Goal: Task Accomplishment & Management: Manage account settings

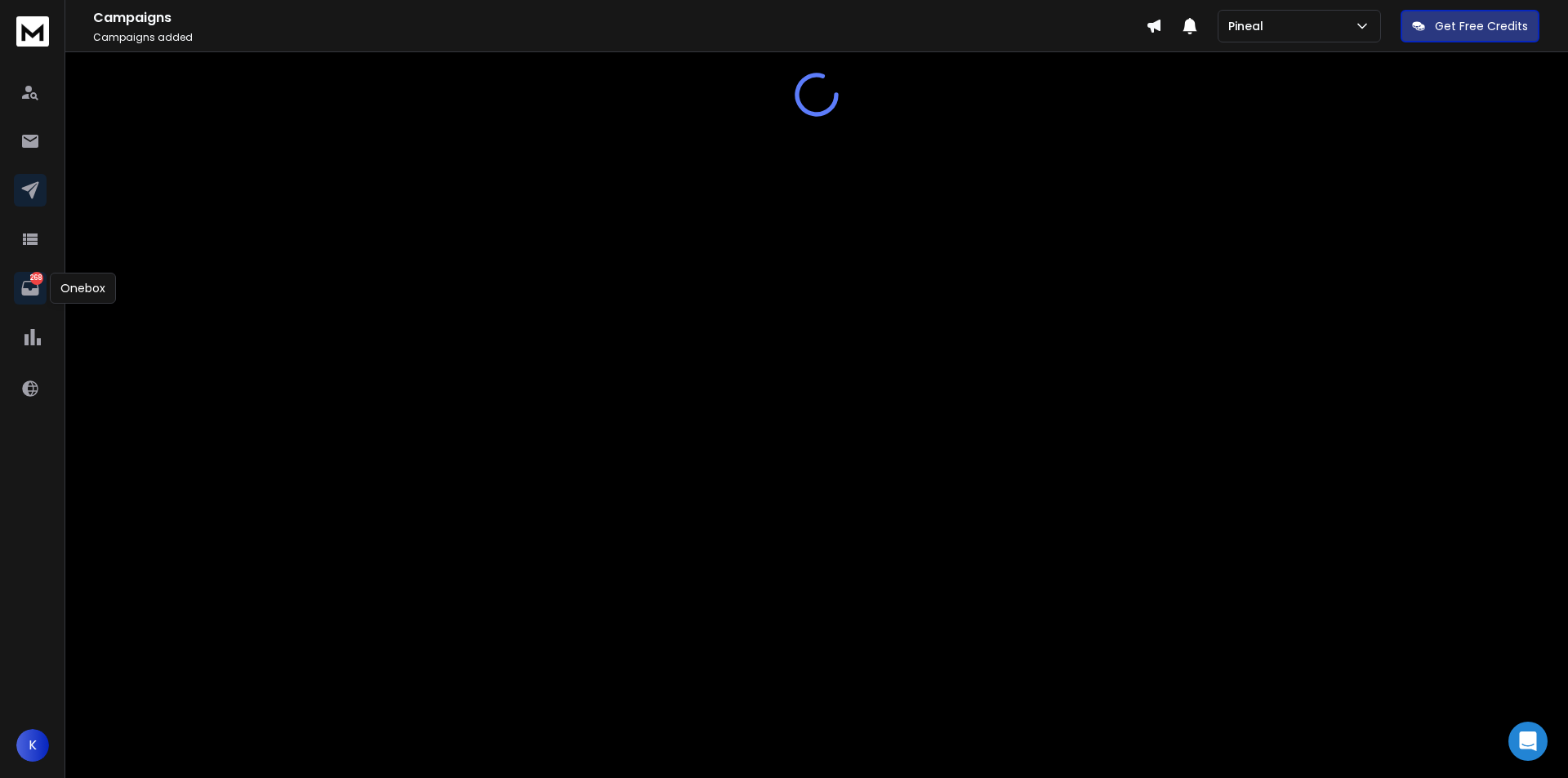
click at [40, 294] on link "268" at bounding box center [30, 288] width 33 height 32
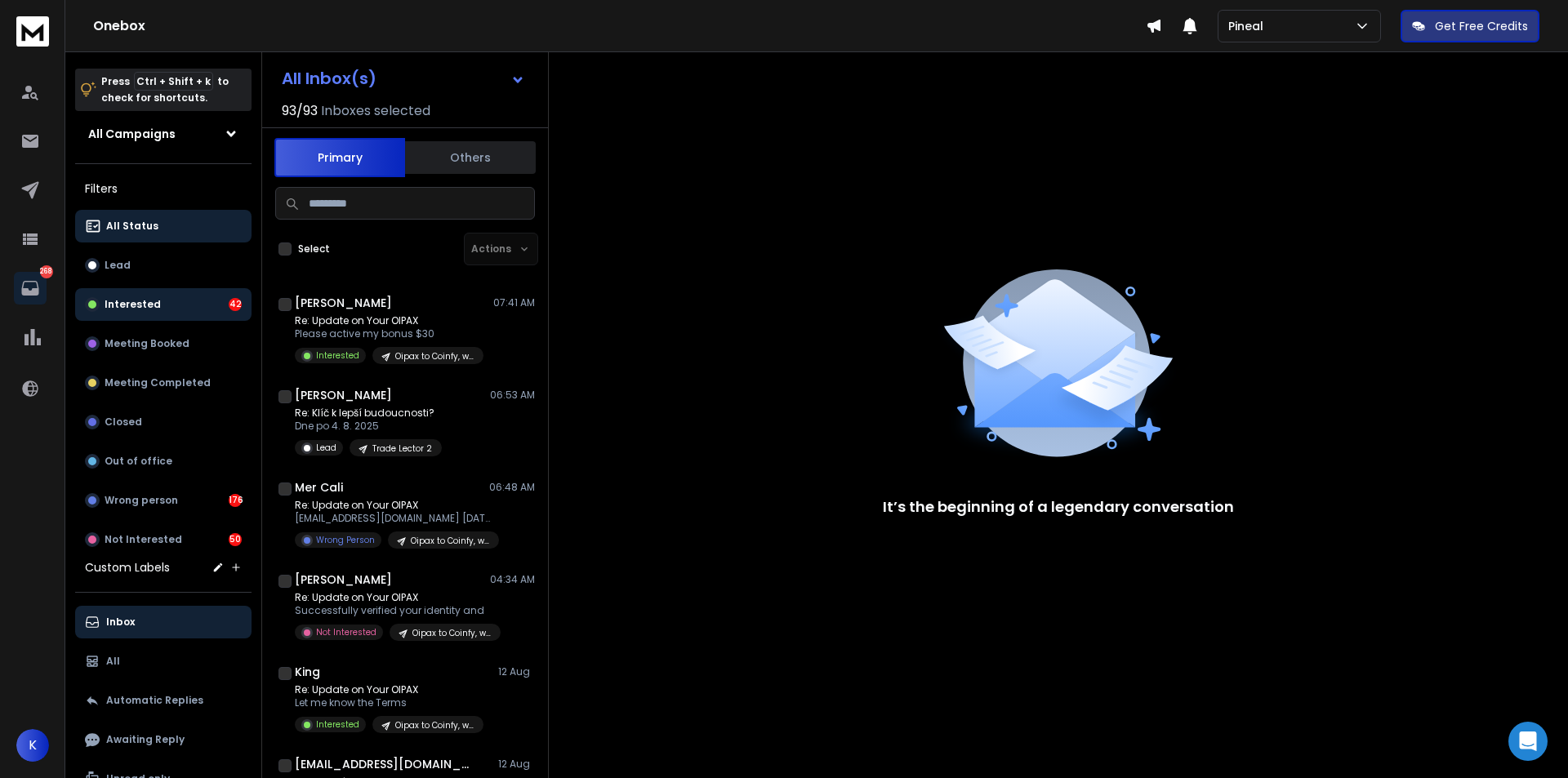
click at [176, 297] on button "Interested 42" at bounding box center [163, 304] width 176 height 32
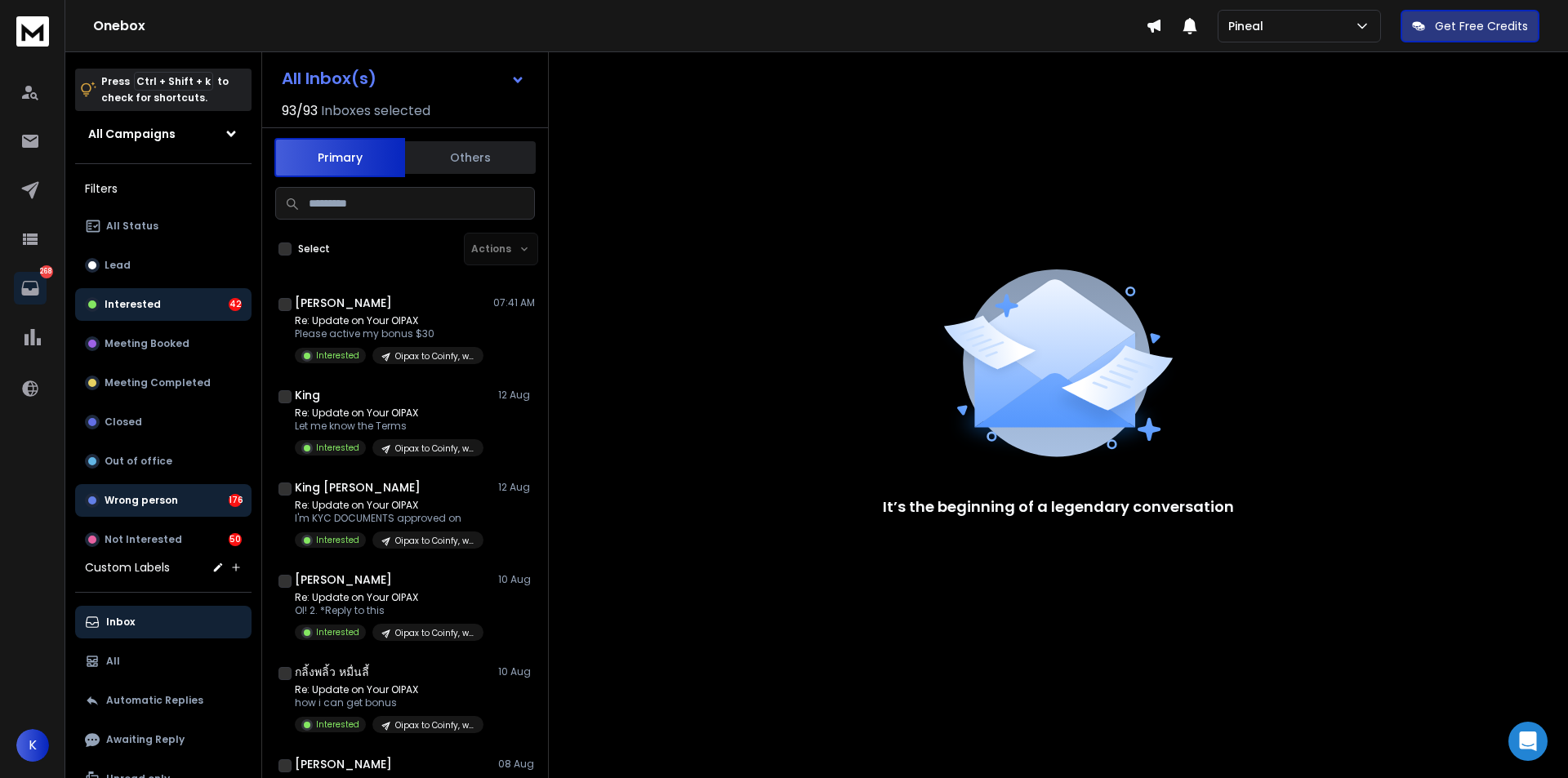
click at [186, 494] on button "Wrong person 176" at bounding box center [163, 500] width 176 height 32
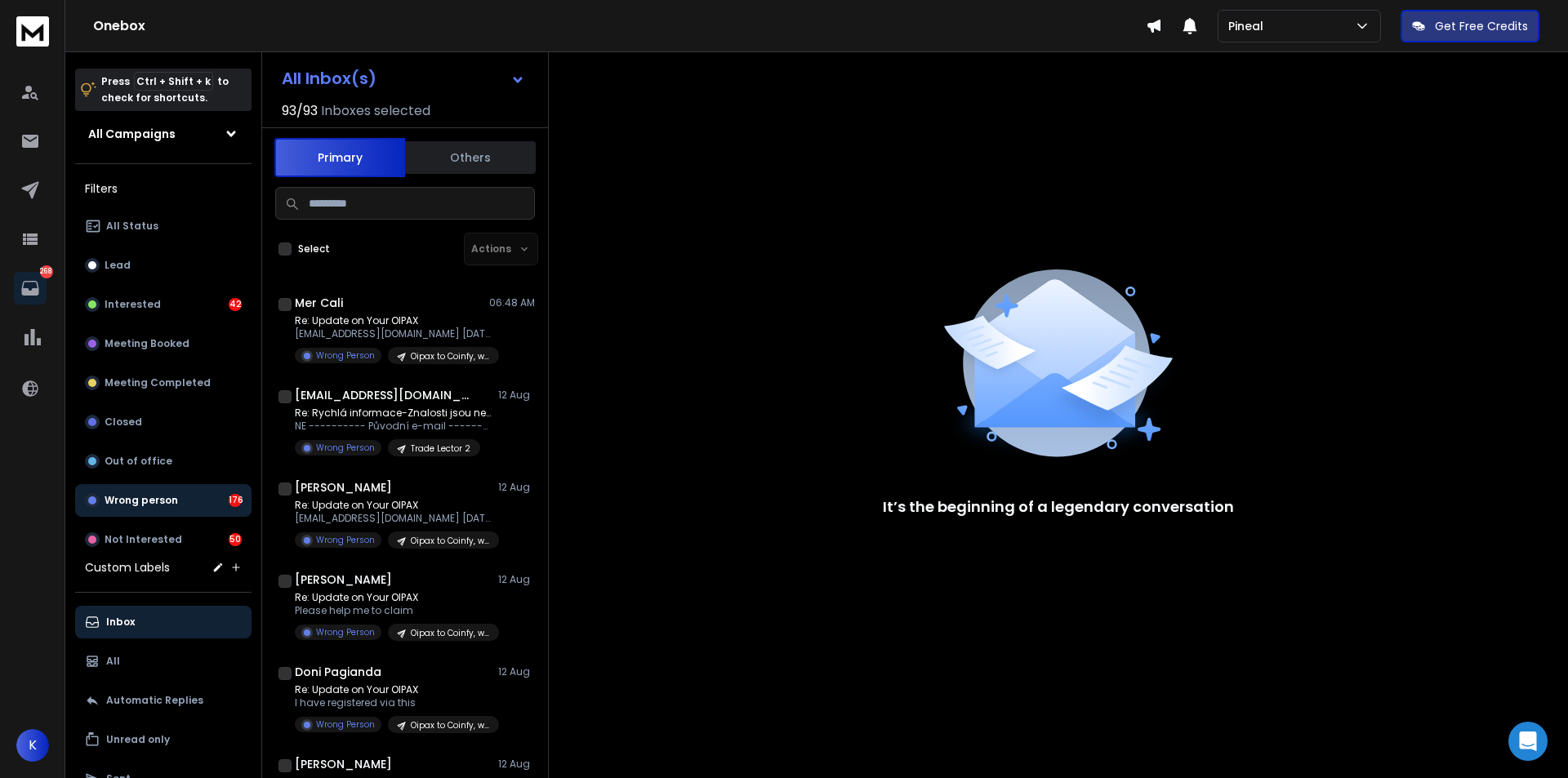
click at [182, 544] on button "Not Interested 50" at bounding box center [163, 540] width 176 height 32
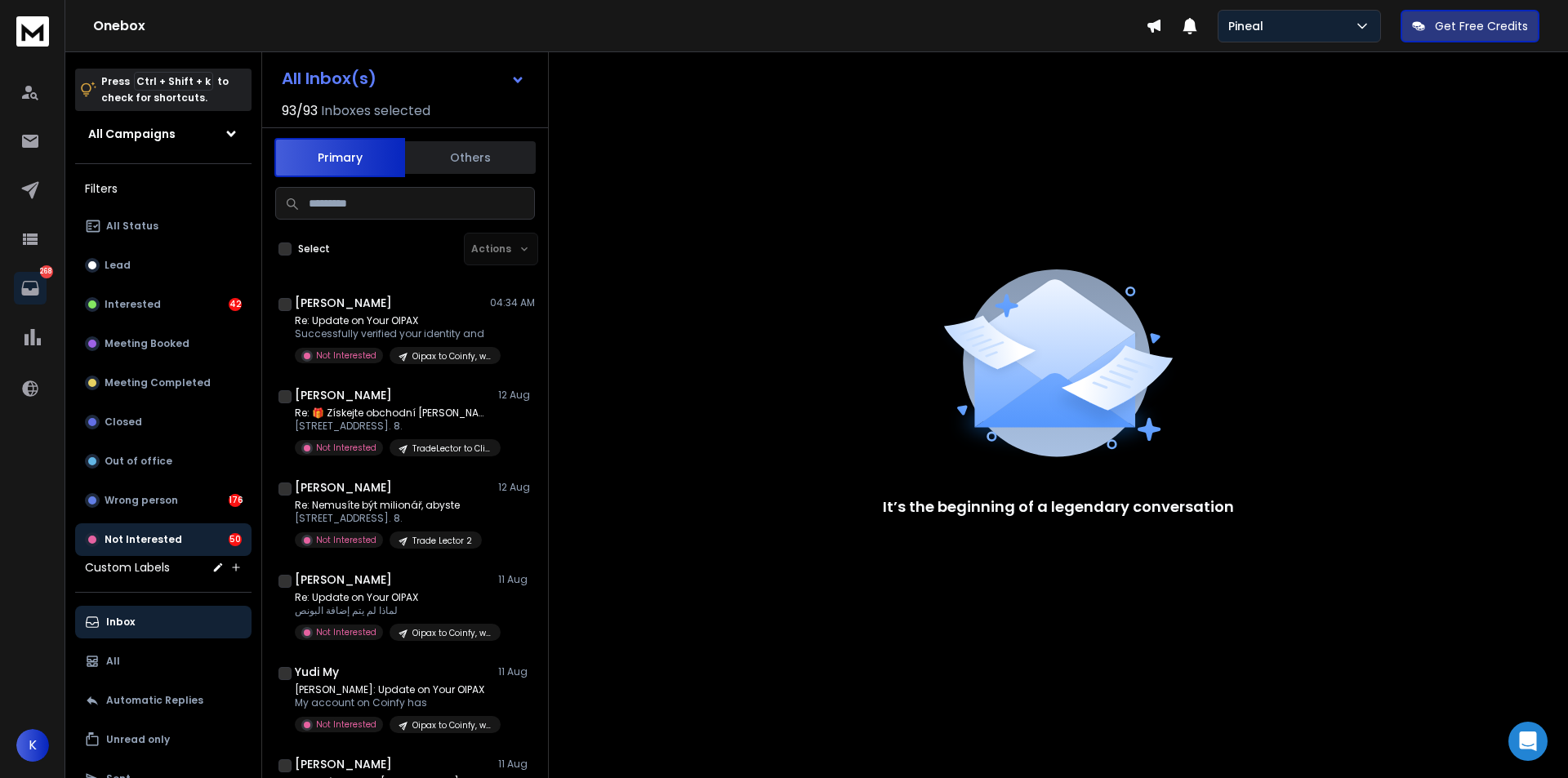
click at [1284, 21] on div "Pineal" at bounding box center [1299, 26] width 142 height 17
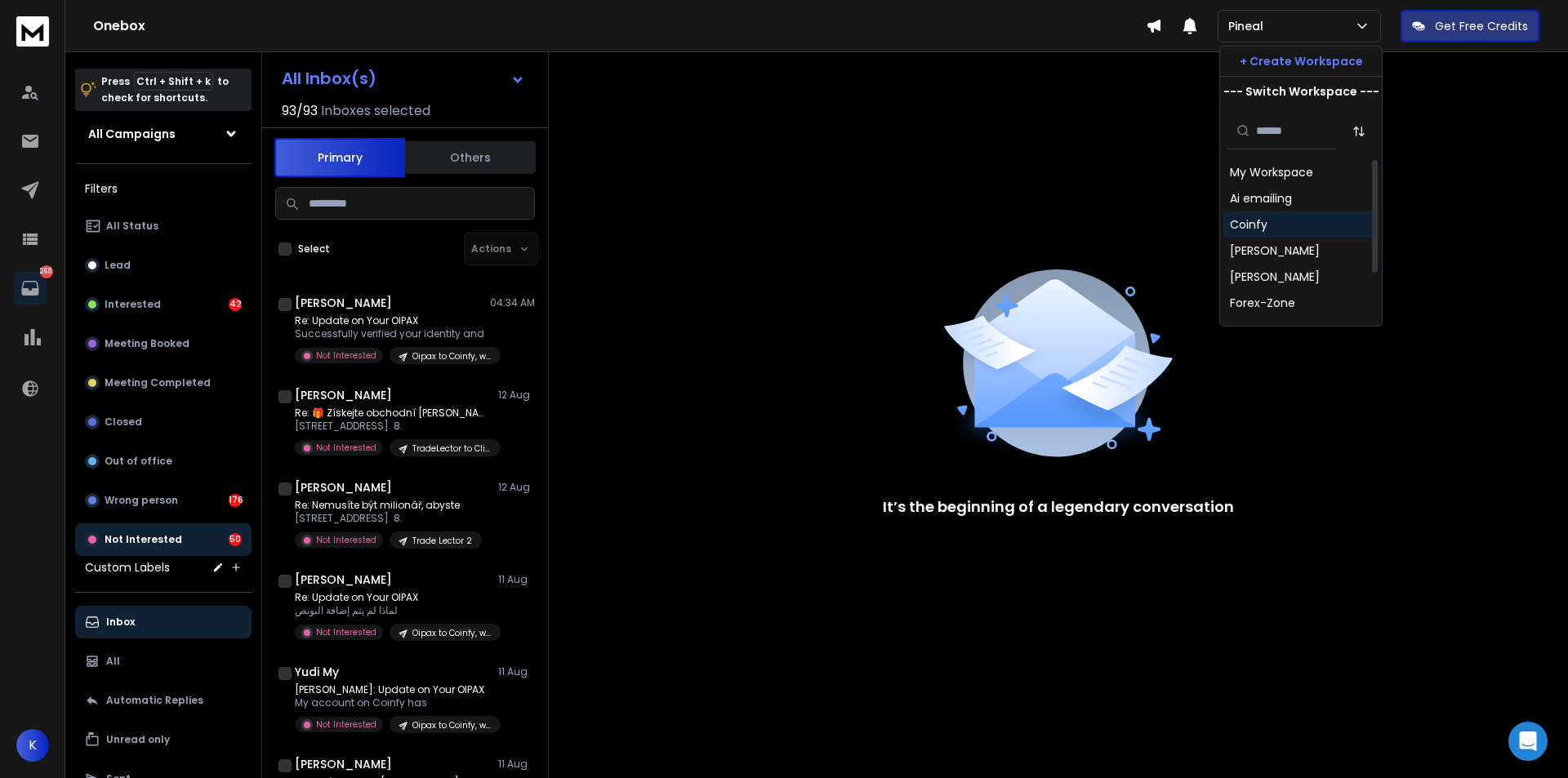
click at [1277, 232] on div "Coinfy" at bounding box center [1301, 225] width 156 height 27
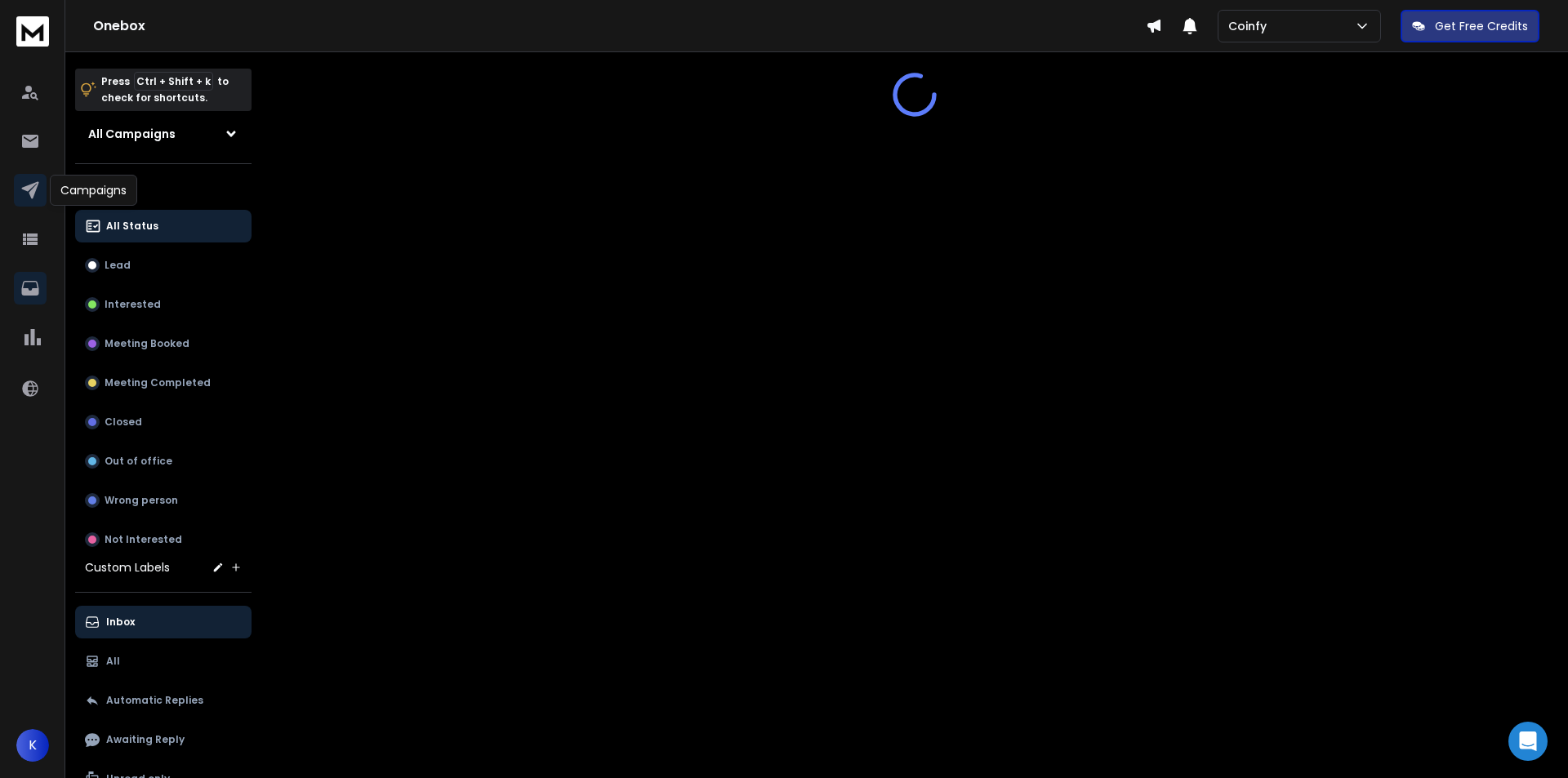
click at [31, 199] on icon at bounding box center [31, 190] width 20 height 20
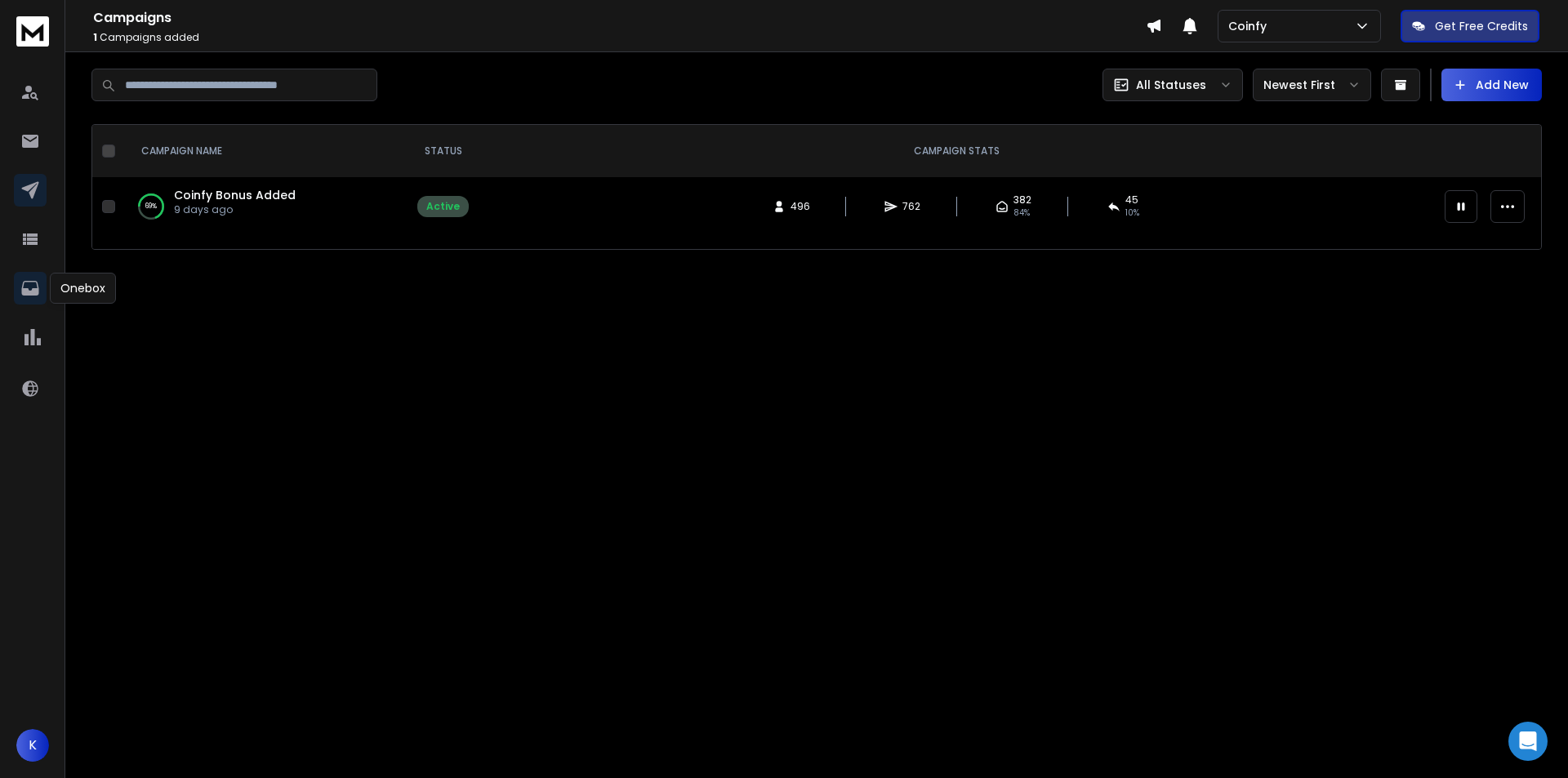
click at [26, 290] on icon at bounding box center [30, 288] width 17 height 15
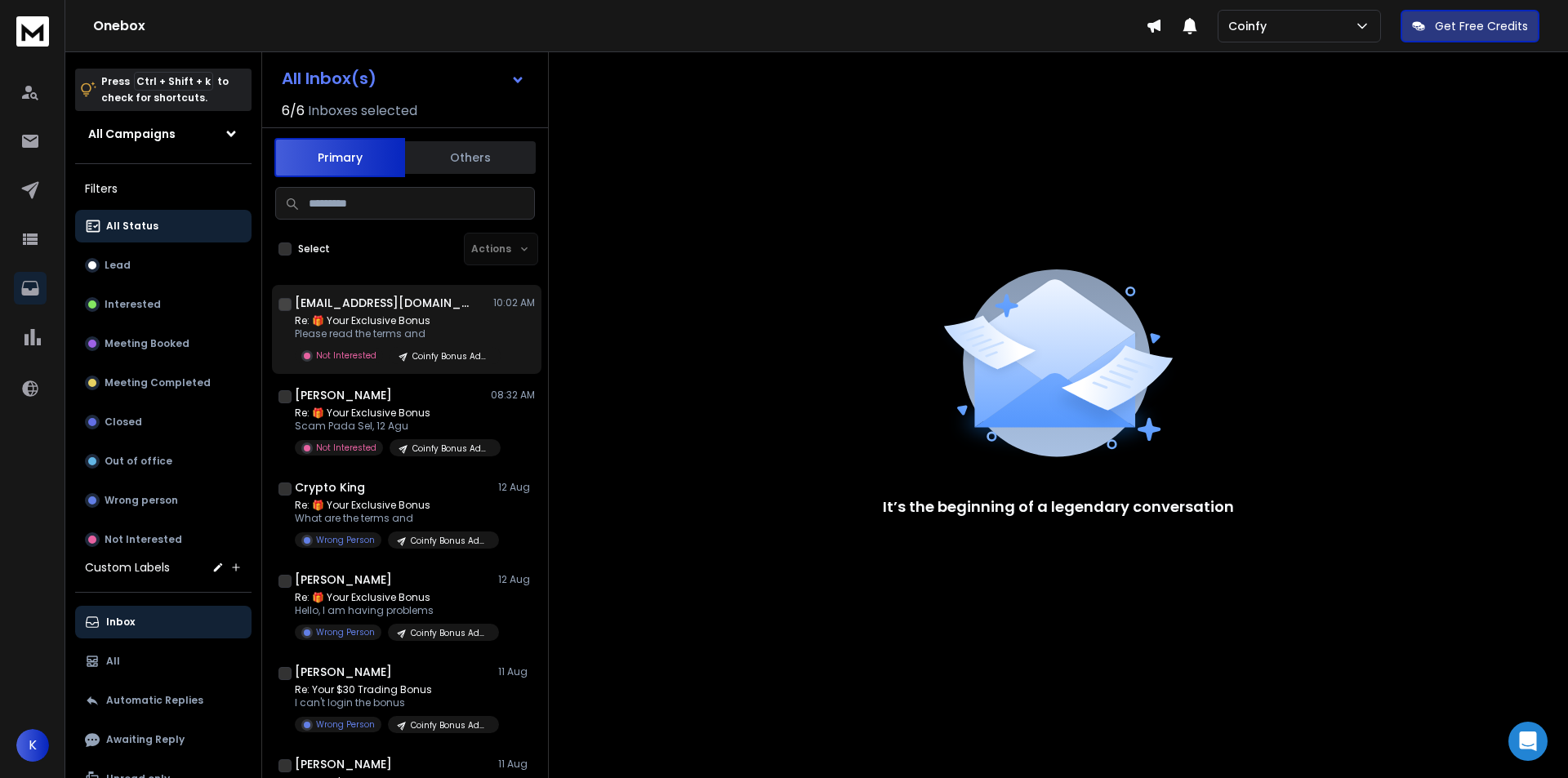
click at [481, 331] on p "Please read the terms and" at bounding box center [392, 334] width 196 height 13
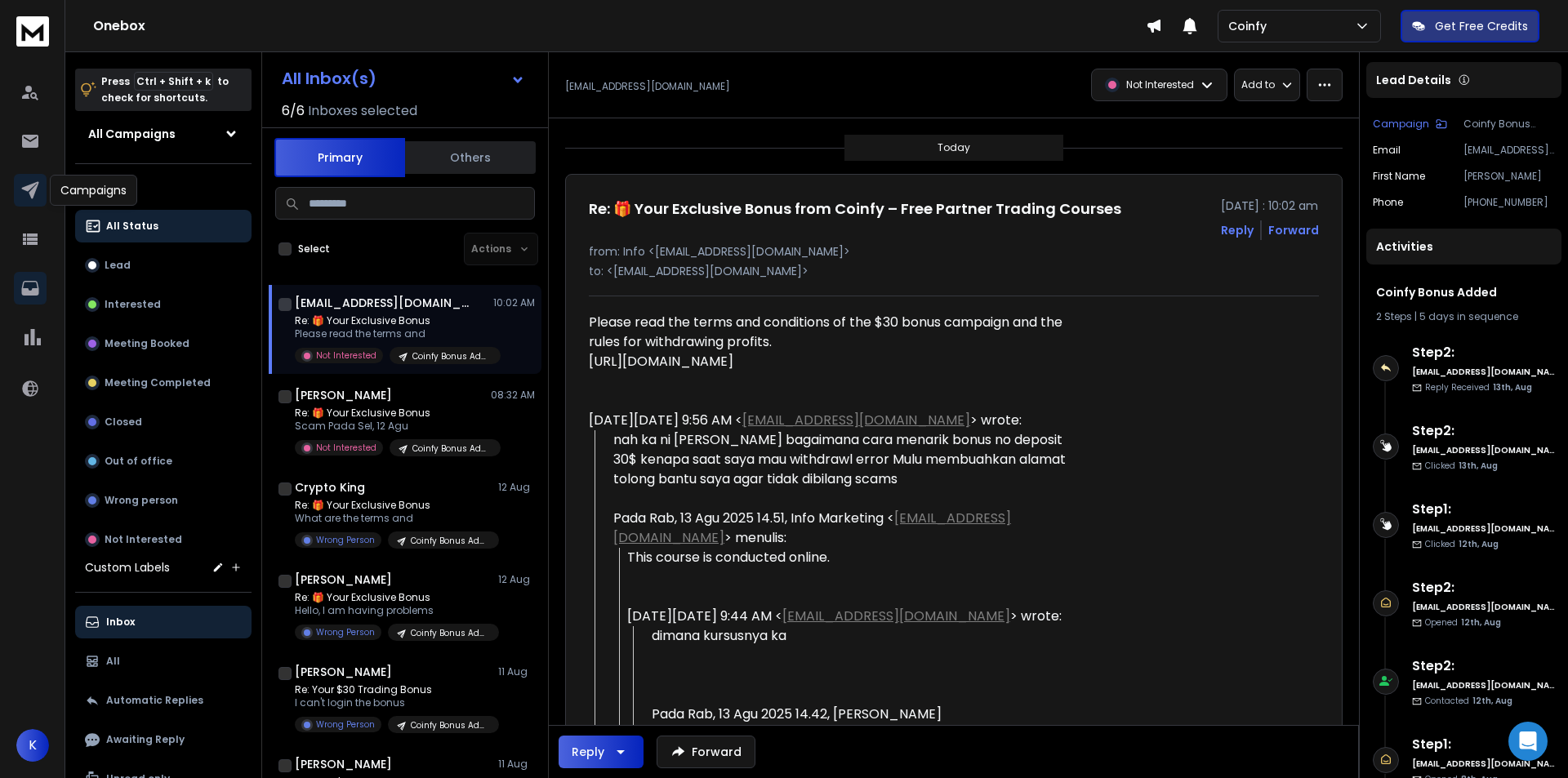
click at [29, 194] on icon at bounding box center [31, 190] width 20 height 20
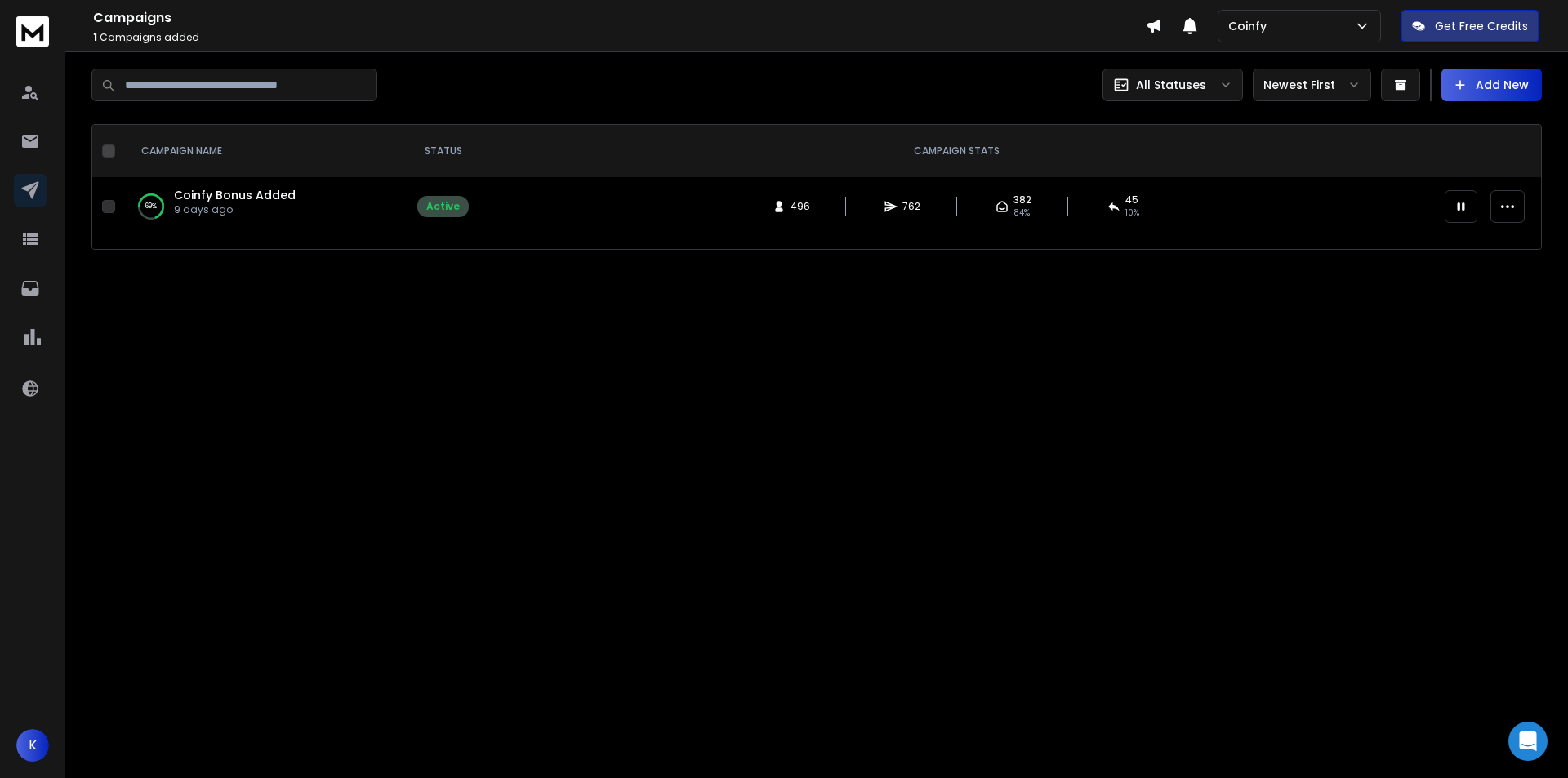
click at [595, 226] on td "496 762 382 84 % 45 10 %" at bounding box center [956, 207] width 956 height 59
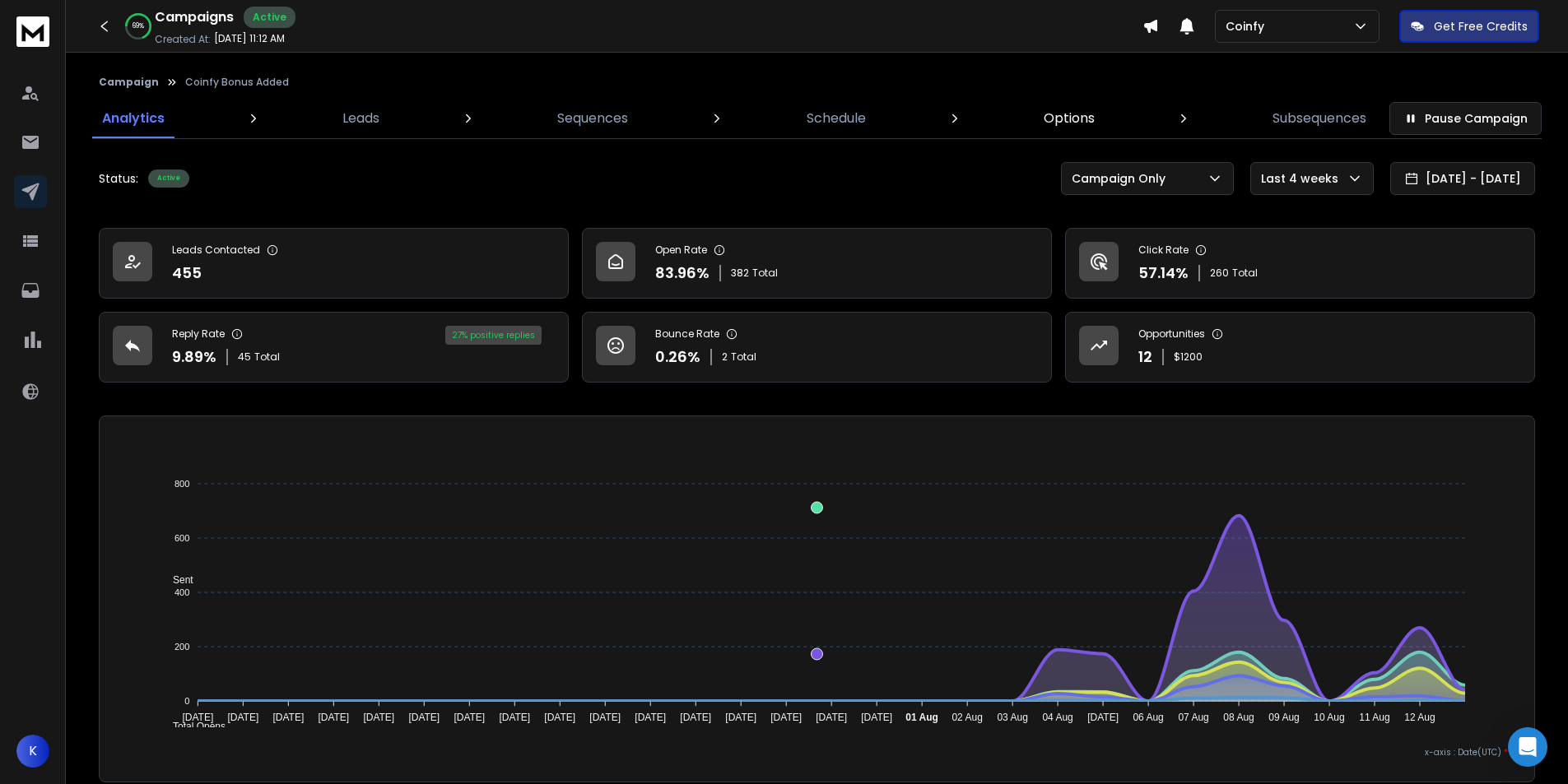
click at [1084, 115] on p "Options" at bounding box center [1069, 118] width 51 height 20
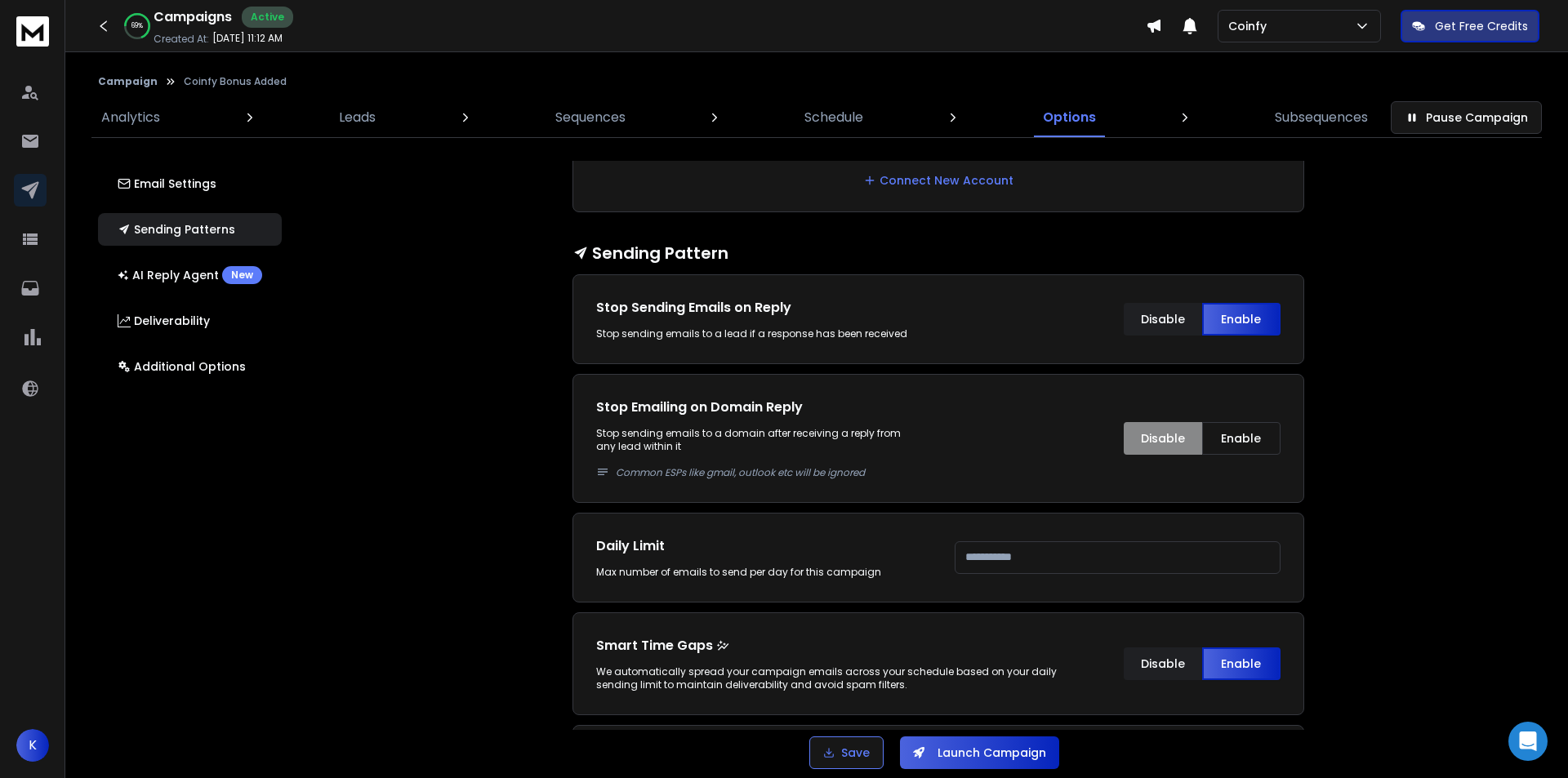
scroll to position [245, 0]
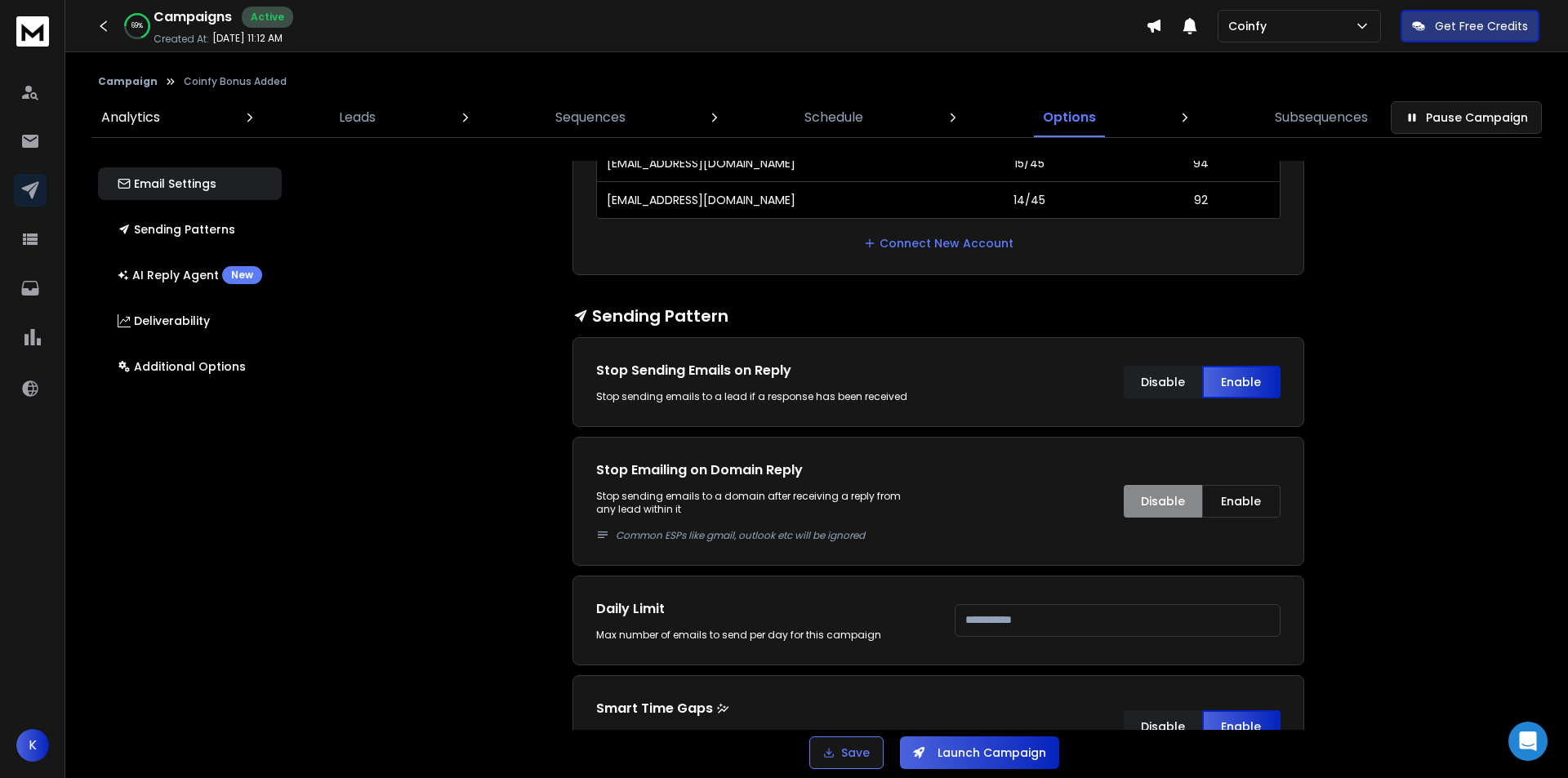
click at [143, 122] on p "Analytics" at bounding box center [131, 117] width 59 height 20
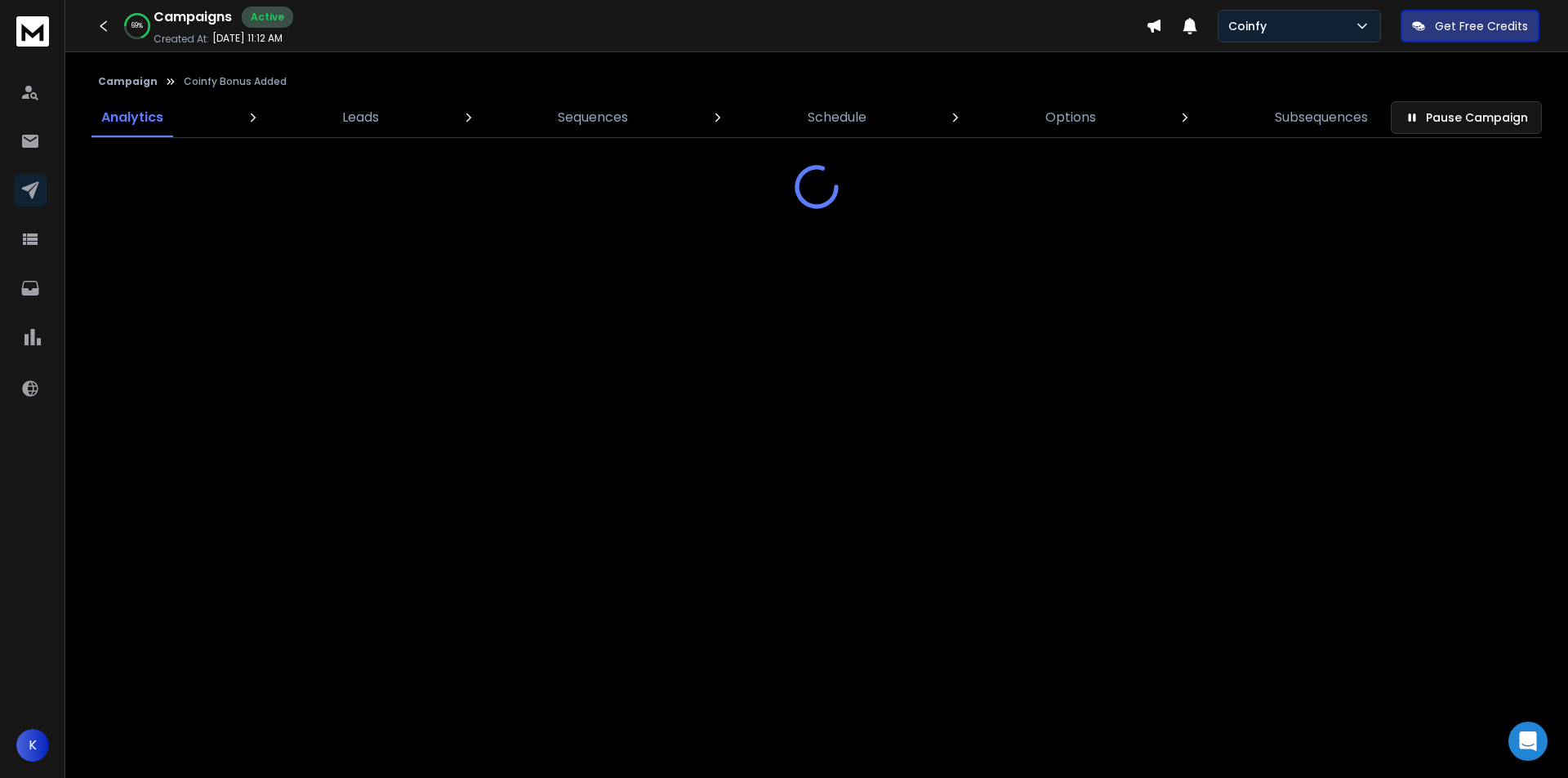
click at [1267, 28] on p "Coinfy" at bounding box center [1251, 26] width 45 height 17
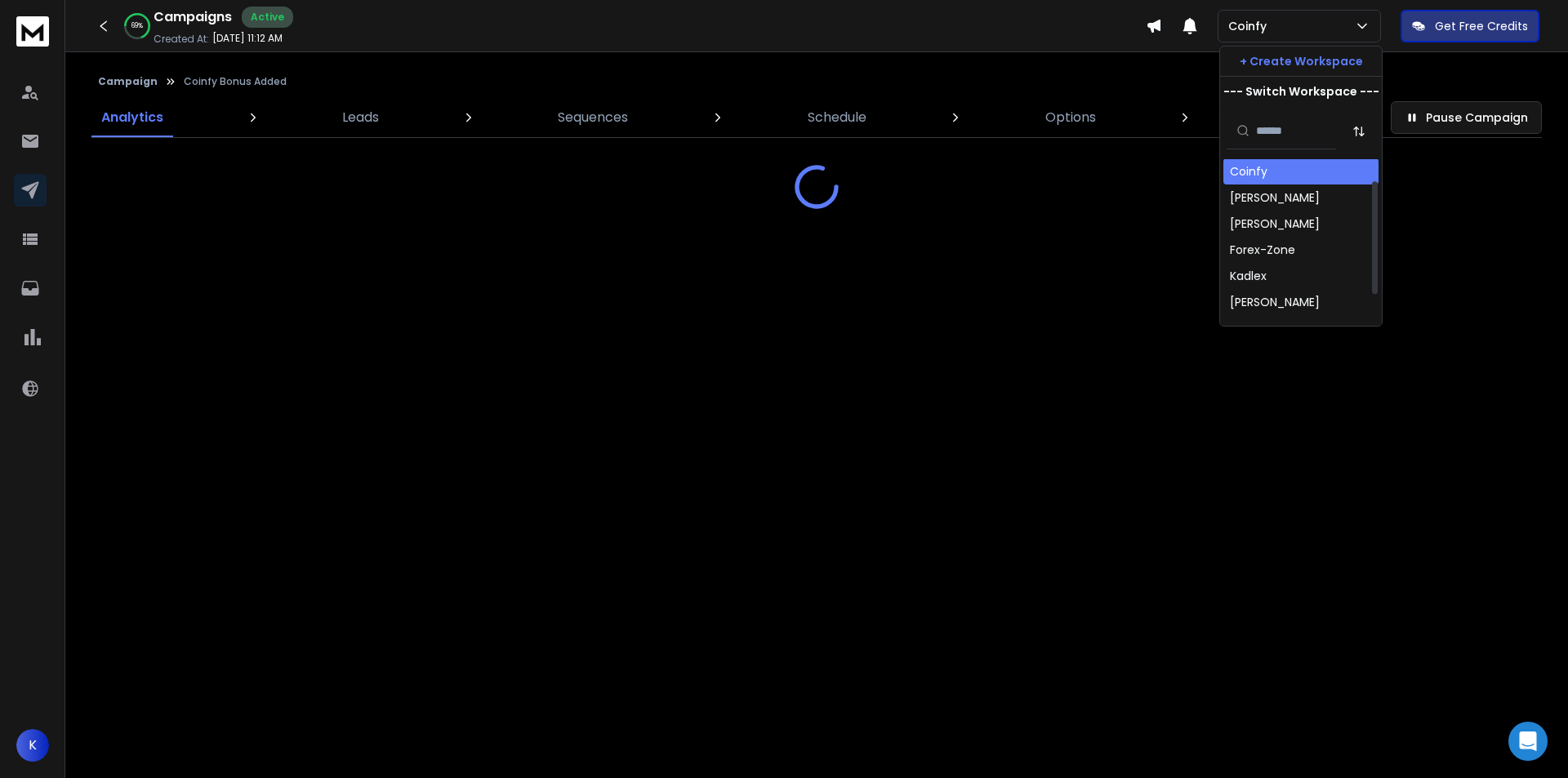
scroll to position [72, 0]
click at [1247, 305] on div "Pineal" at bounding box center [1247, 309] width 33 height 17
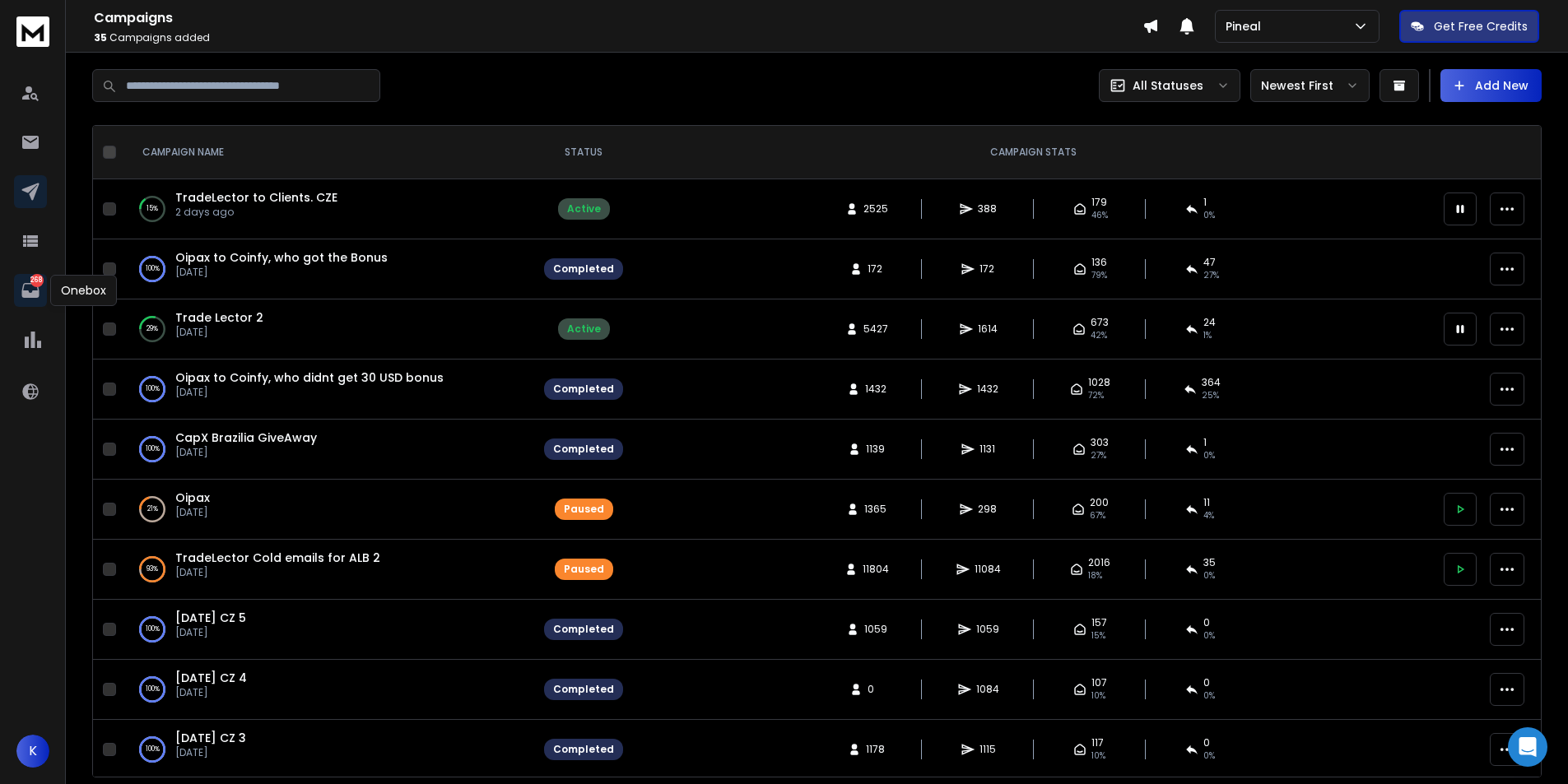
click at [40, 294] on icon at bounding box center [31, 291] width 20 height 20
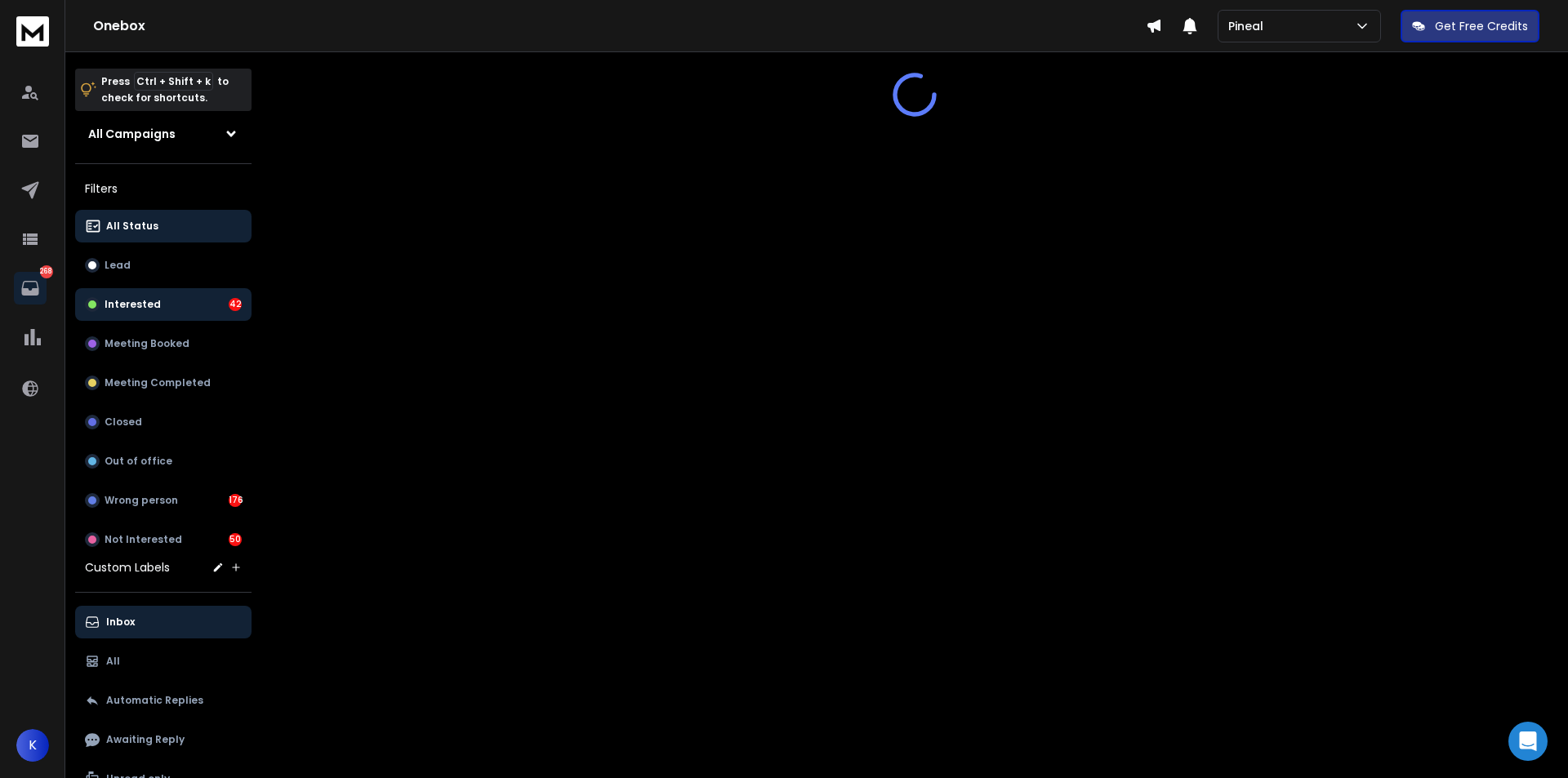
drag, startPoint x: 182, startPoint y: 304, endPoint x: 179, endPoint y: 293, distance: 11.4
click at [182, 301] on button "Interested 42" at bounding box center [163, 304] width 176 height 32
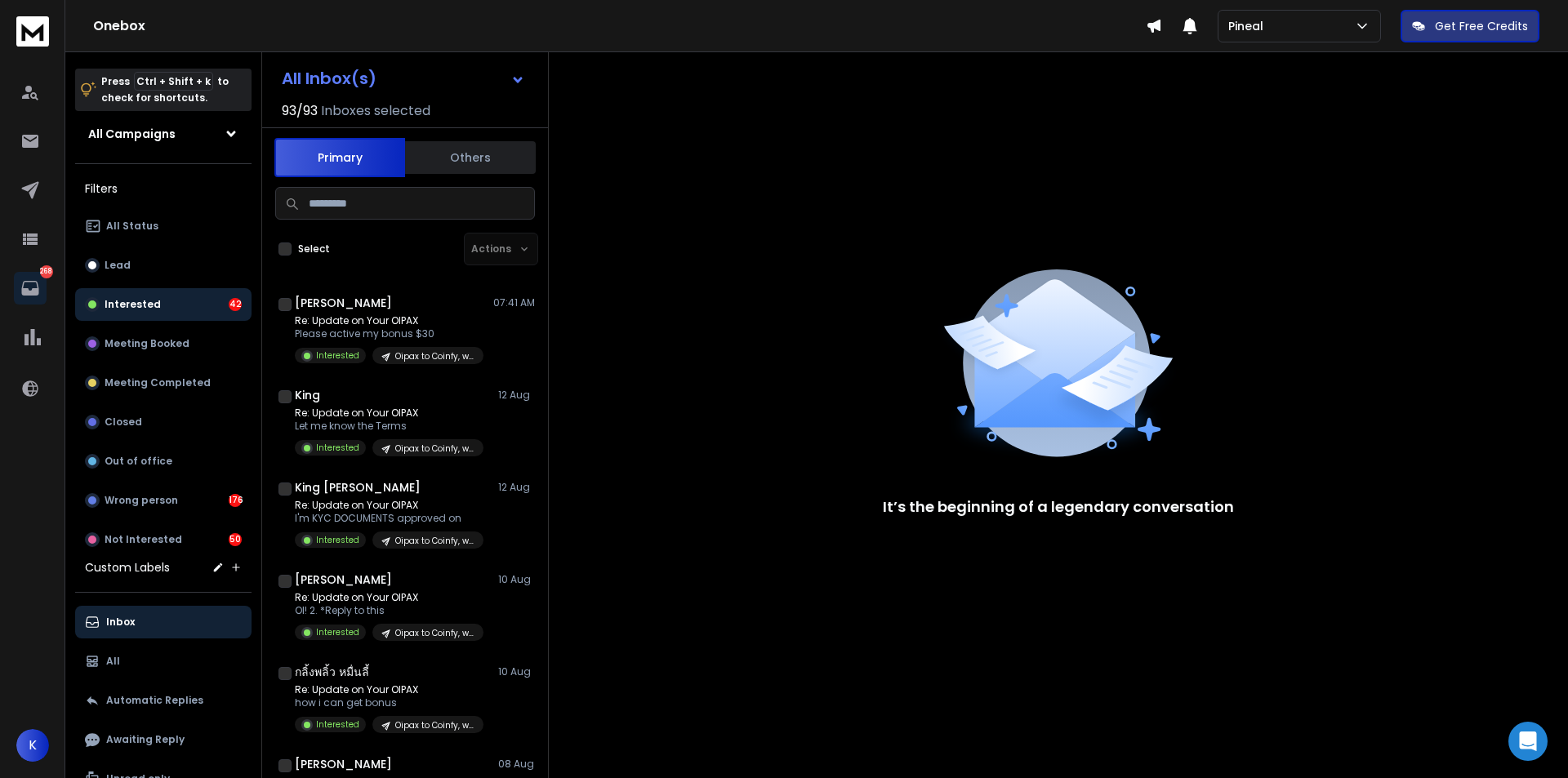
click at [178, 306] on button "Interested 42" at bounding box center [163, 304] width 176 height 32
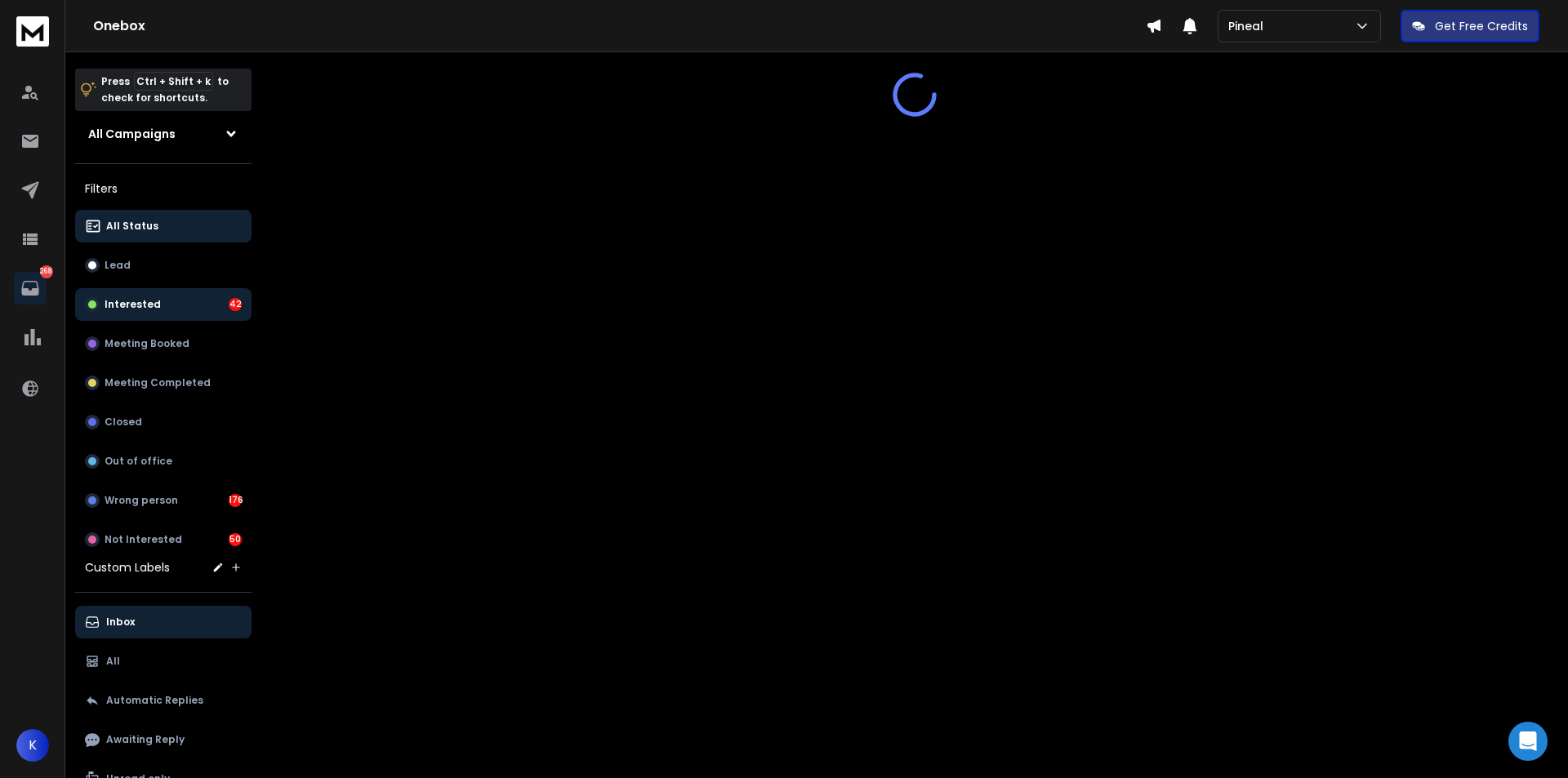
click at [180, 311] on button "Interested 42" at bounding box center [163, 304] width 176 height 32
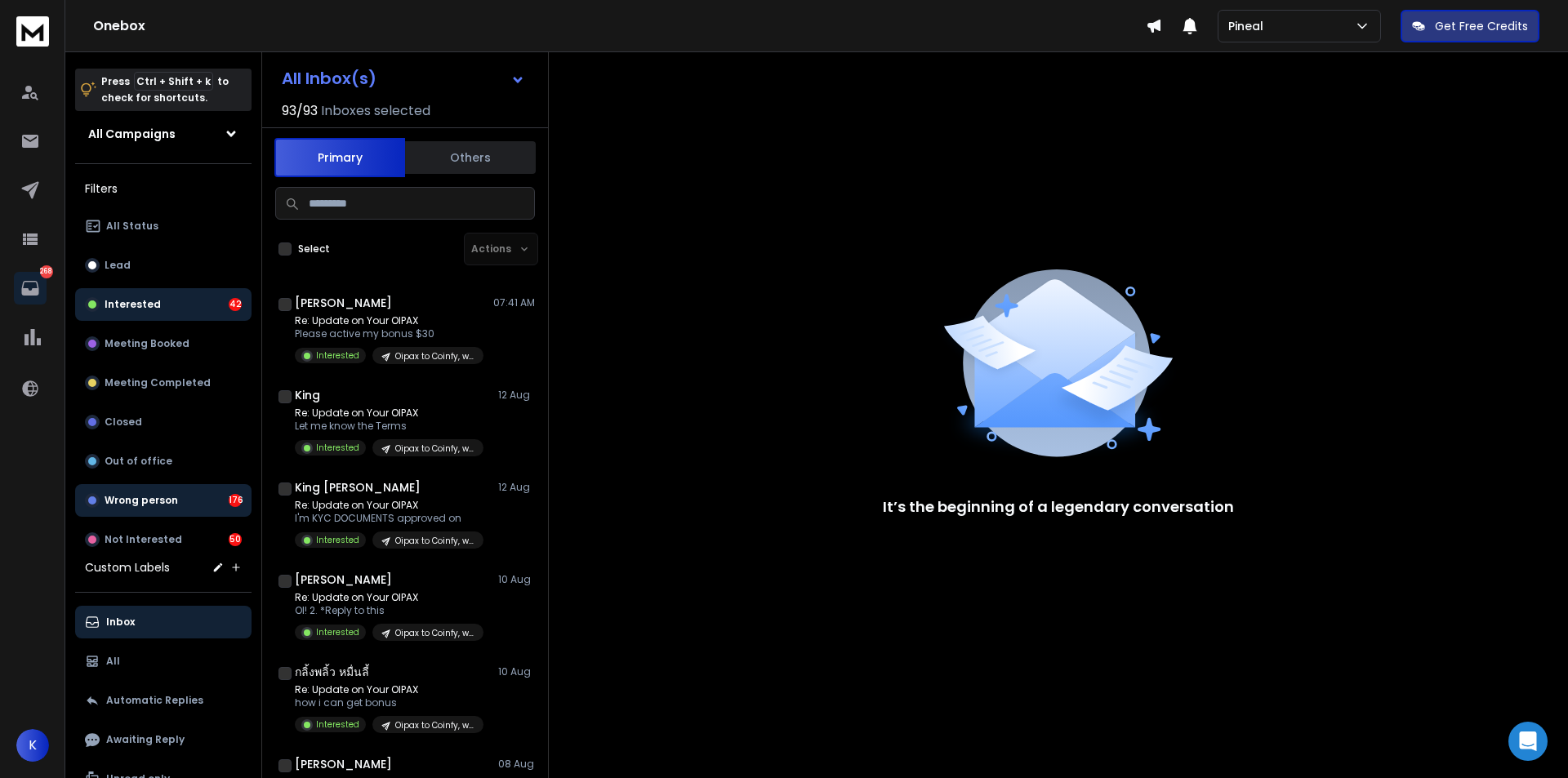
click at [175, 509] on button "Wrong person 176" at bounding box center [163, 500] width 176 height 32
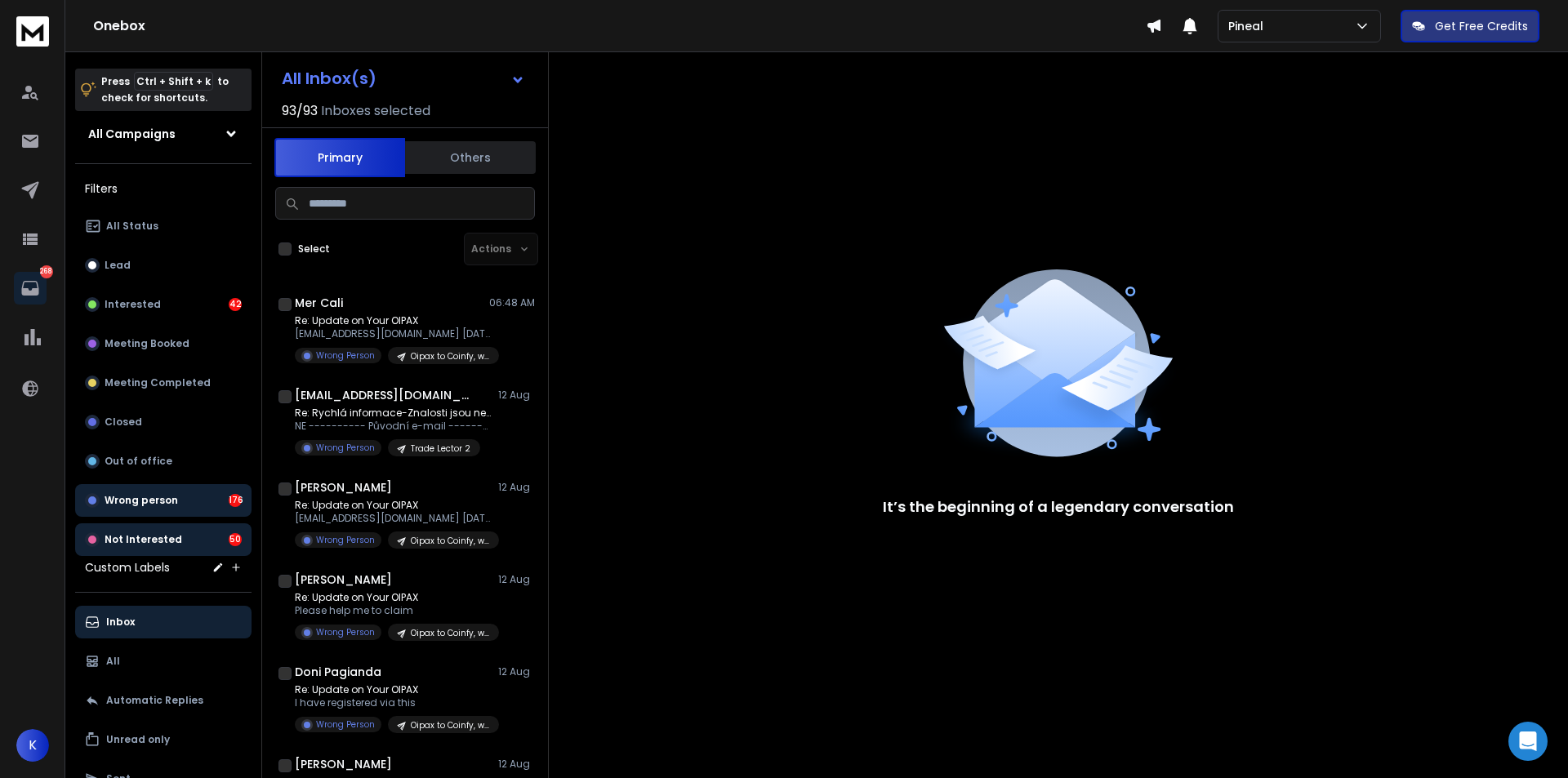
click at [178, 540] on button "Not Interested 50" at bounding box center [163, 540] width 176 height 32
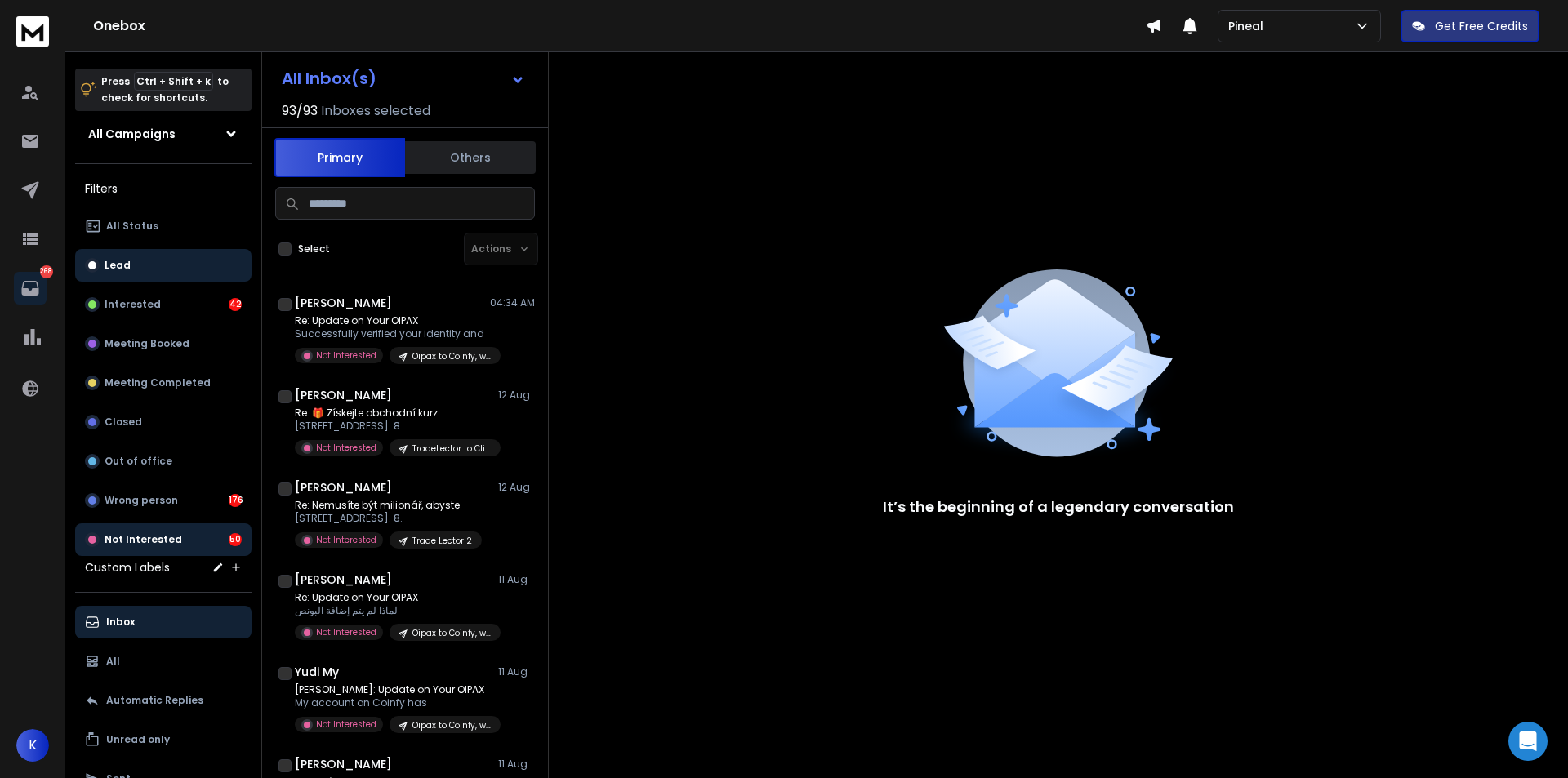
click at [138, 269] on button "Lead" at bounding box center [163, 265] width 176 height 32
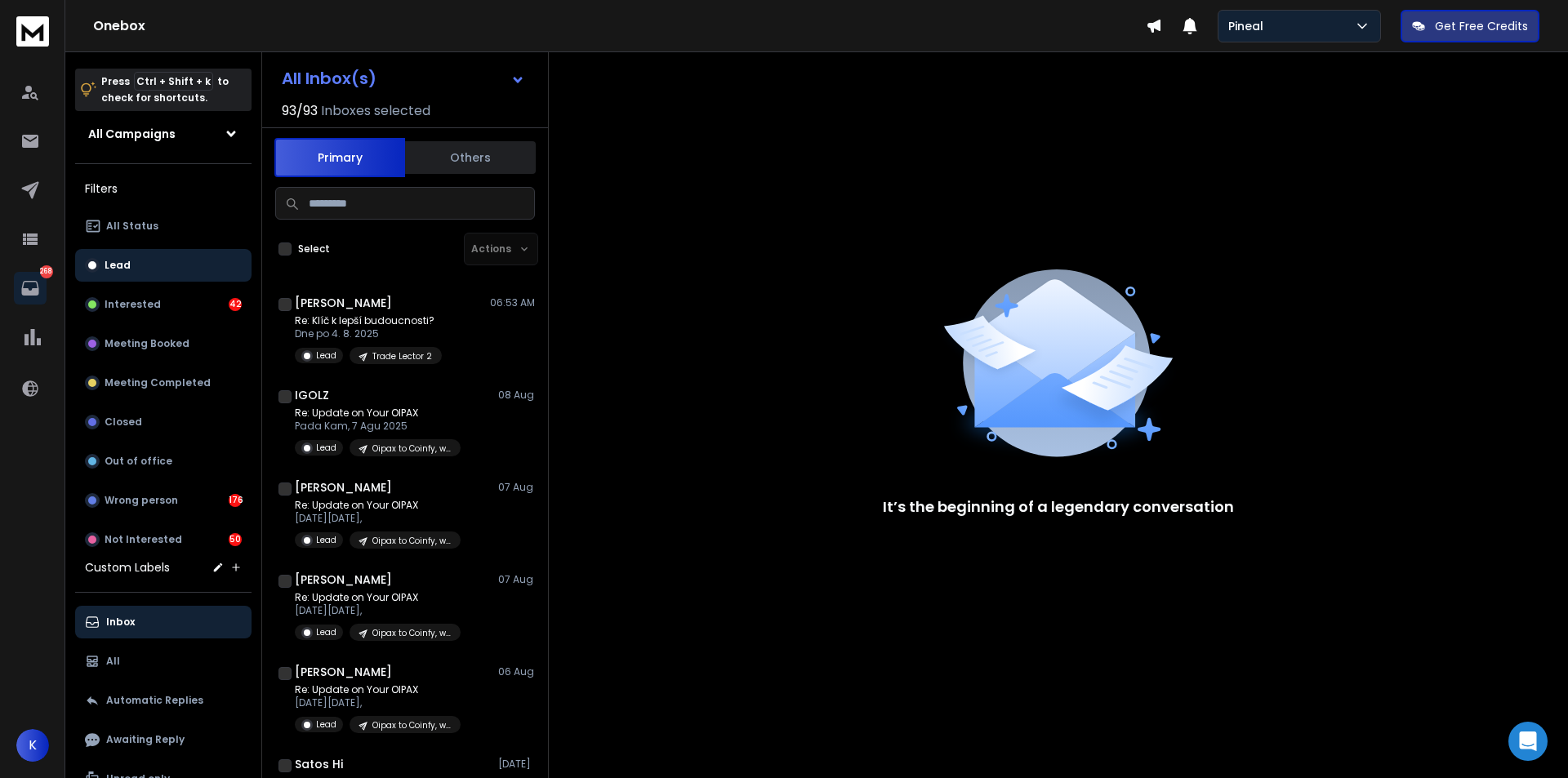
click at [1299, 28] on div "Pineal" at bounding box center [1299, 26] width 142 height 17
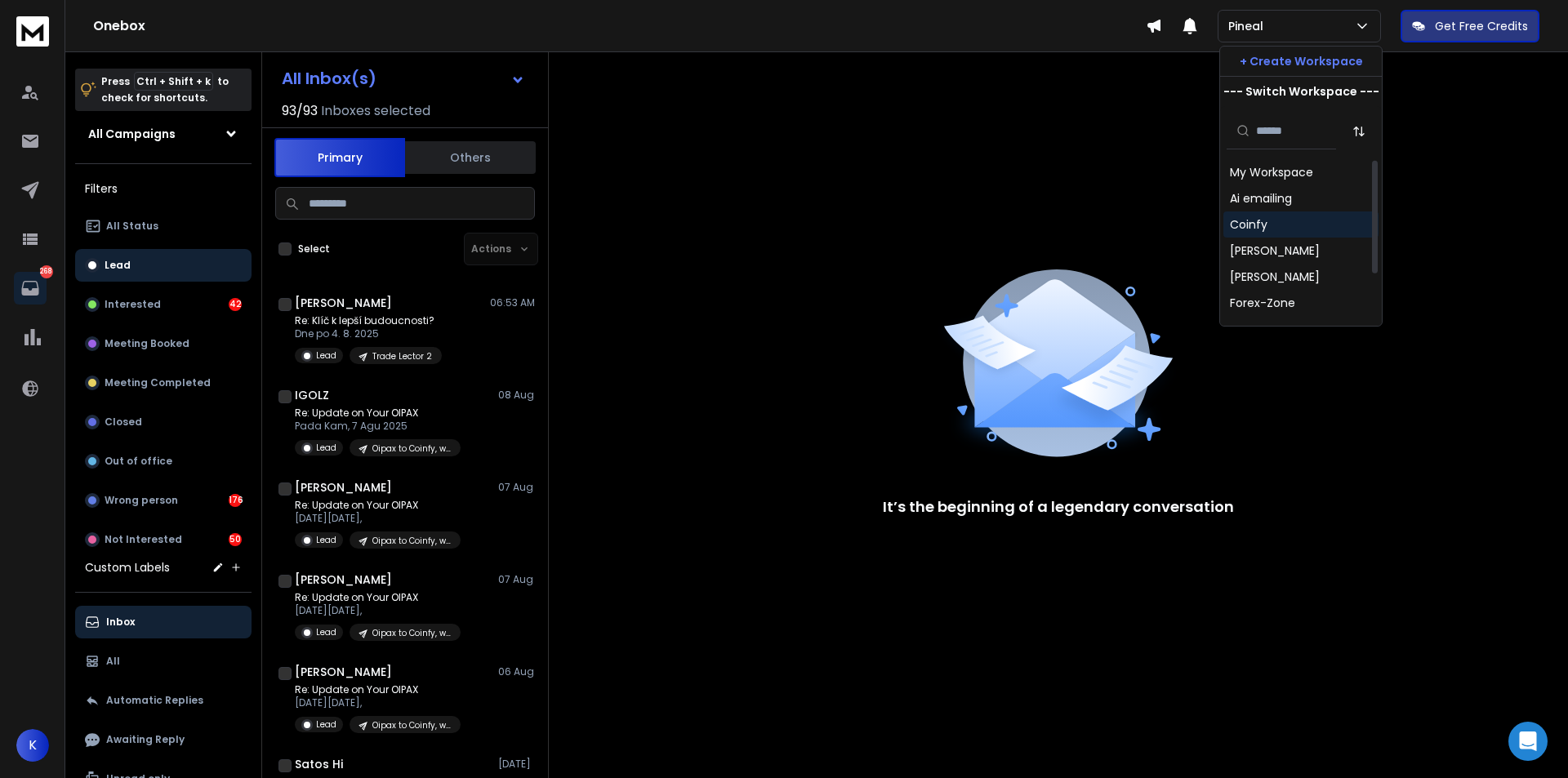
scroll to position [72, 0]
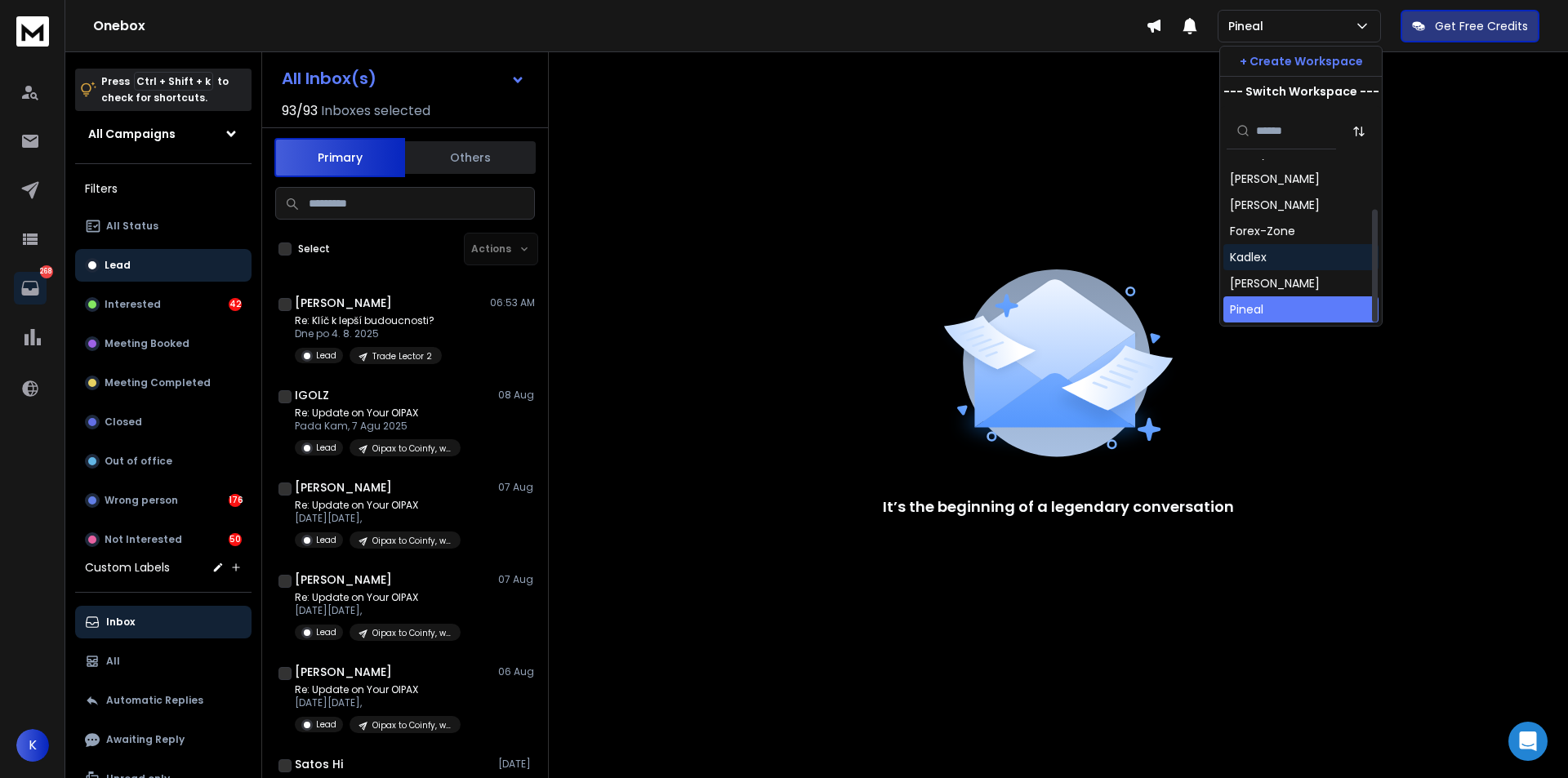
click at [1290, 261] on div "Kadlex" at bounding box center [1301, 257] width 156 height 27
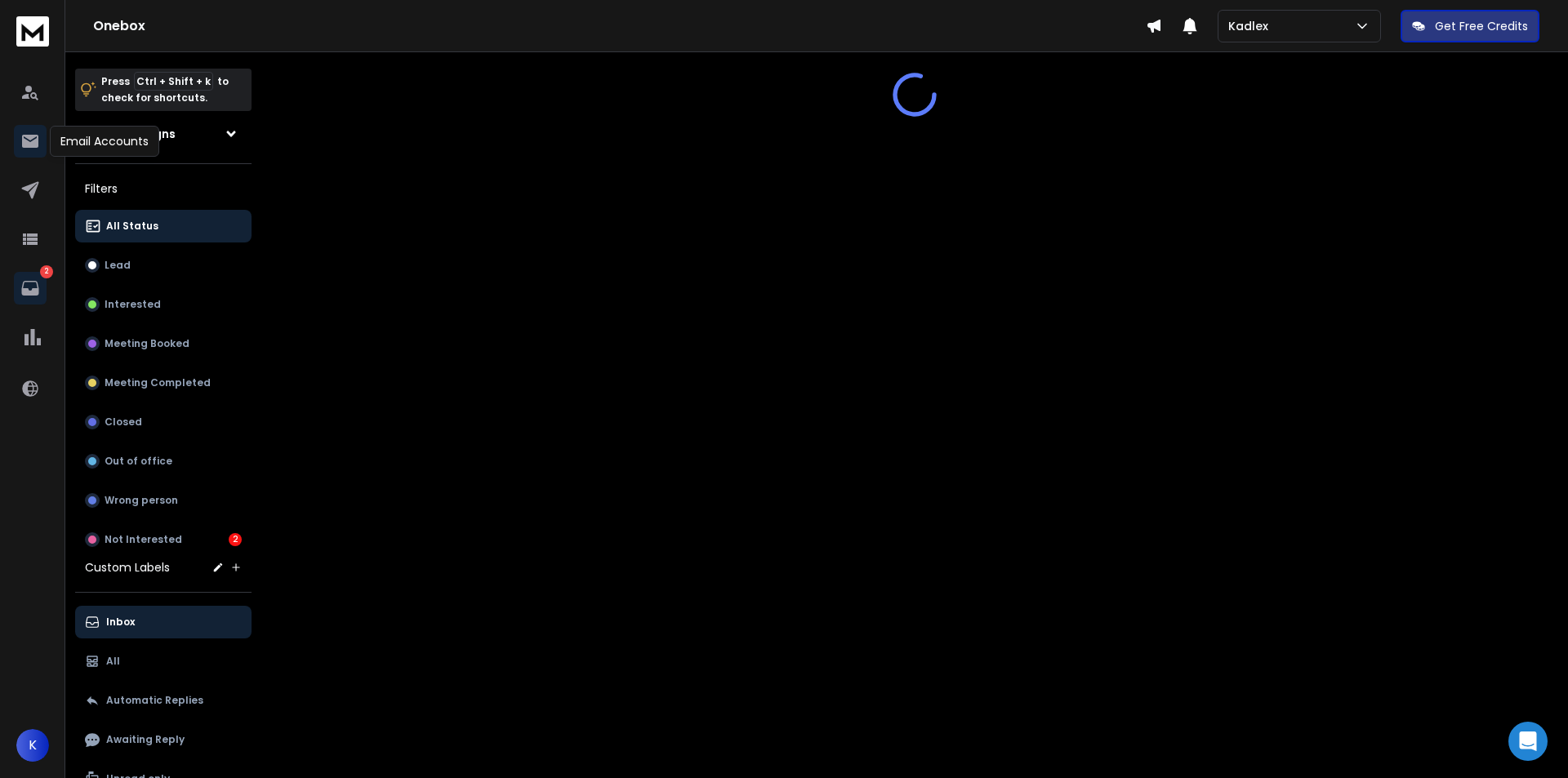
click at [28, 141] on icon at bounding box center [31, 142] width 20 height 20
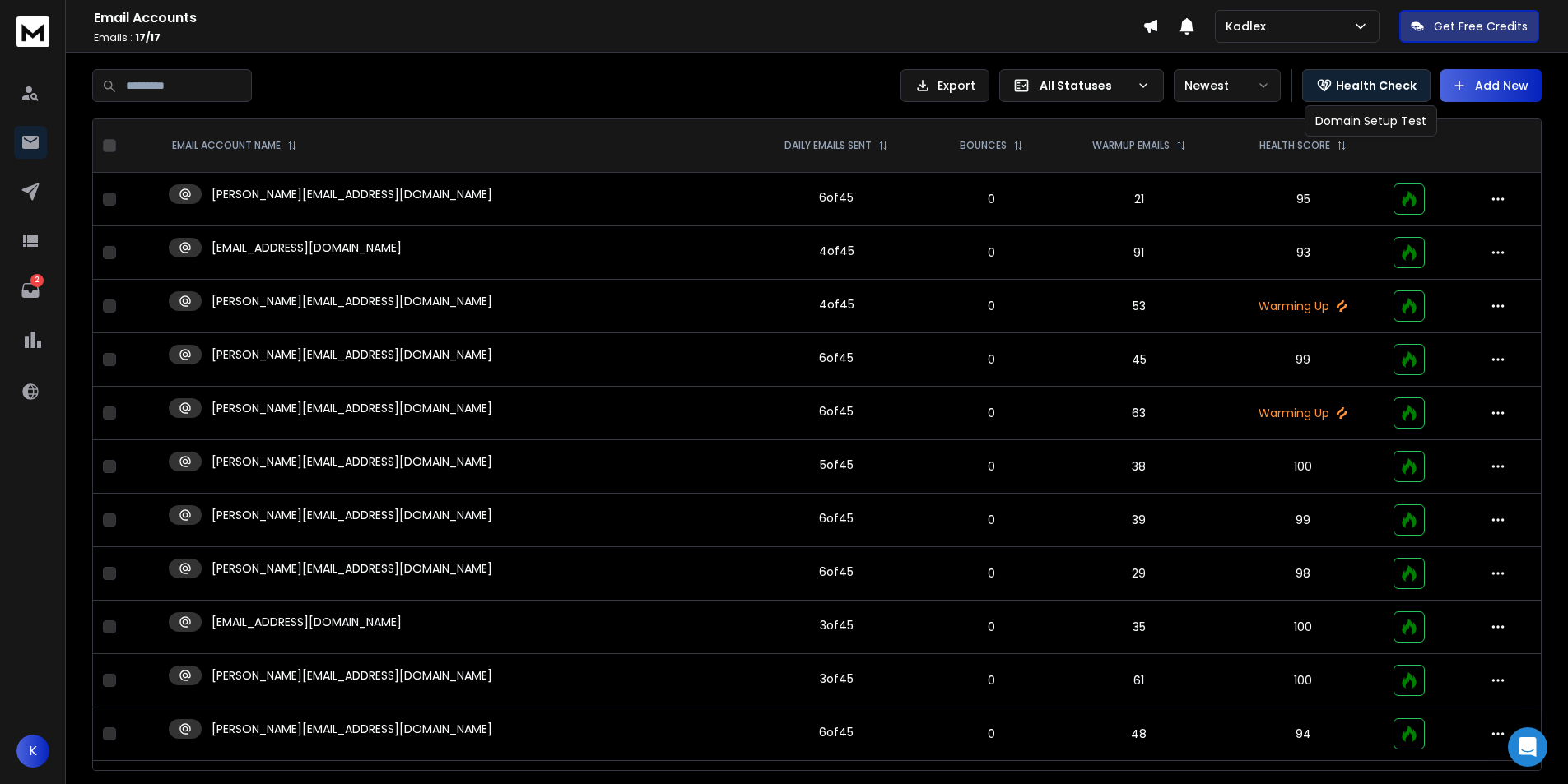
click at [1355, 96] on button "Health Check" at bounding box center [1366, 85] width 128 height 33
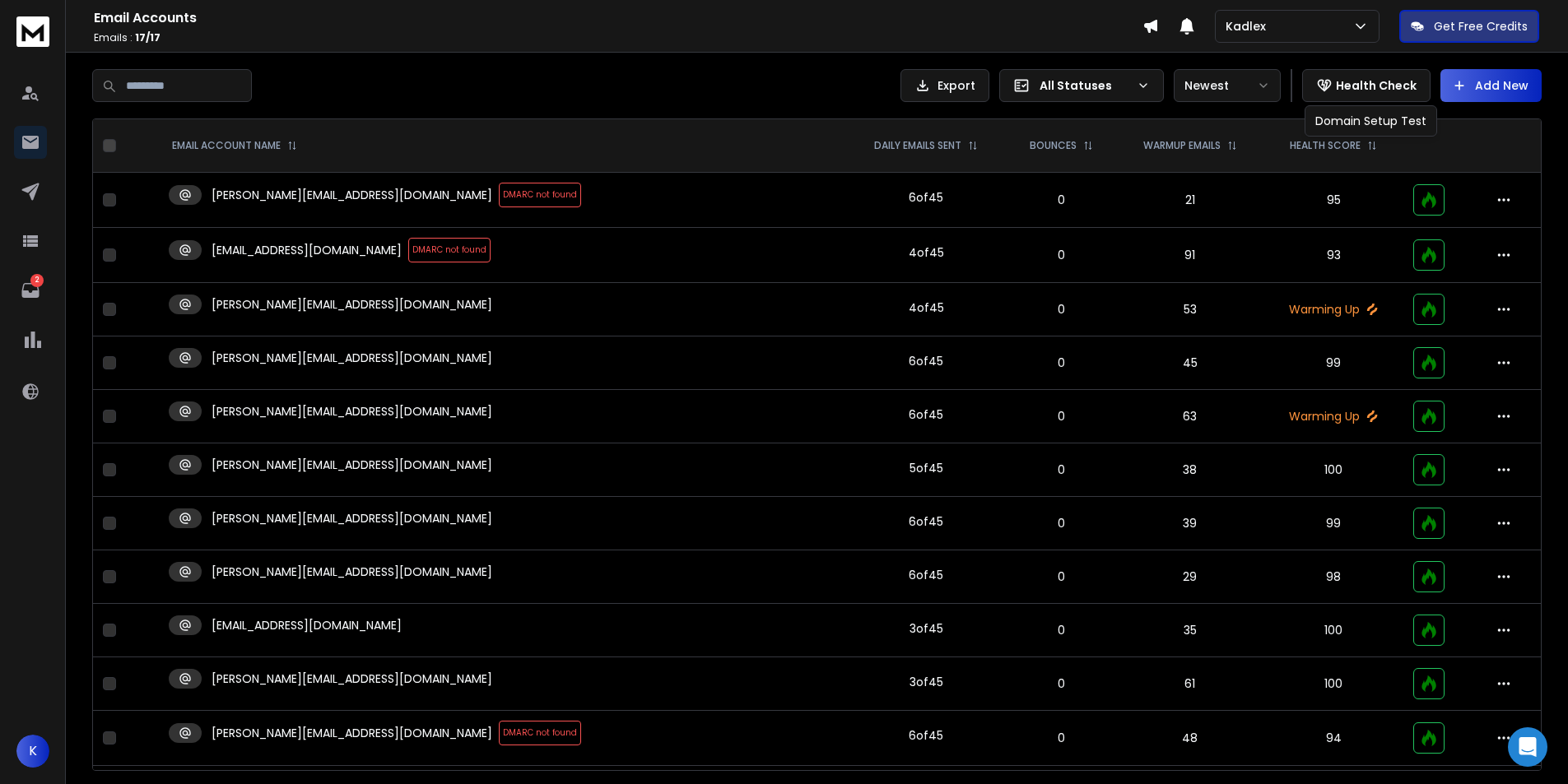
click at [499, 197] on span "DMARC not found" at bounding box center [540, 195] width 82 height 25
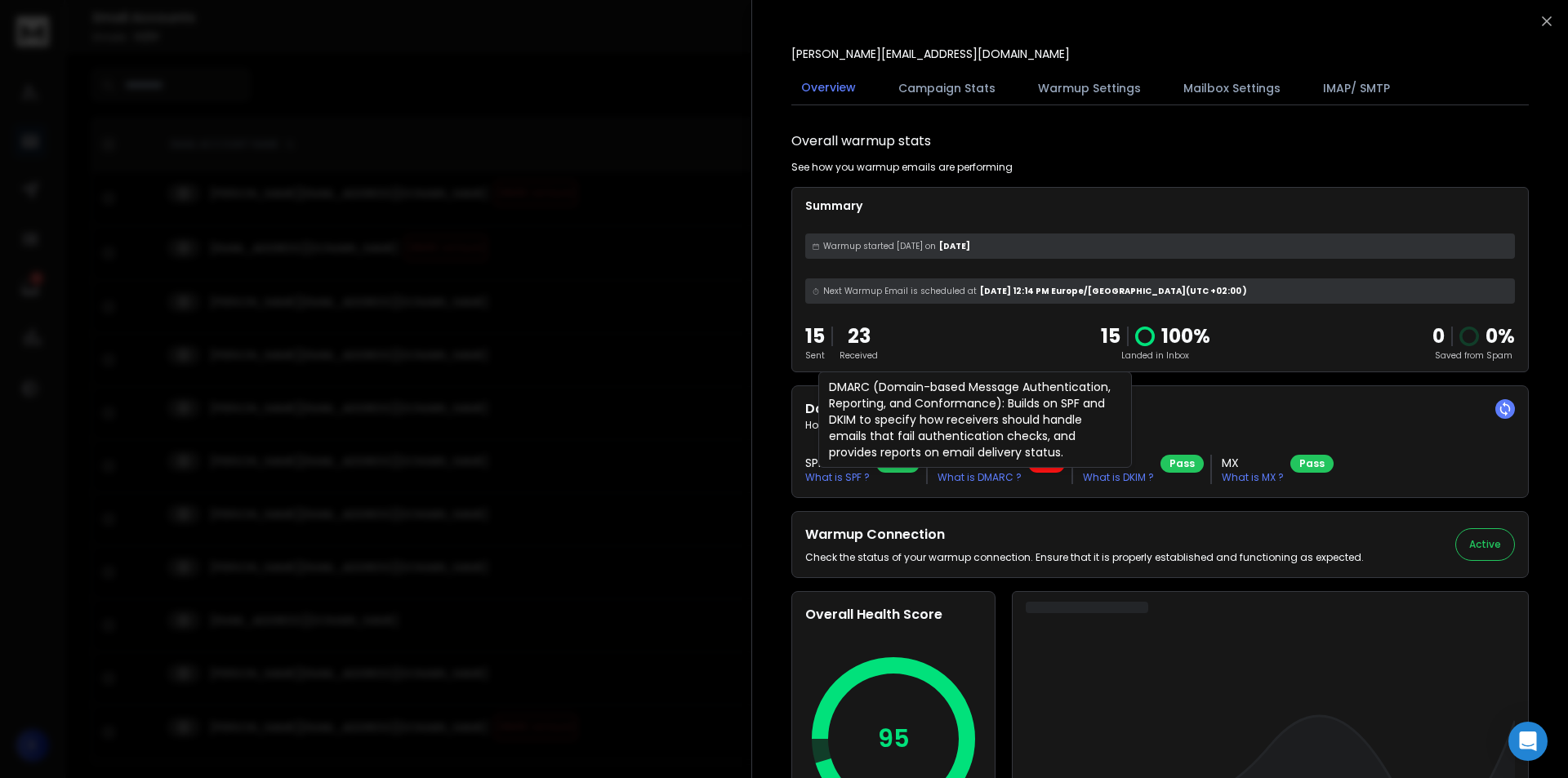
click at [539, 419] on div at bounding box center [784, 389] width 1568 height 778
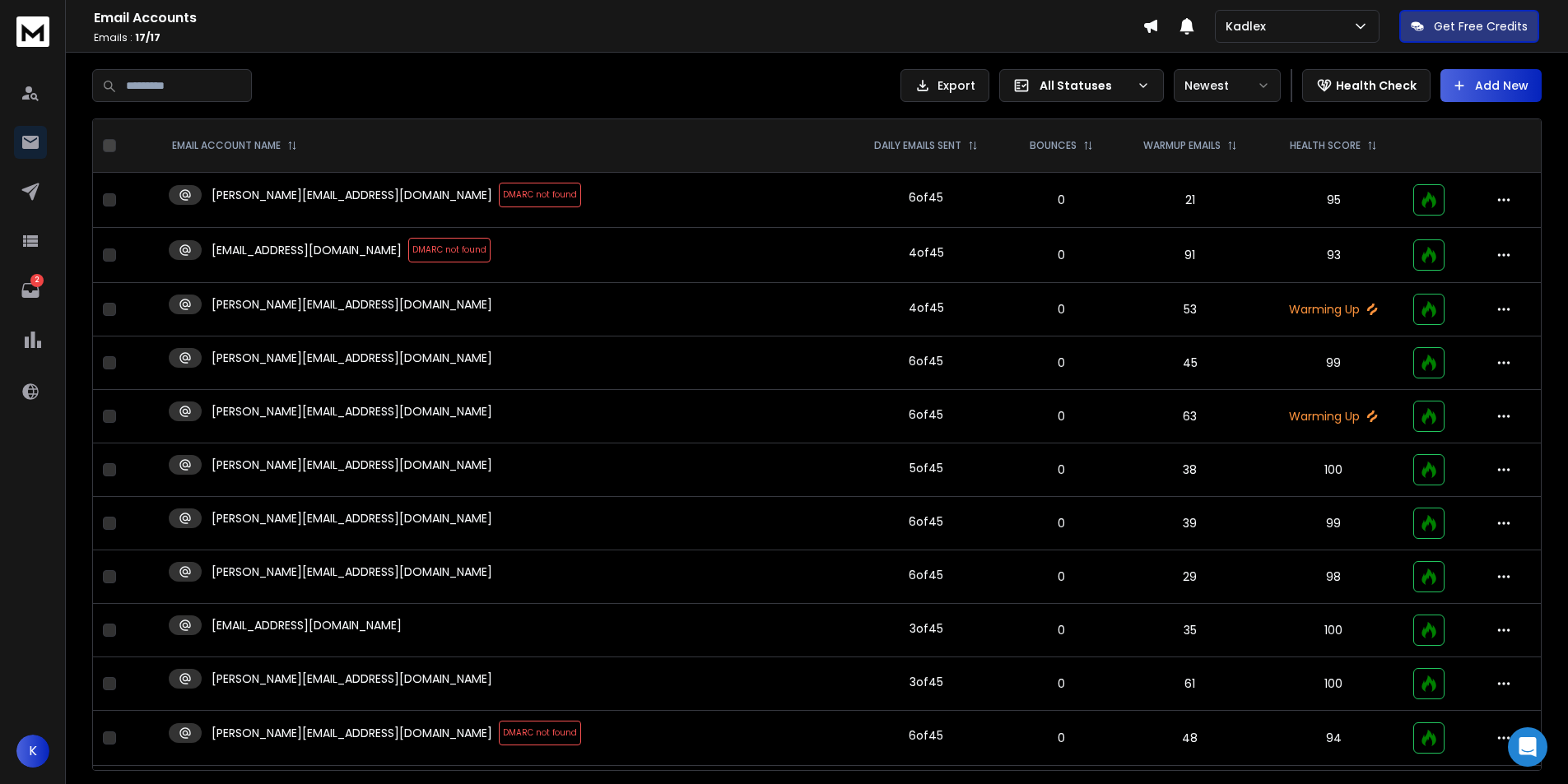
click at [499, 195] on span "DMARC not found" at bounding box center [540, 195] width 82 height 25
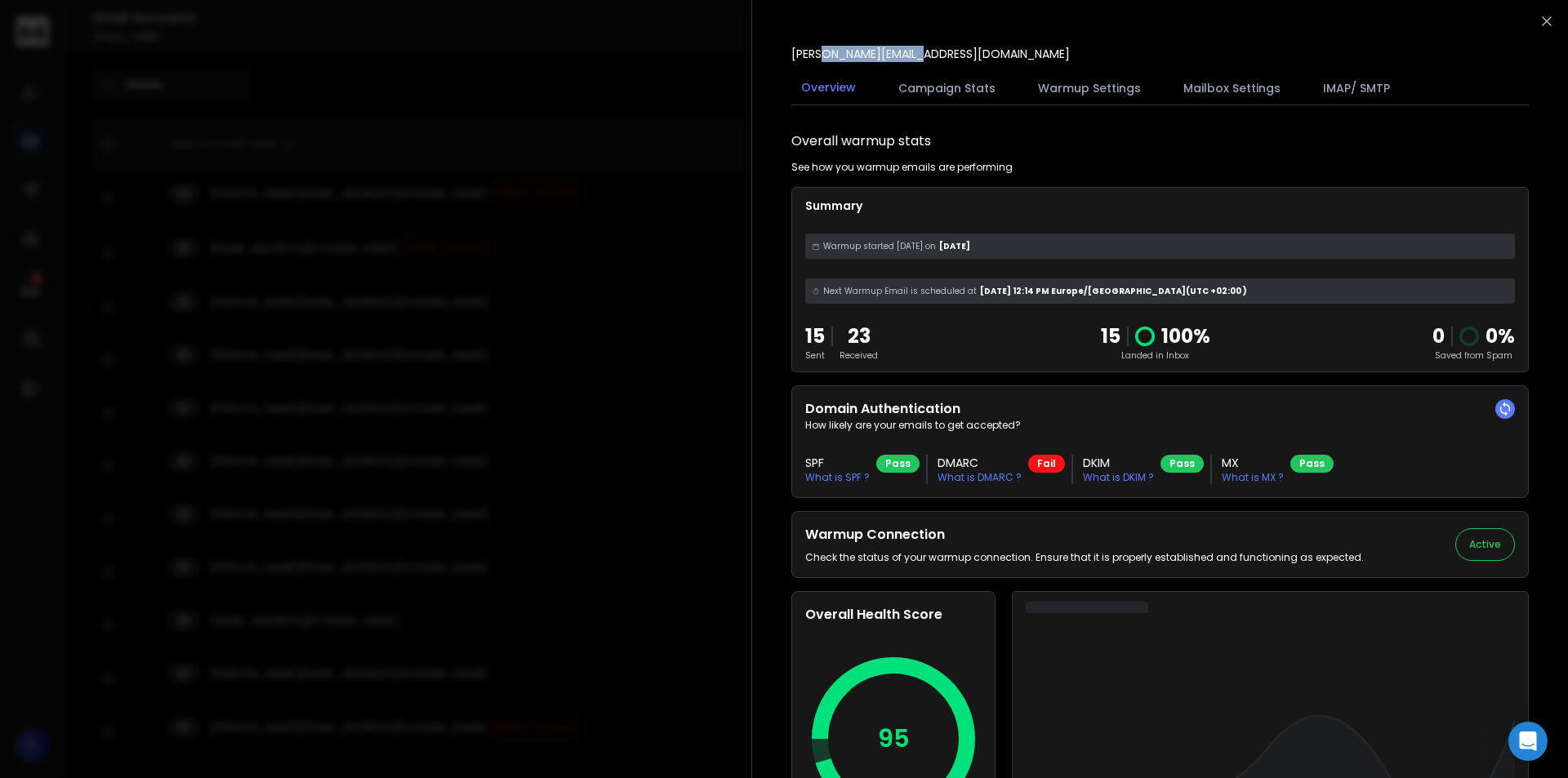
drag, startPoint x: 931, startPoint y: 58, endPoint x: 830, endPoint y: 61, distance: 101.0
click at [830, 61] on div "anna@kadlexluxury.cz" at bounding box center [1160, 53] width 738 height 17
copy p "kadlexluxury.cz"
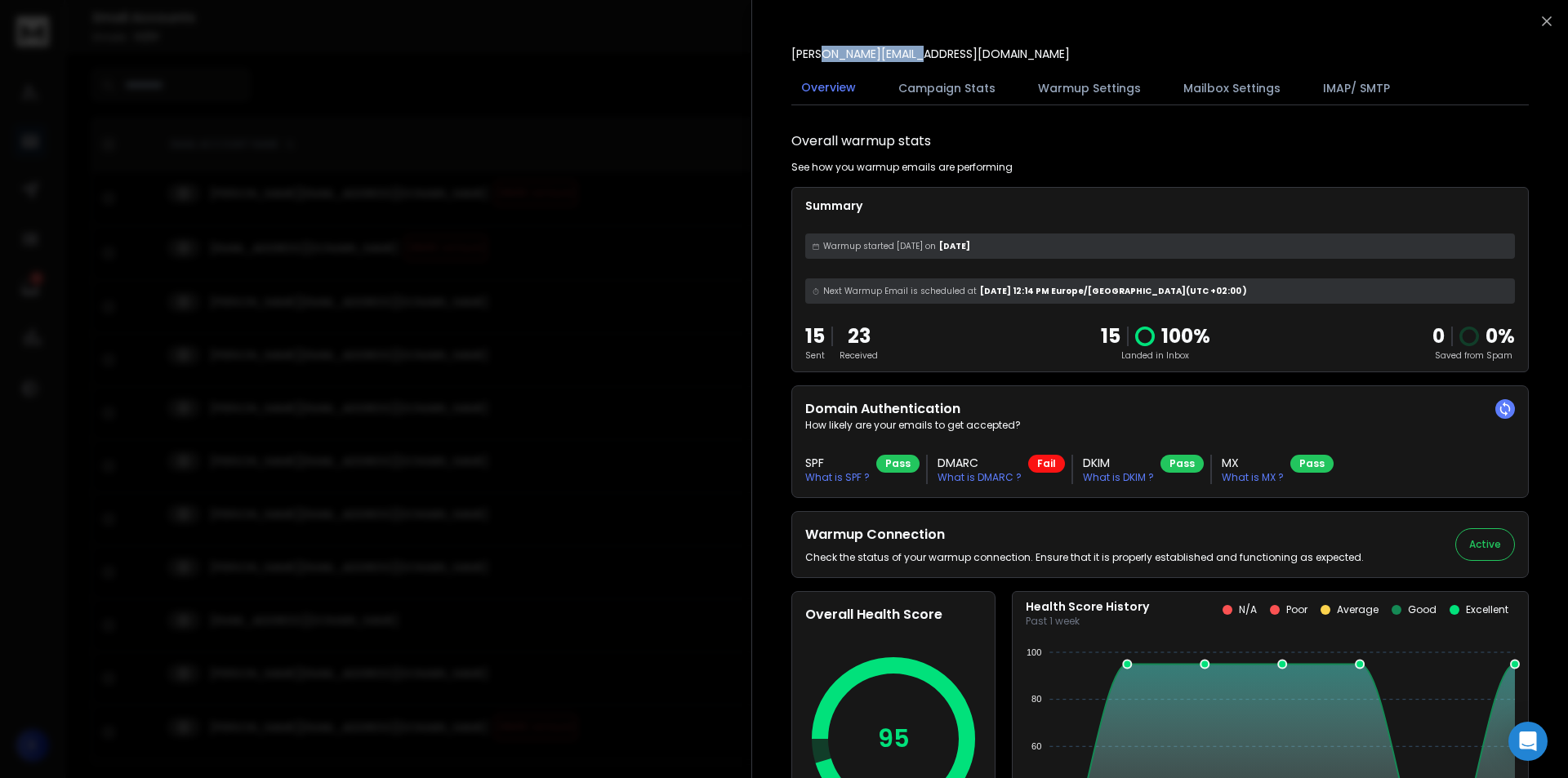
click at [686, 100] on div at bounding box center [784, 389] width 1568 height 778
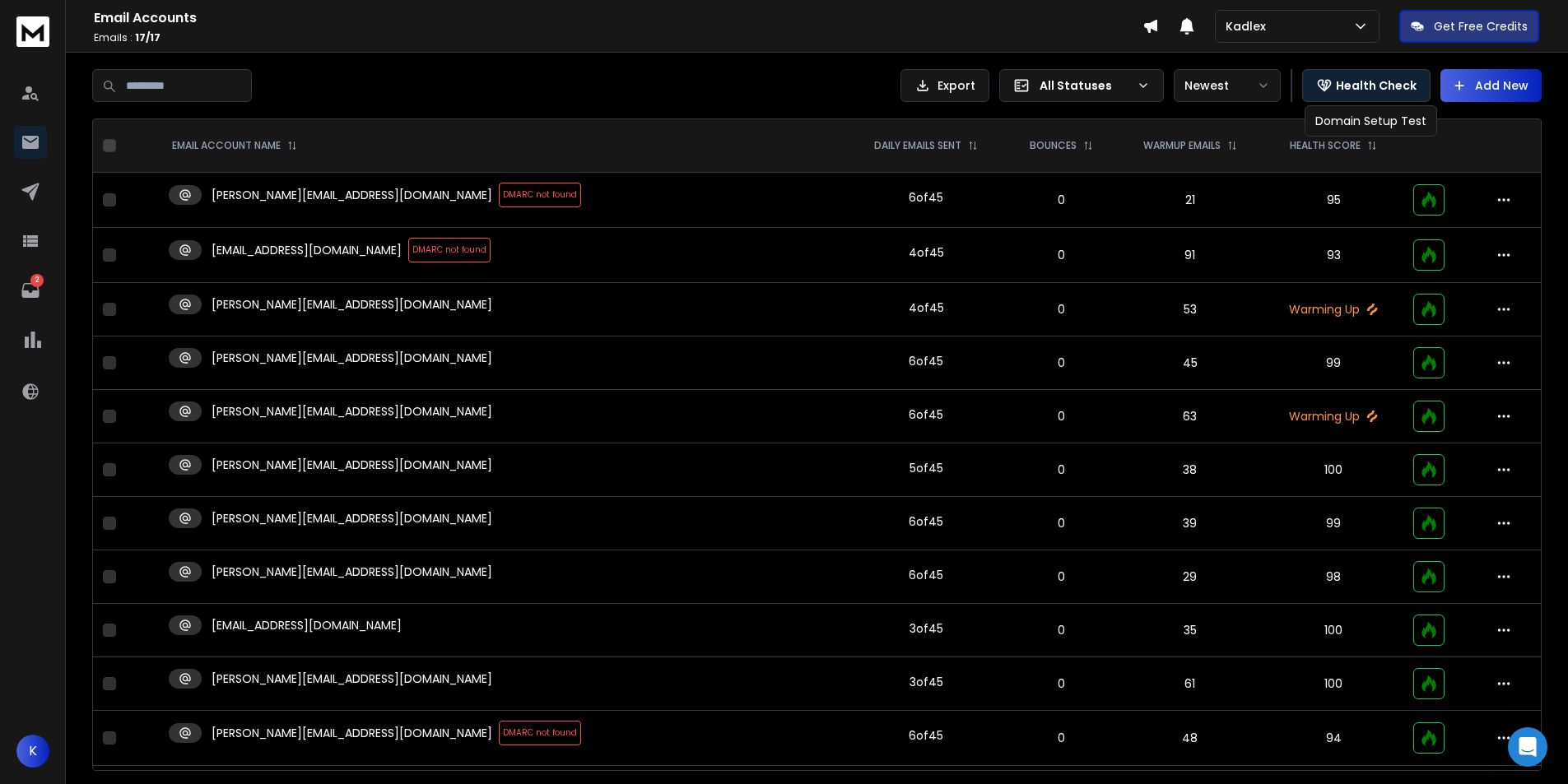
click at [1387, 91] on p "Health Check" at bounding box center [1375, 85] width 80 height 17
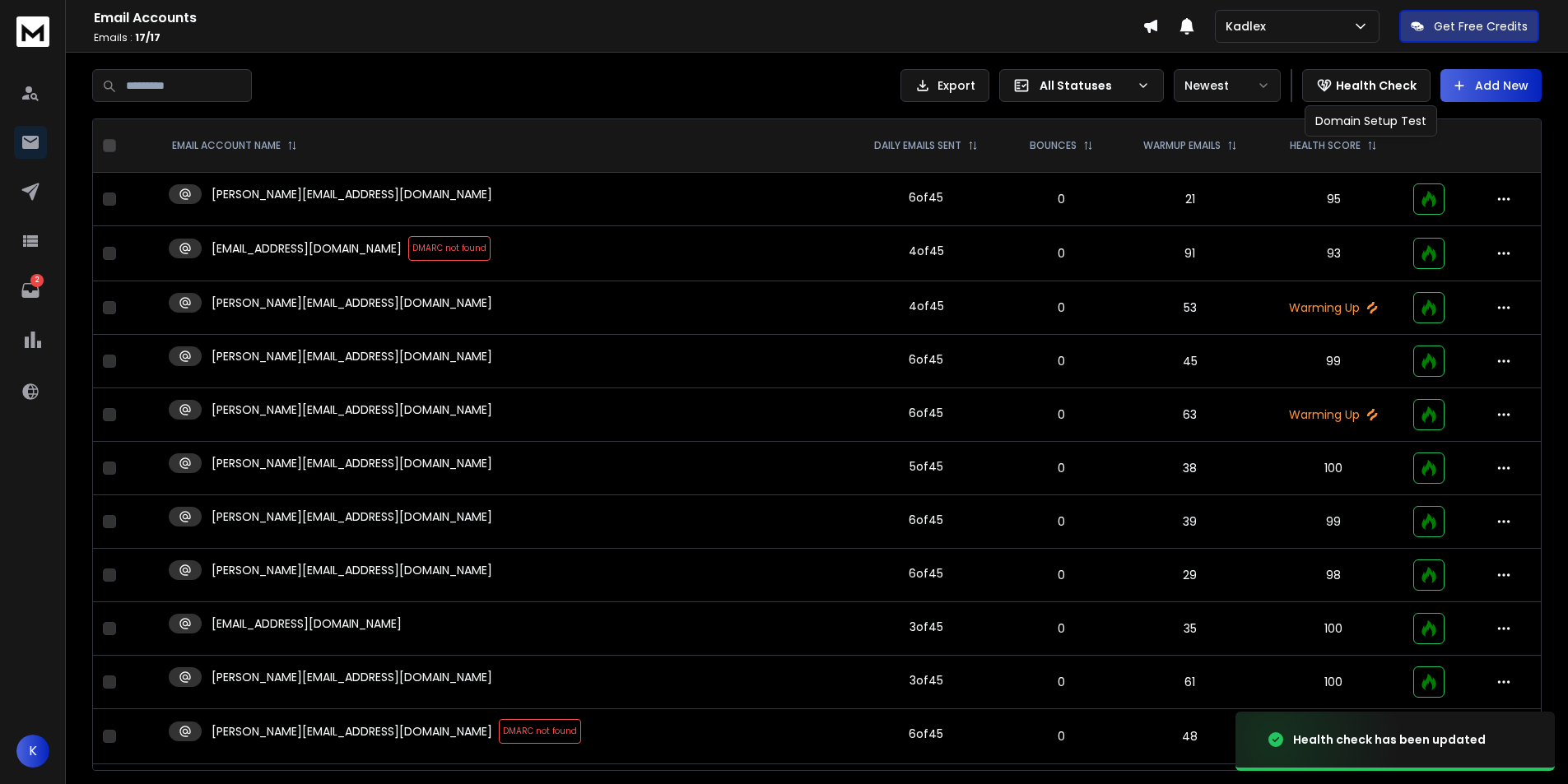
click at [1349, 92] on p "Health Check" at bounding box center [1375, 85] width 80 height 17
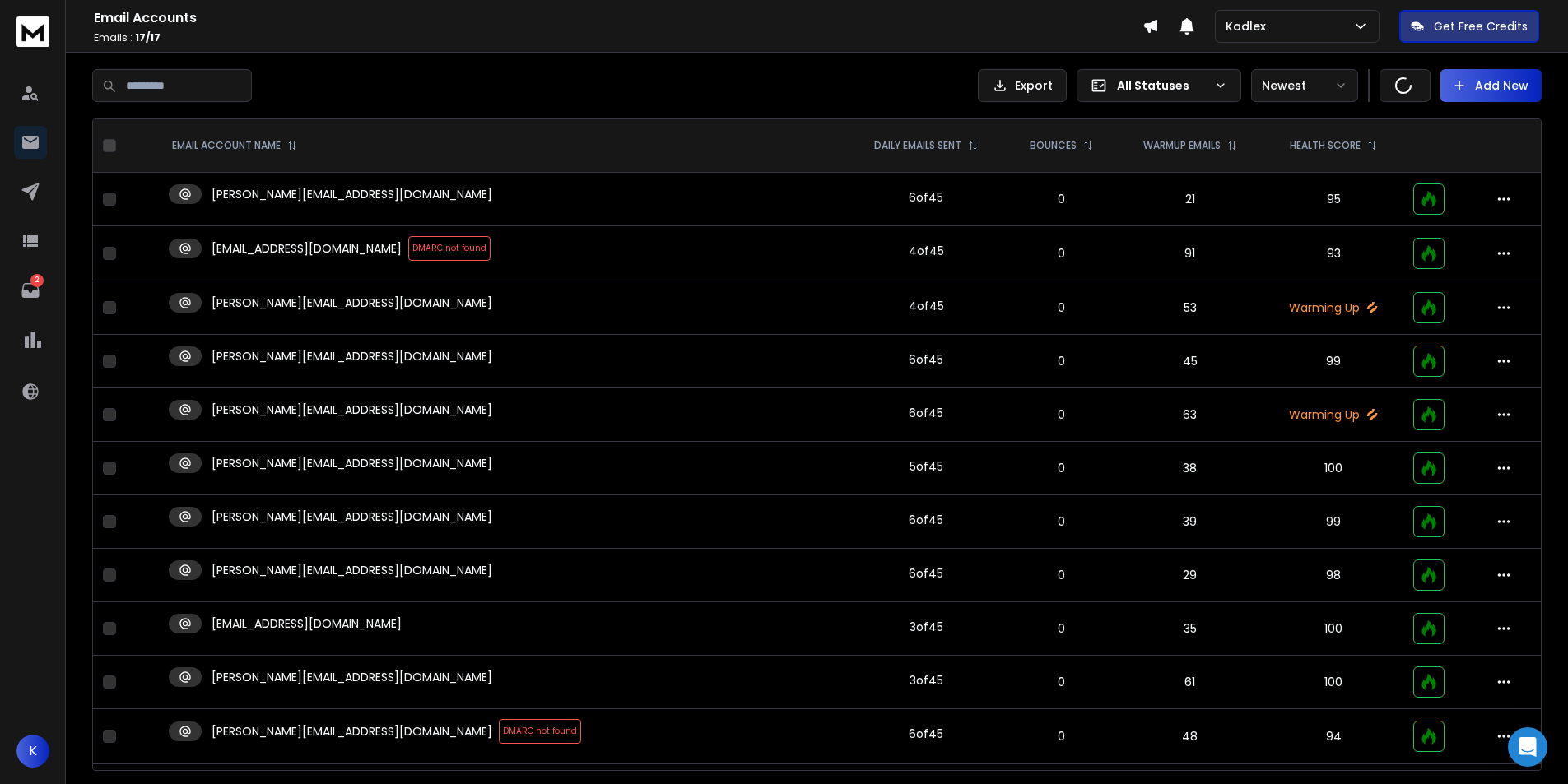
click at [529, 248] on div "klara@kadlexluxury.cz DMARC not found" at bounding box center [502, 248] width 668 height 25
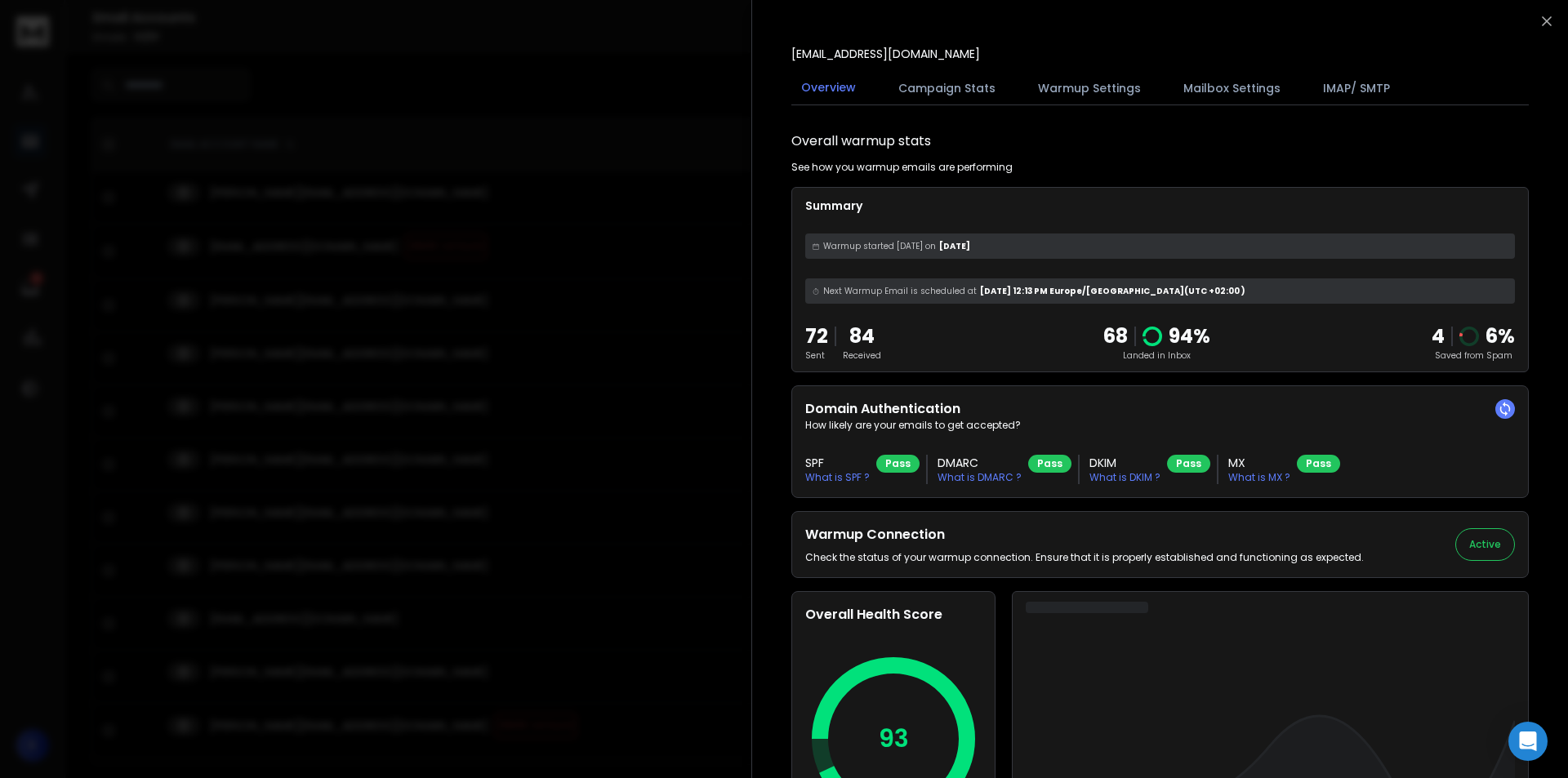
click at [529, 420] on div at bounding box center [784, 389] width 1568 height 778
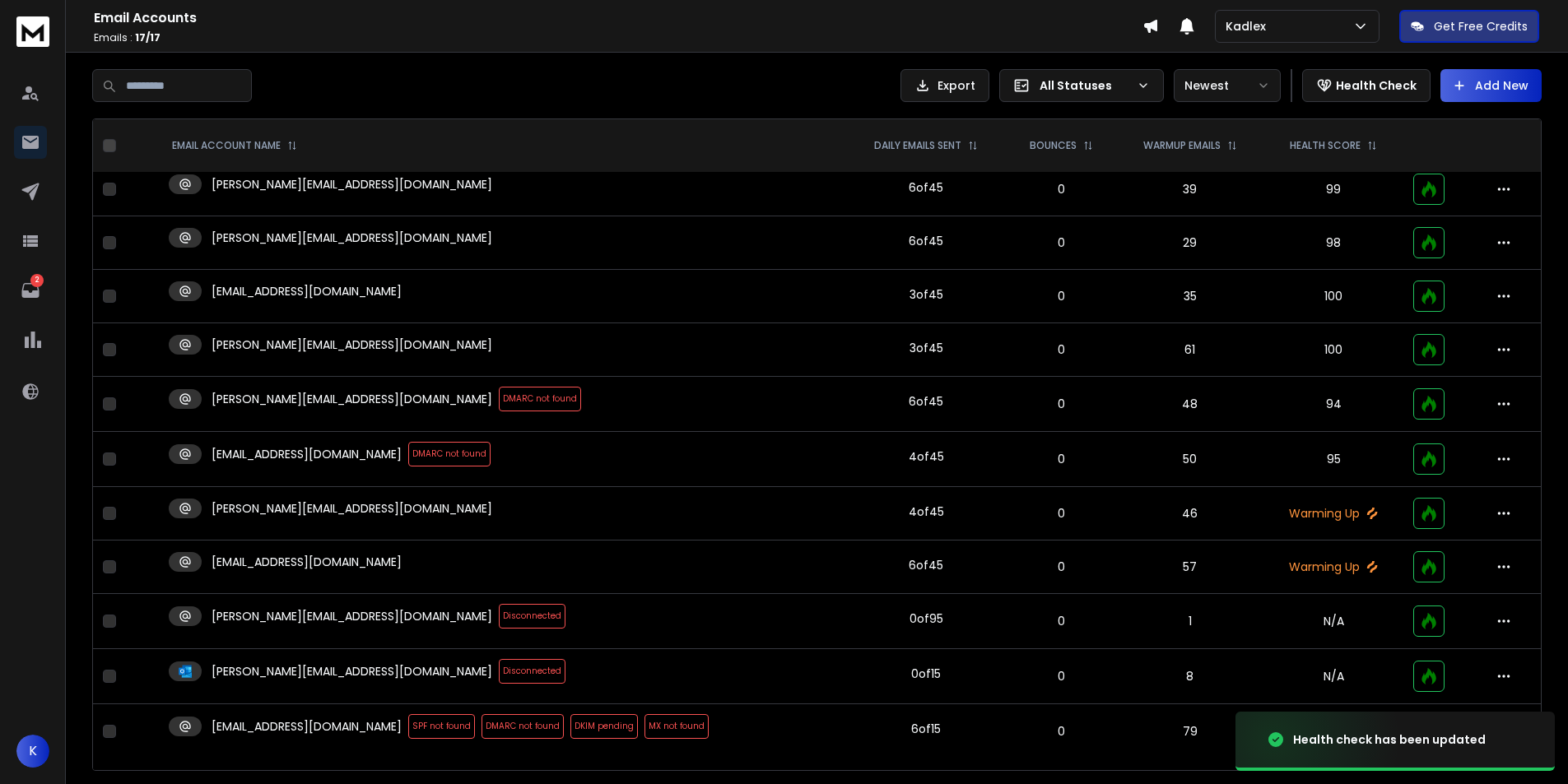
scroll to position [332, 0]
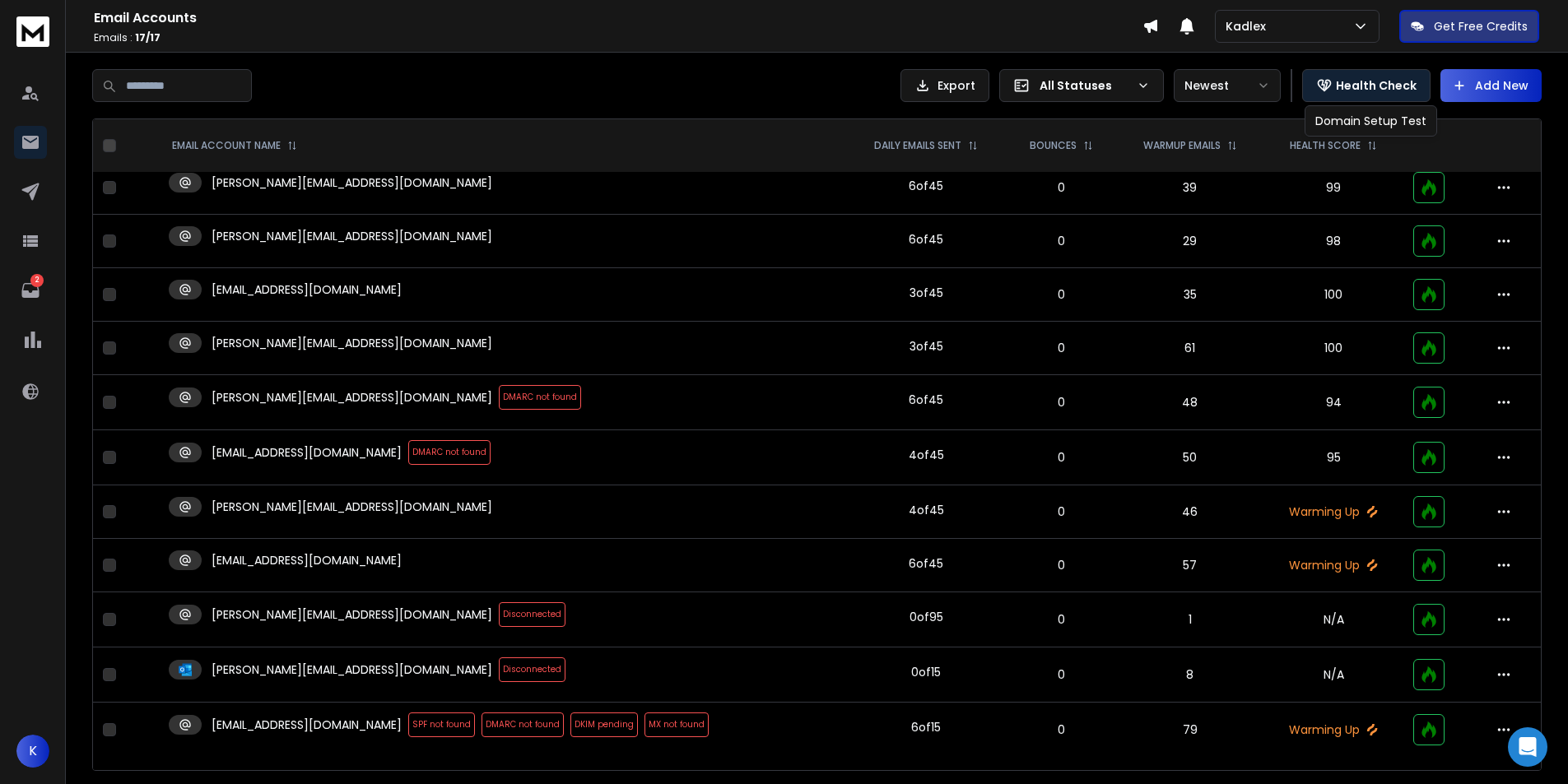
click at [1376, 91] on p "Health Check" at bounding box center [1375, 85] width 80 height 17
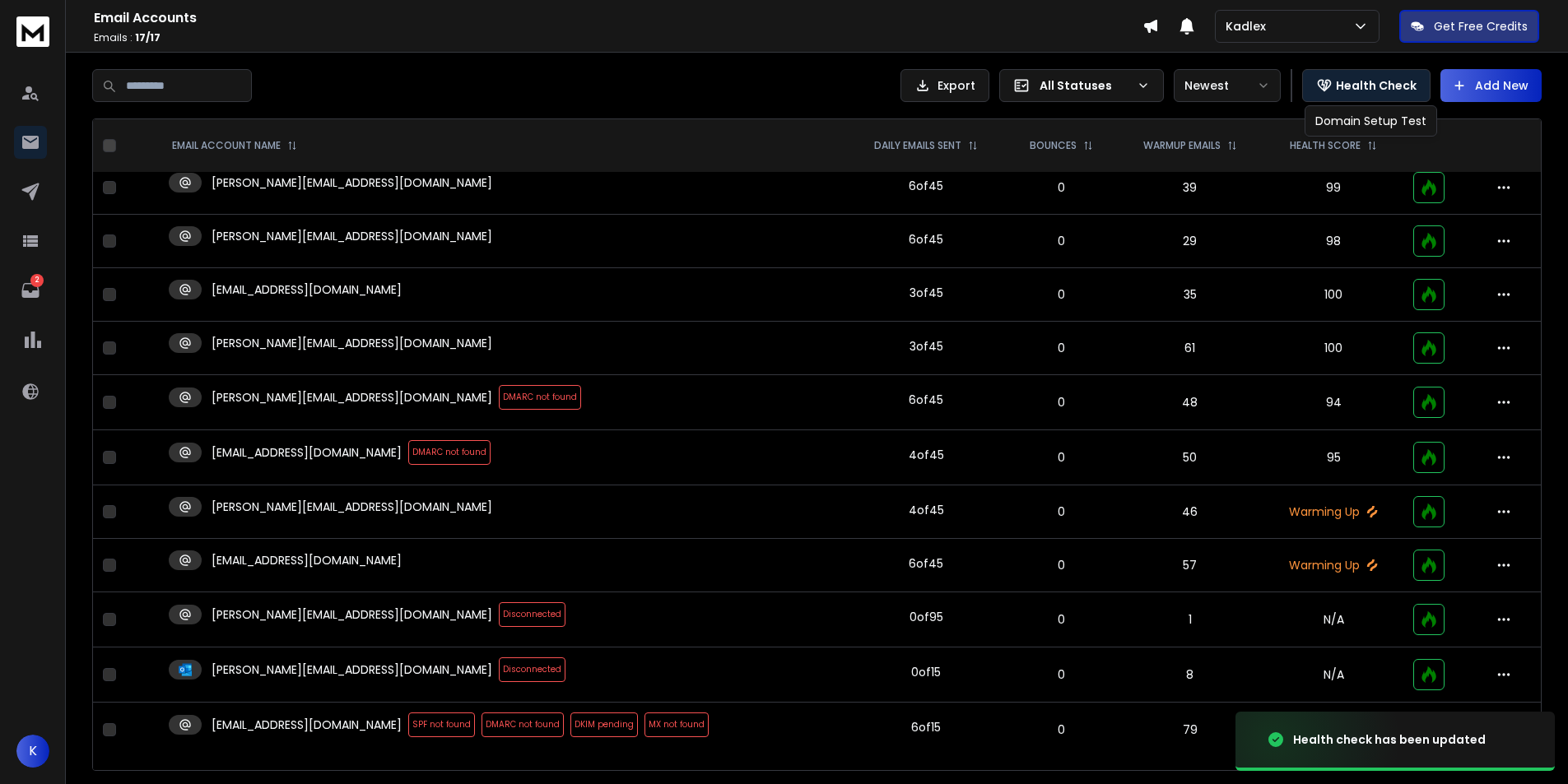
click at [499, 389] on span "DMARC not found" at bounding box center [540, 397] width 82 height 25
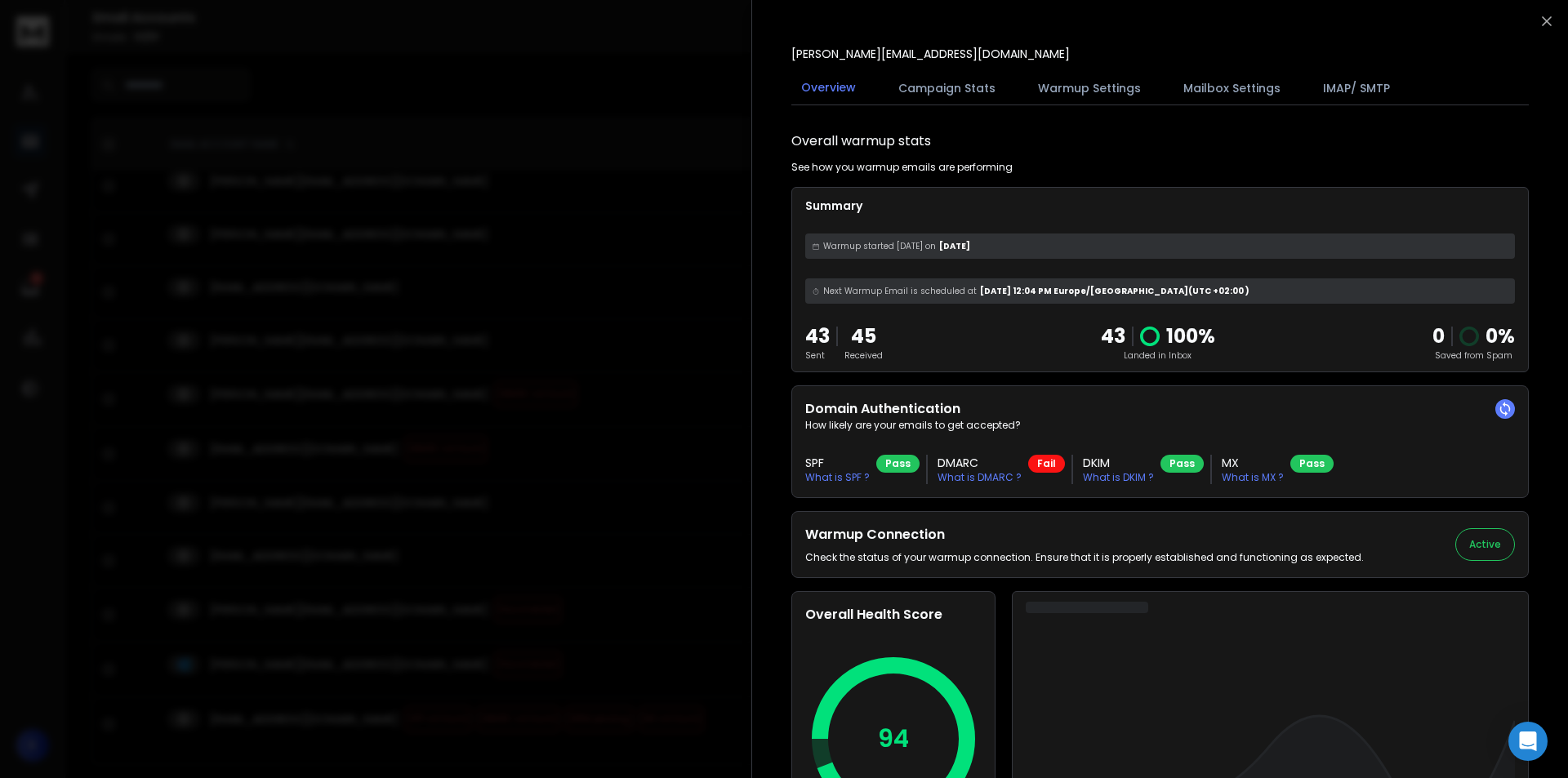
click at [638, 423] on div at bounding box center [784, 389] width 1568 height 778
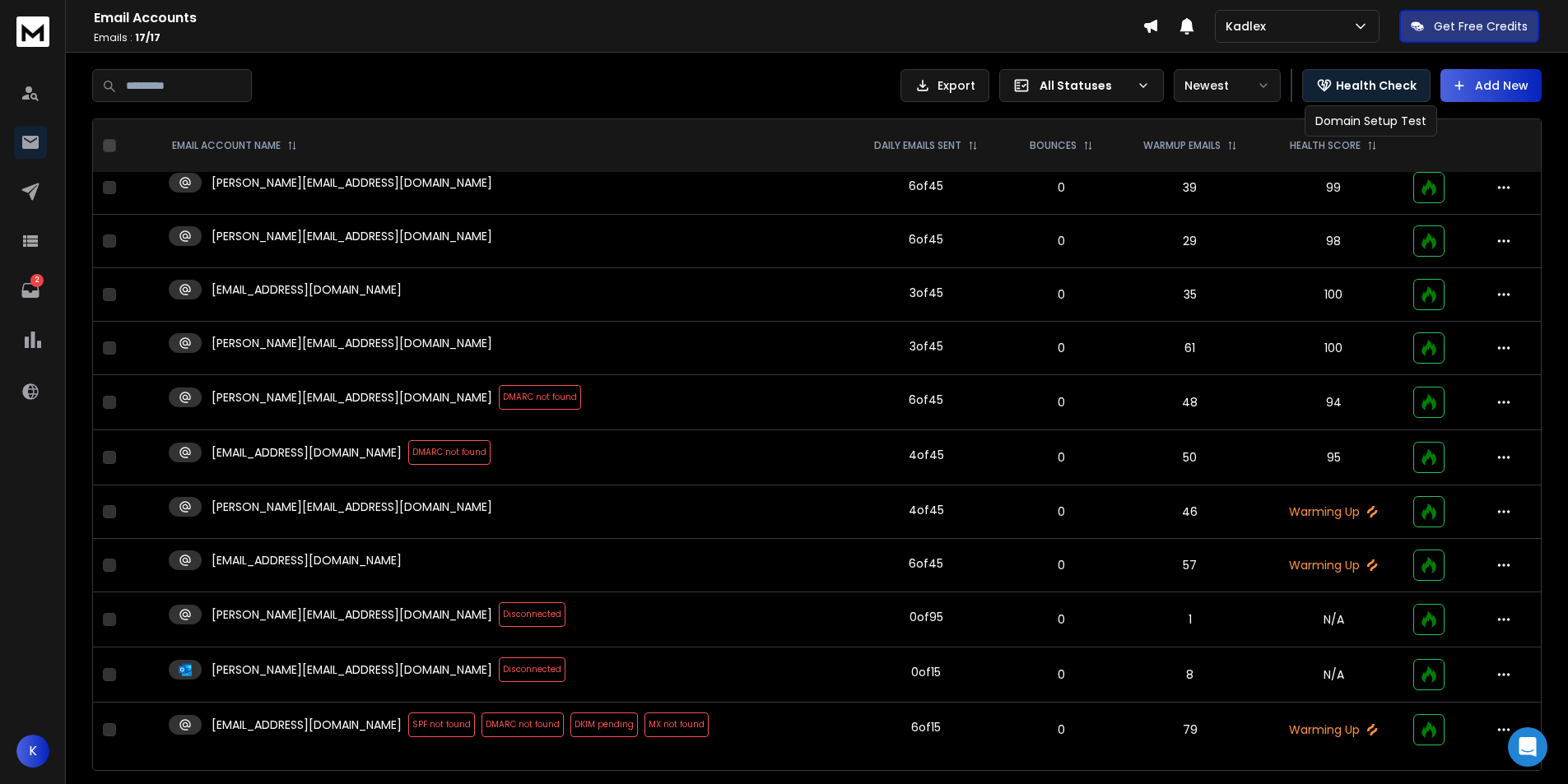
click at [1382, 92] on p "Health Check" at bounding box center [1375, 85] width 80 height 17
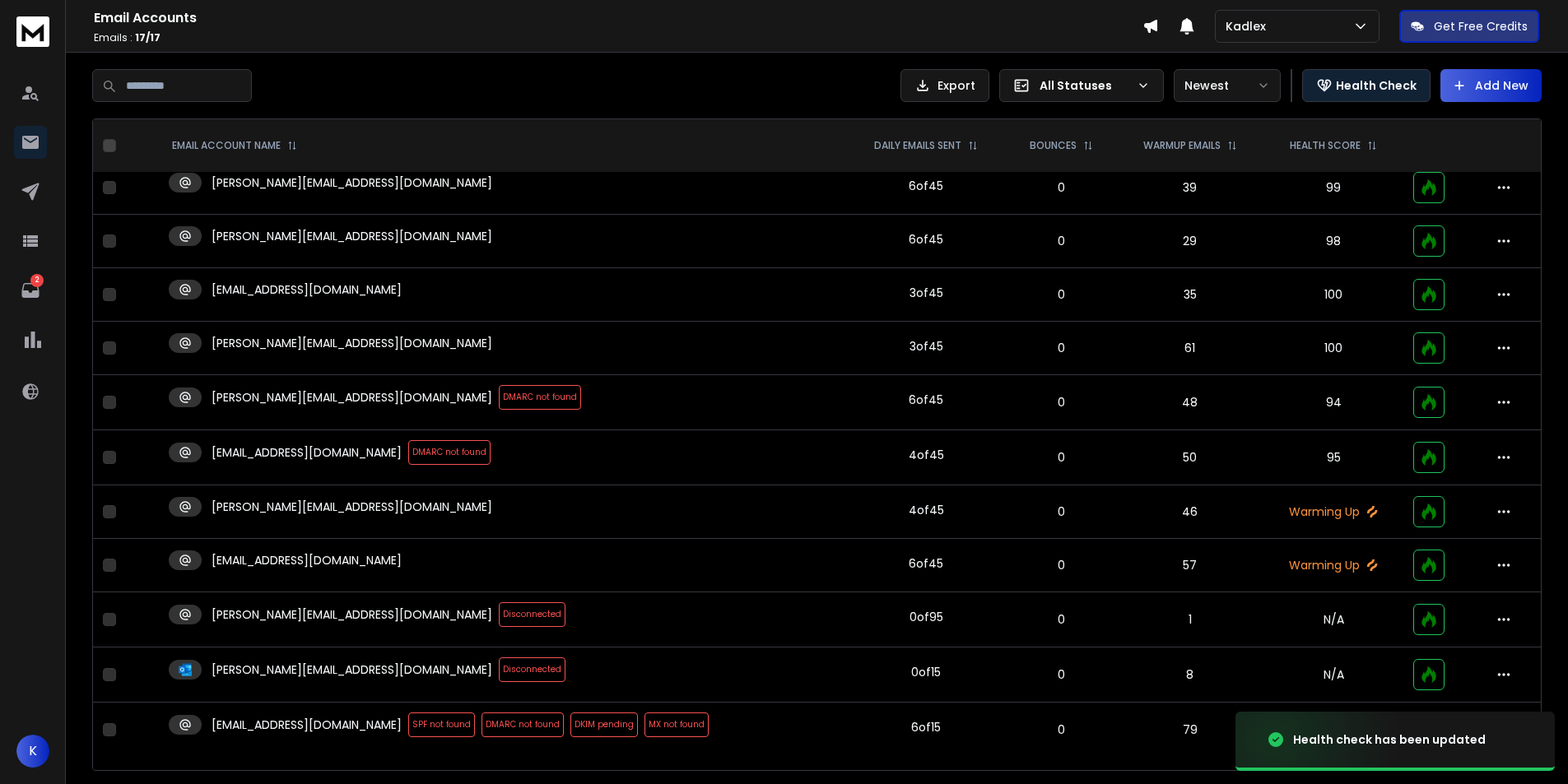
click at [499, 396] on span "DMARC not found" at bounding box center [540, 397] width 82 height 25
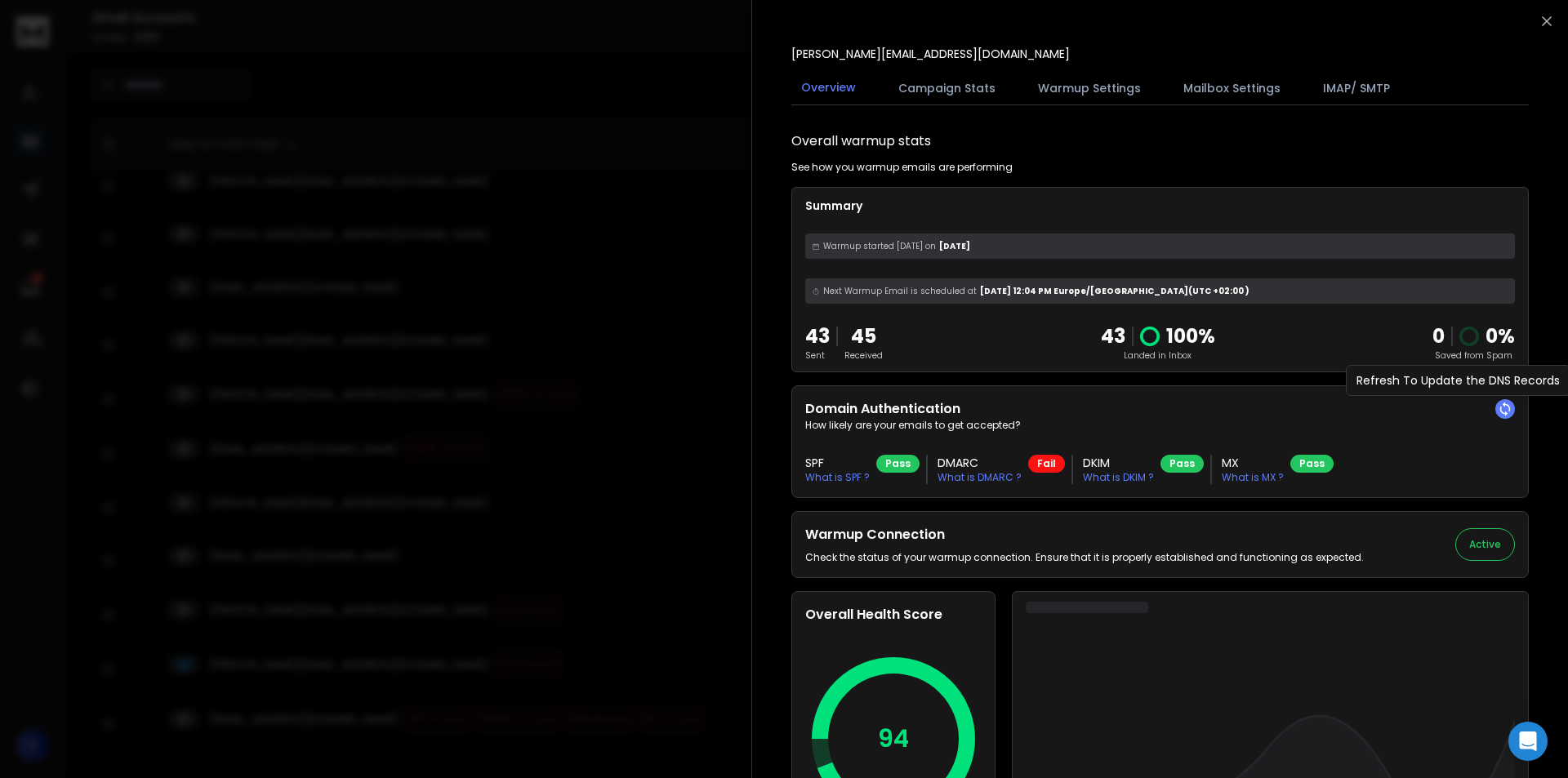
click at [1507, 402] on icon at bounding box center [1505, 409] width 17 height 17
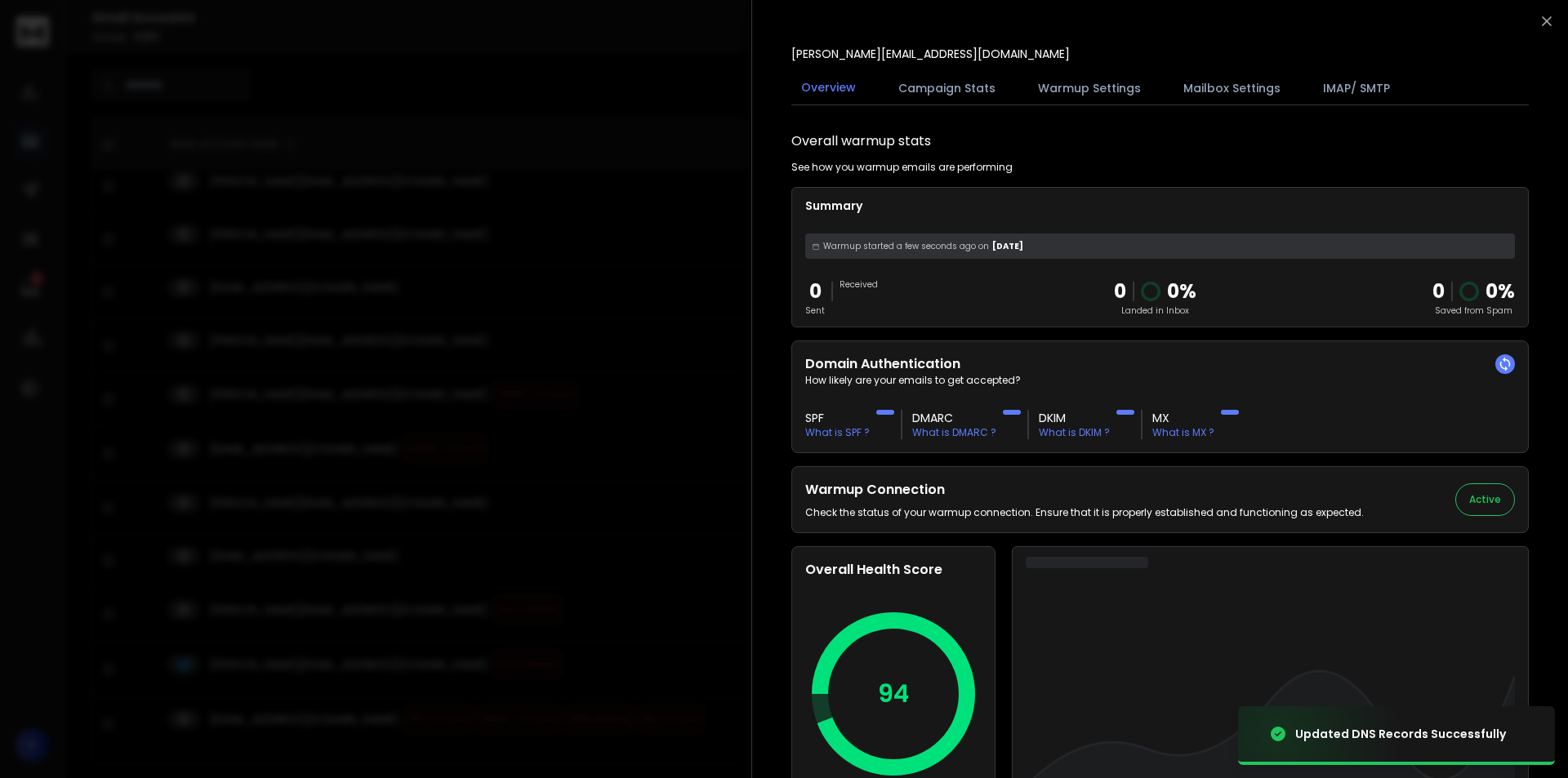
click at [504, 439] on div at bounding box center [784, 389] width 1568 height 778
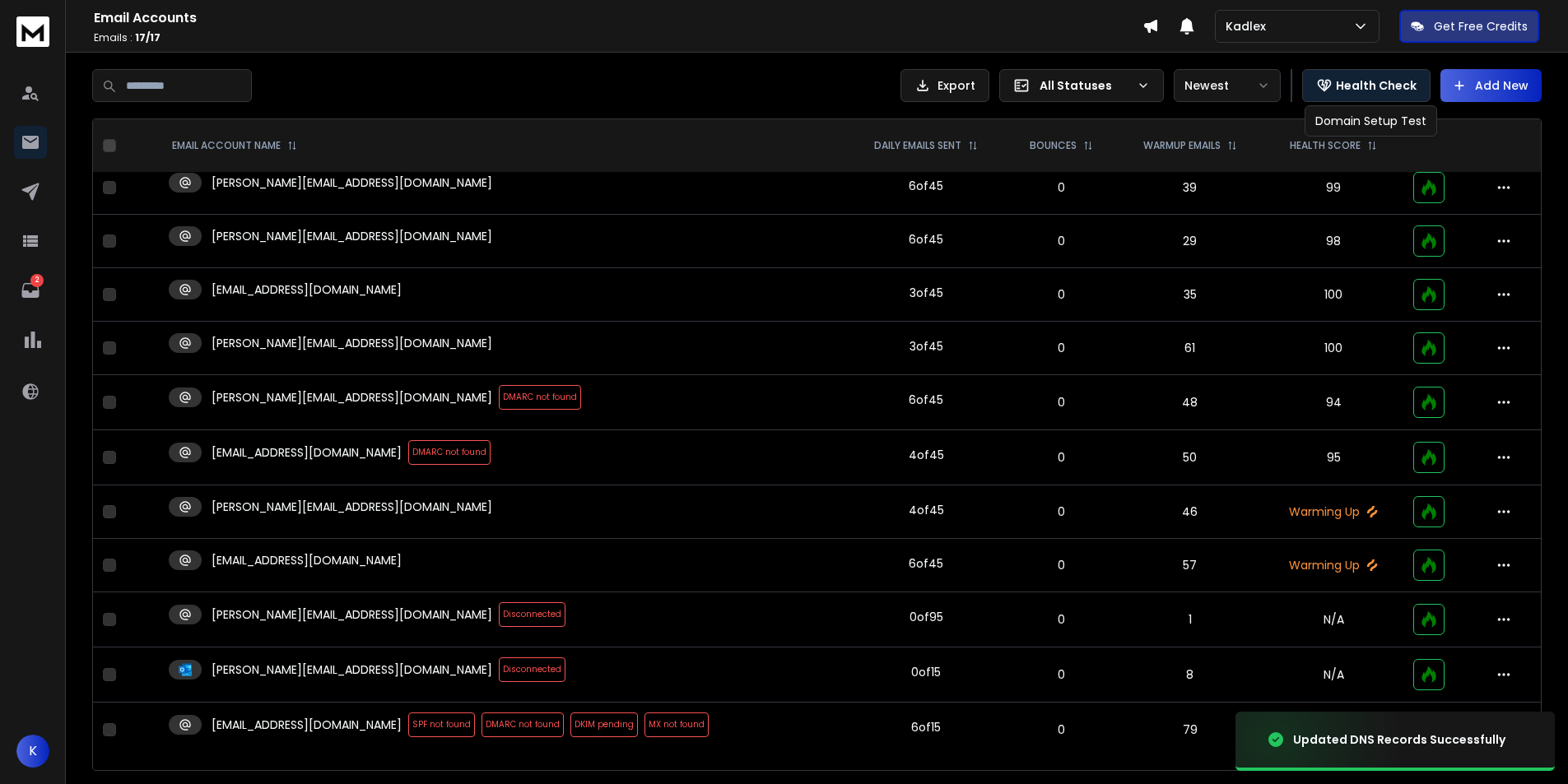
click at [1351, 88] on p "Health Check" at bounding box center [1375, 85] width 80 height 17
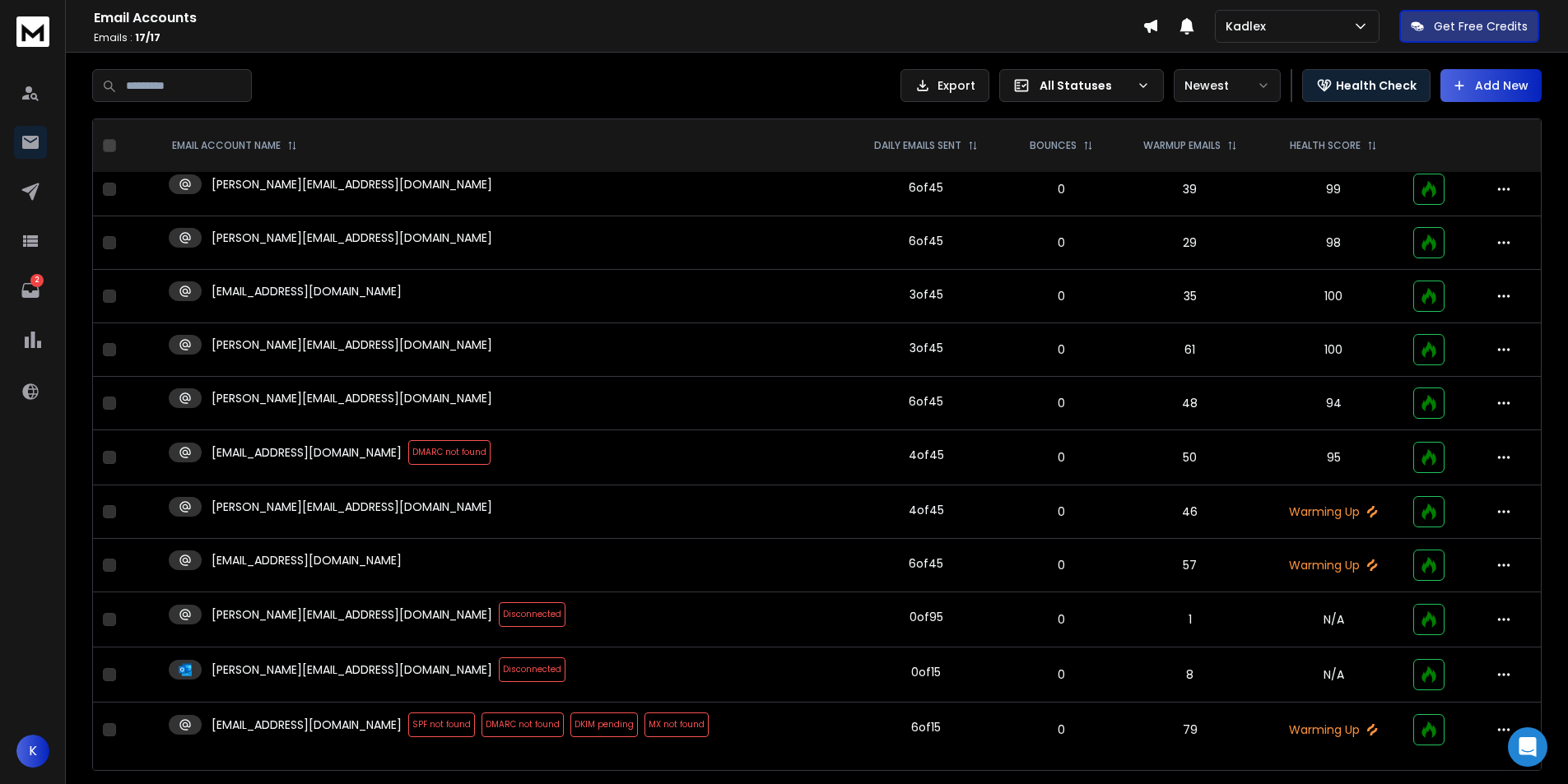
click at [408, 444] on span "DMARC not found" at bounding box center [449, 453] width 82 height 25
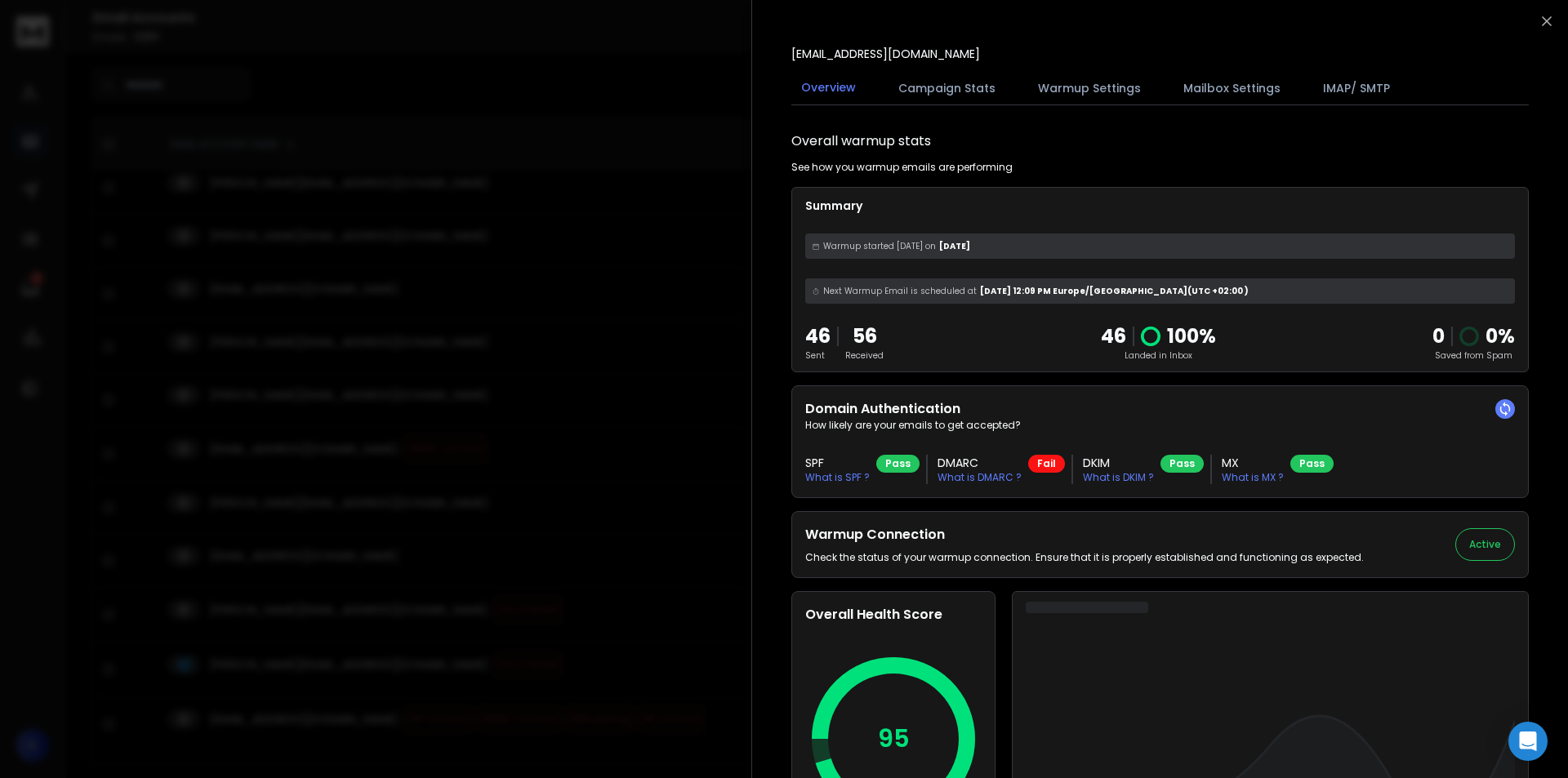
click at [526, 452] on div at bounding box center [784, 389] width 1568 height 778
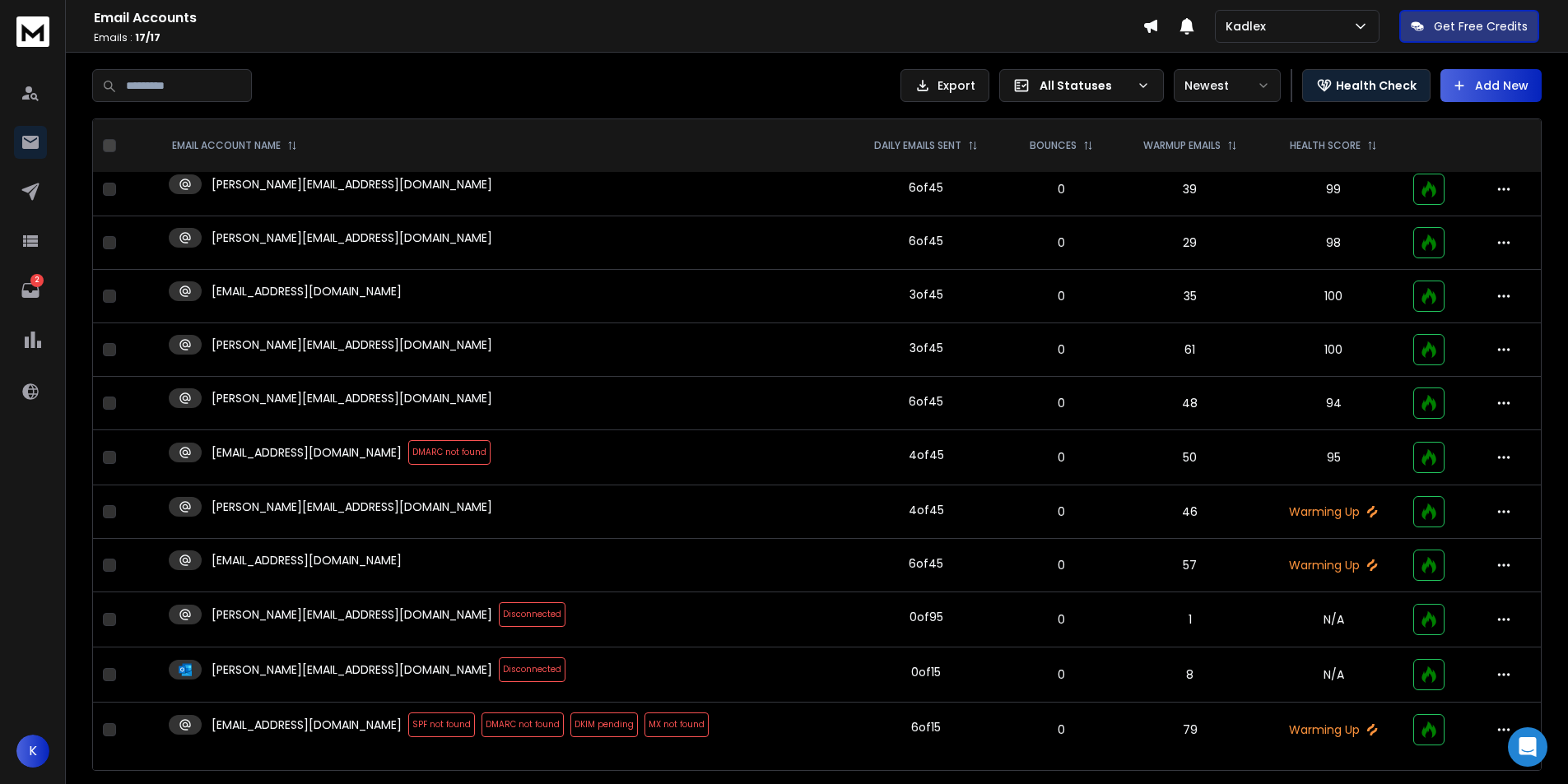
click at [354, 398] on div "anna@kadlexsuit.cz" at bounding box center [502, 398] width 668 height 20
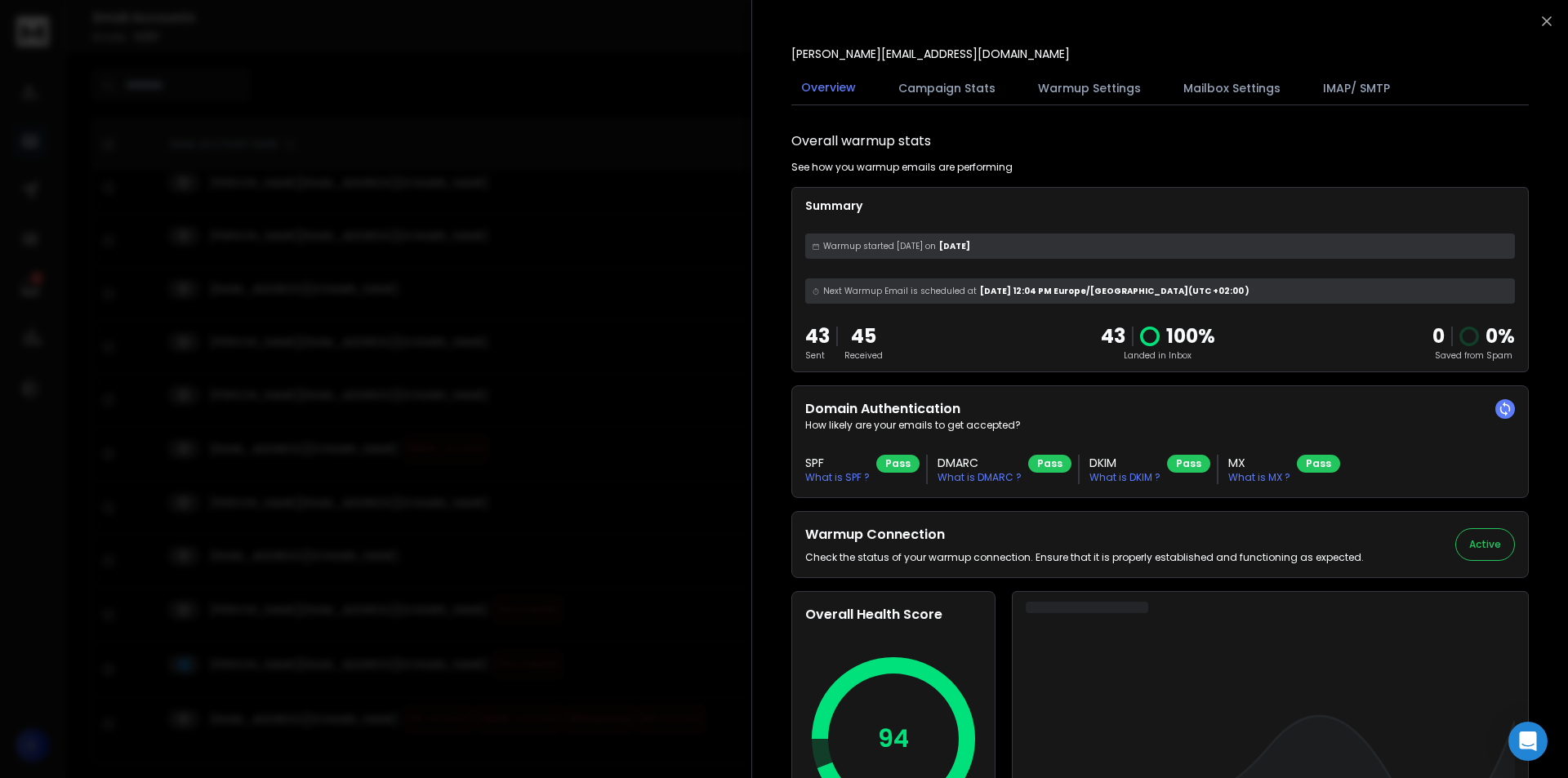
click at [488, 412] on div at bounding box center [784, 389] width 1568 height 778
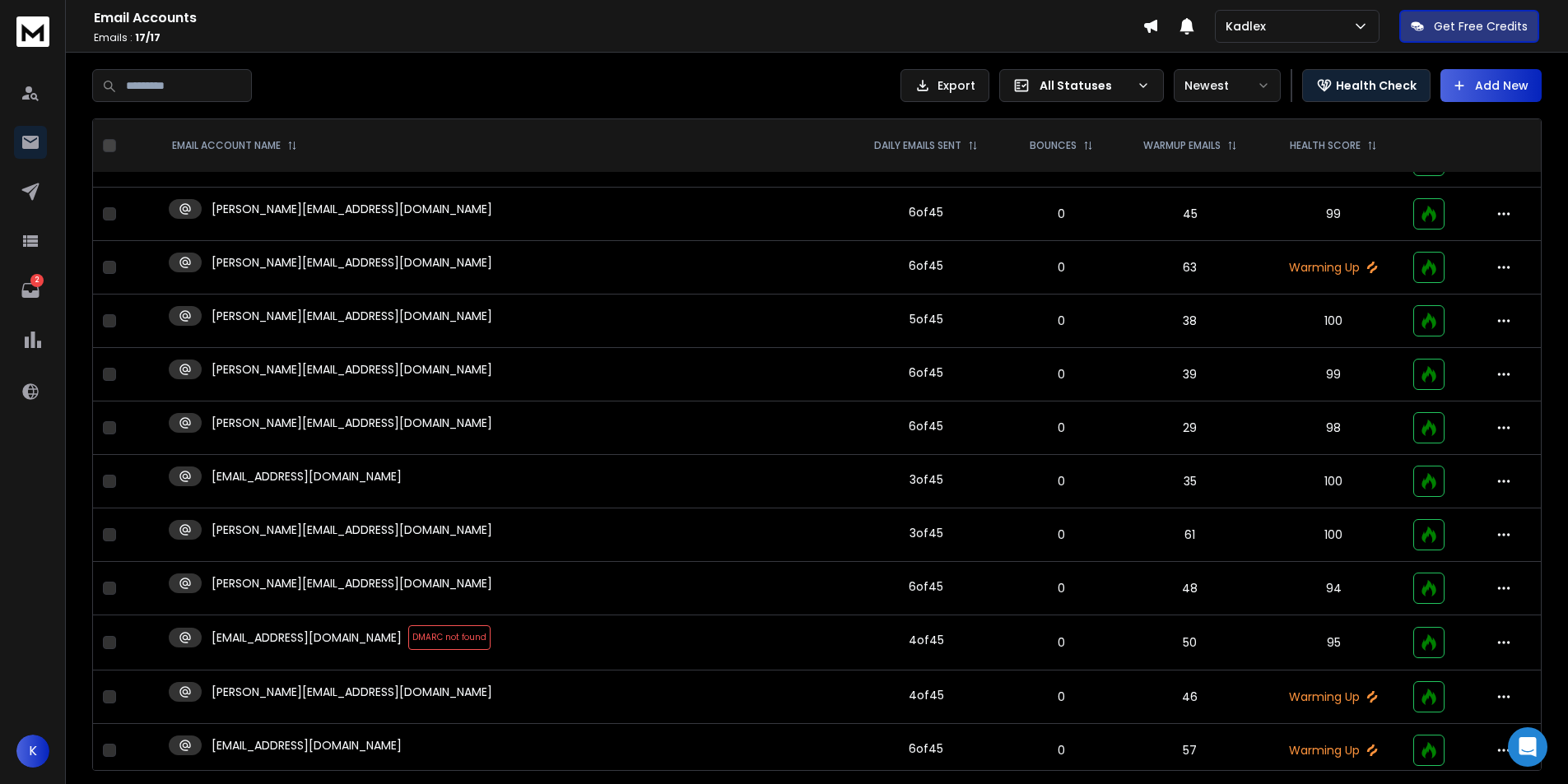
scroll to position [0, 0]
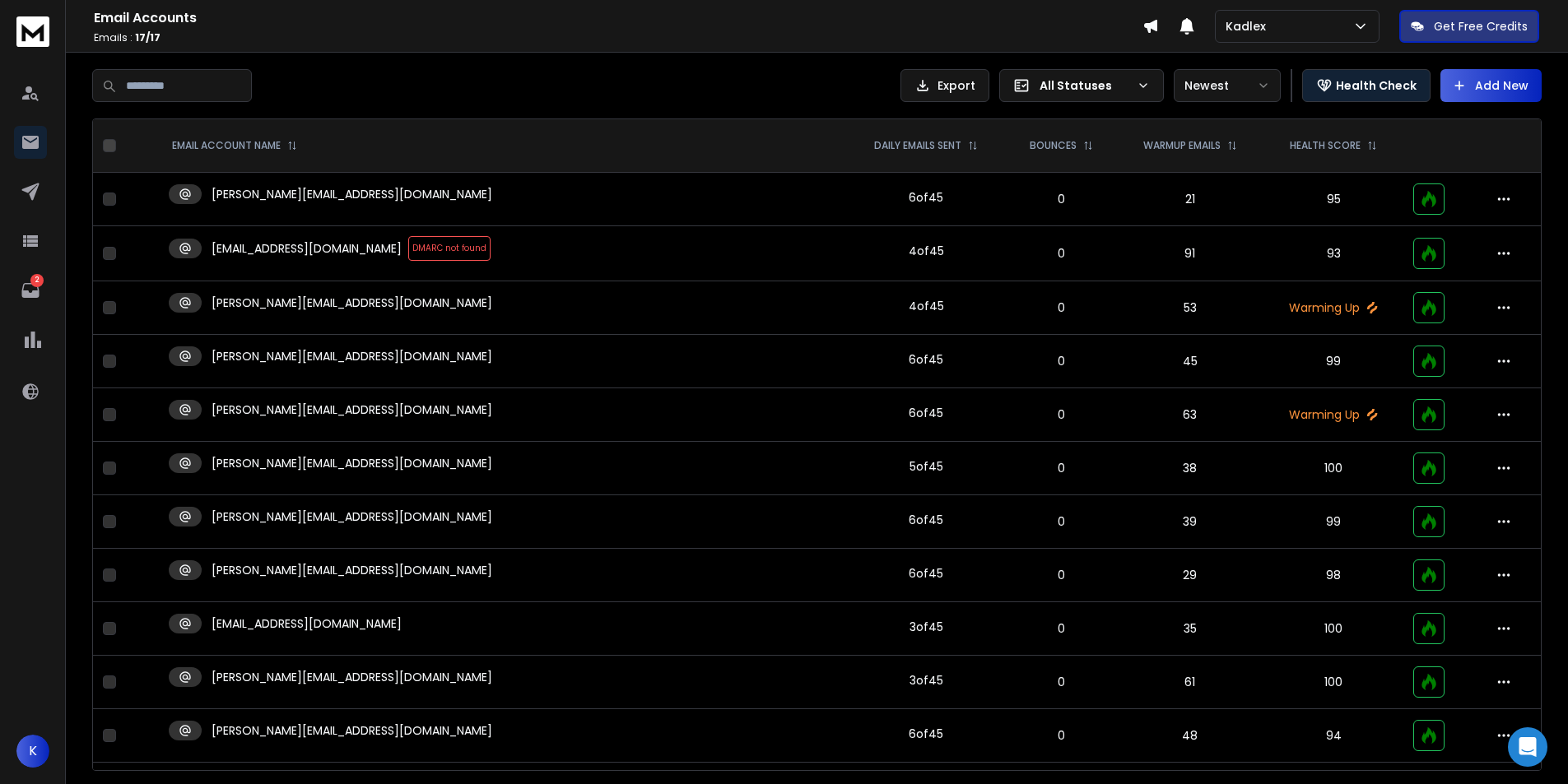
click at [436, 244] on div "klara@kadlexluxury.cz DMARC not found" at bounding box center [502, 248] width 668 height 25
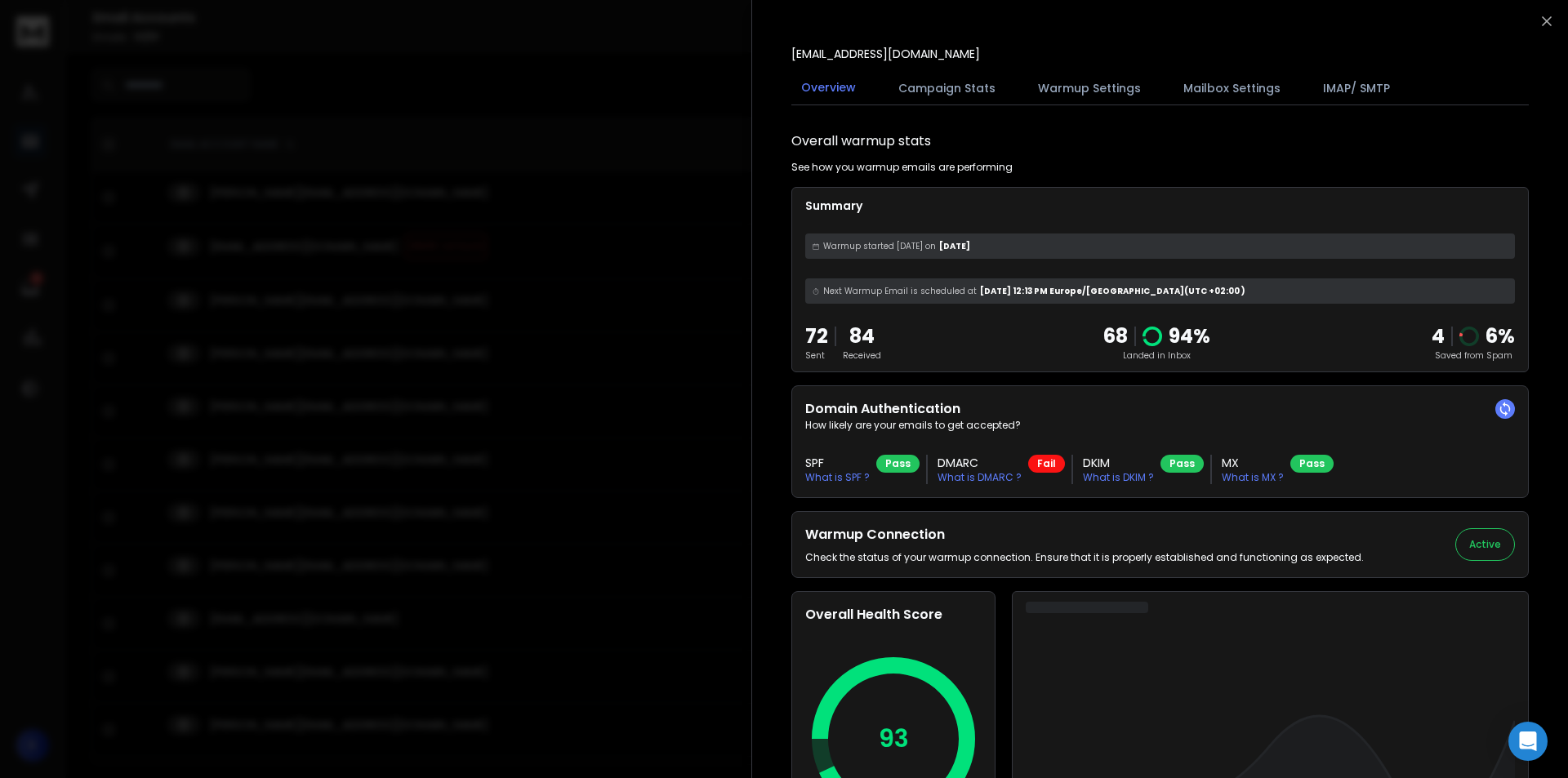
click at [546, 395] on div at bounding box center [784, 389] width 1568 height 778
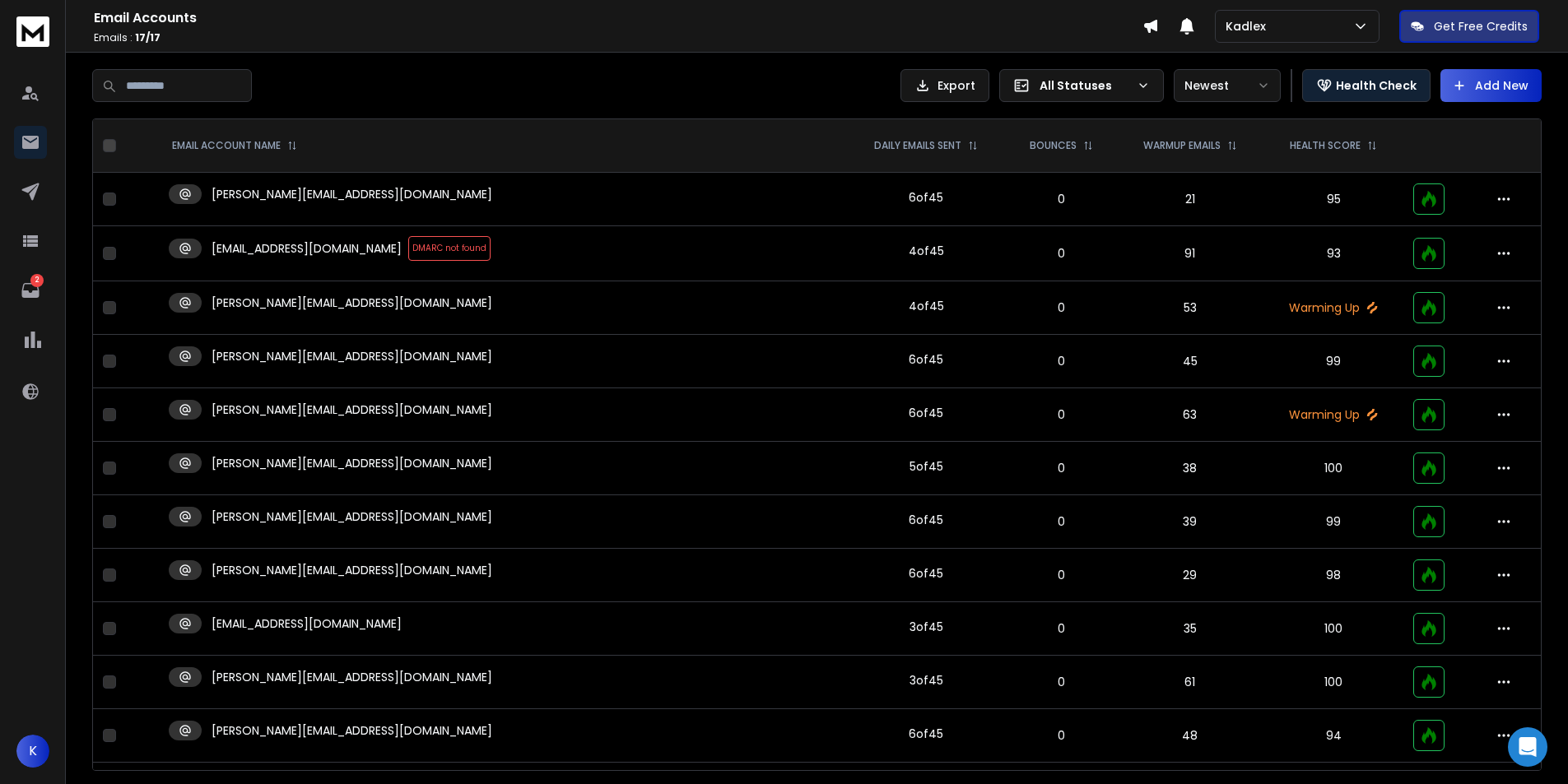
click at [358, 196] on div "anna@kadlexluxury.cz" at bounding box center [502, 195] width 668 height 20
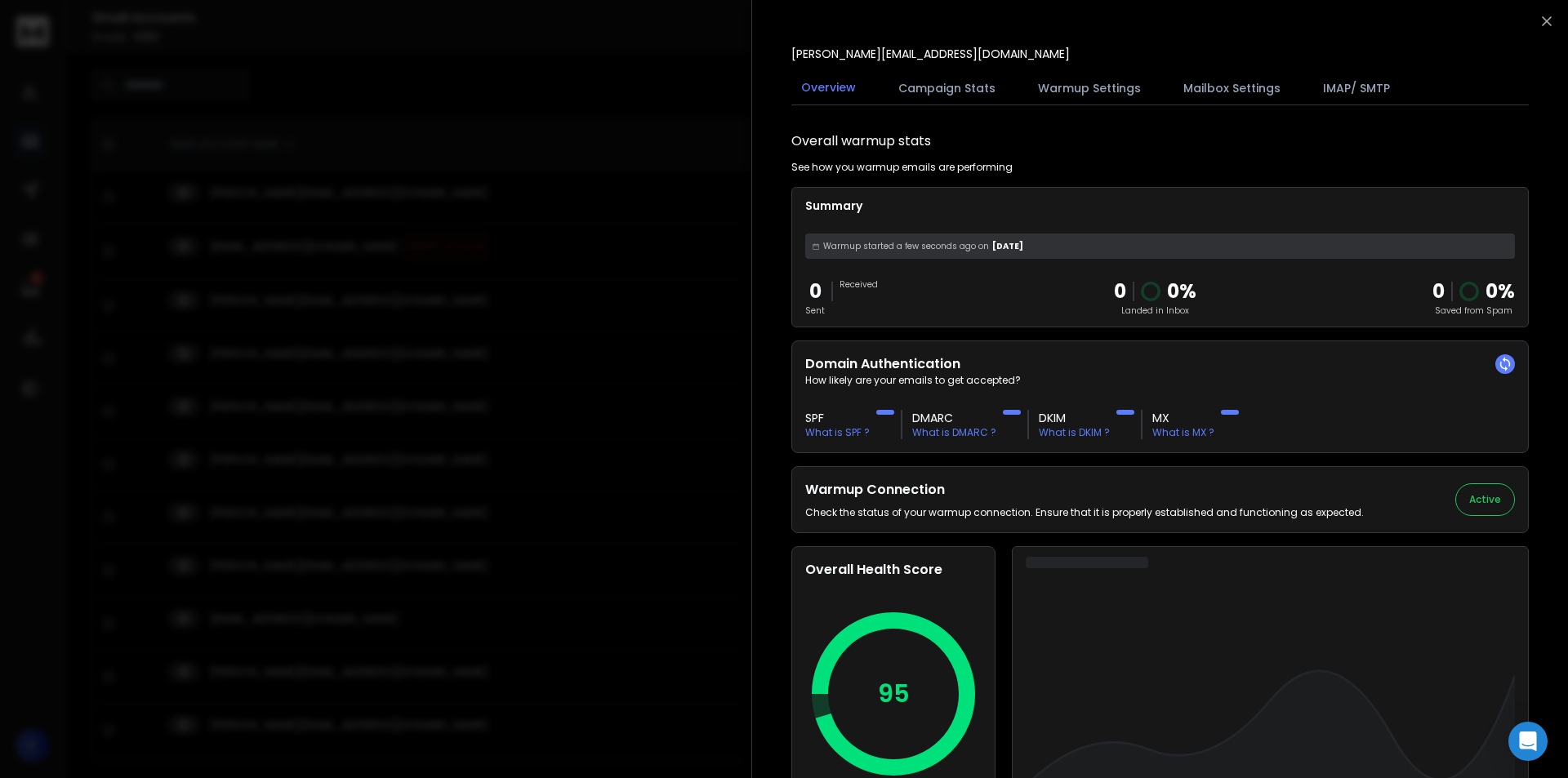
click at [602, 323] on div at bounding box center [784, 389] width 1568 height 778
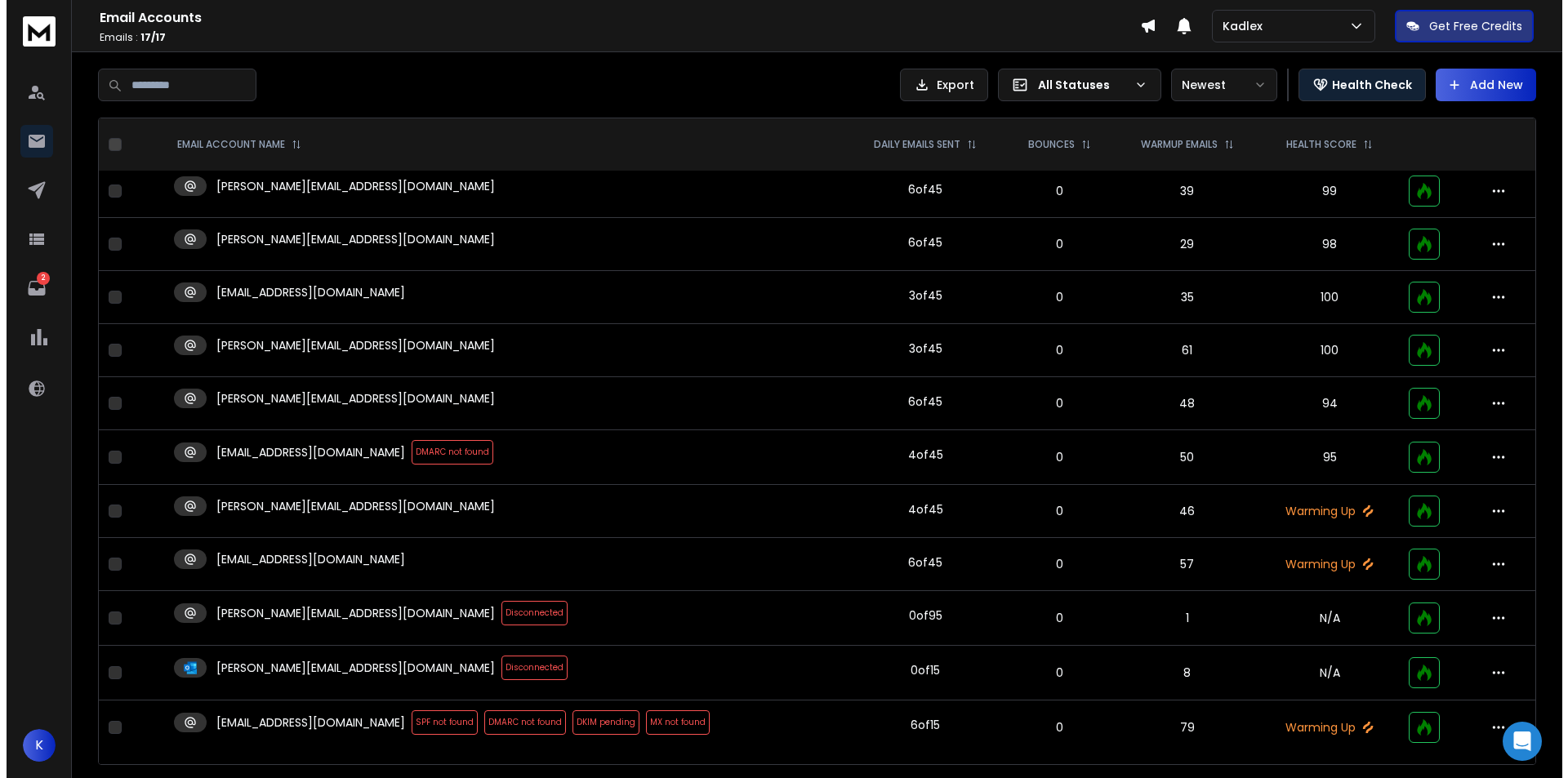
scroll to position [330, 0]
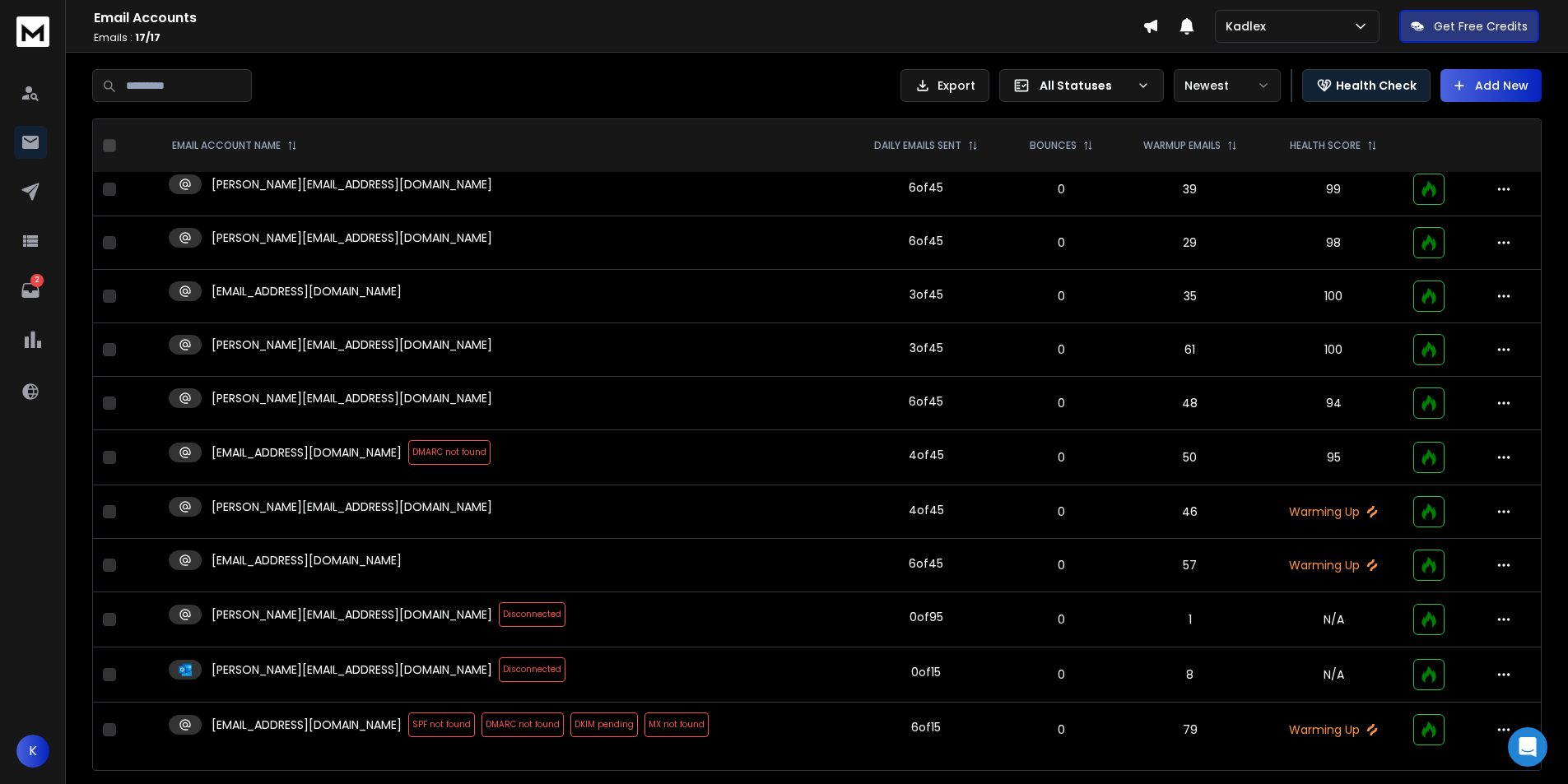
click at [499, 617] on span "Disconnected" at bounding box center [532, 614] width 66 height 25
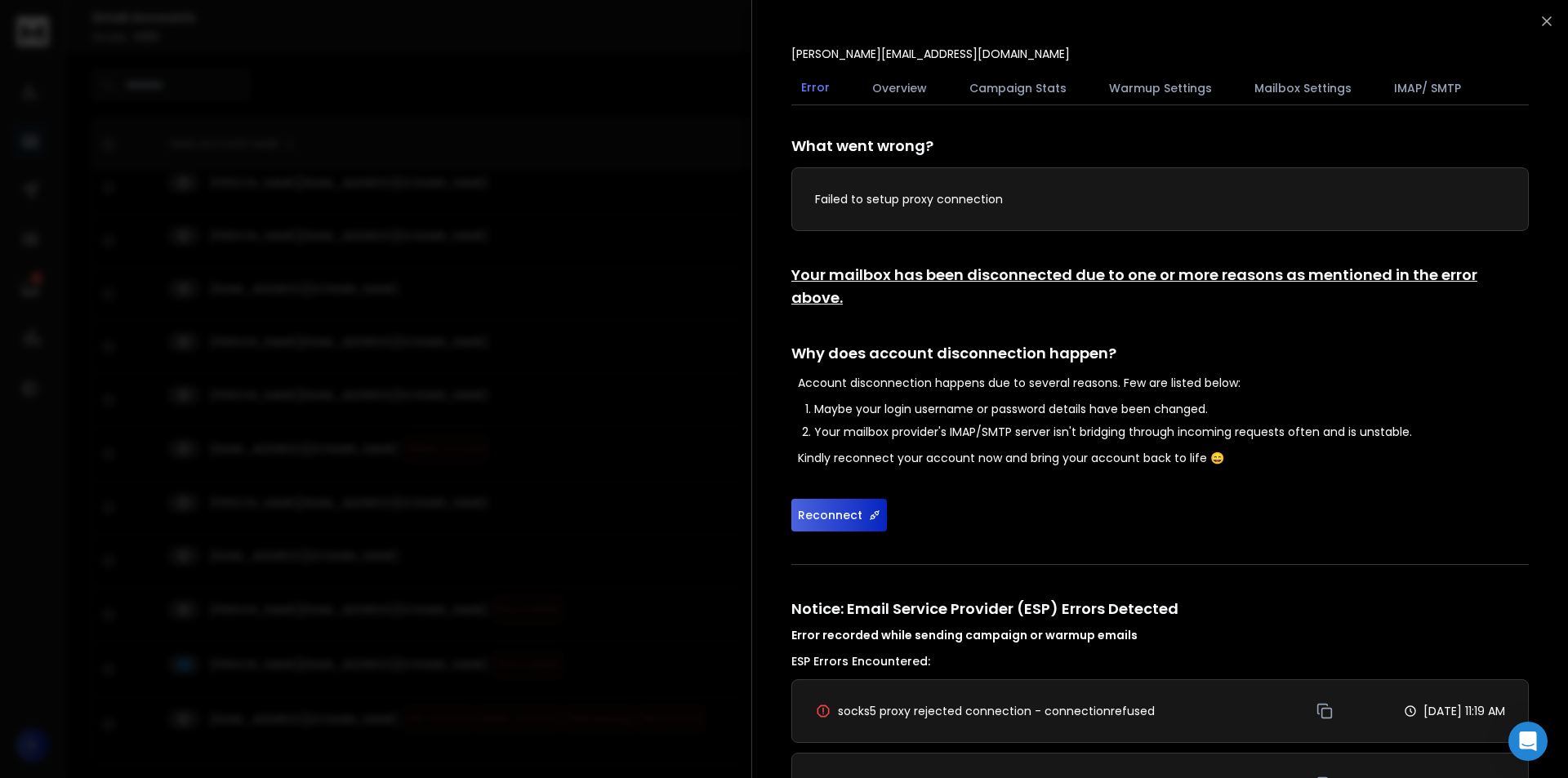
click at [840, 502] on button "Reconnect" at bounding box center [839, 515] width 96 height 32
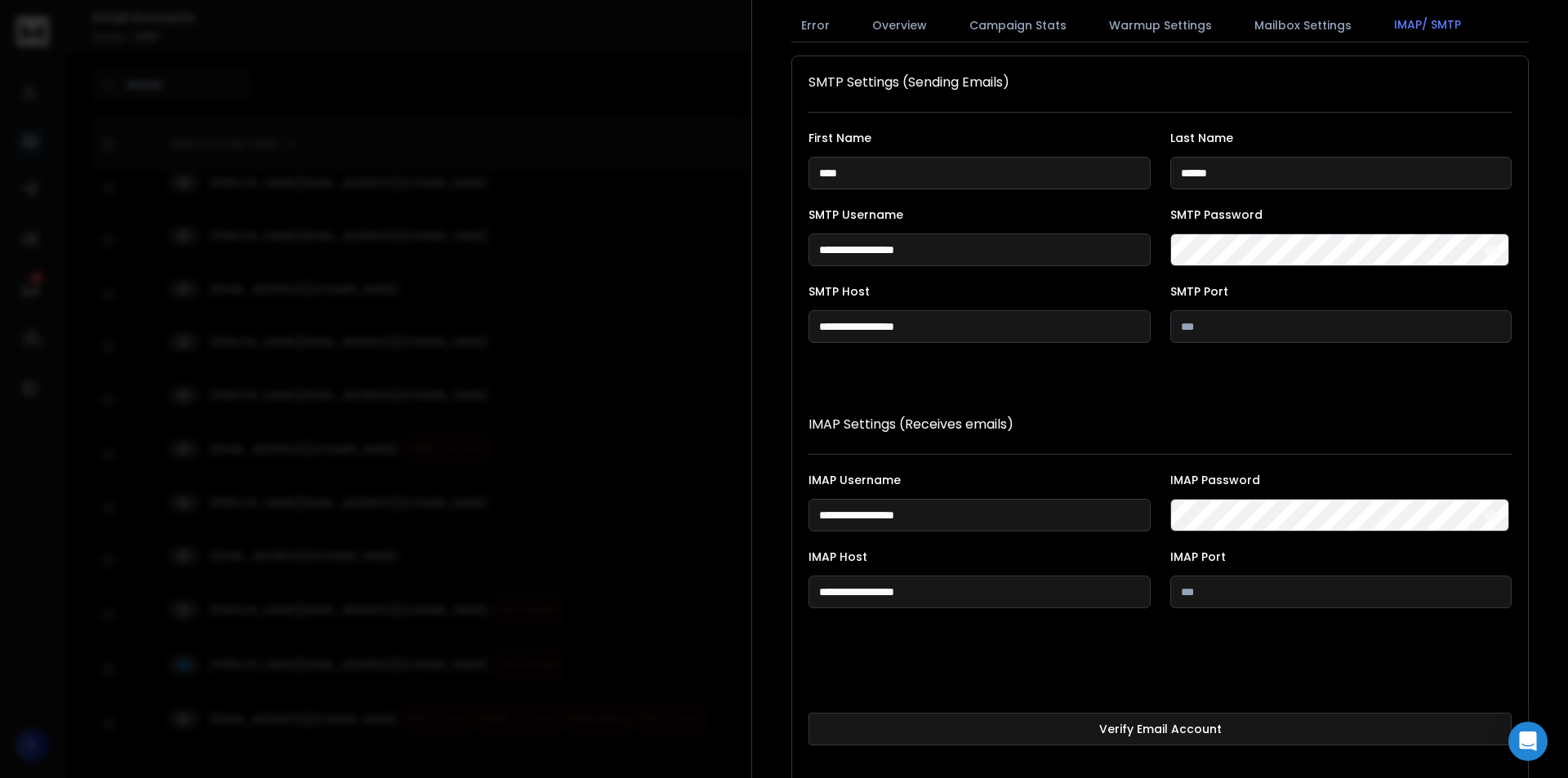
scroll to position [159, 0]
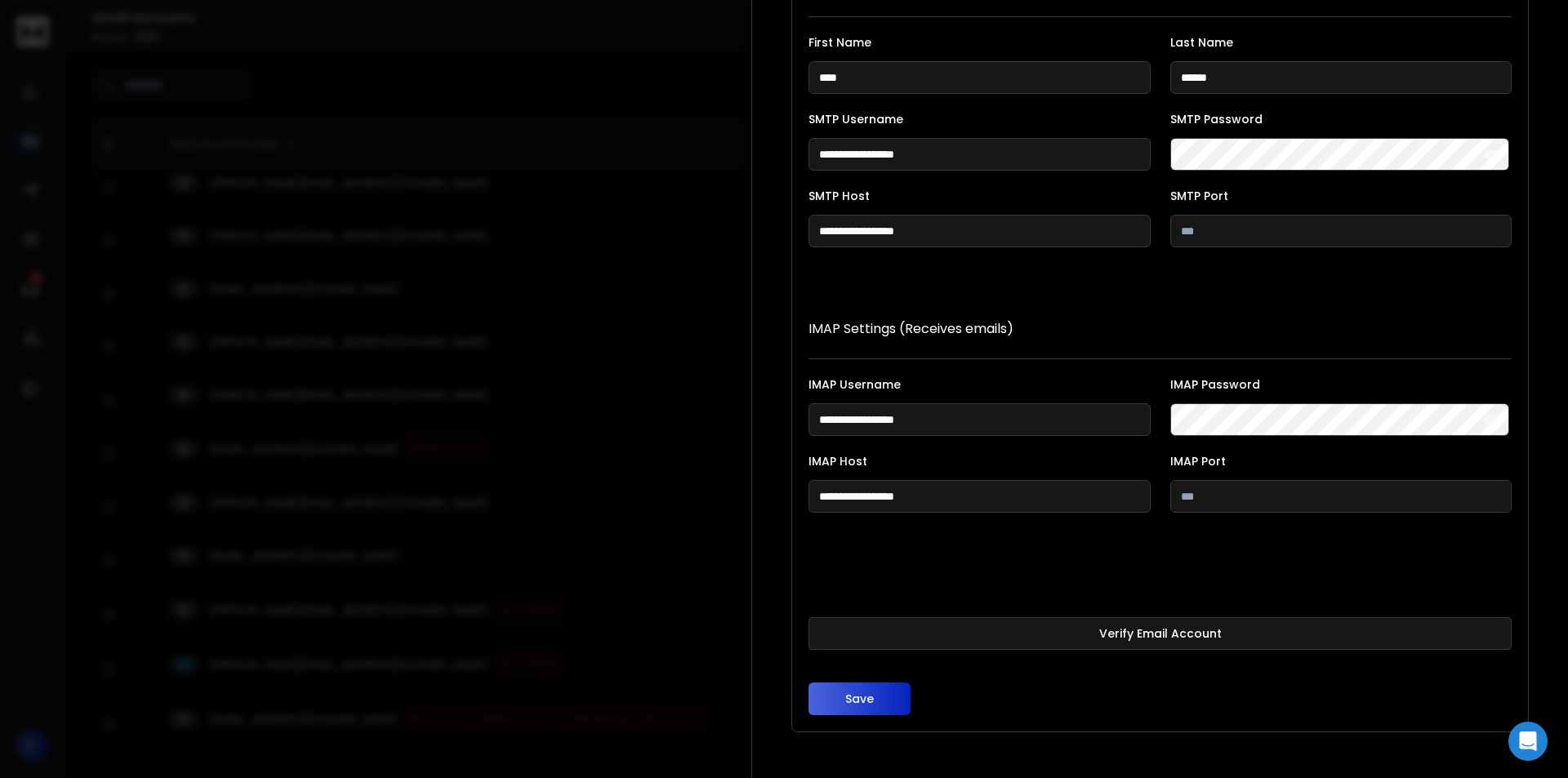
click at [1123, 616] on form "**********" at bounding box center [1160, 365] width 703 height 698
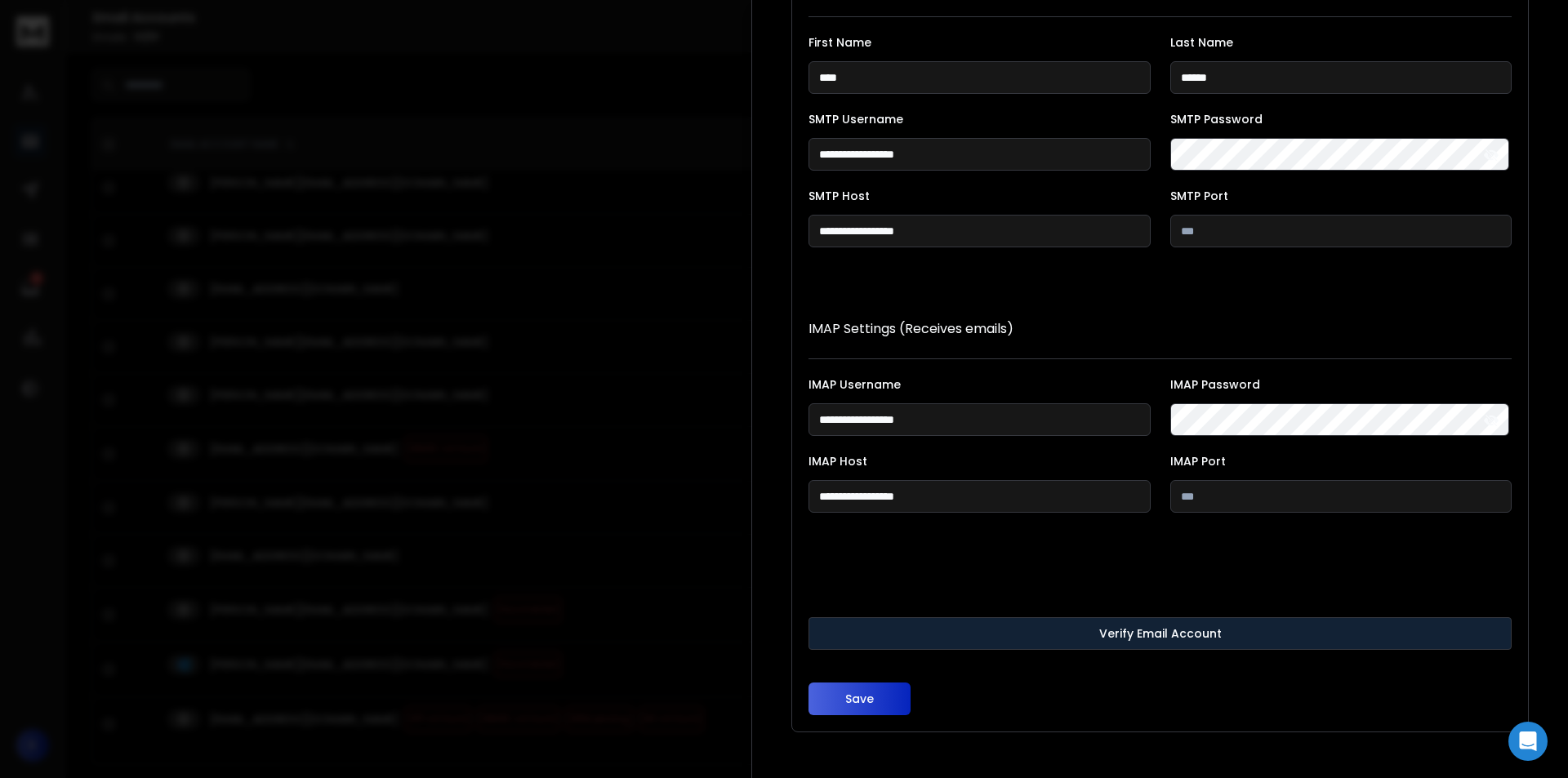
click at [1123, 625] on button "Verify Email Account" at bounding box center [1160, 633] width 703 height 32
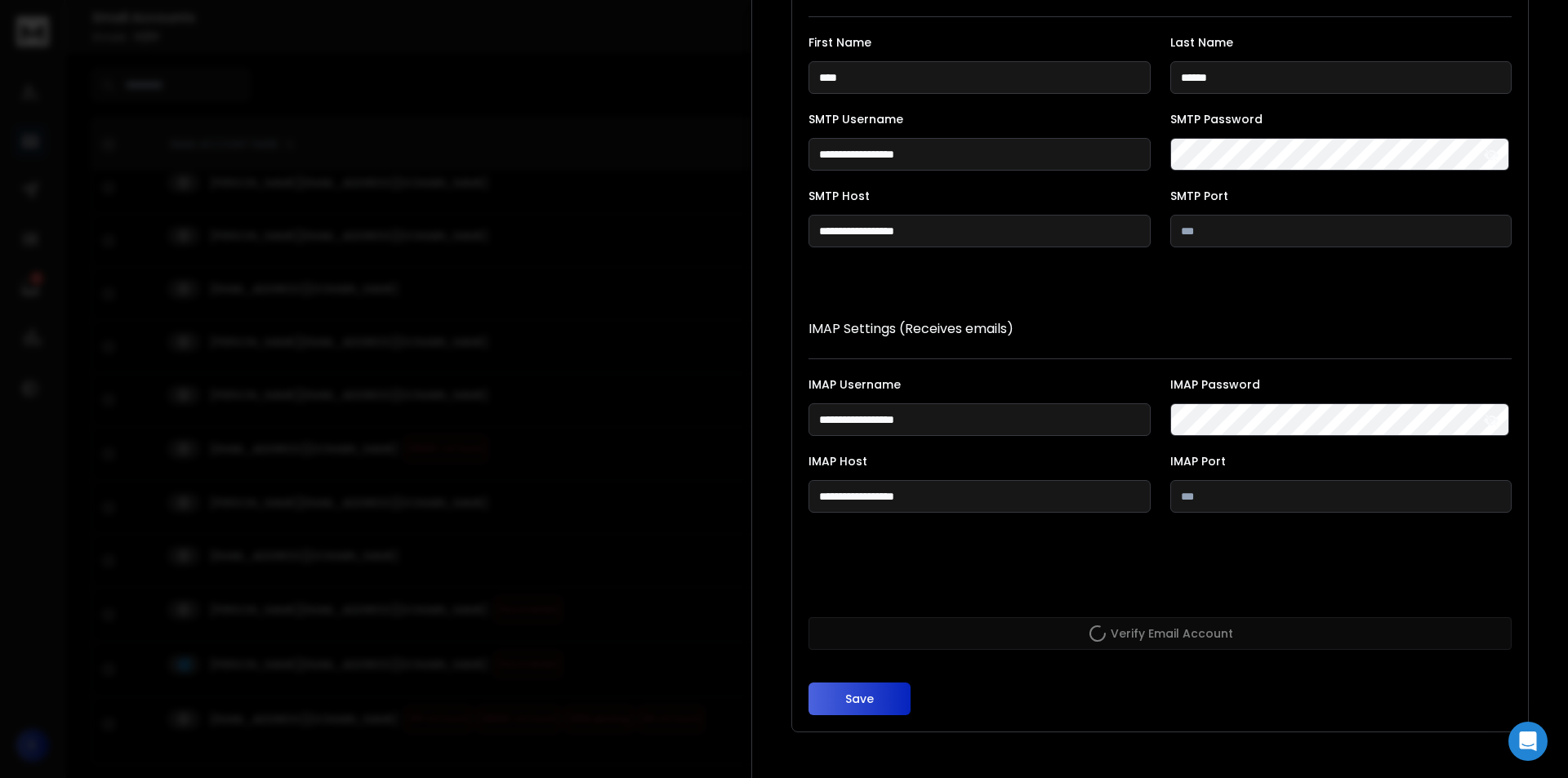
click at [977, 414] on input "**********" at bounding box center [980, 420] width 343 height 32
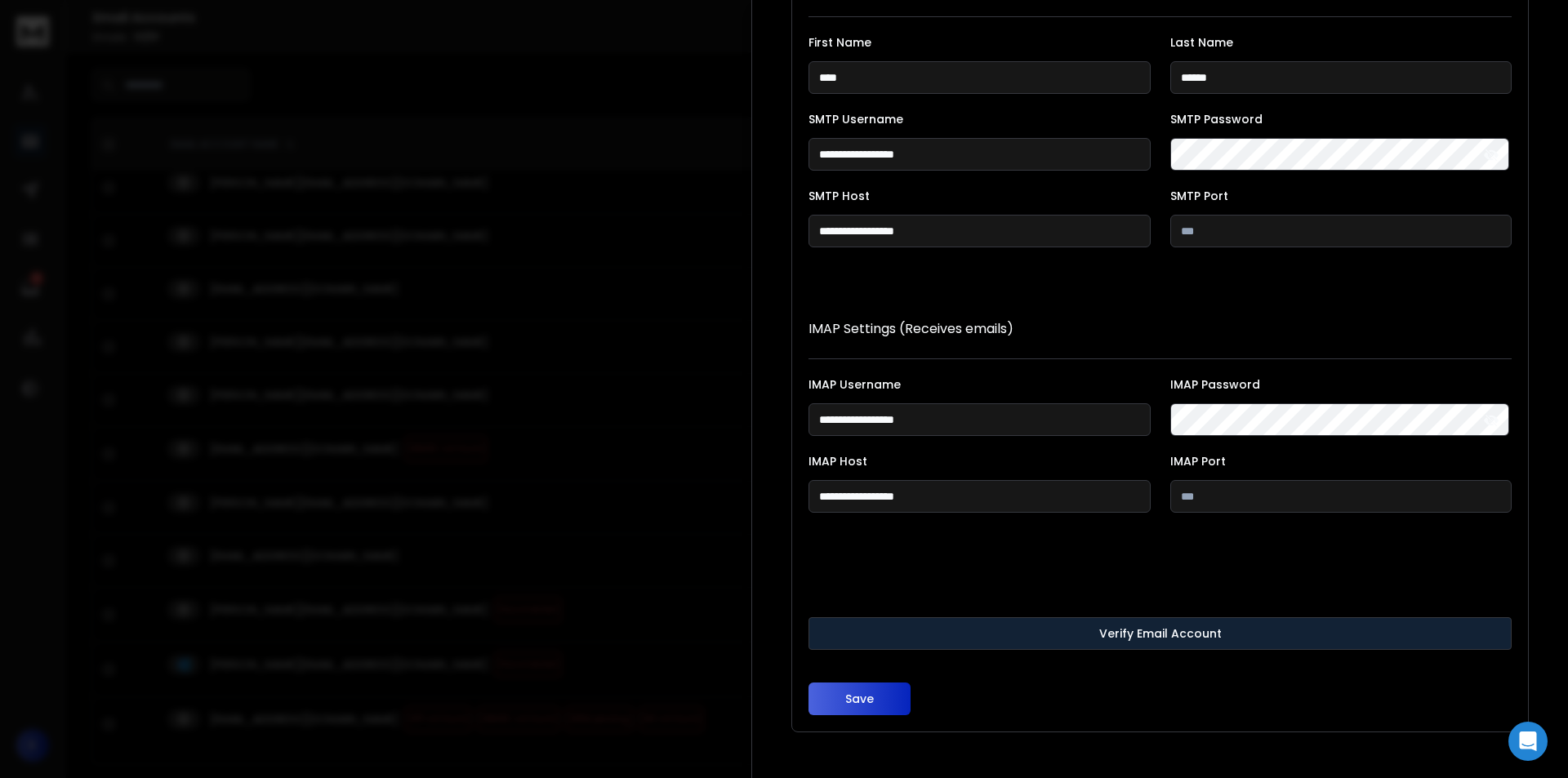
click at [1170, 644] on button "Verify Email Account" at bounding box center [1160, 633] width 703 height 32
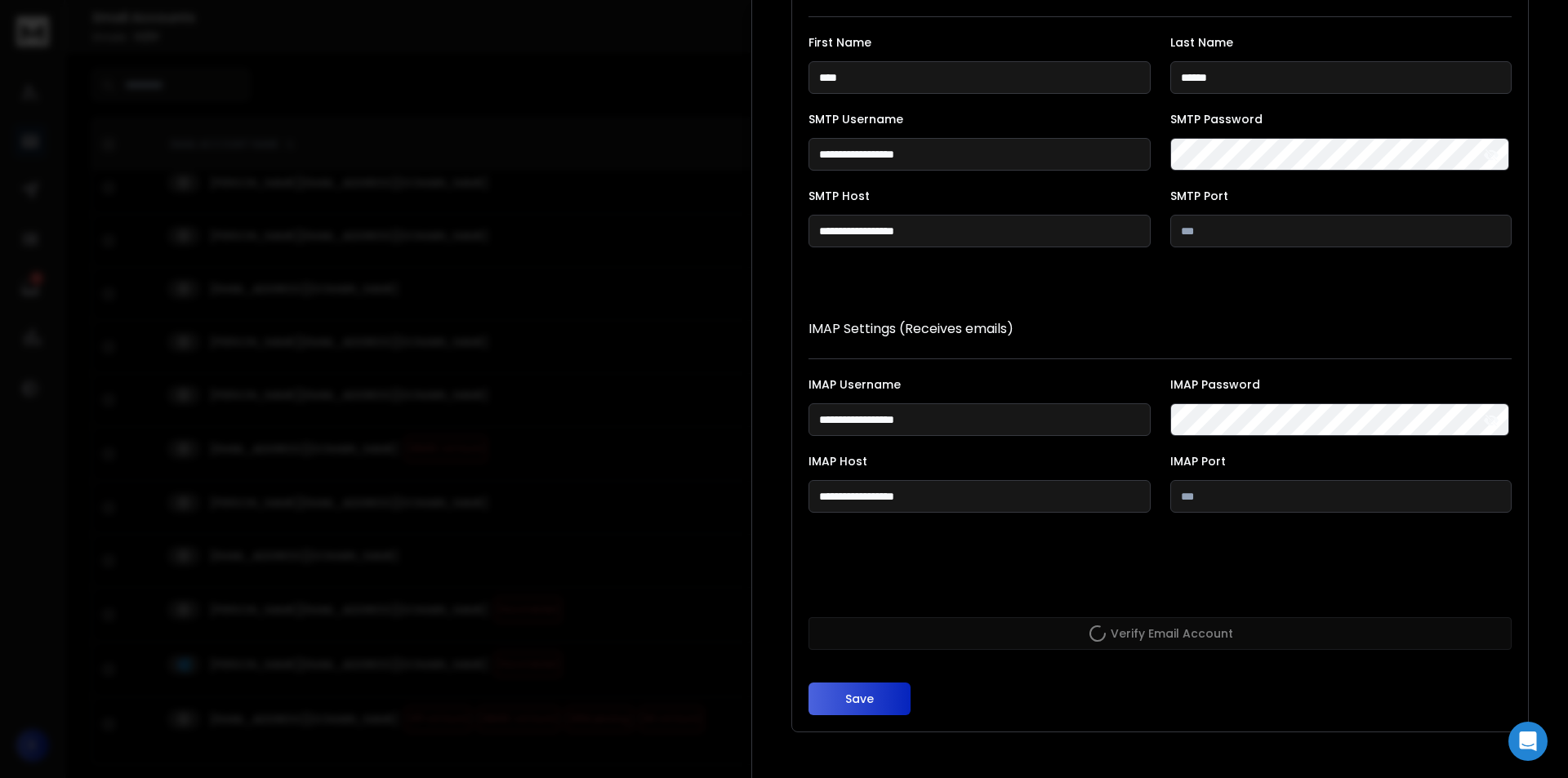
click at [1484, 421] on icon at bounding box center [1491, 421] width 15 height 10
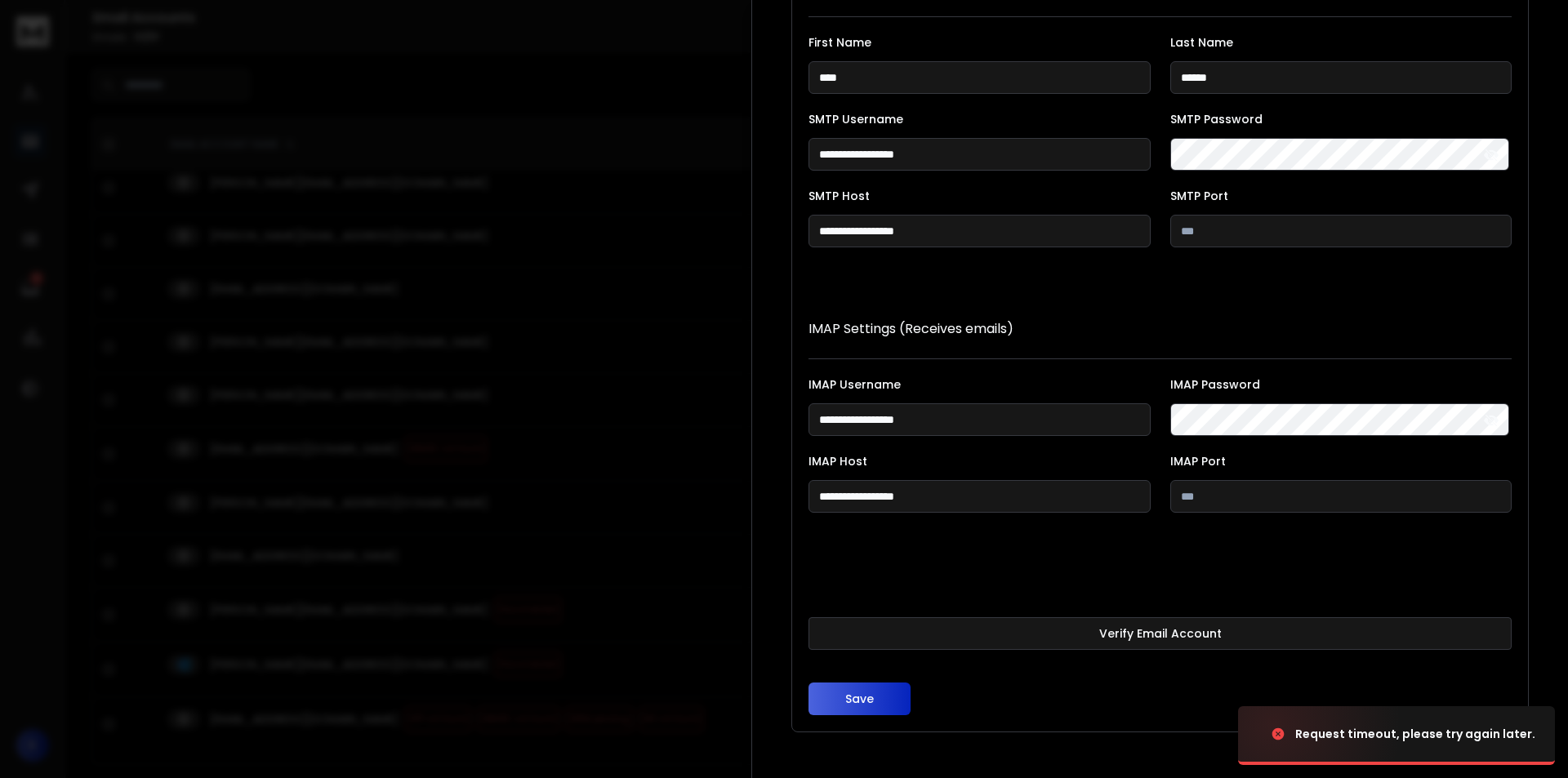
click at [618, 275] on div at bounding box center [784, 389] width 1568 height 778
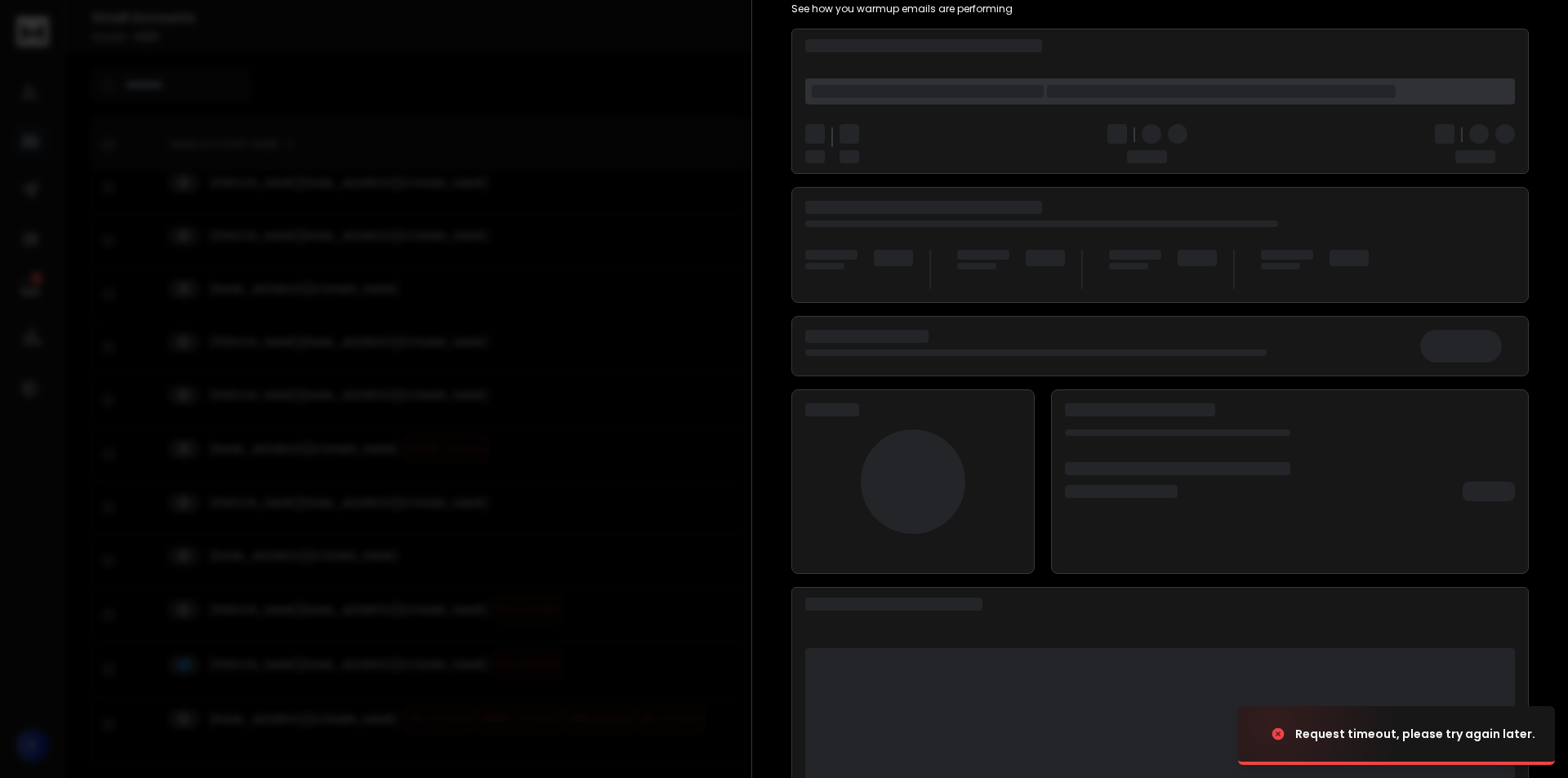
scroll to position [70, 0]
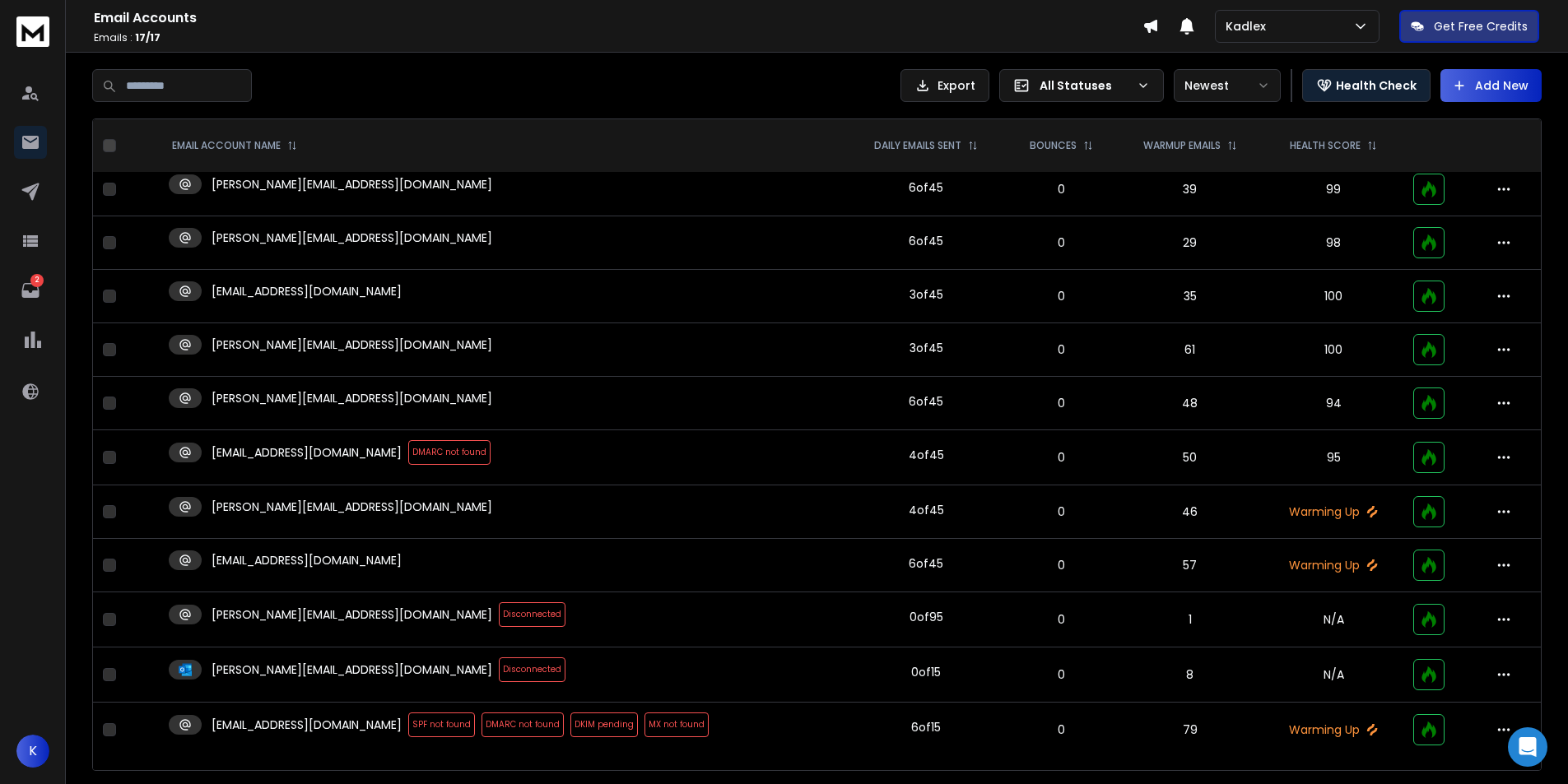
click at [313, 354] on td "marie@kadlexshirt.cz" at bounding box center [502, 350] width 688 height 54
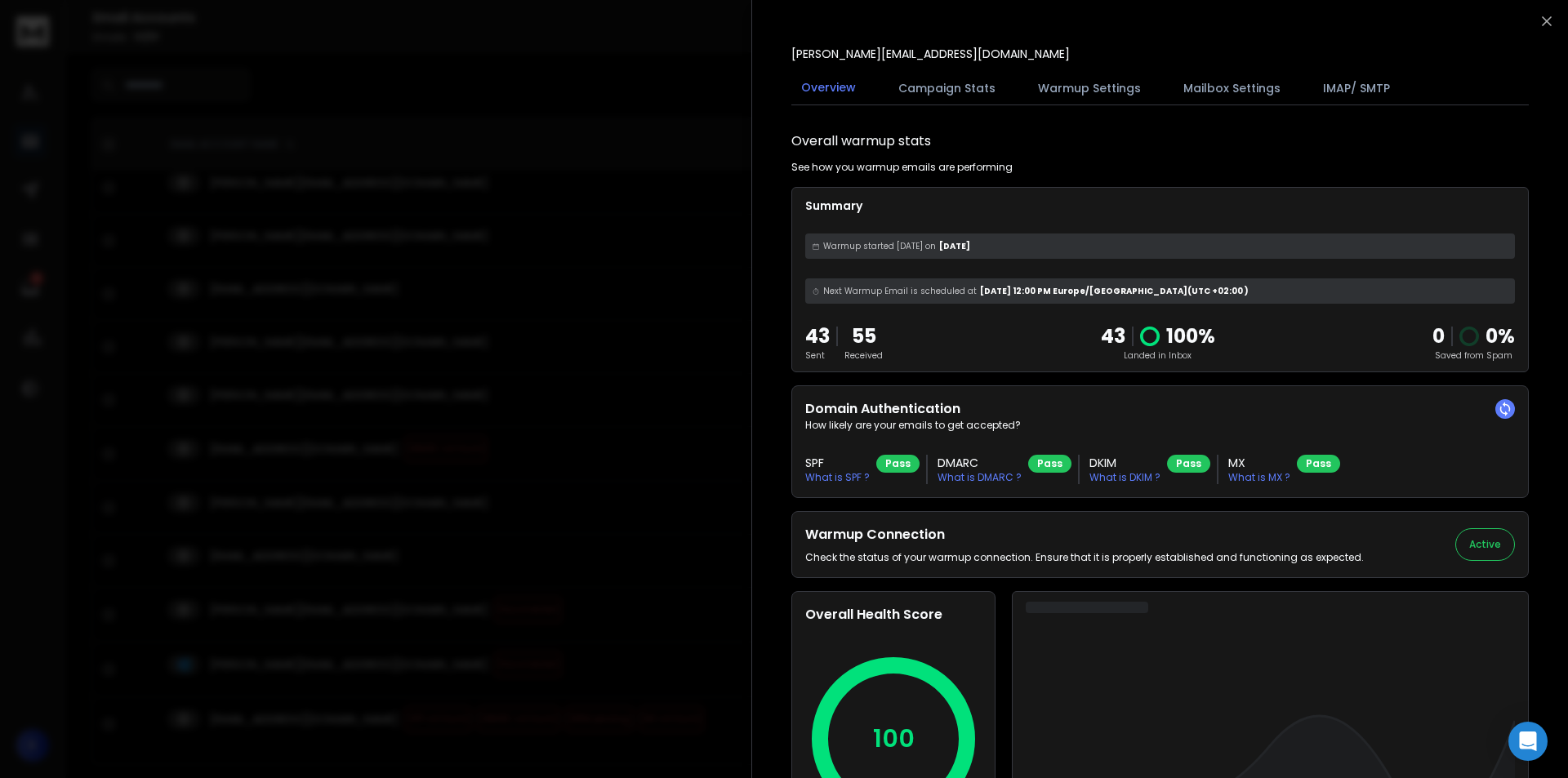
click at [1224, 84] on button "Mailbox Settings" at bounding box center [1232, 88] width 117 height 35
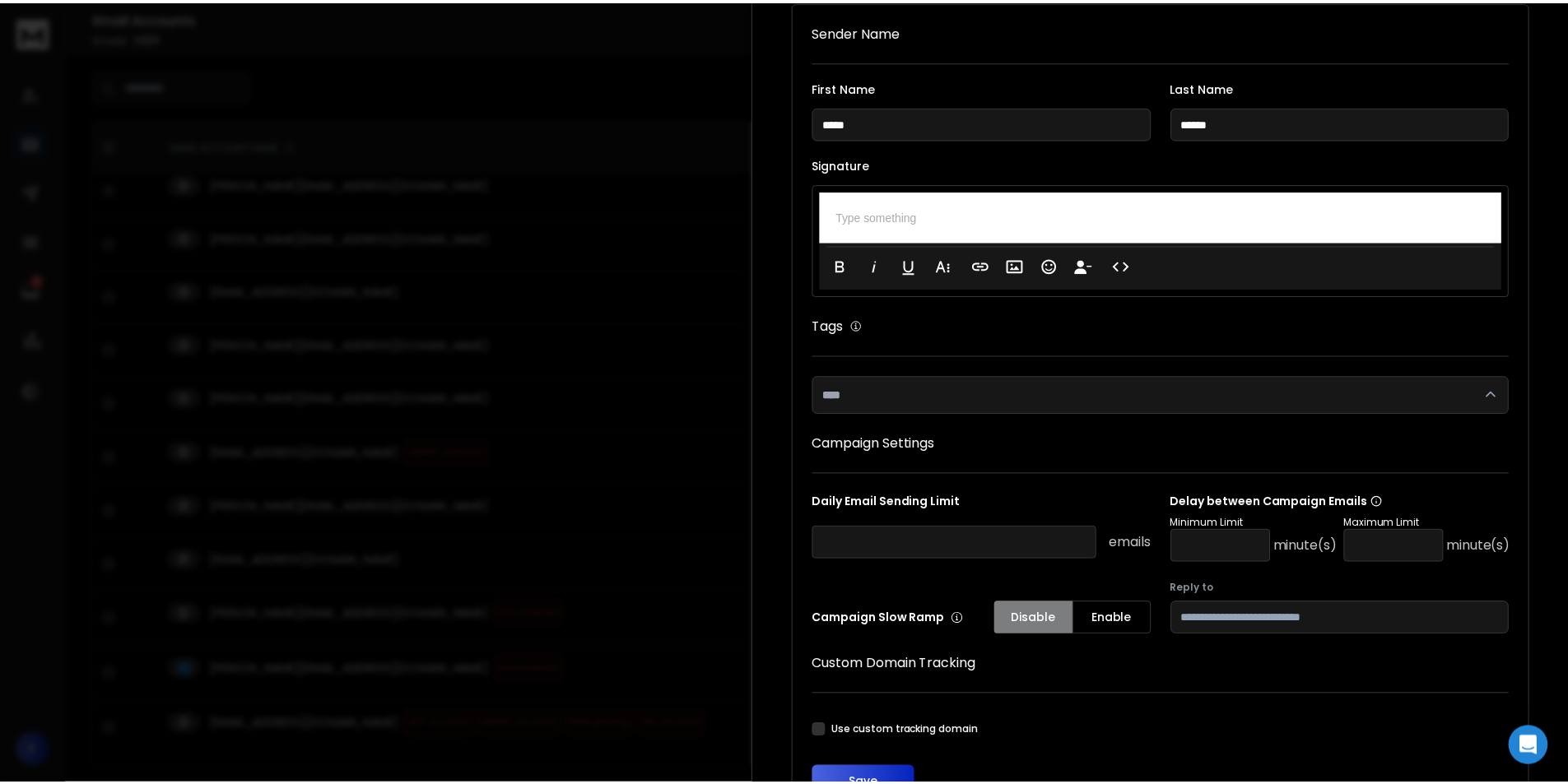
scroll to position [0, 0]
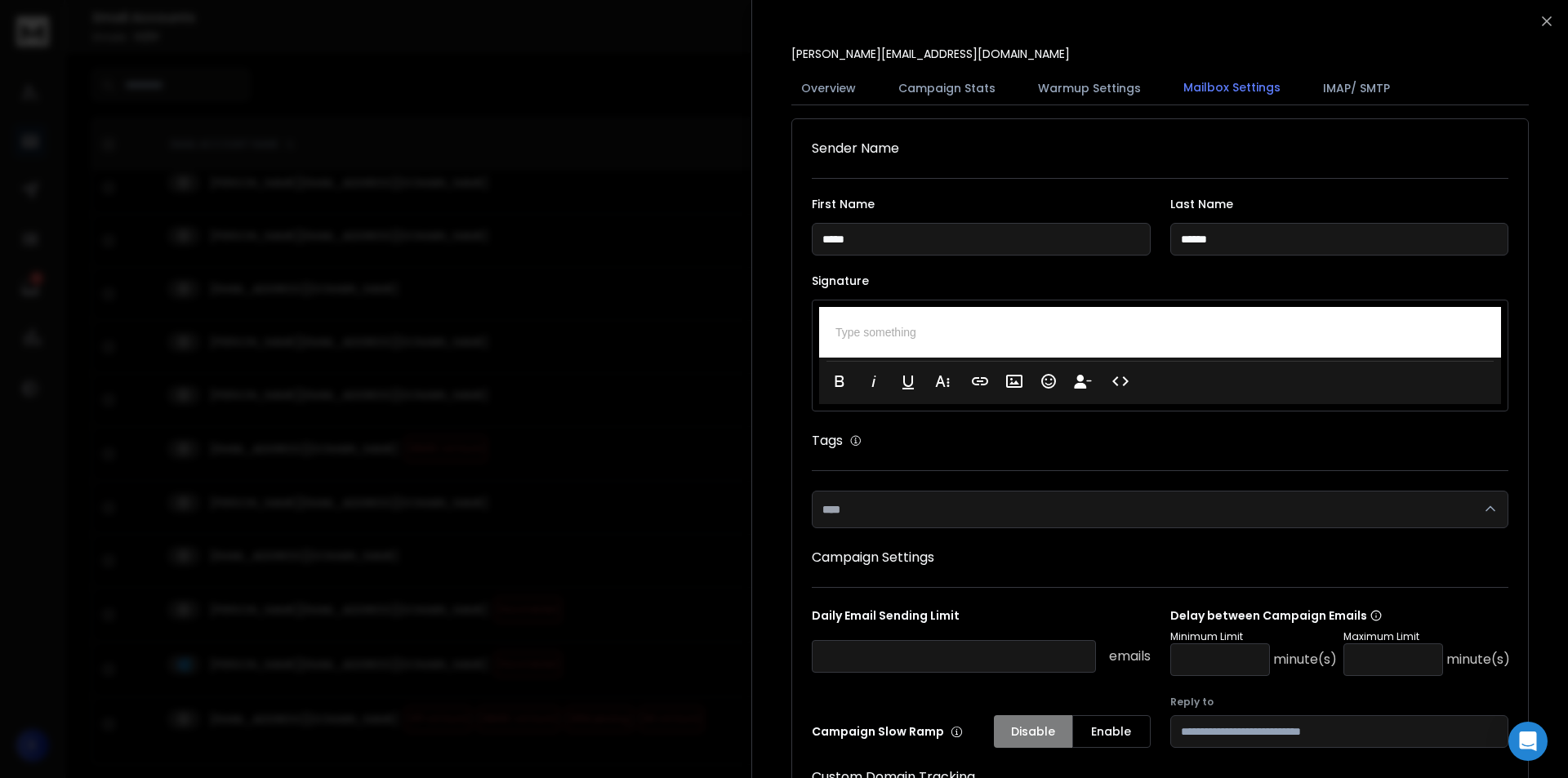
click at [1353, 81] on button "IMAP/ SMTP" at bounding box center [1357, 88] width 87 height 35
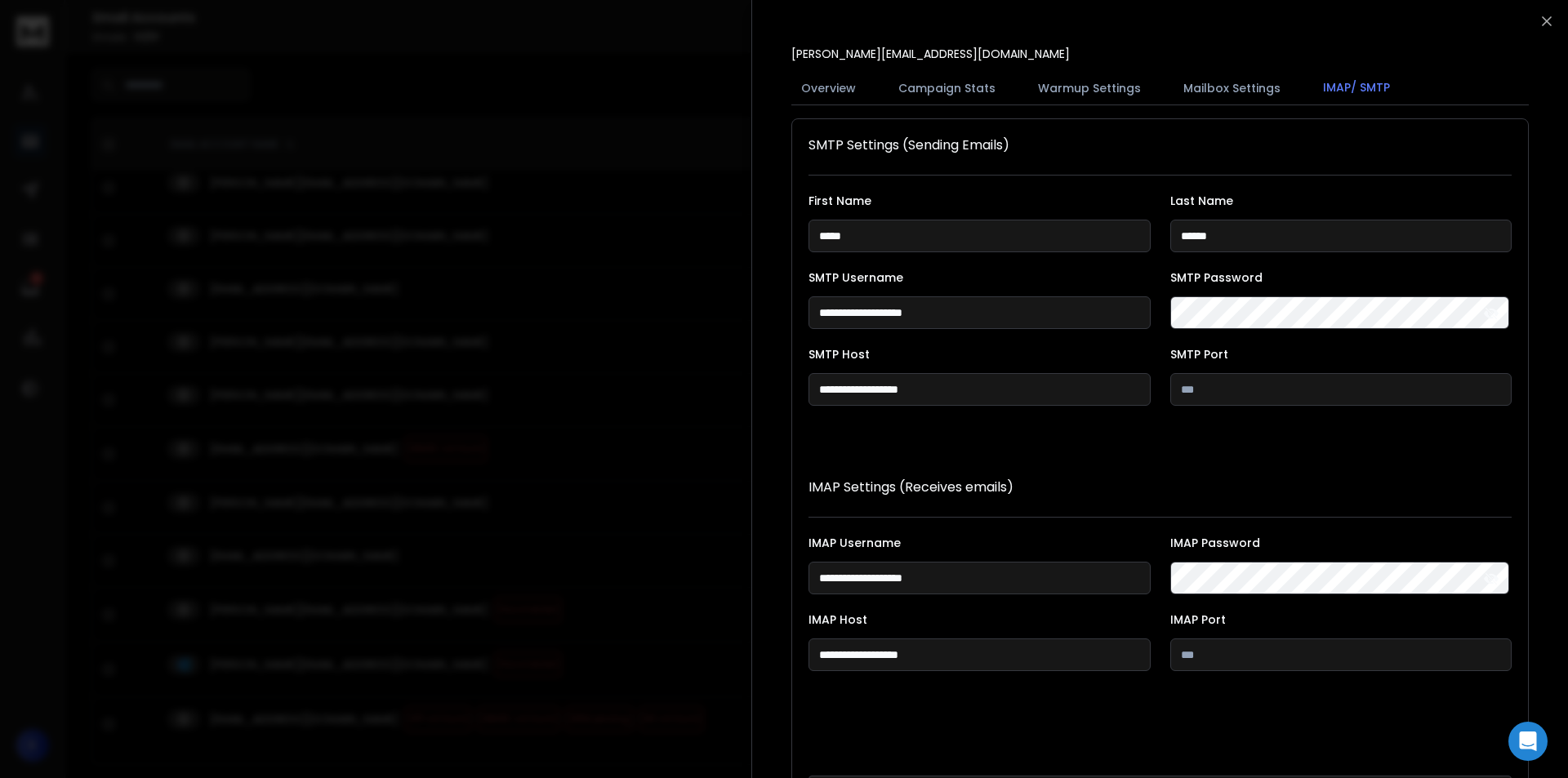
click at [1486, 318] on icon at bounding box center [1491, 314] width 15 height 10
click at [1494, 578] on div at bounding box center [1496, 579] width 25 height 15
click at [699, 541] on div at bounding box center [784, 389] width 1568 height 778
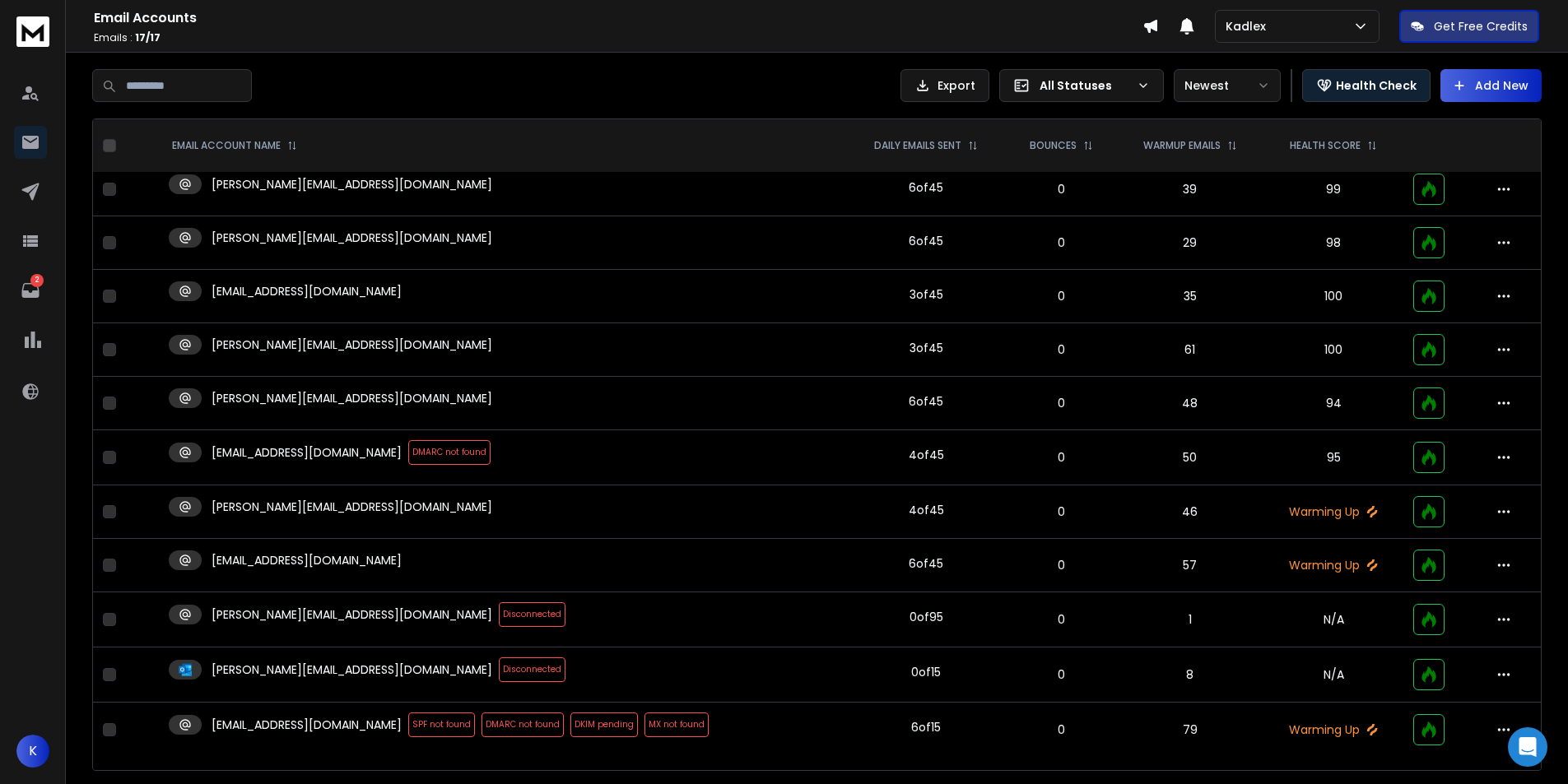
click at [582, 678] on div "Marie@kadlexmoda.cz Disconnected" at bounding box center [502, 670] width 668 height 25
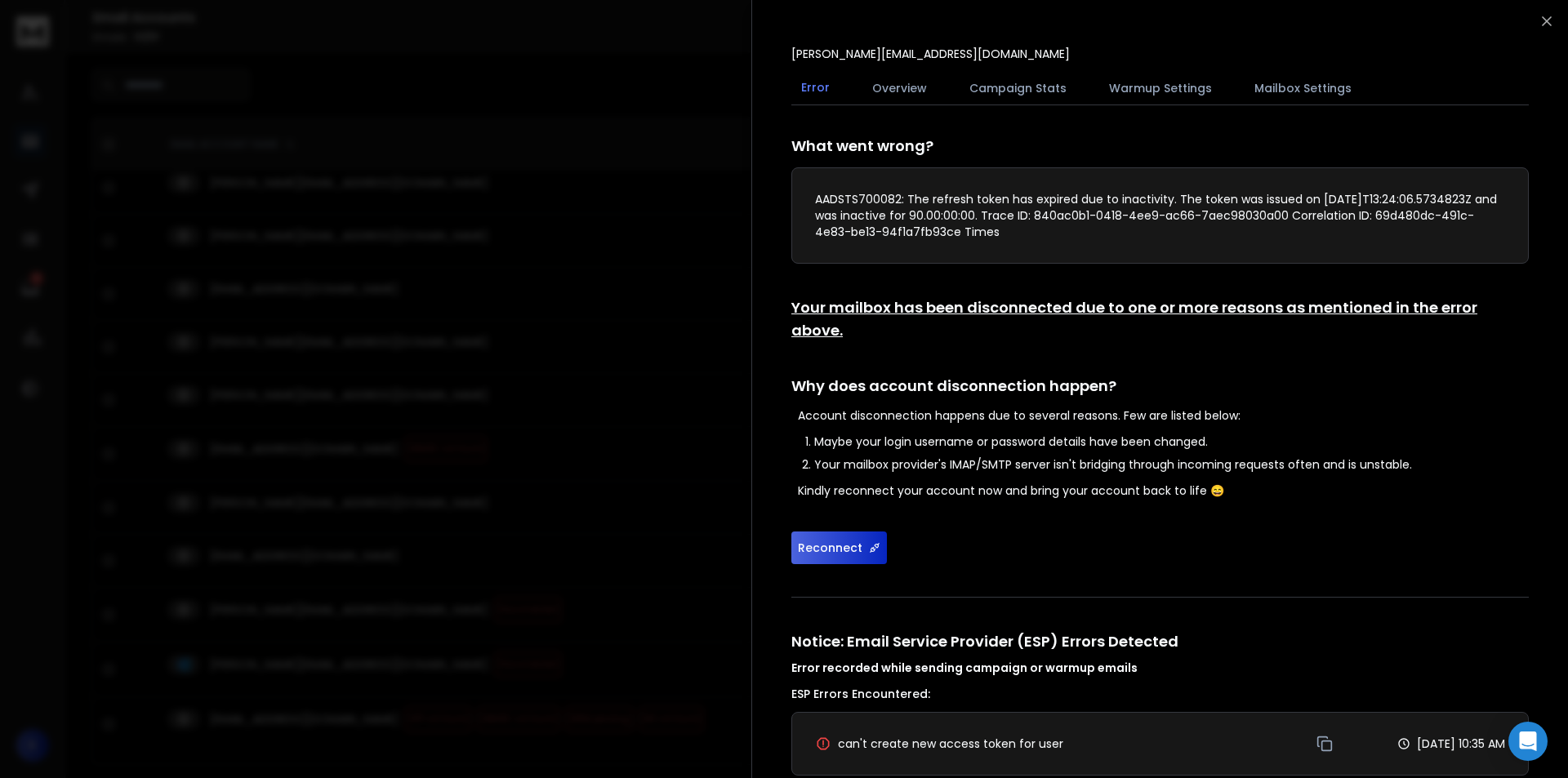
click at [484, 505] on div at bounding box center [784, 389] width 1568 height 778
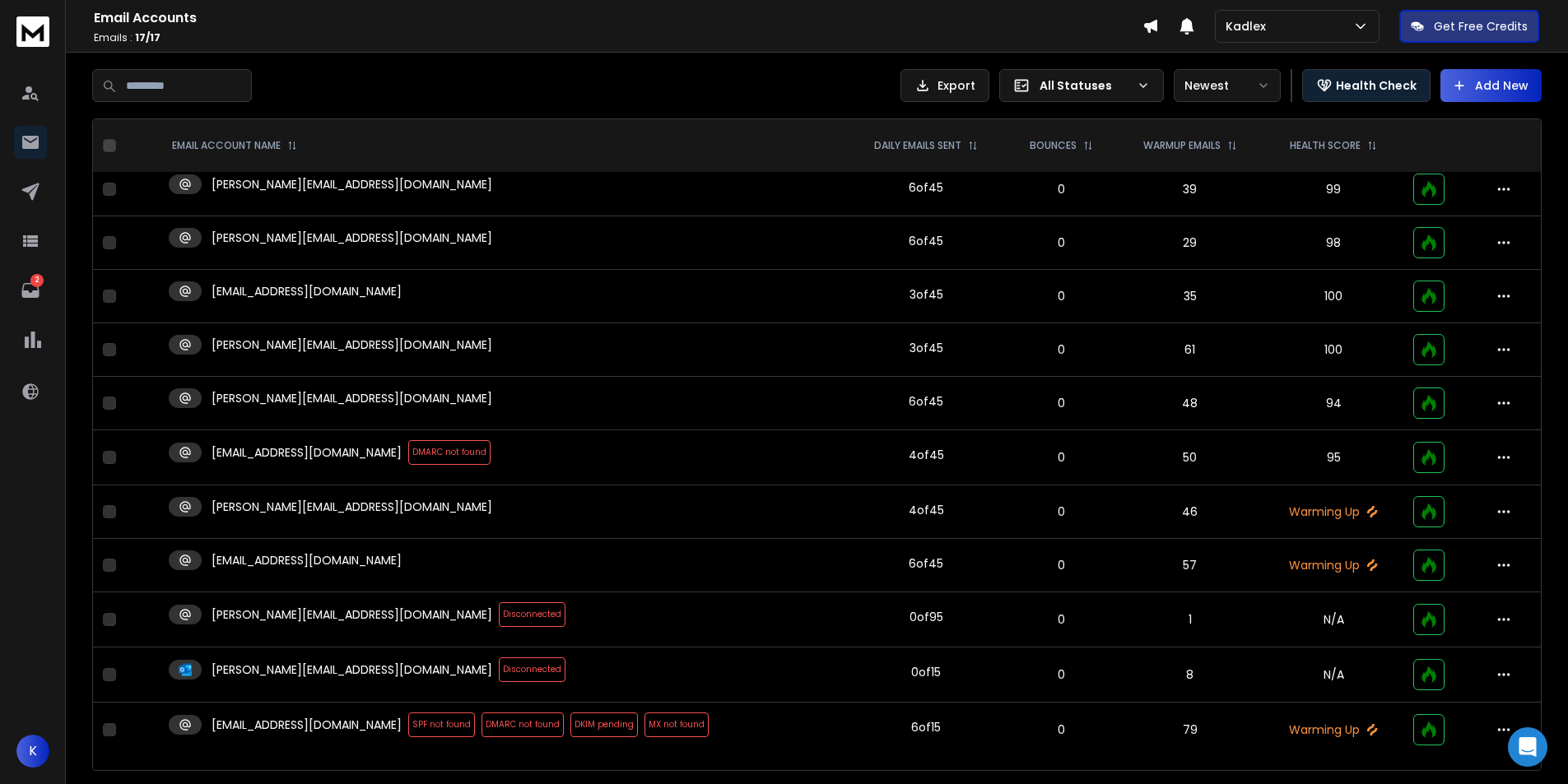
click at [334, 292] on div "klara@kadlexshirt.cz" at bounding box center [502, 292] width 668 height 20
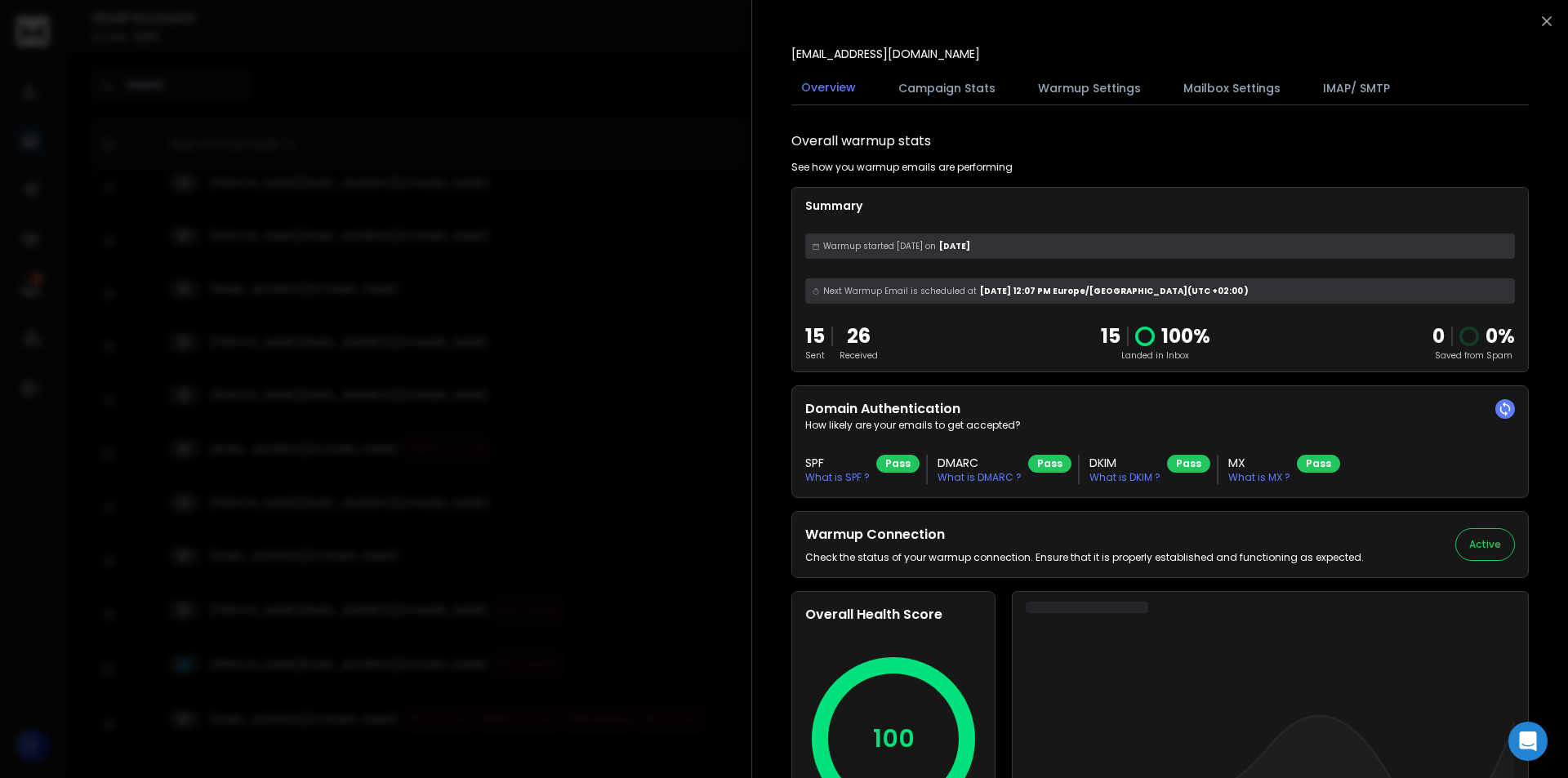
click at [1357, 70] on div "klara@kadlexshirt.cz Overview Campaign Stats Warmup Settings Mailbox Settings I…" at bounding box center [1160, 666] width 777 height 1293
click at [1363, 82] on button "IMAP/ SMTP" at bounding box center [1357, 88] width 87 height 35
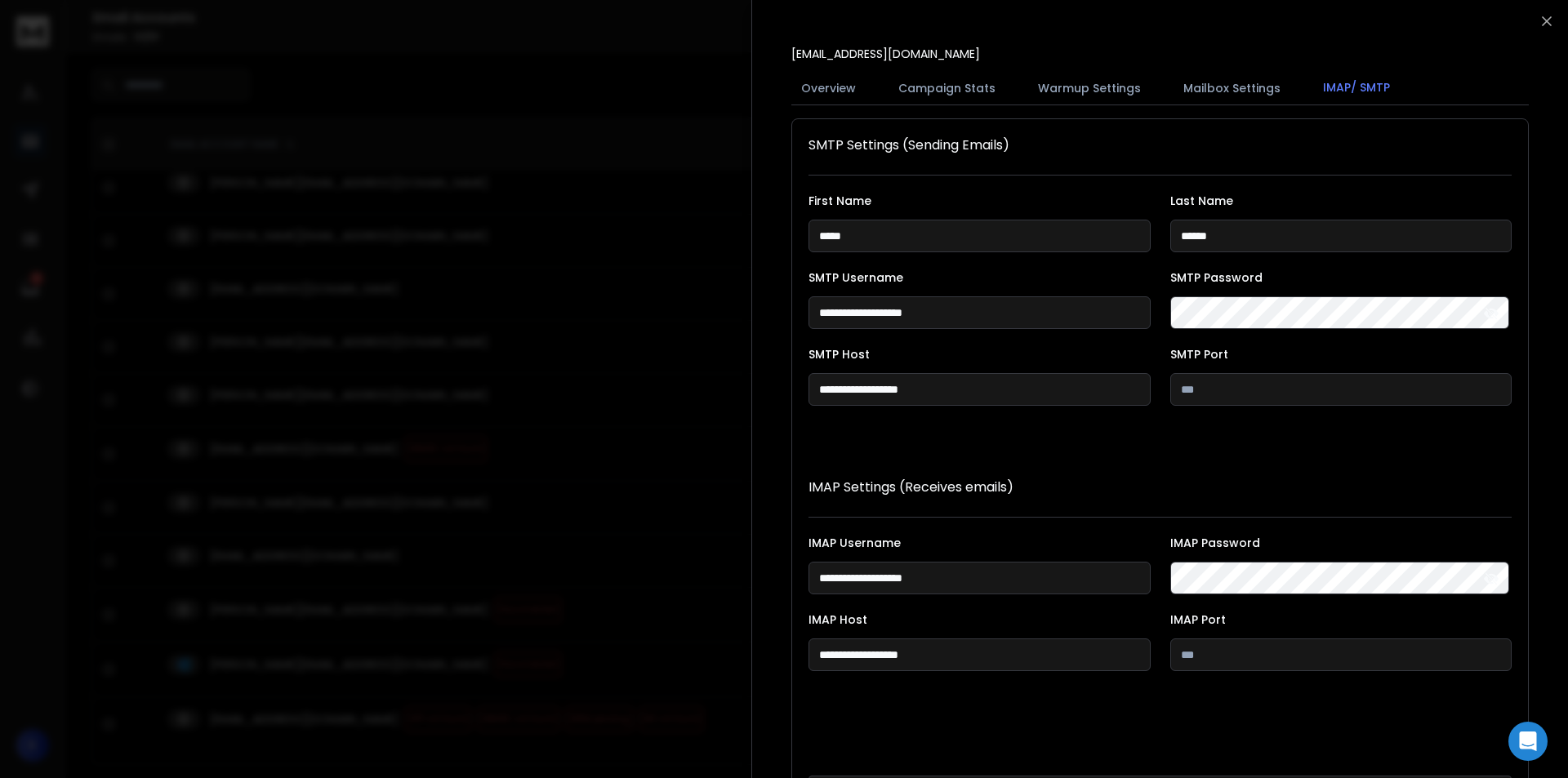
click at [1484, 313] on icon at bounding box center [1491, 313] width 15 height 15
click at [578, 331] on div at bounding box center [784, 389] width 1568 height 778
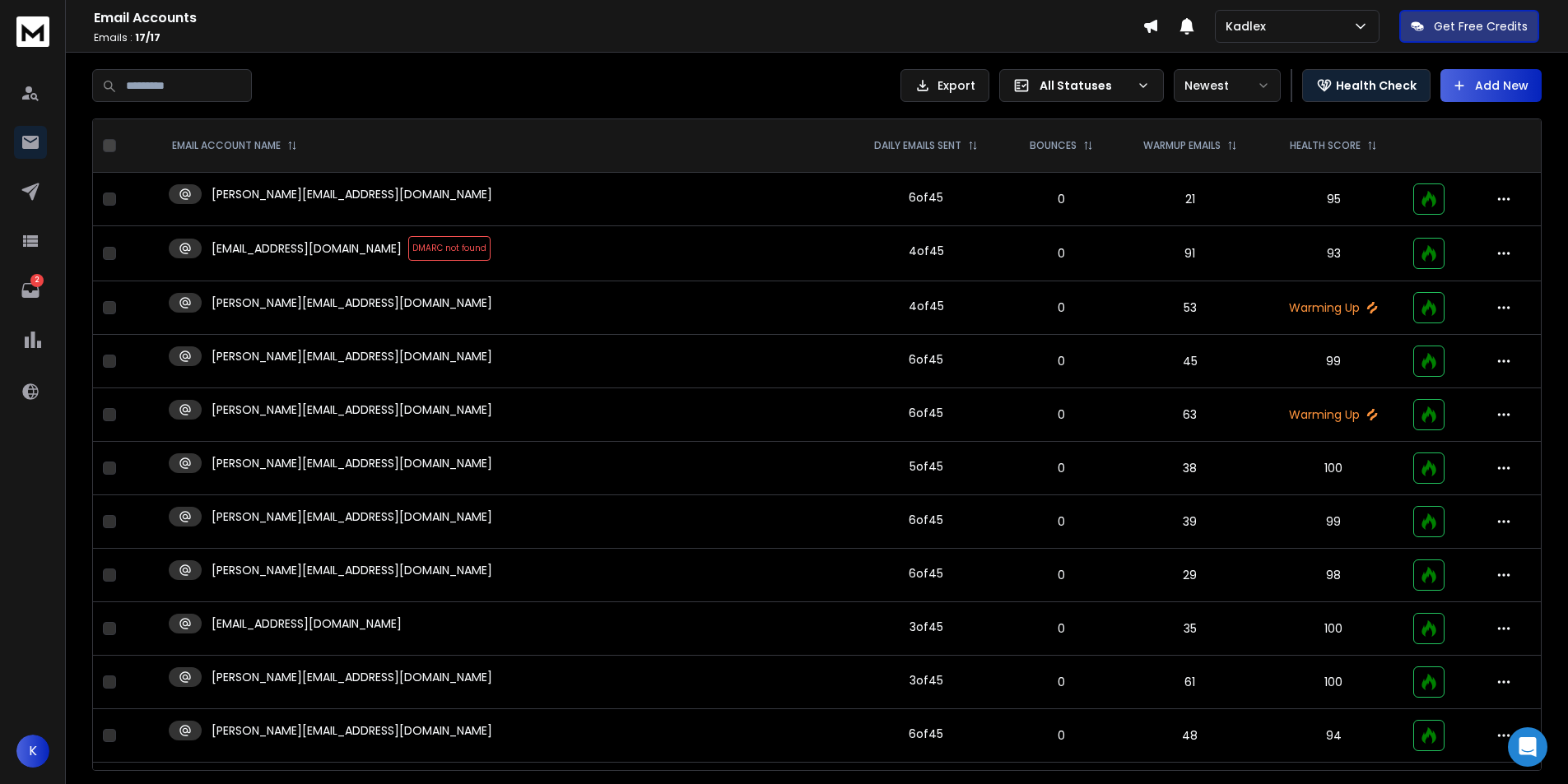
click at [398, 322] on td "karel@kadlexstyle.cz" at bounding box center [502, 309] width 688 height 54
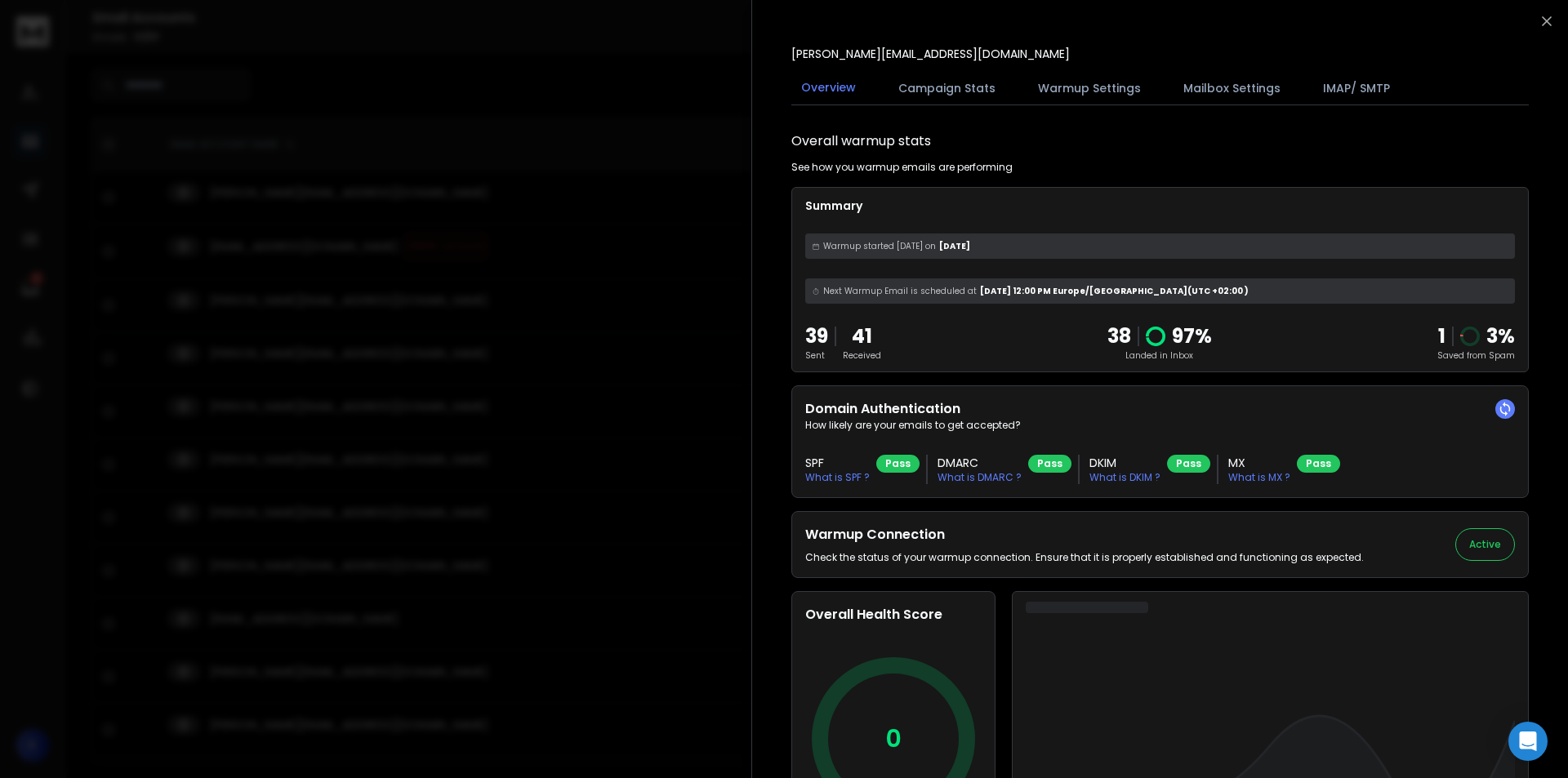
click at [1354, 74] on button "IMAP/ SMTP" at bounding box center [1357, 88] width 87 height 35
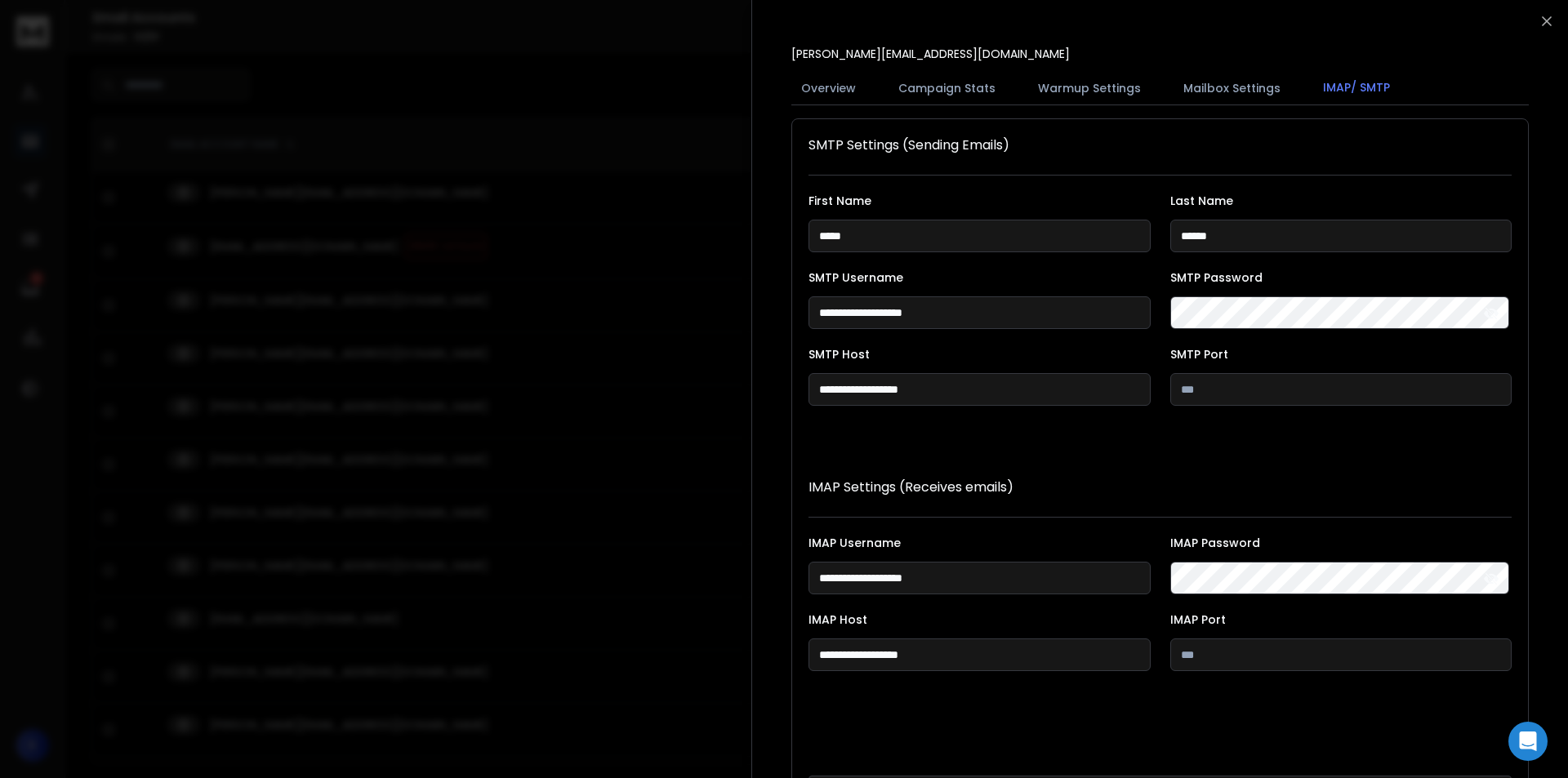
click at [1491, 317] on icon at bounding box center [1491, 313] width 15 height 15
click at [1158, 318] on div "**********" at bounding box center [1160, 300] width 703 height 57
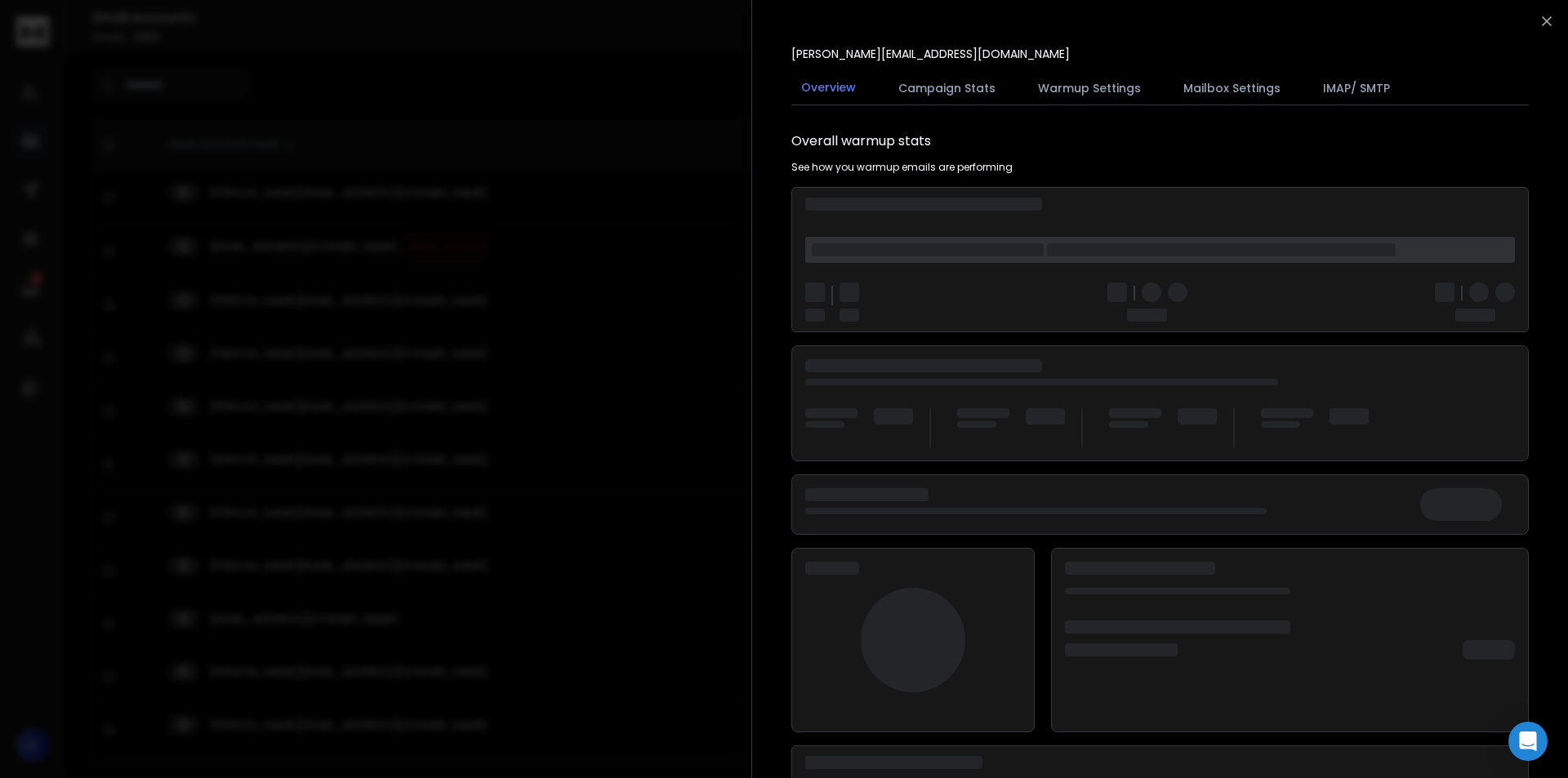
click at [391, 362] on div at bounding box center [784, 389] width 1568 height 778
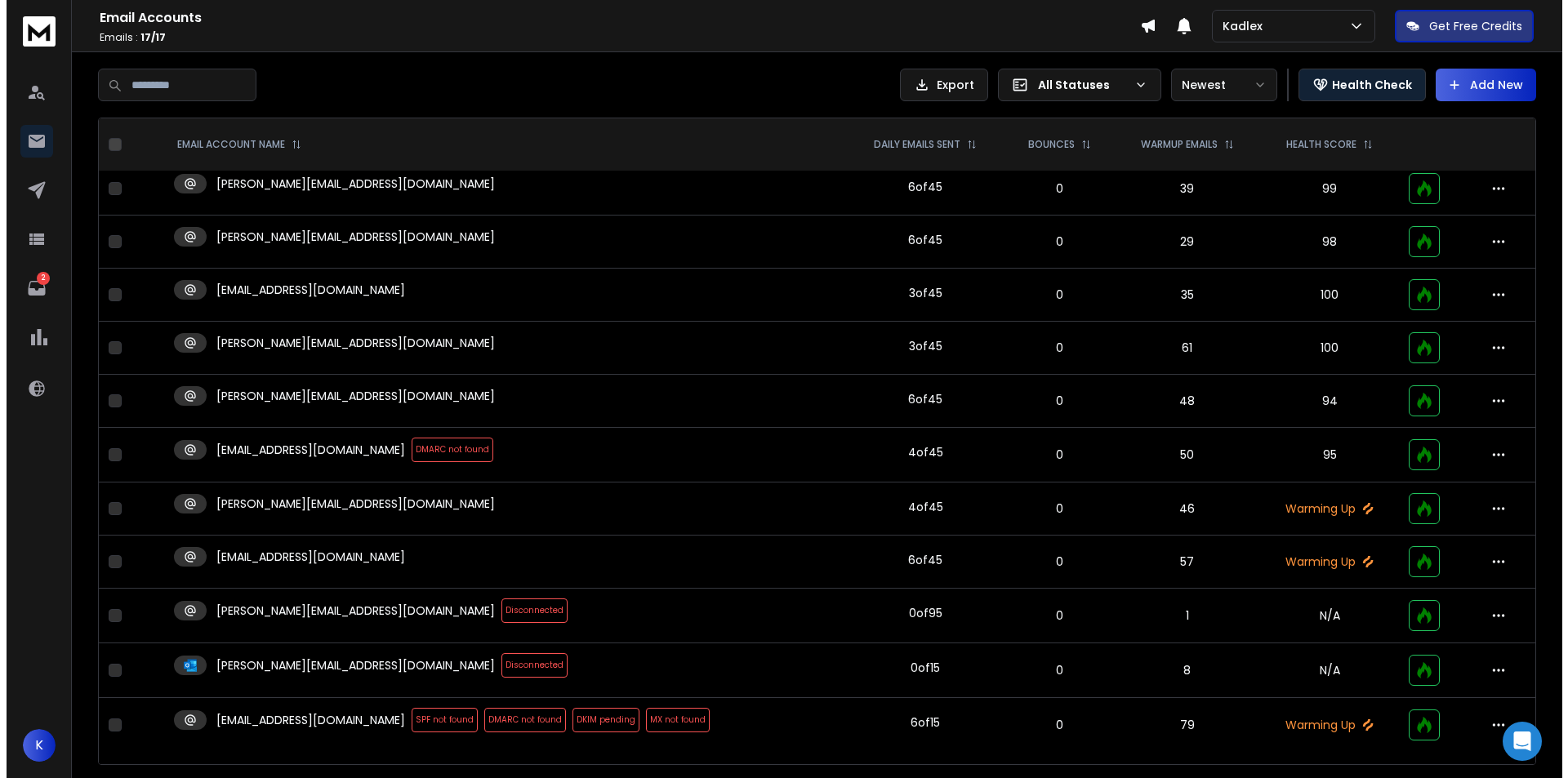
scroll to position [330, 0]
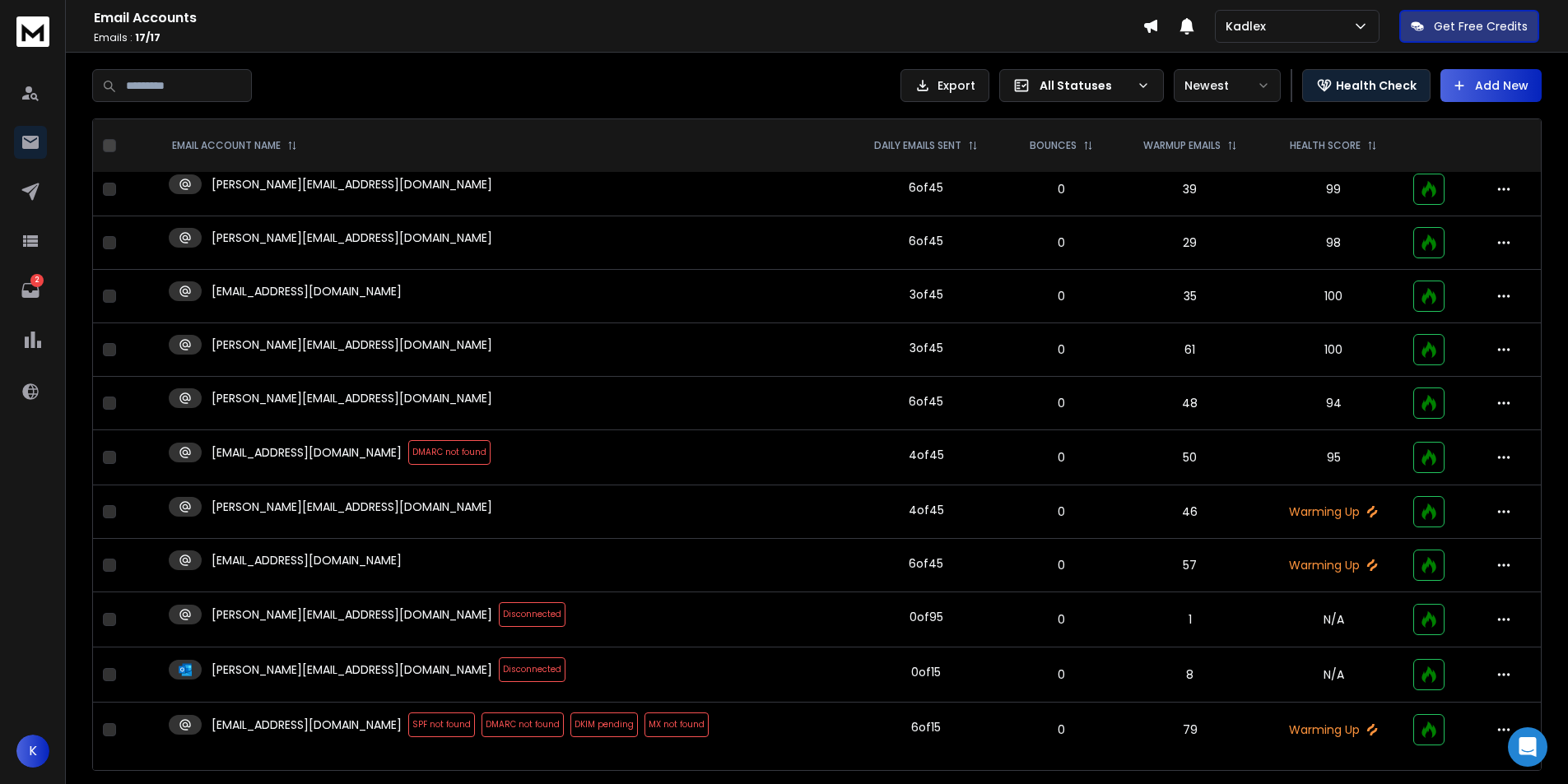
click at [470, 626] on div "anna@kadlexmoda.cz Disconnected" at bounding box center [502, 614] width 668 height 25
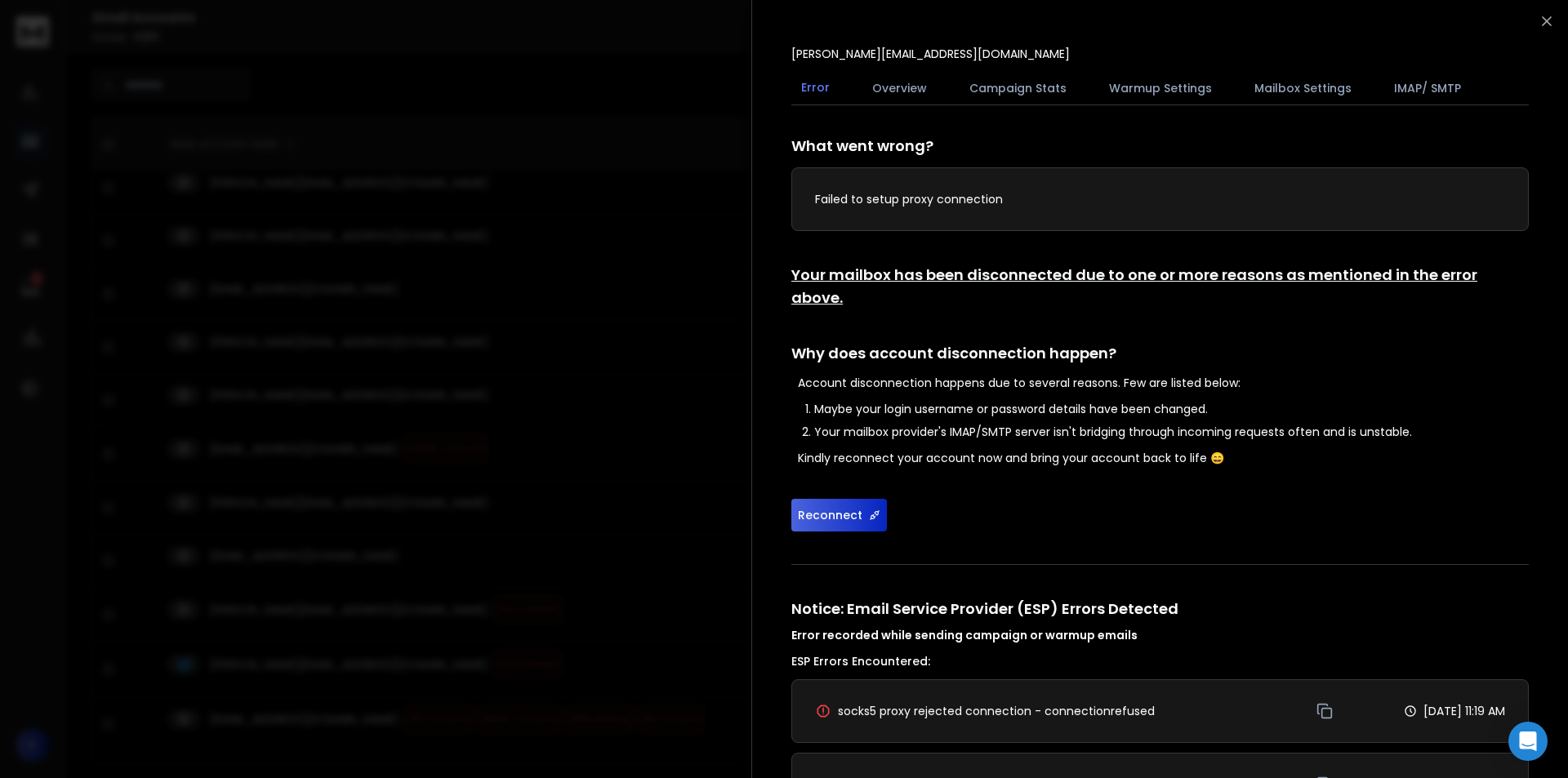
click at [1407, 80] on button "IMAP/ SMTP" at bounding box center [1428, 88] width 87 height 35
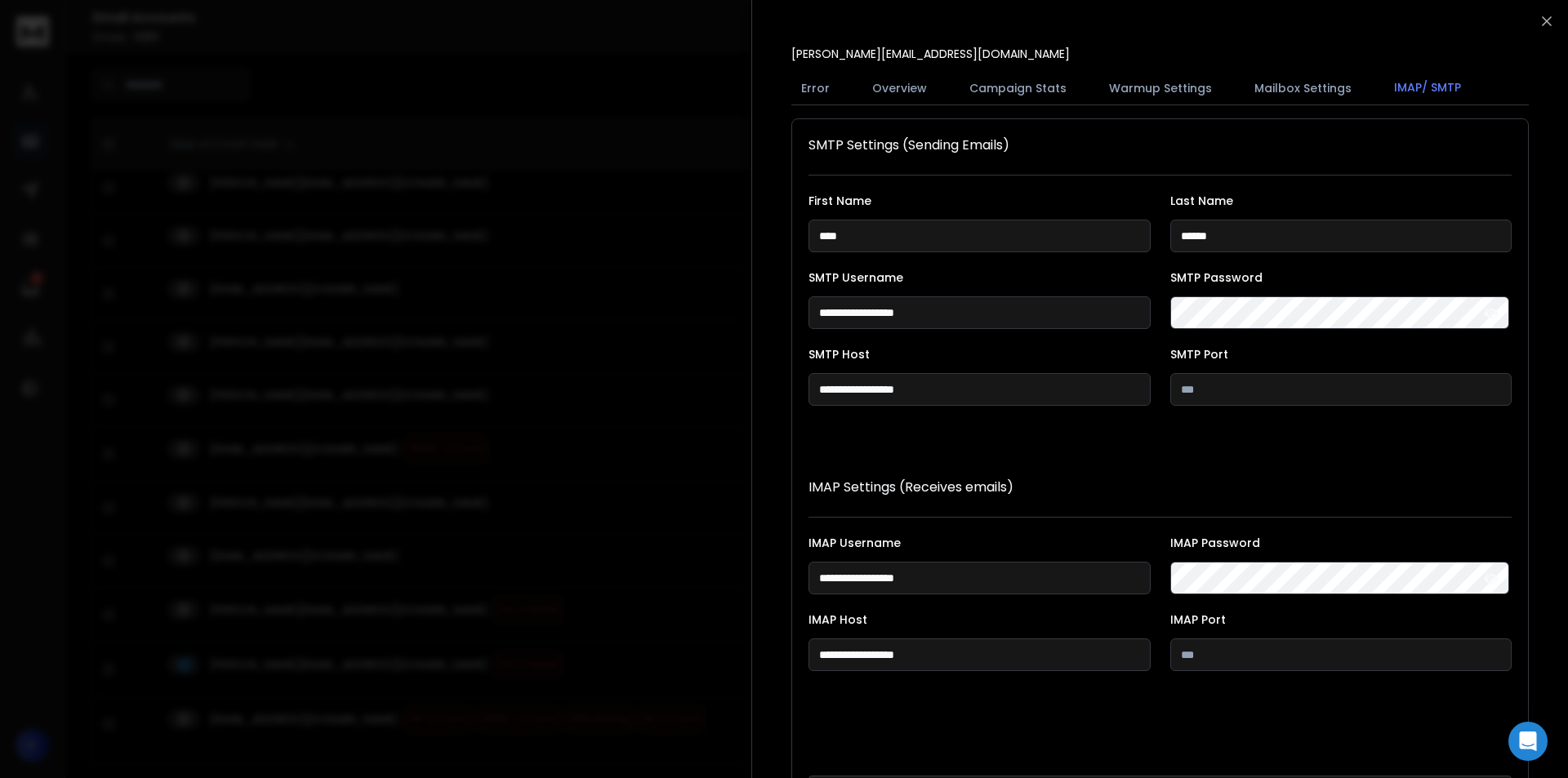
click at [1488, 311] on icon at bounding box center [1491, 313] width 15 height 15
click at [1359, 514] on form "**********" at bounding box center [1160, 524] width 703 height 698
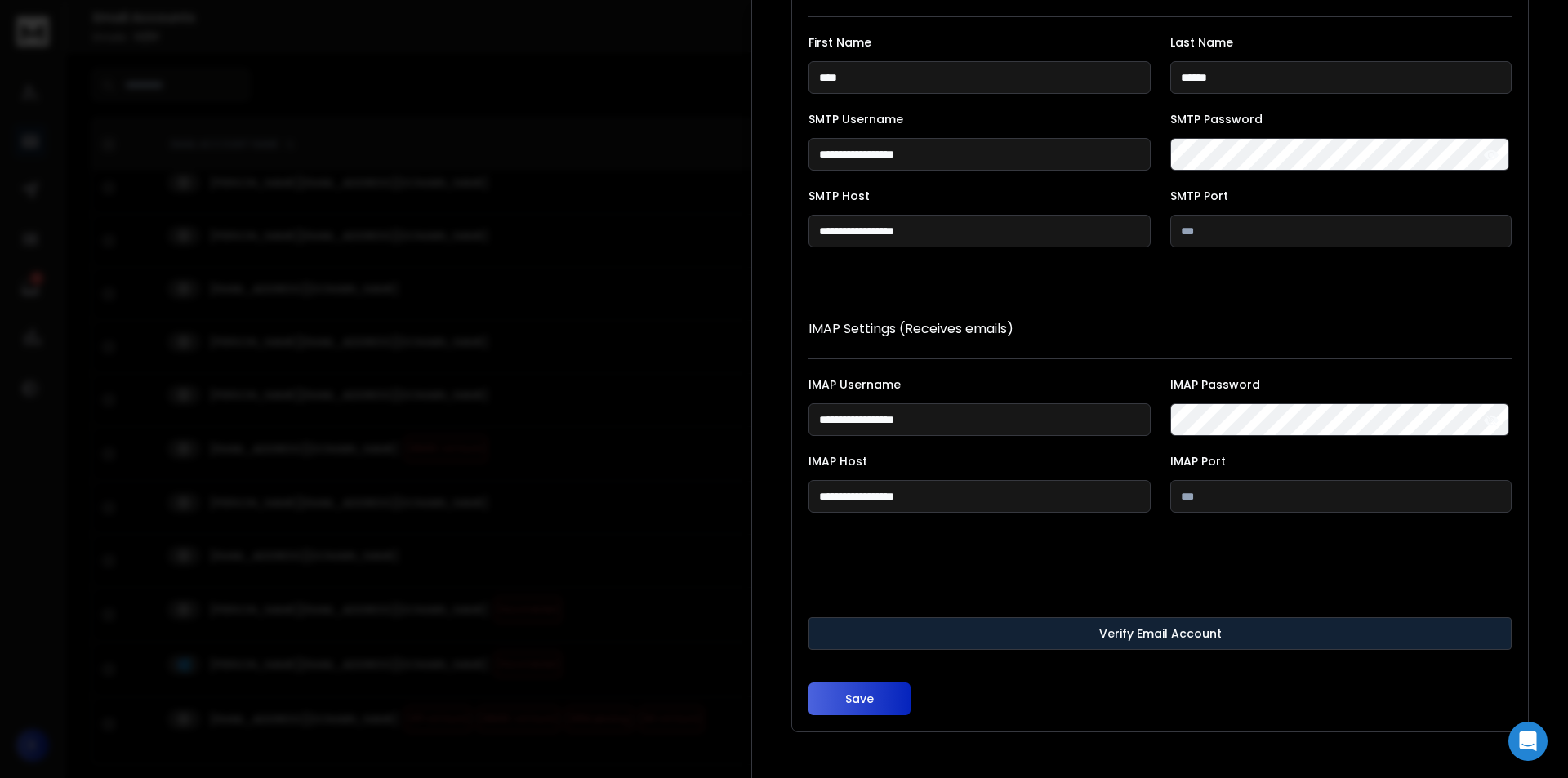
click at [1185, 624] on button "Verify Email Account" at bounding box center [1160, 633] width 703 height 32
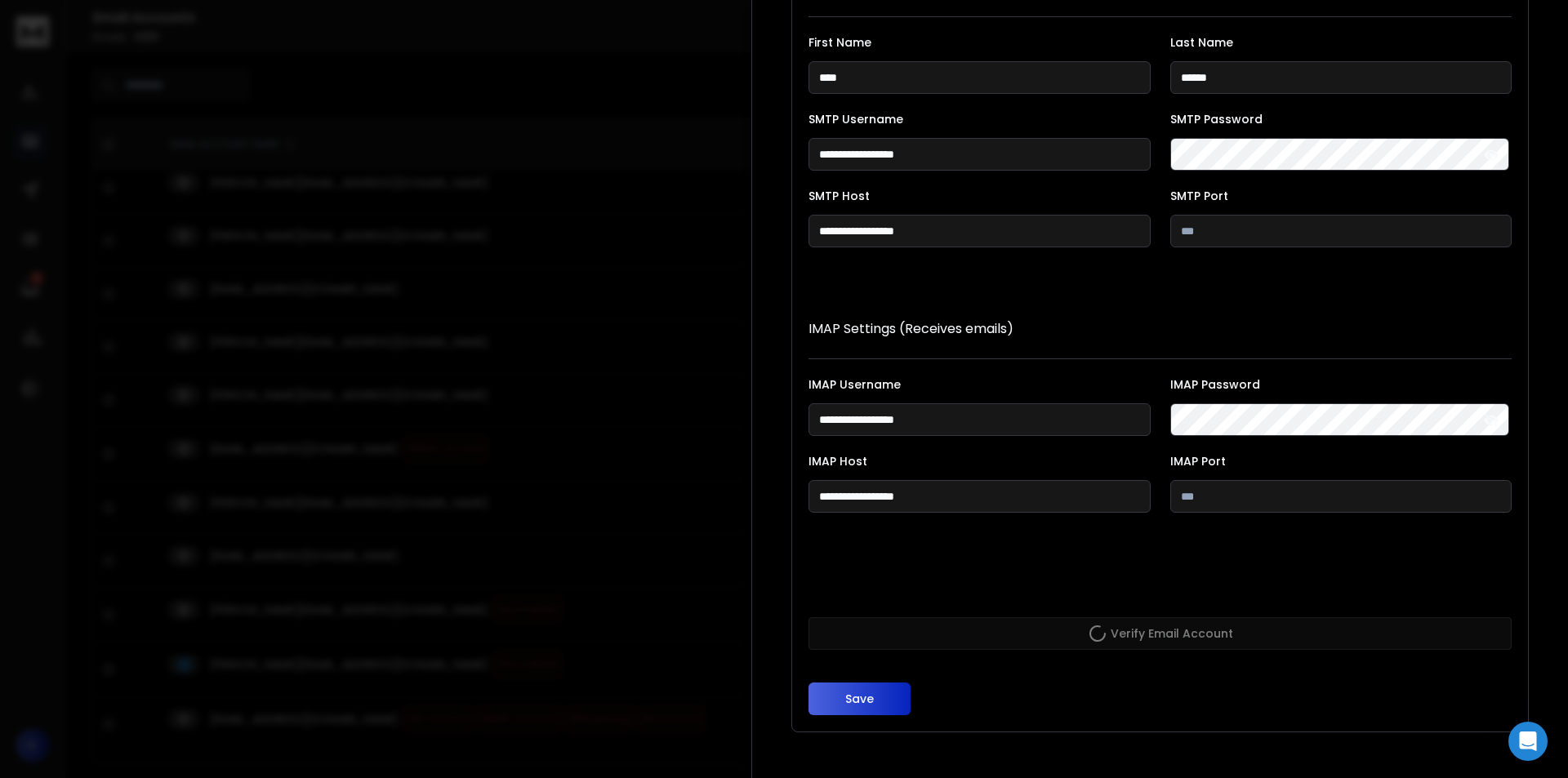
click at [894, 703] on button "Save" at bounding box center [860, 698] width 102 height 32
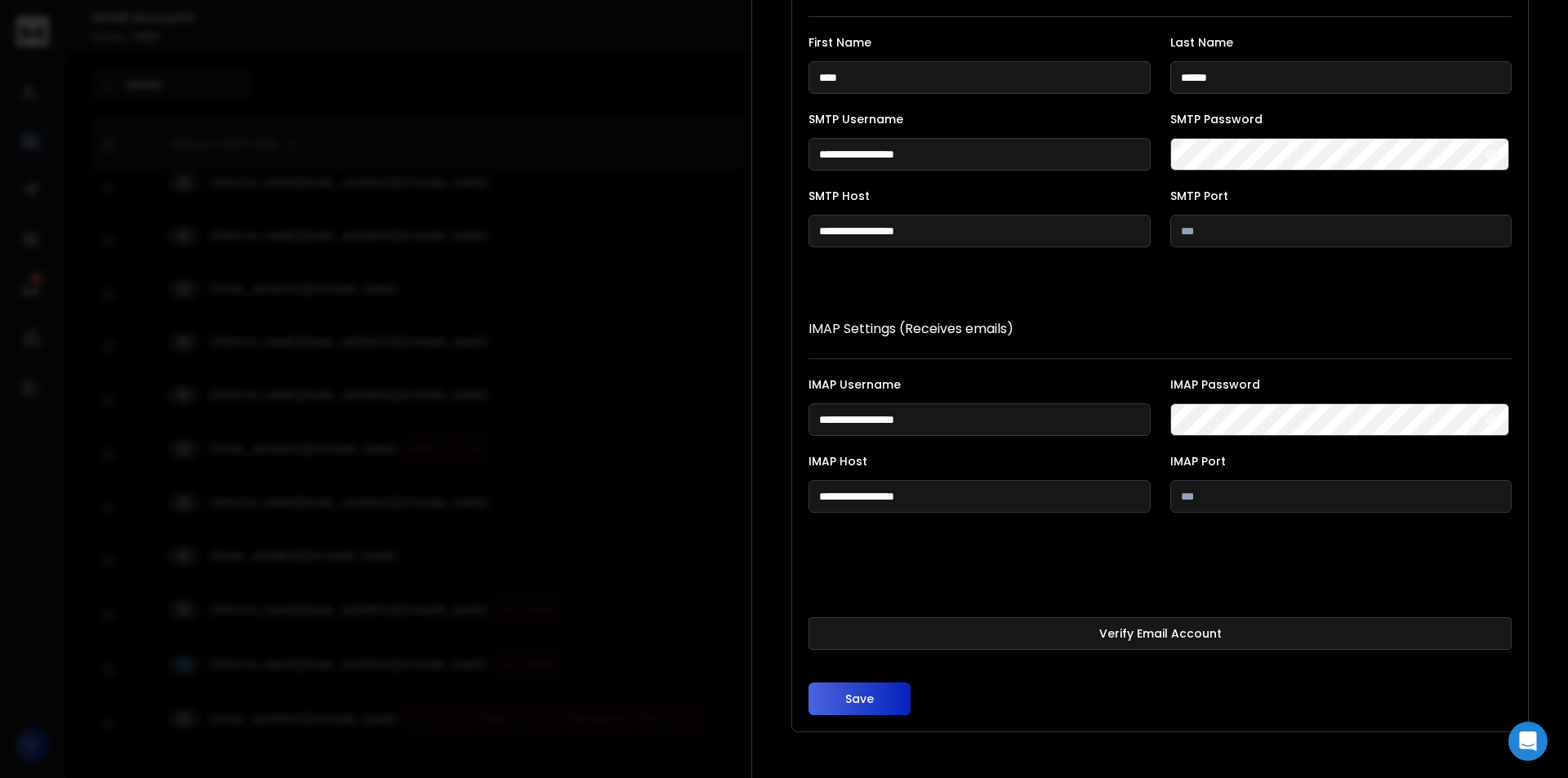
click at [862, 694] on button "Save" at bounding box center [860, 698] width 102 height 32
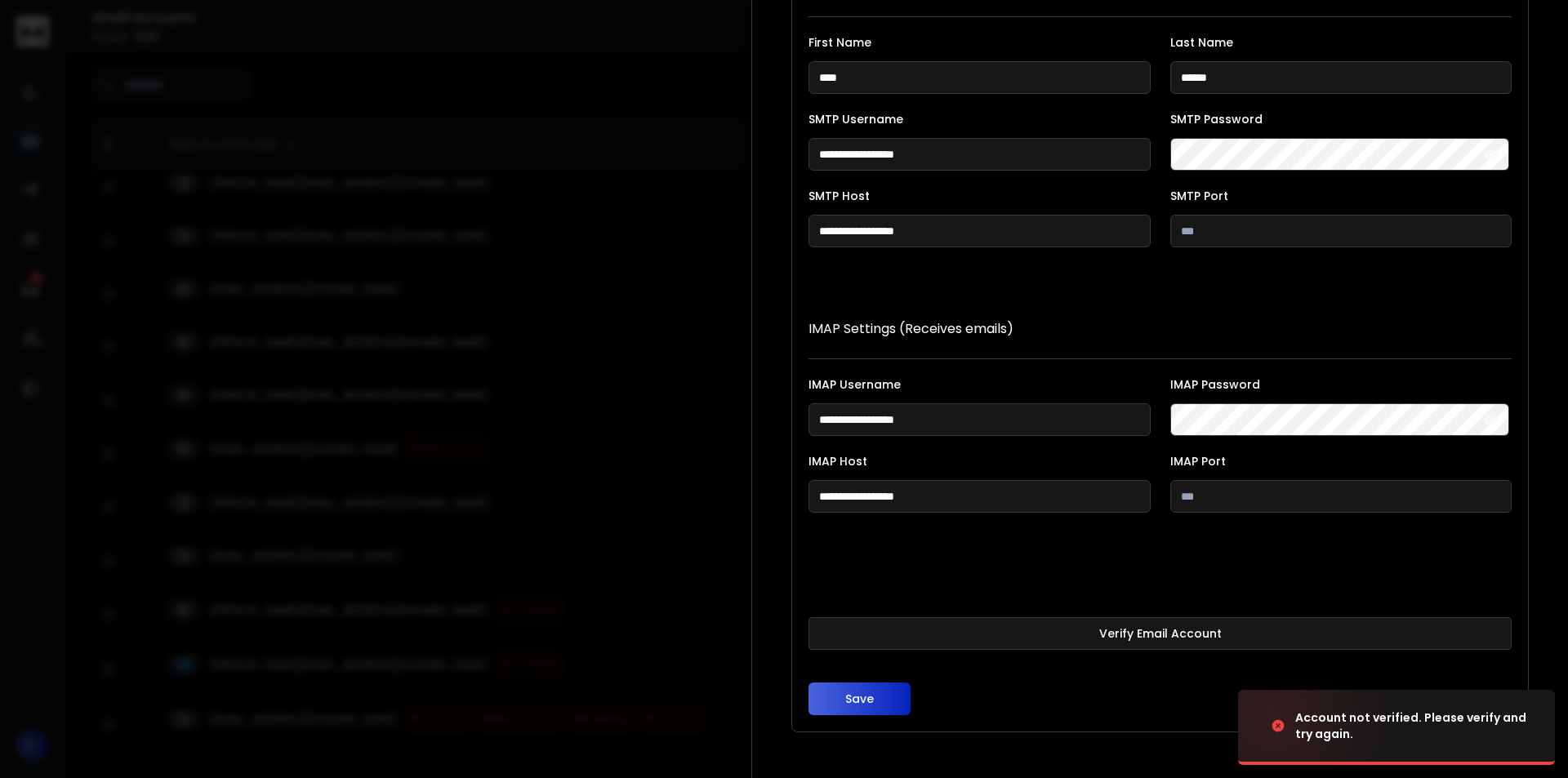
click at [634, 480] on div at bounding box center [784, 389] width 1568 height 778
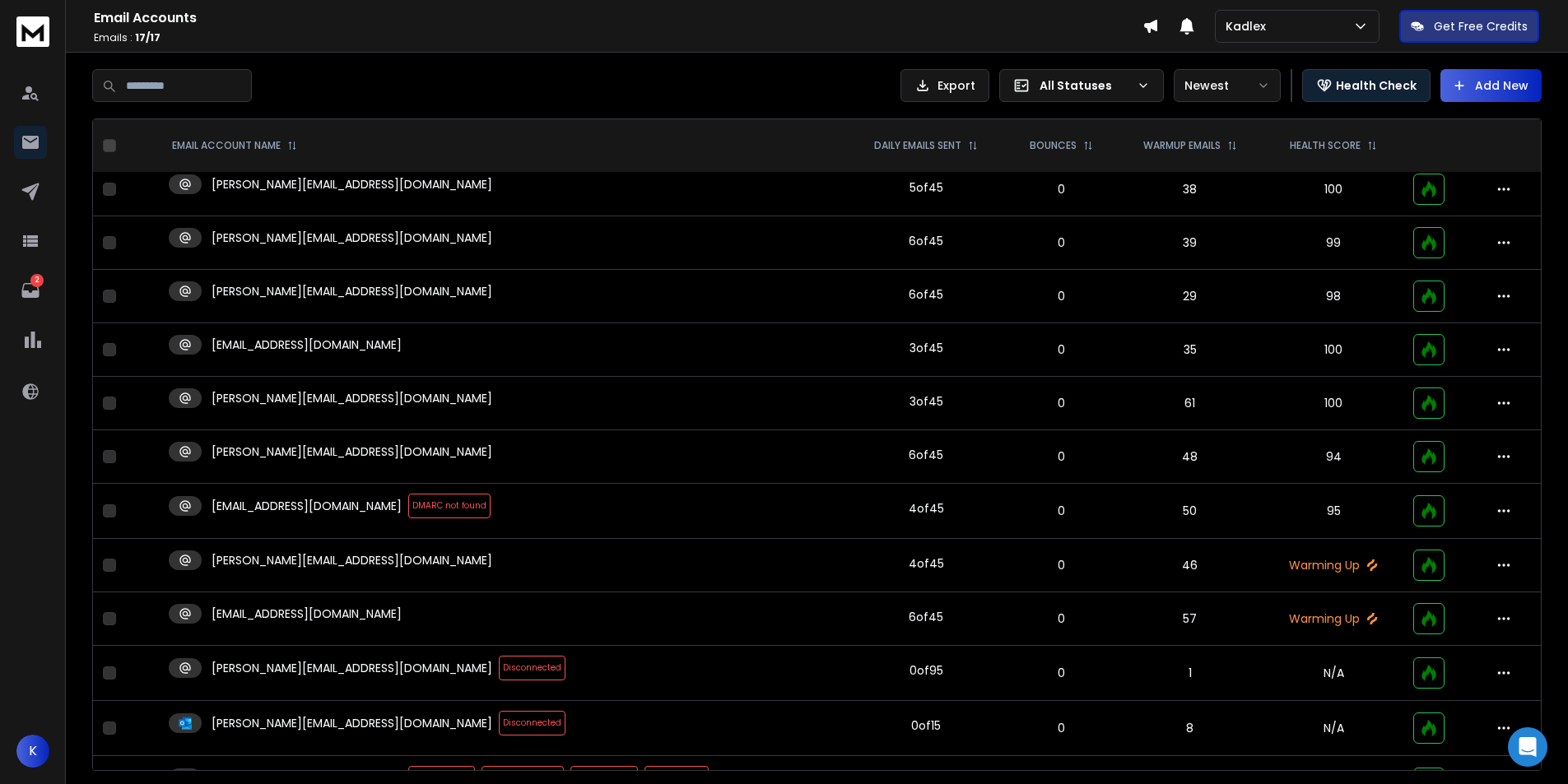
scroll to position [250, 0]
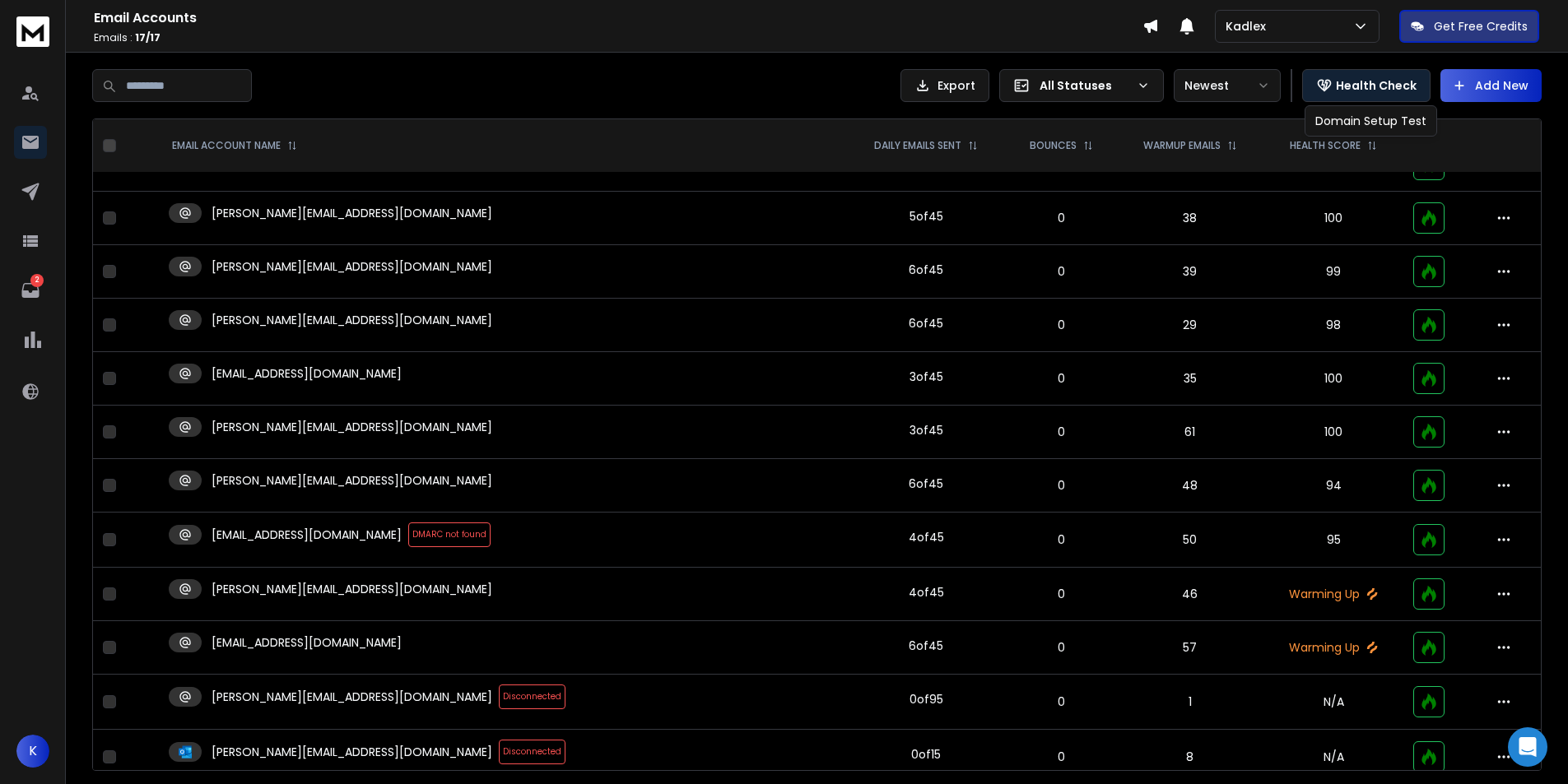
click at [1363, 98] on button "Health Check" at bounding box center [1366, 85] width 128 height 33
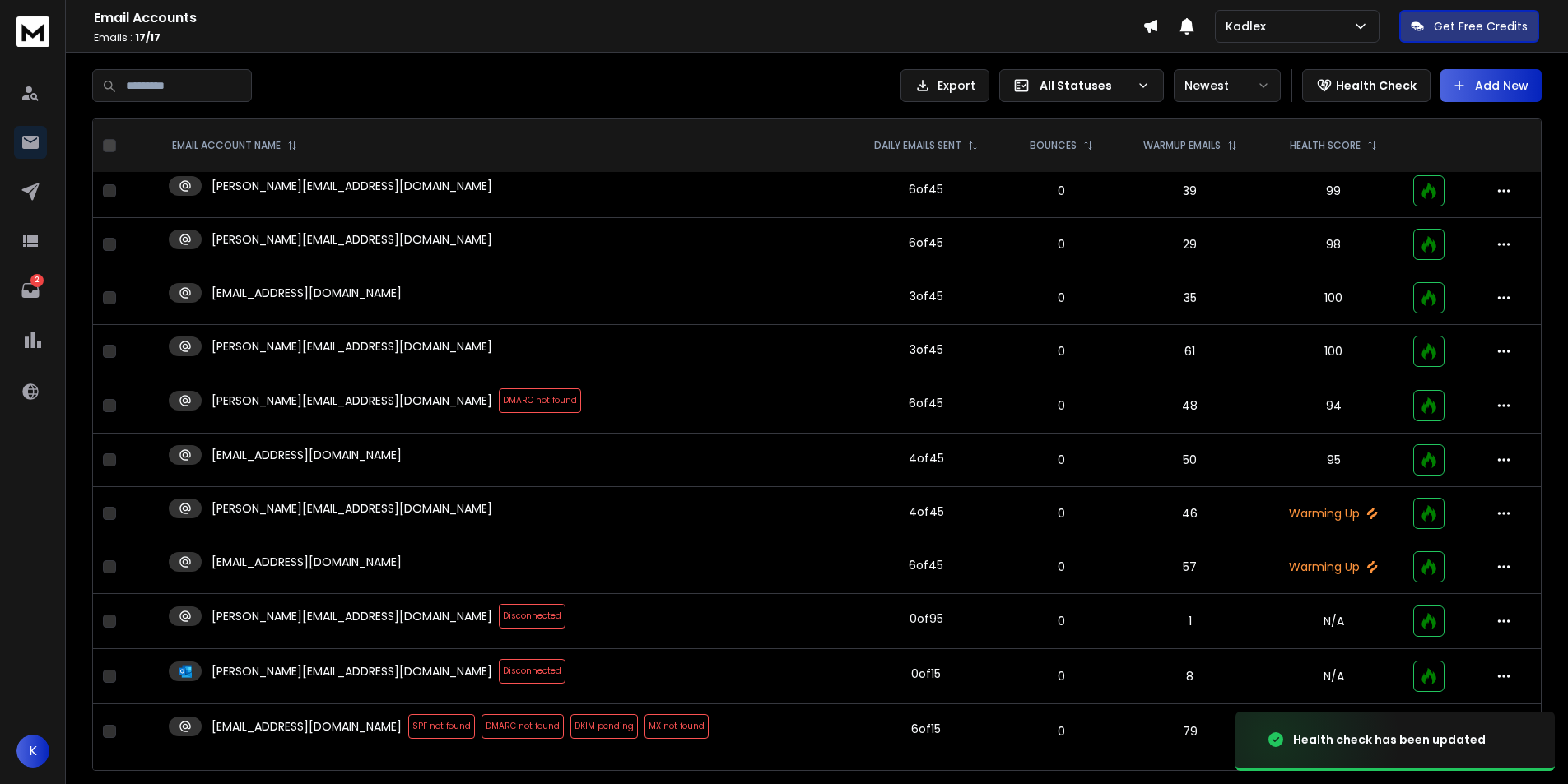
scroll to position [330, 0]
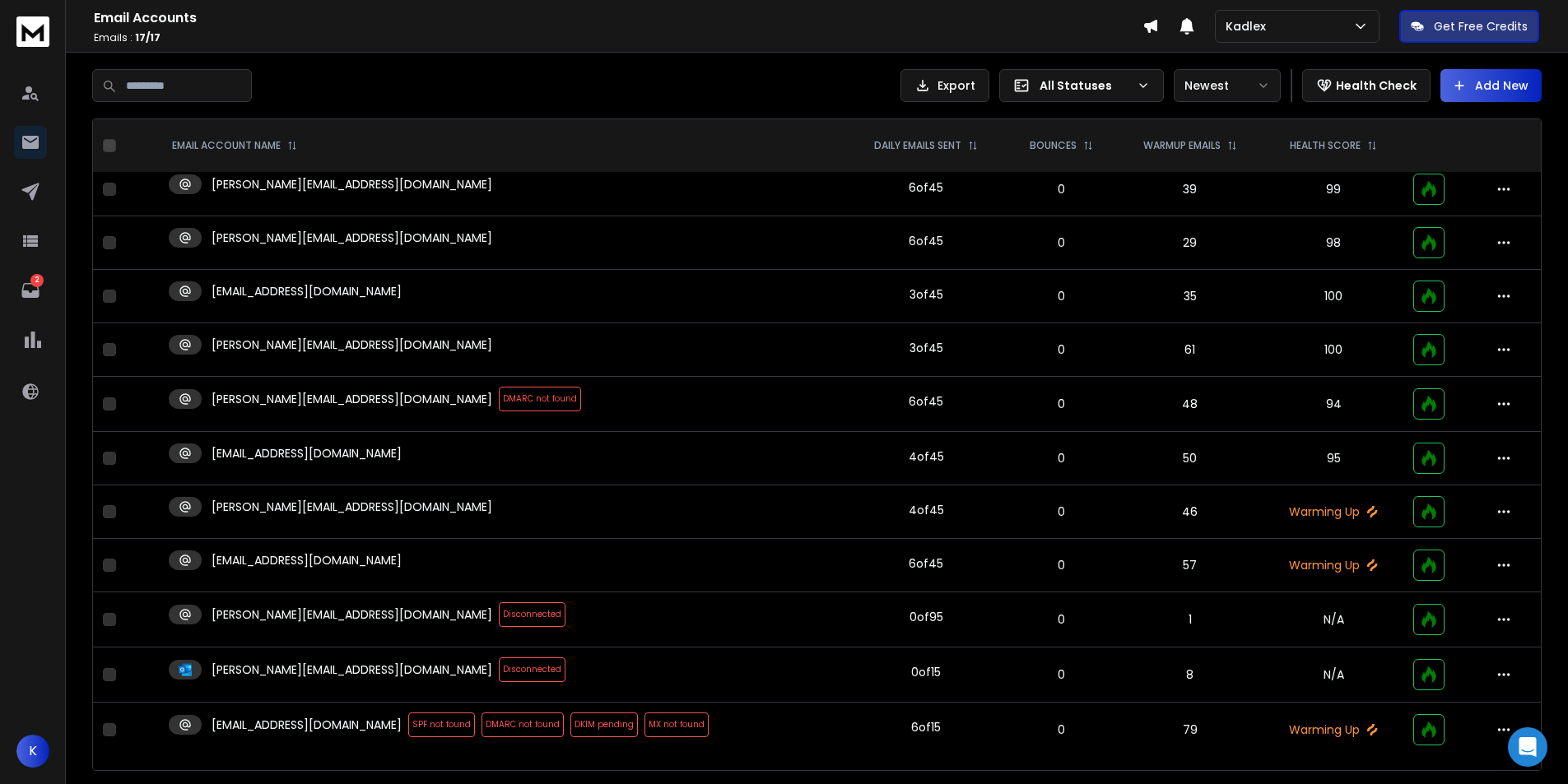
click at [478, 606] on div "anna@kadlexmoda.cz Disconnected" at bounding box center [502, 614] width 668 height 25
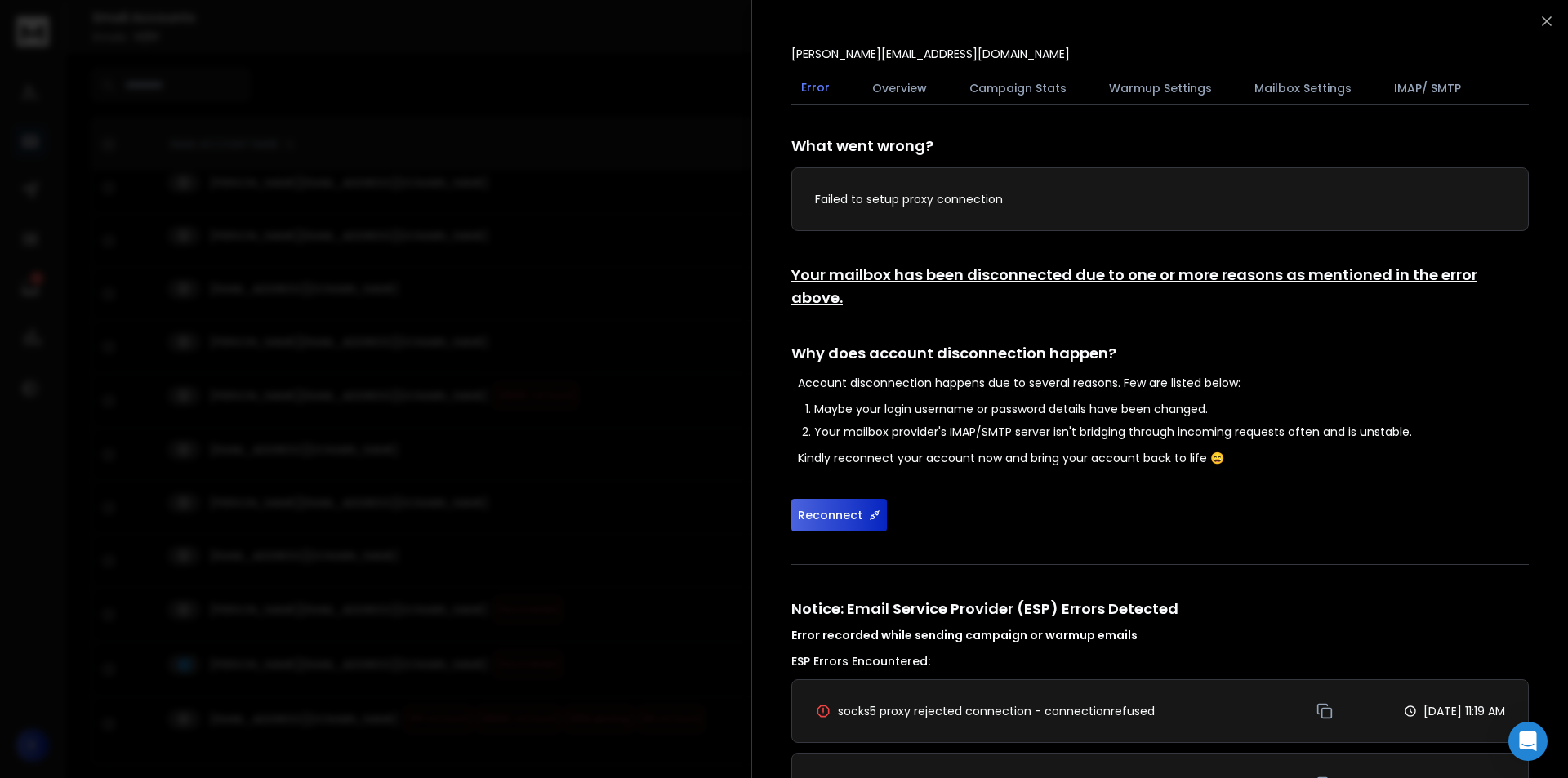
click at [1283, 84] on button "Mailbox Settings" at bounding box center [1303, 88] width 117 height 35
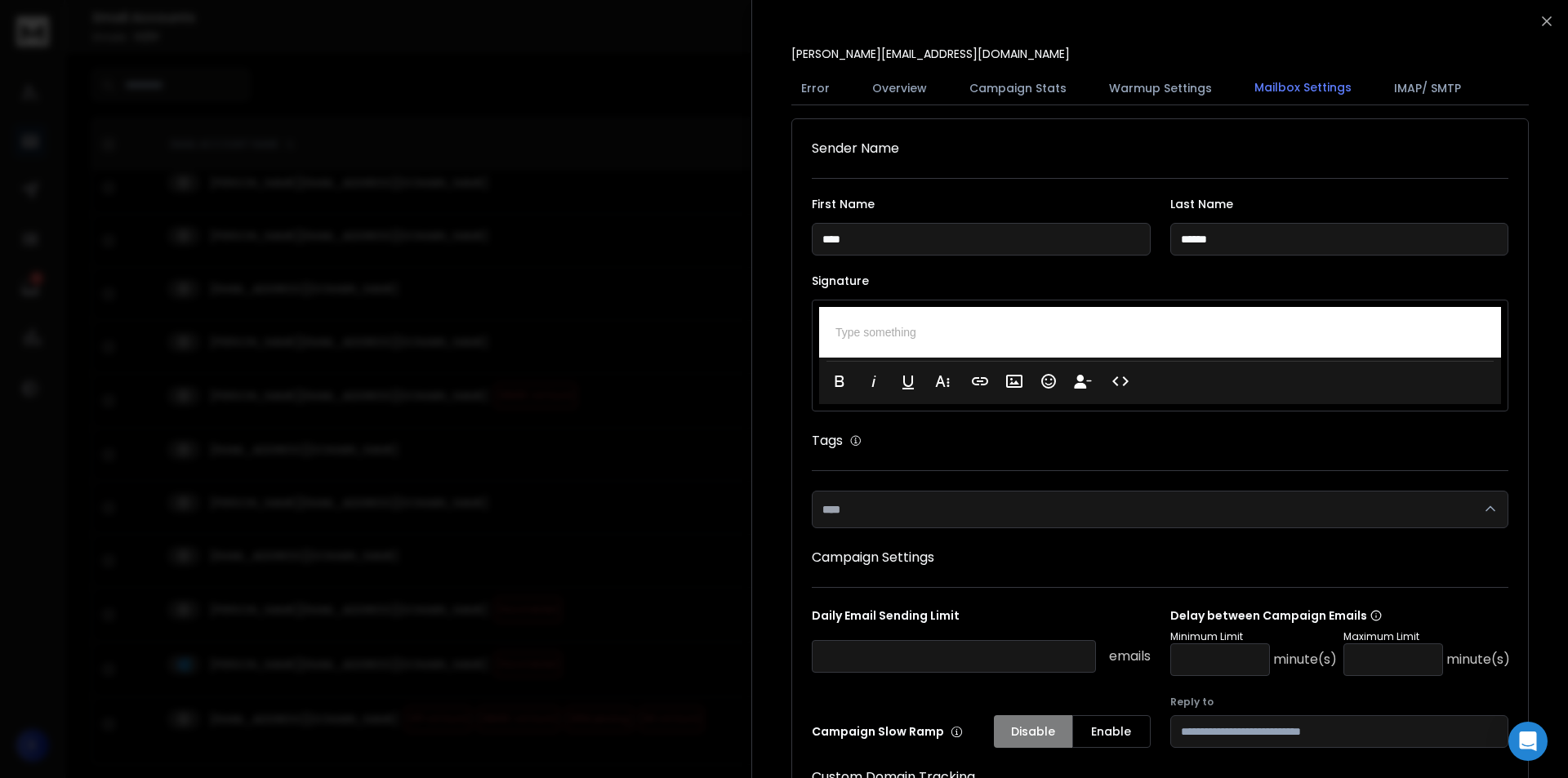
click at [1423, 84] on button "IMAP/ SMTP" at bounding box center [1428, 88] width 87 height 35
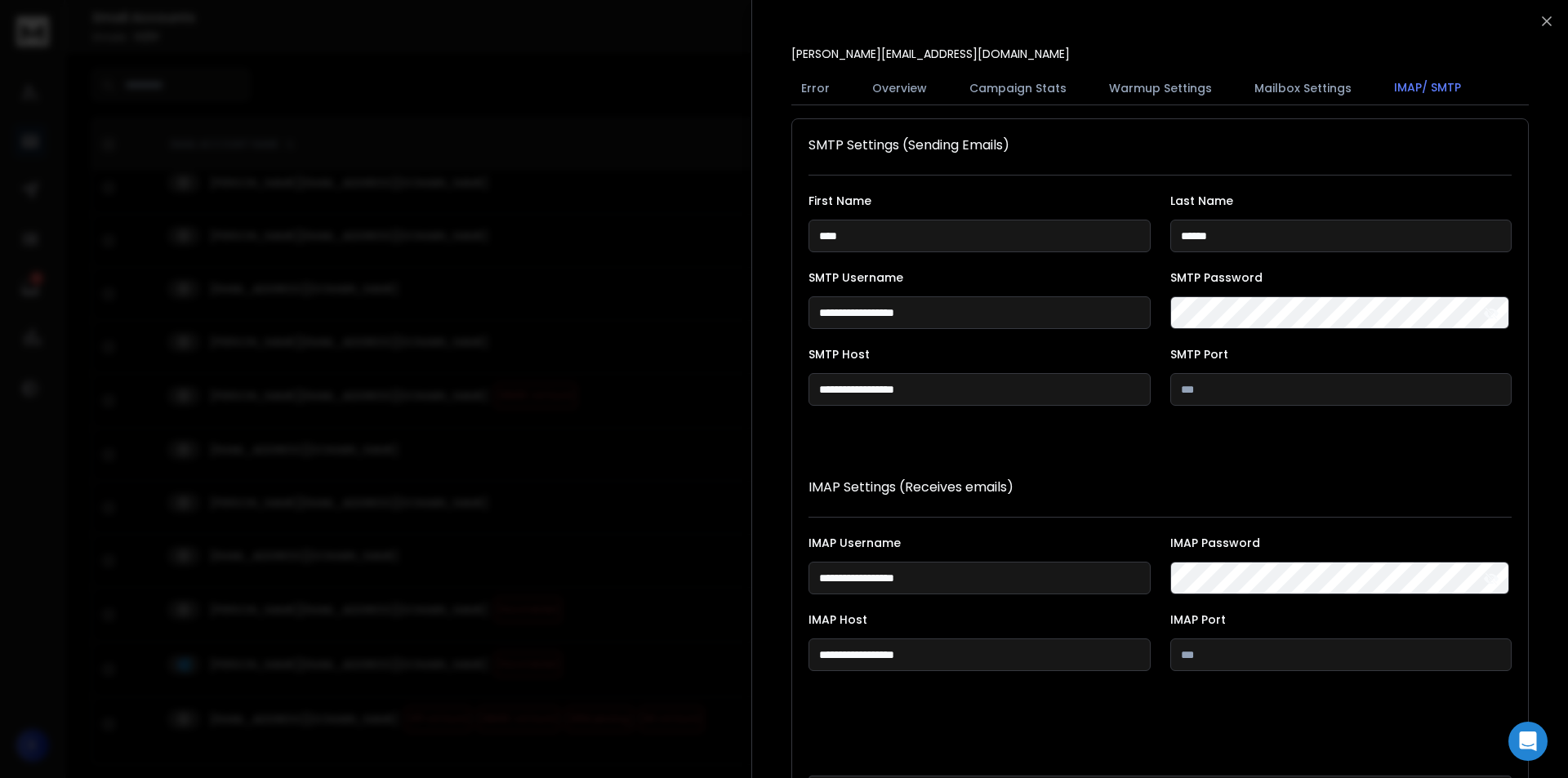
click at [1486, 309] on icon at bounding box center [1491, 314] width 15 height 10
click at [1142, 314] on div "**********" at bounding box center [1160, 300] width 703 height 57
click at [1545, 20] on icon "button" at bounding box center [1547, 21] width 17 height 17
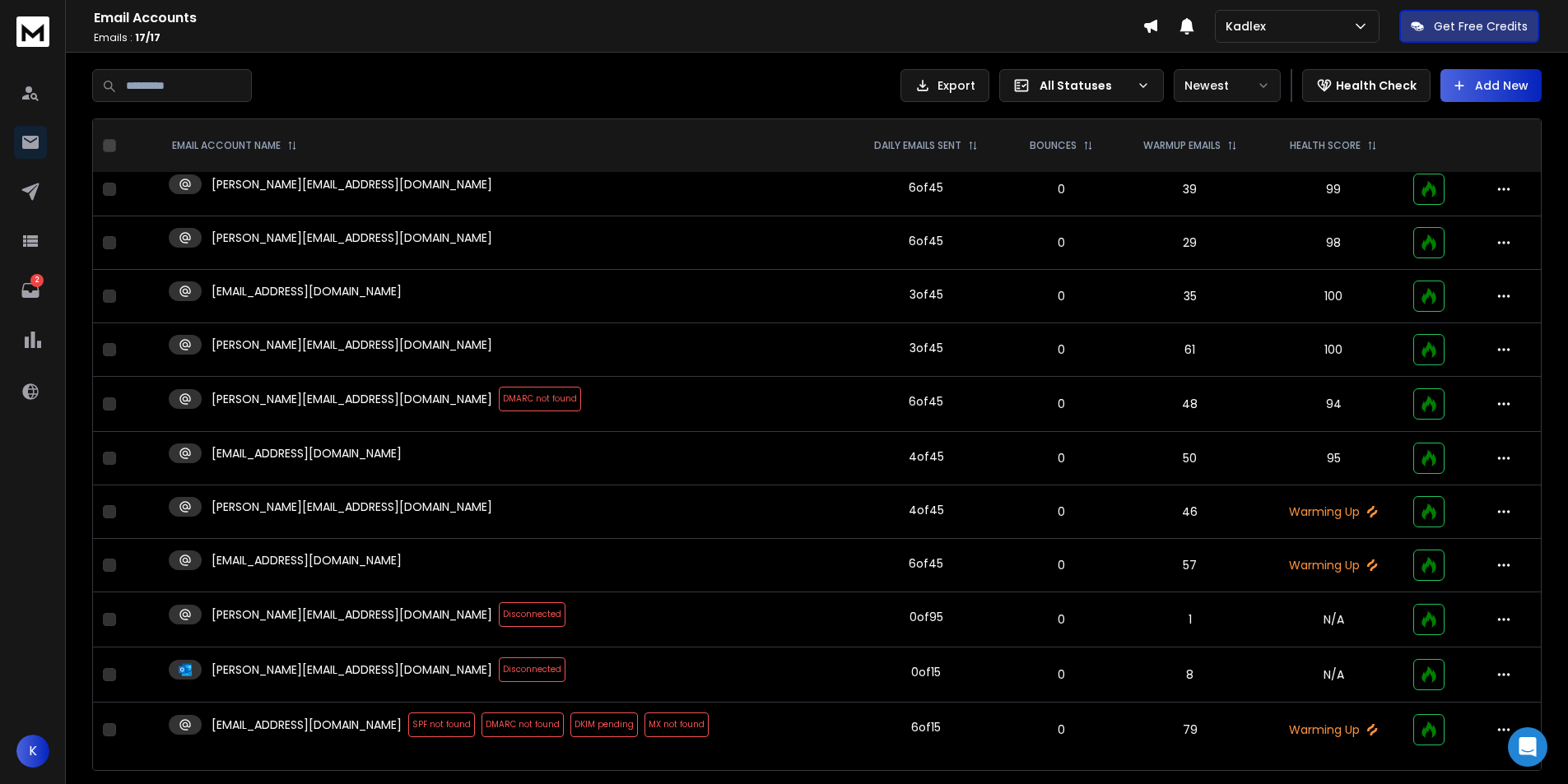
click at [1497, 614] on icon at bounding box center [1503, 619] width 15 height 15
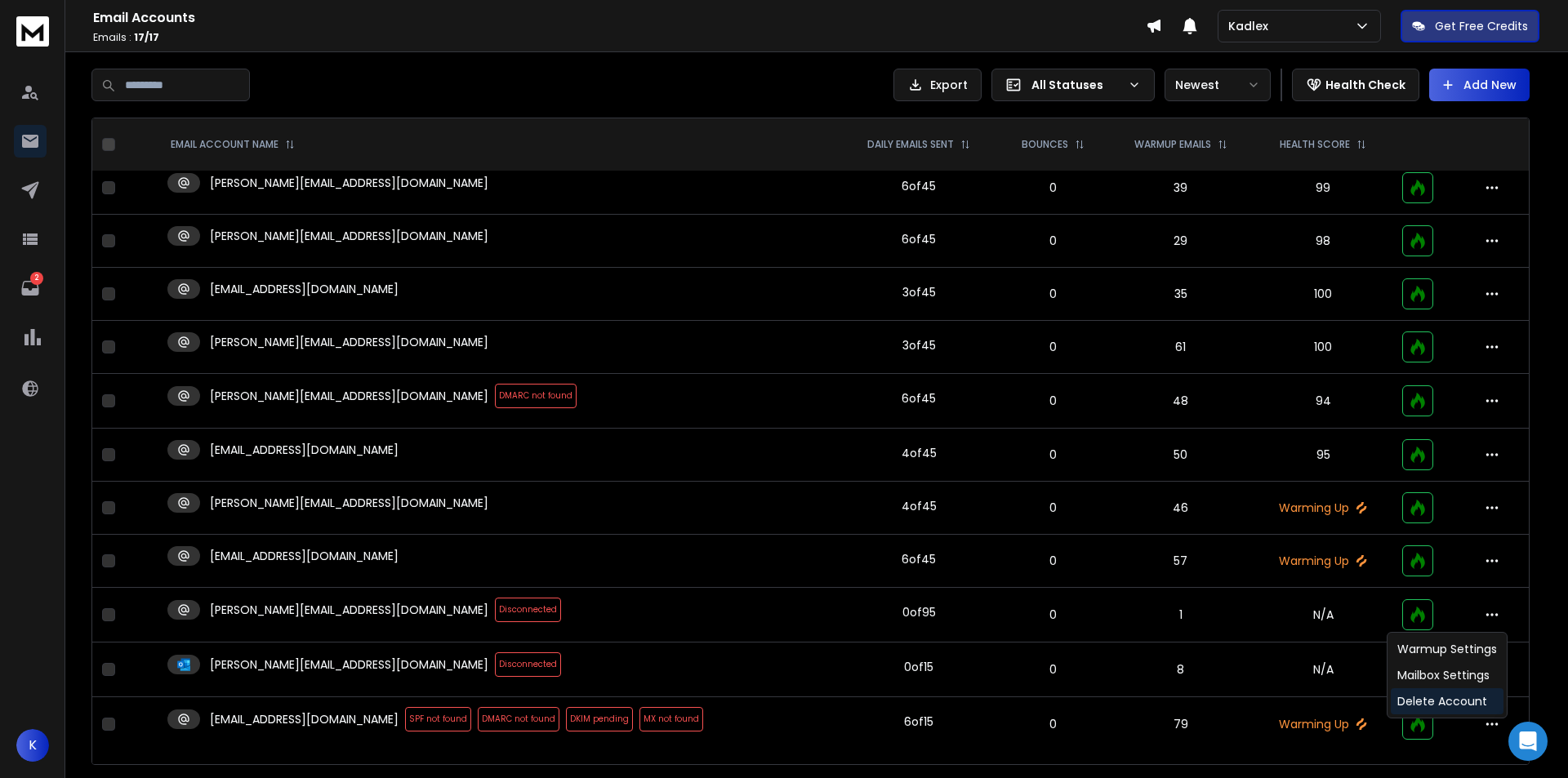
click at [1448, 694] on div "Delete Account" at bounding box center [1447, 701] width 112 height 27
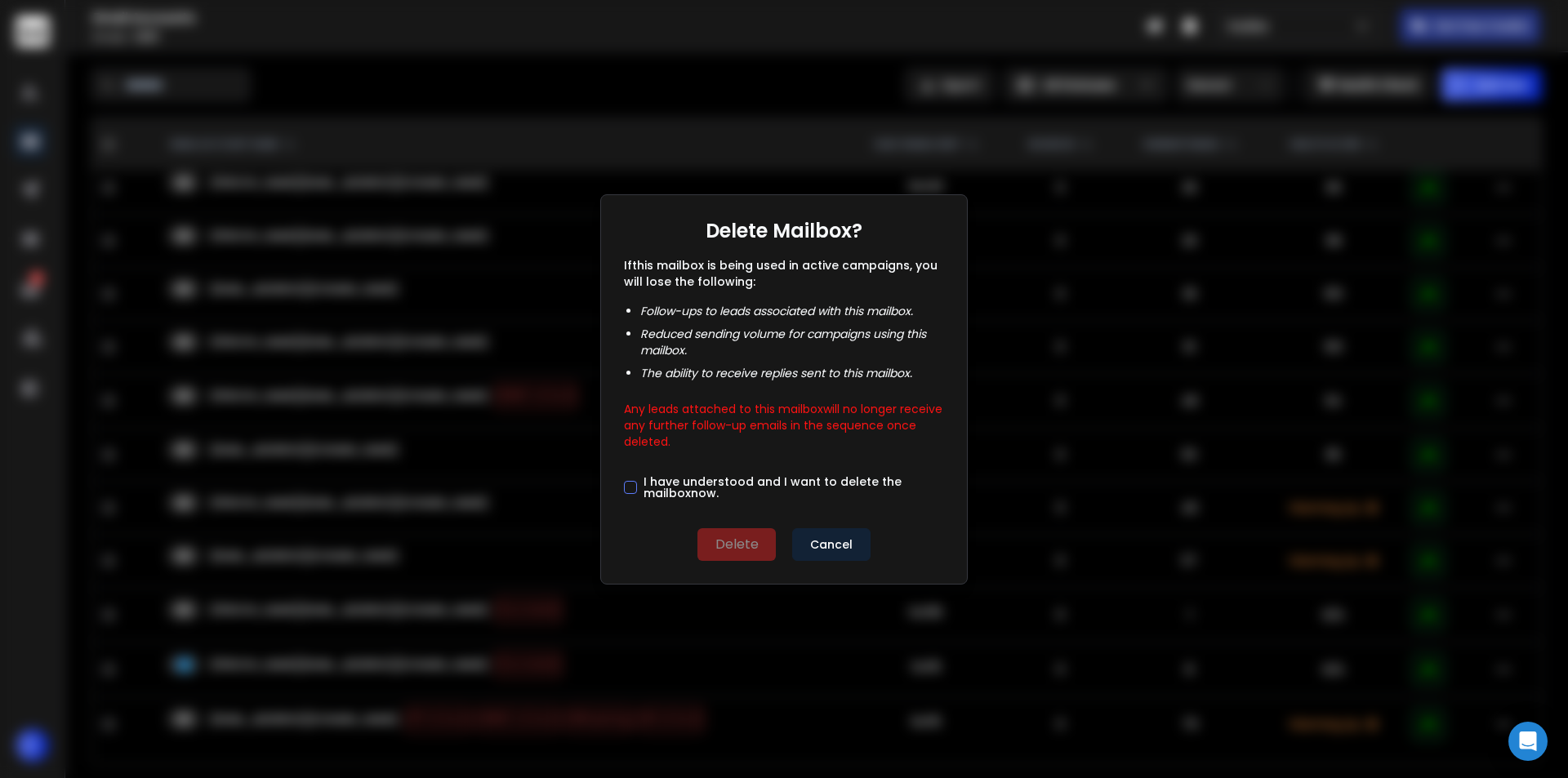
click at [629, 485] on button "I have understood and I want to delete the mailbox now." at bounding box center [630, 486] width 13 height 13
click at [719, 539] on button "Delete" at bounding box center [737, 545] width 79 height 32
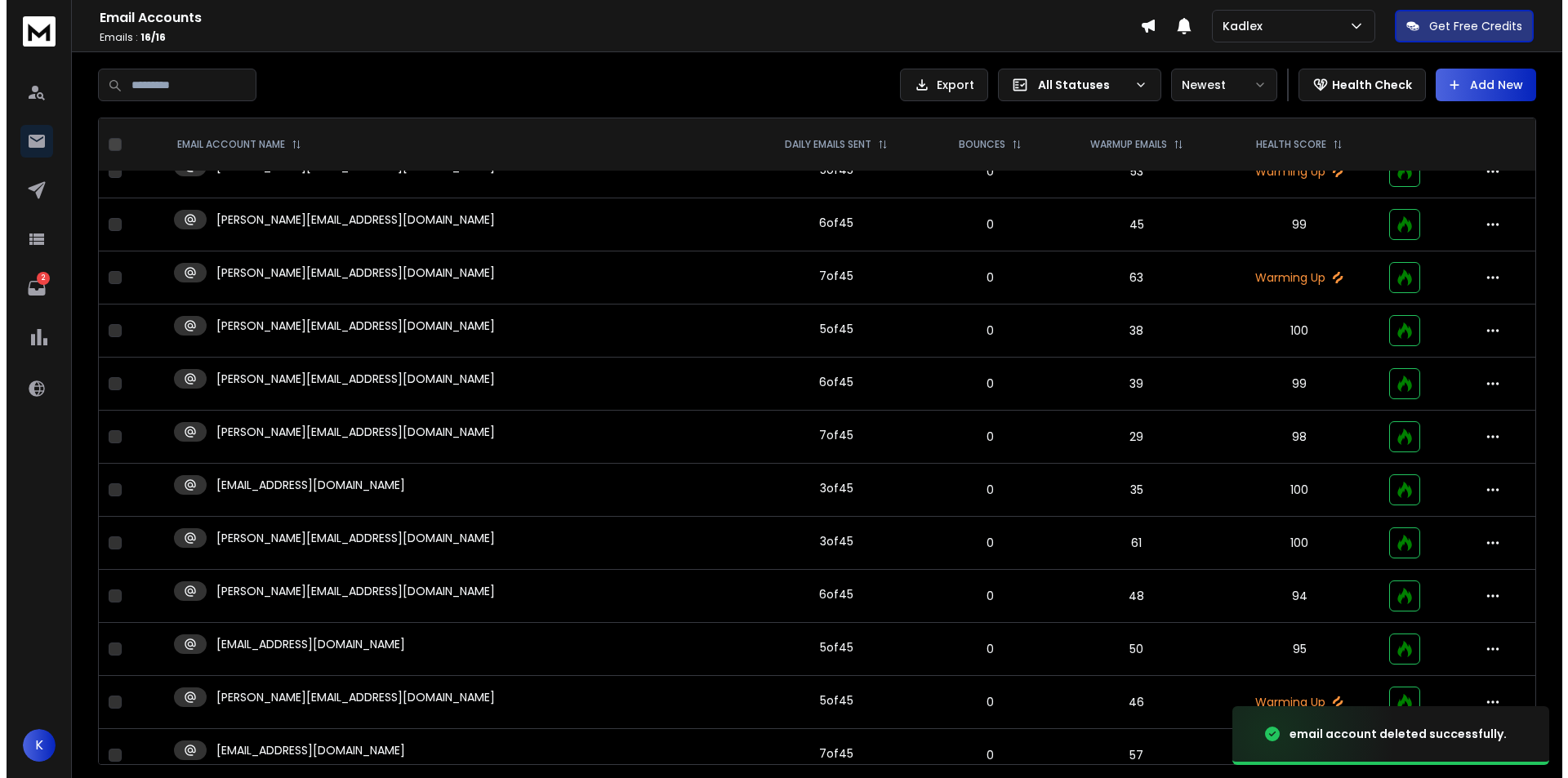
scroll to position [271, 0]
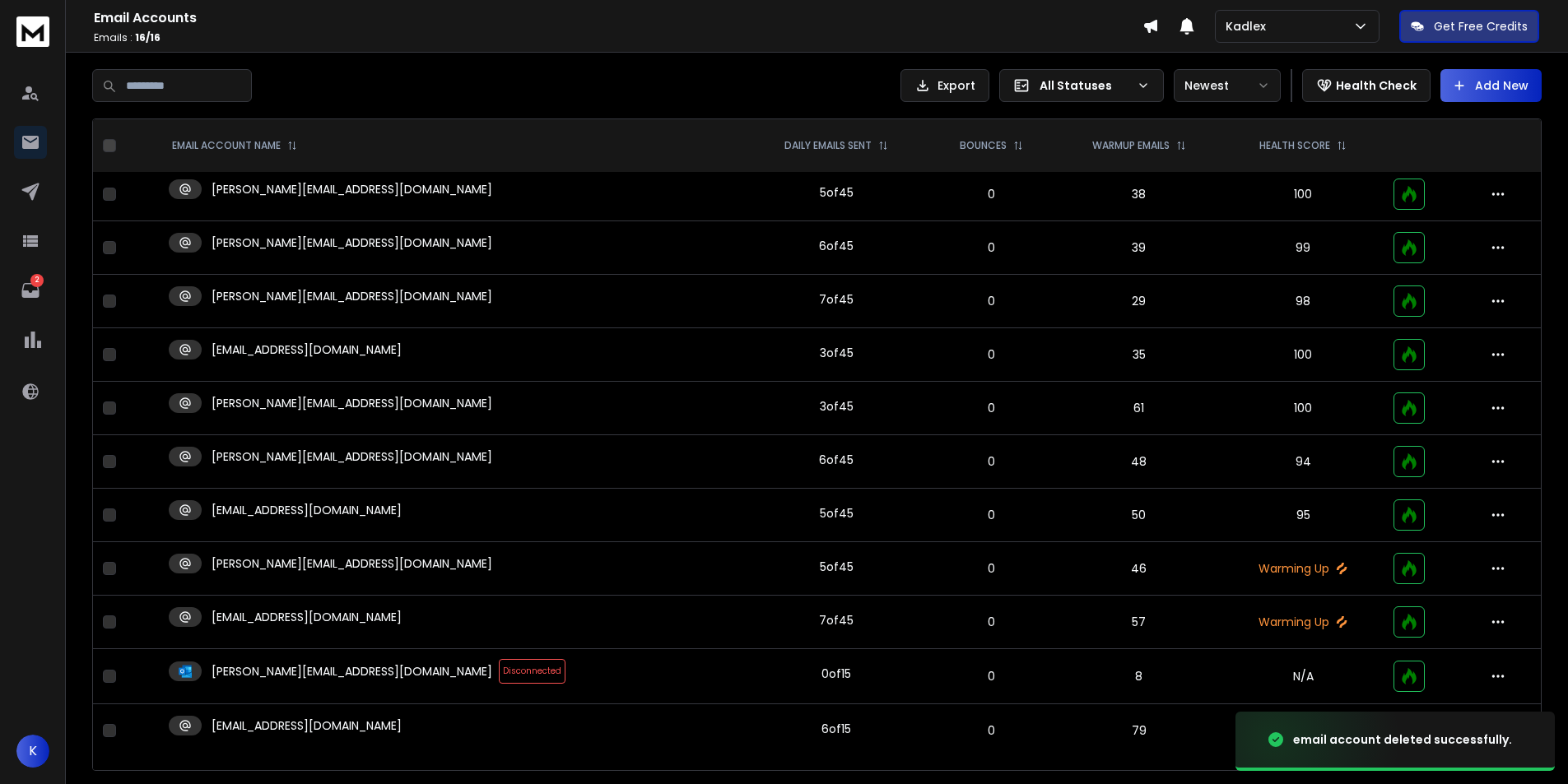
click at [1496, 94] on button "Add New" at bounding box center [1491, 85] width 101 height 33
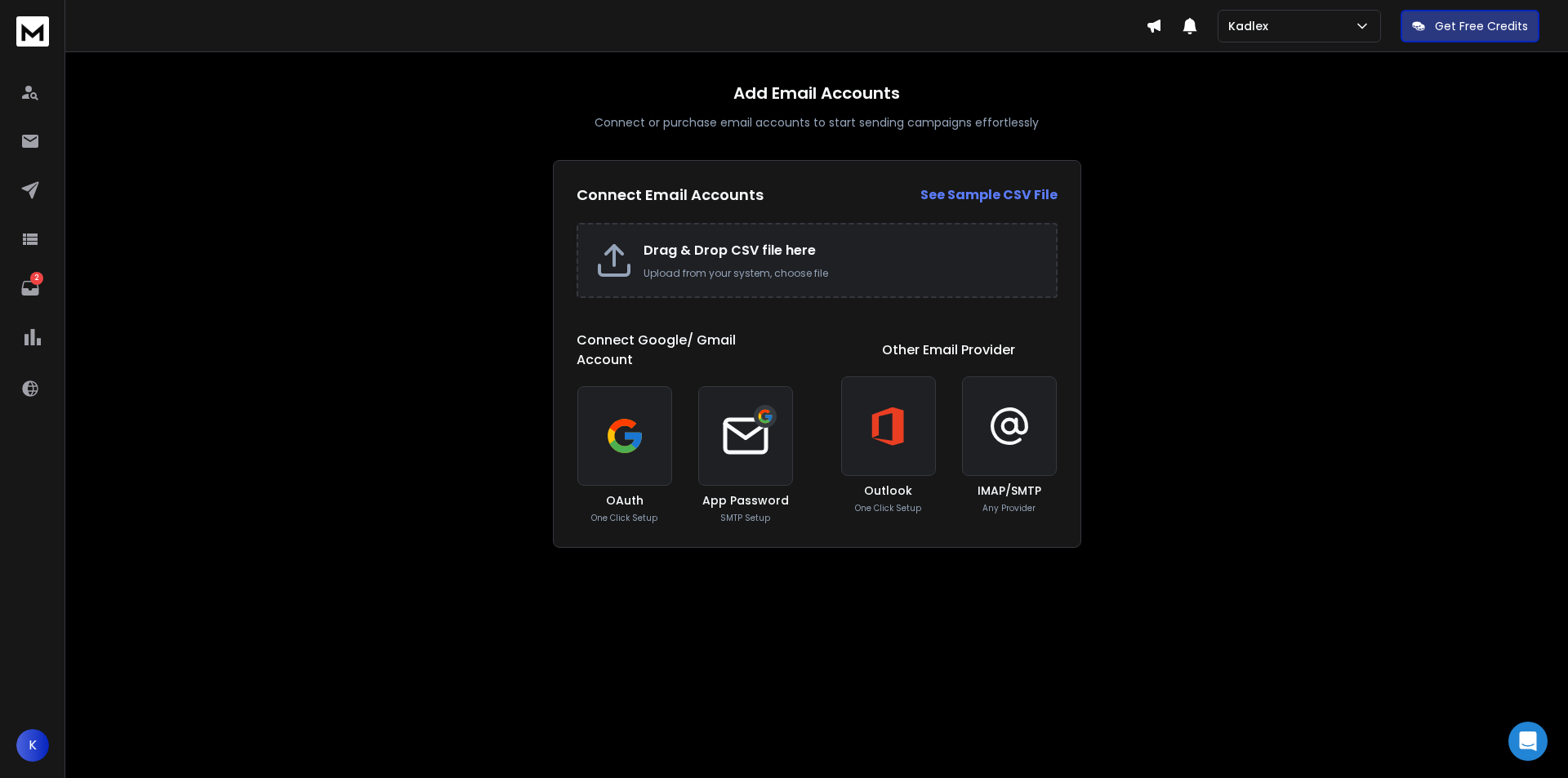
click at [1017, 422] on icon at bounding box center [1010, 426] width 34 height 34
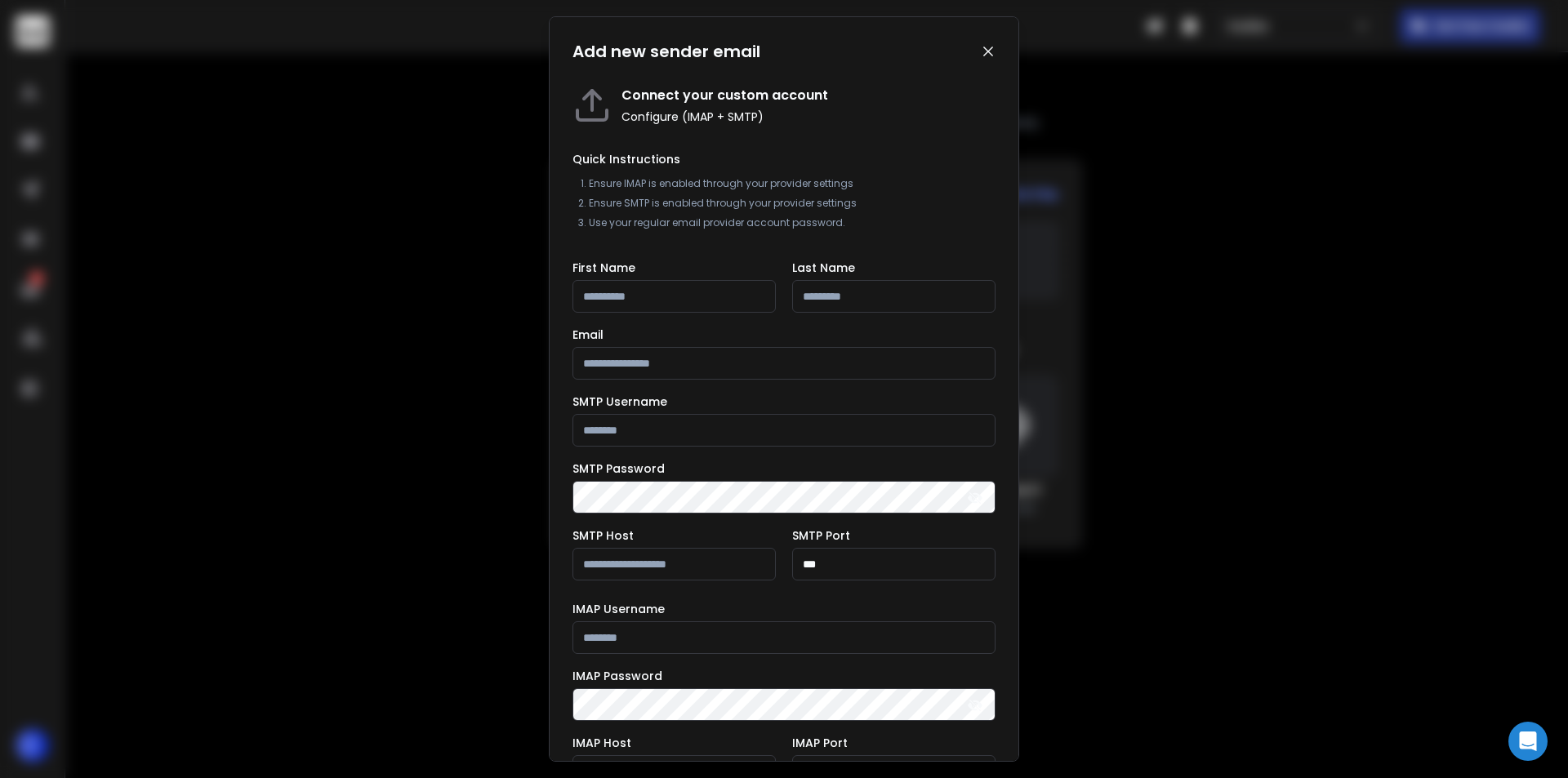
click at [647, 368] on input "email" at bounding box center [784, 362] width 424 height 32
paste input "**********"
type input "**********"
click at [650, 426] on input "text" at bounding box center [784, 429] width 424 height 32
paste input "**********"
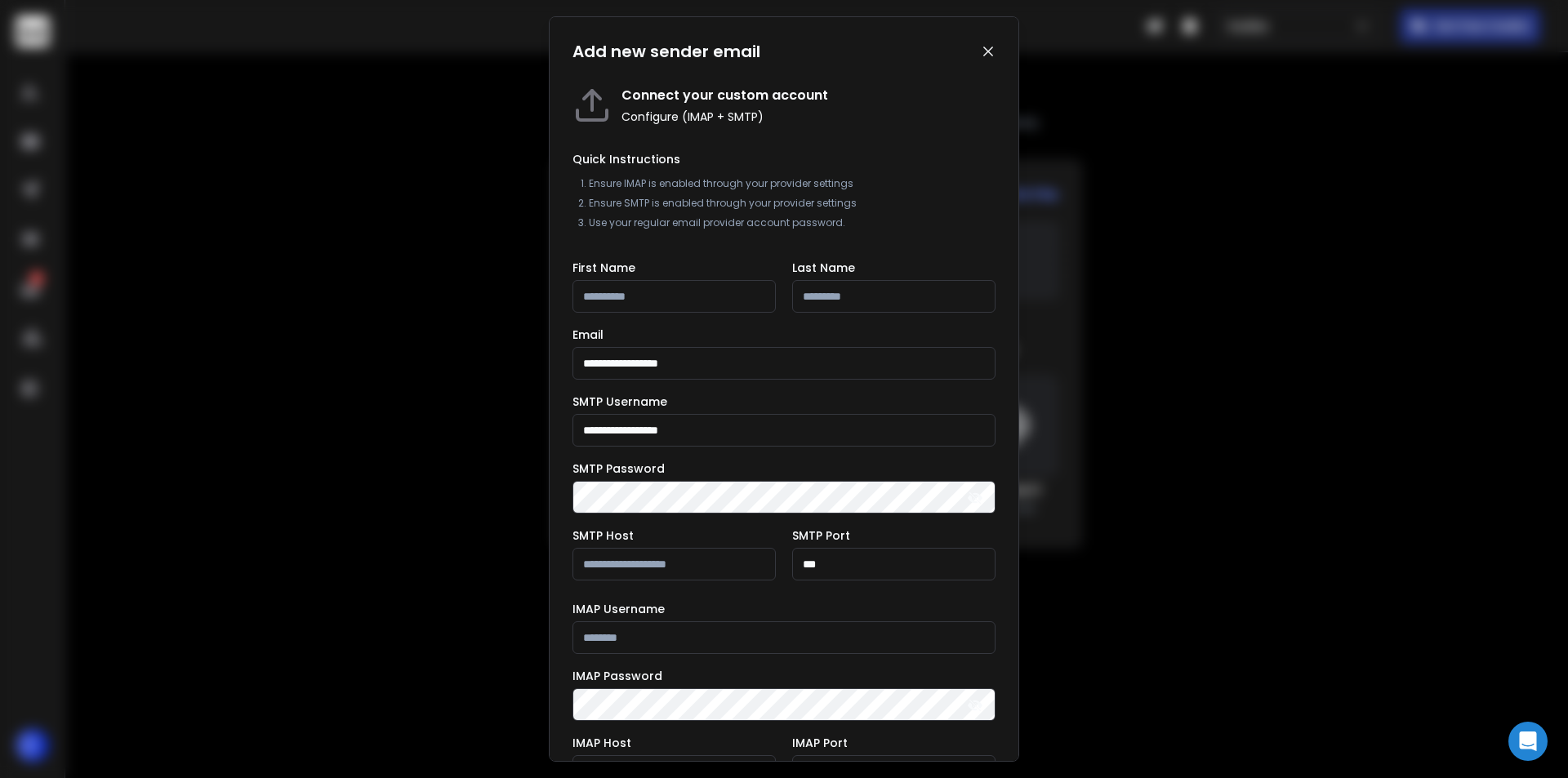
type input "**********"
click at [658, 641] on input "text" at bounding box center [784, 637] width 424 height 32
paste input "**********"
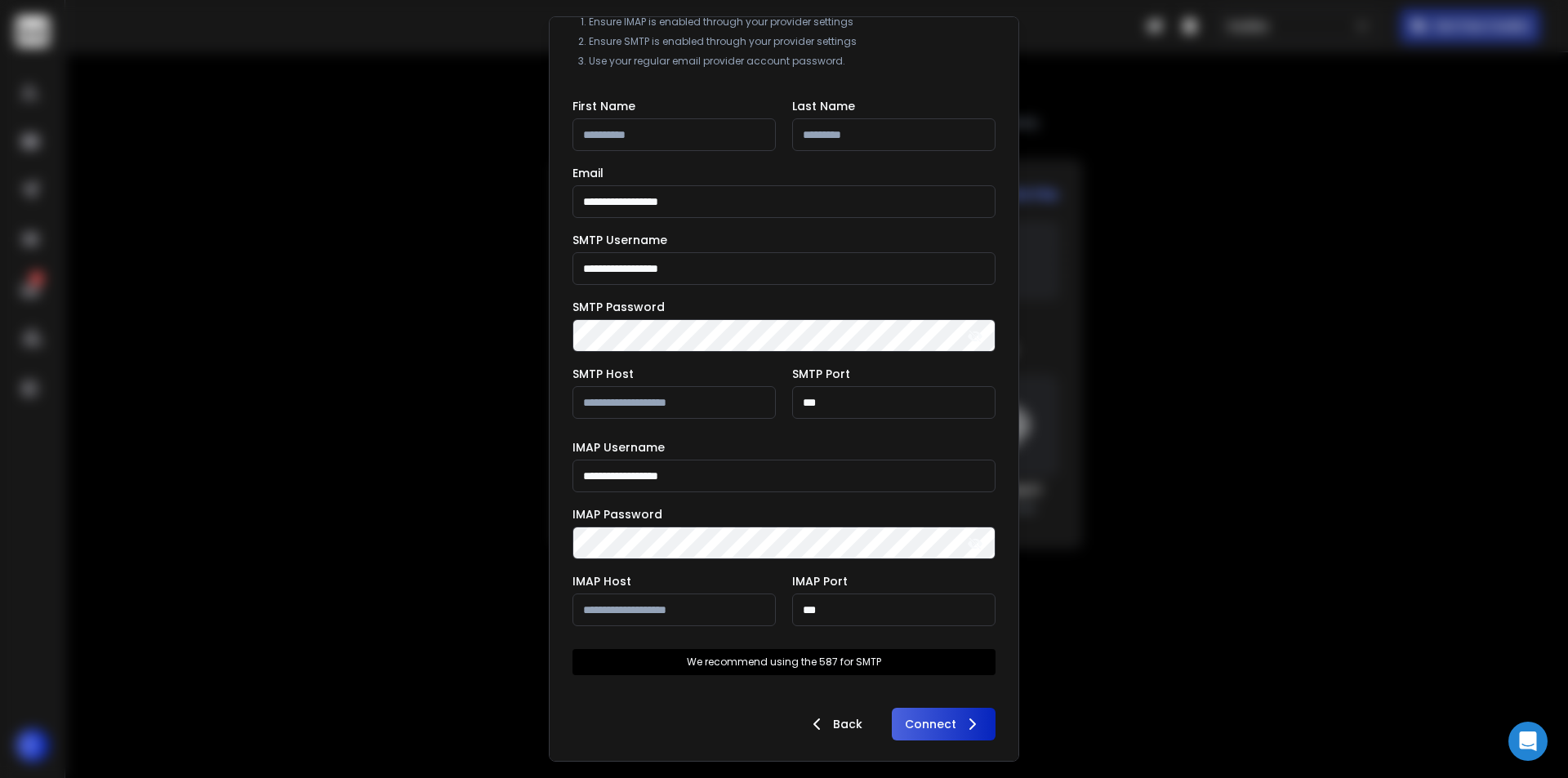
scroll to position [164, 0]
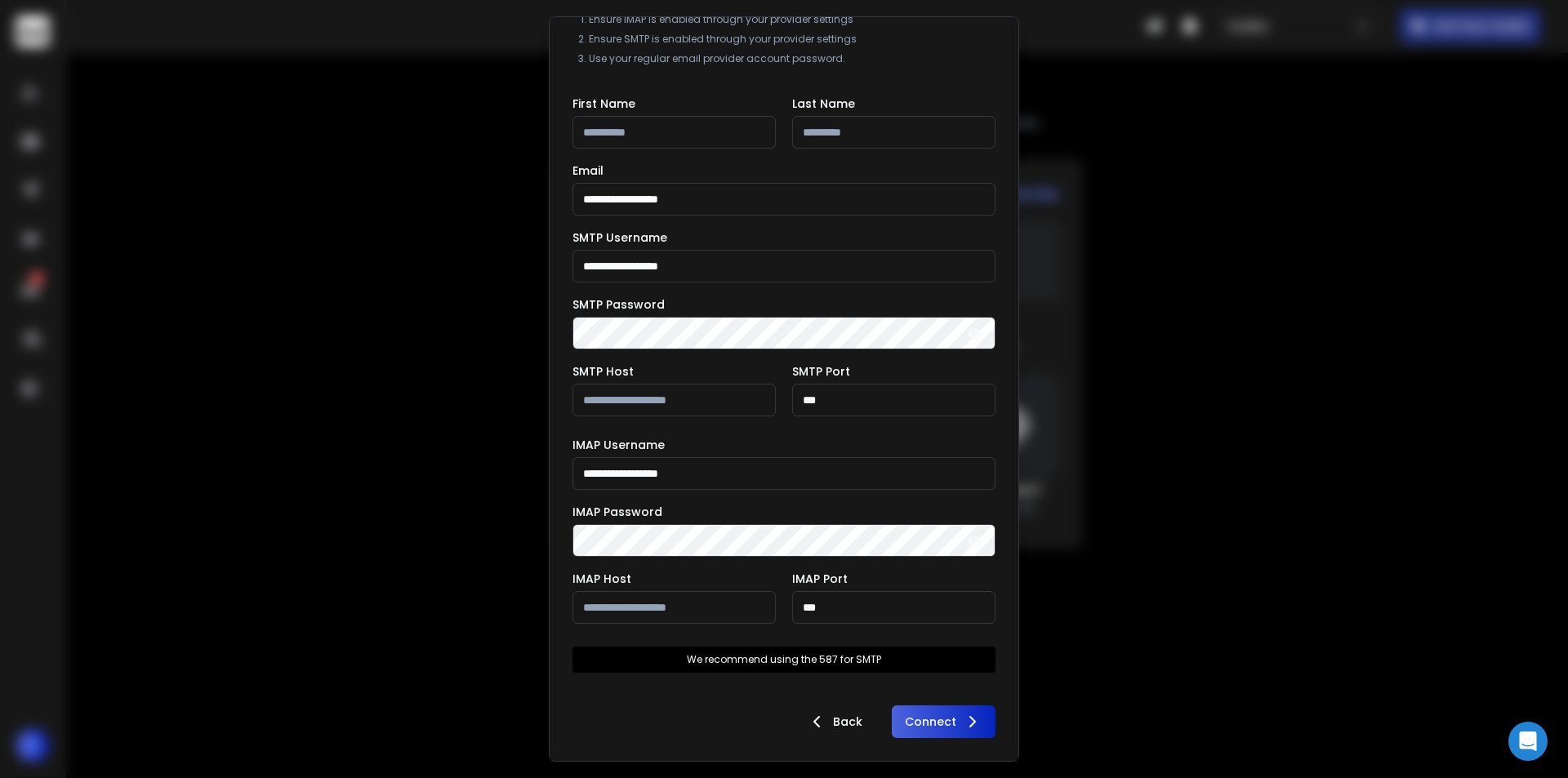
type input "**********"
drag, startPoint x: 853, startPoint y: 400, endPoint x: 778, endPoint y: 400, distance: 75.0
click at [778, 400] on div "SMTP Host SMTP Port ***" at bounding box center [784, 395] width 424 height 57
type input "***"
click at [642, 603] on input "text" at bounding box center [674, 607] width 204 height 32
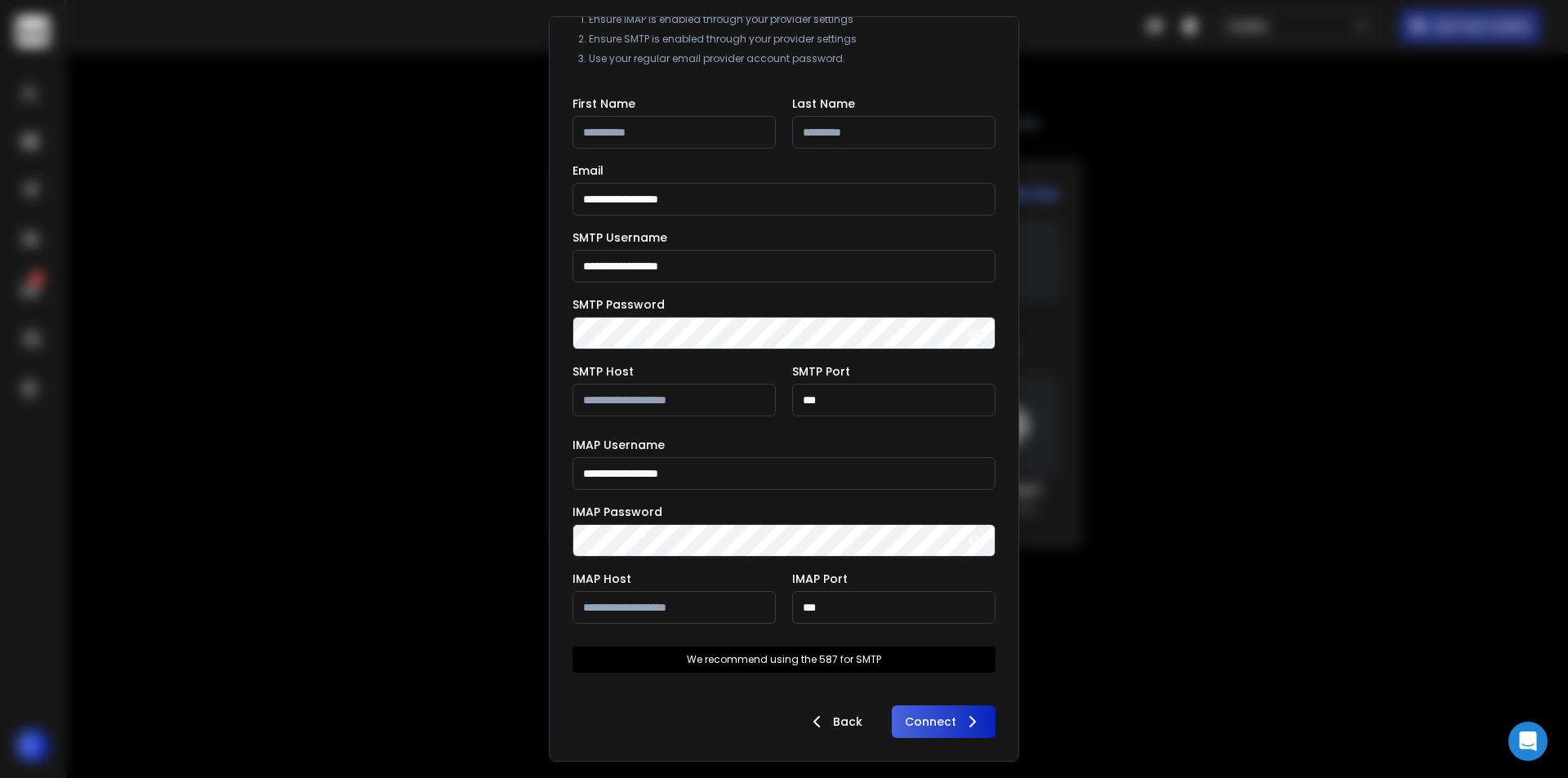
paste input "**********"
type input "**********"
click at [647, 395] on input "text" at bounding box center [674, 400] width 204 height 32
paste input "**********"
type input "**********"
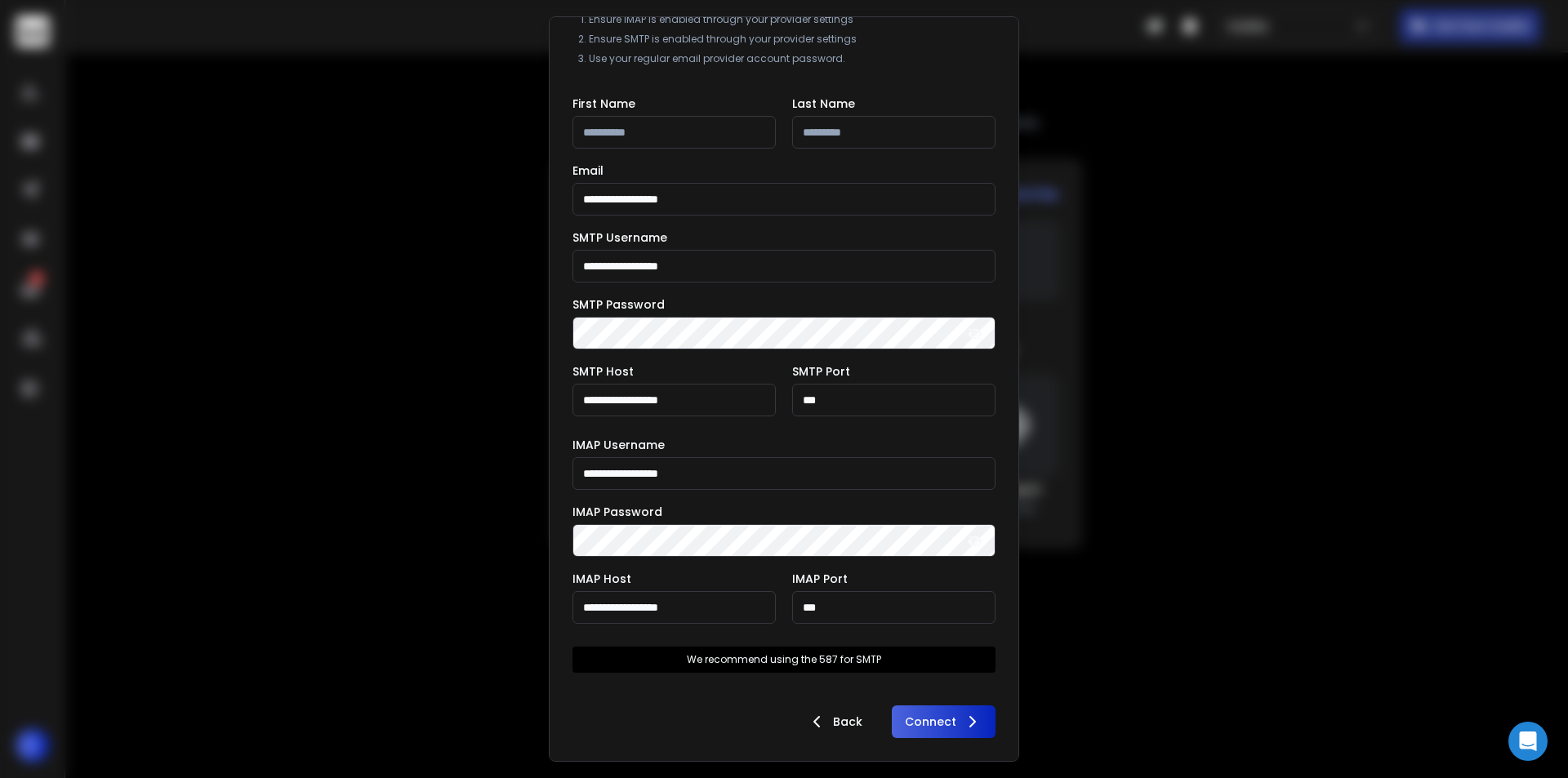
click at [791, 502] on form "**********" at bounding box center [784, 419] width 424 height 640
click at [669, 132] on input "text" at bounding box center [674, 132] width 204 height 32
type input "****"
type input "******"
click at [965, 716] on icon at bounding box center [973, 722] width 20 height 20
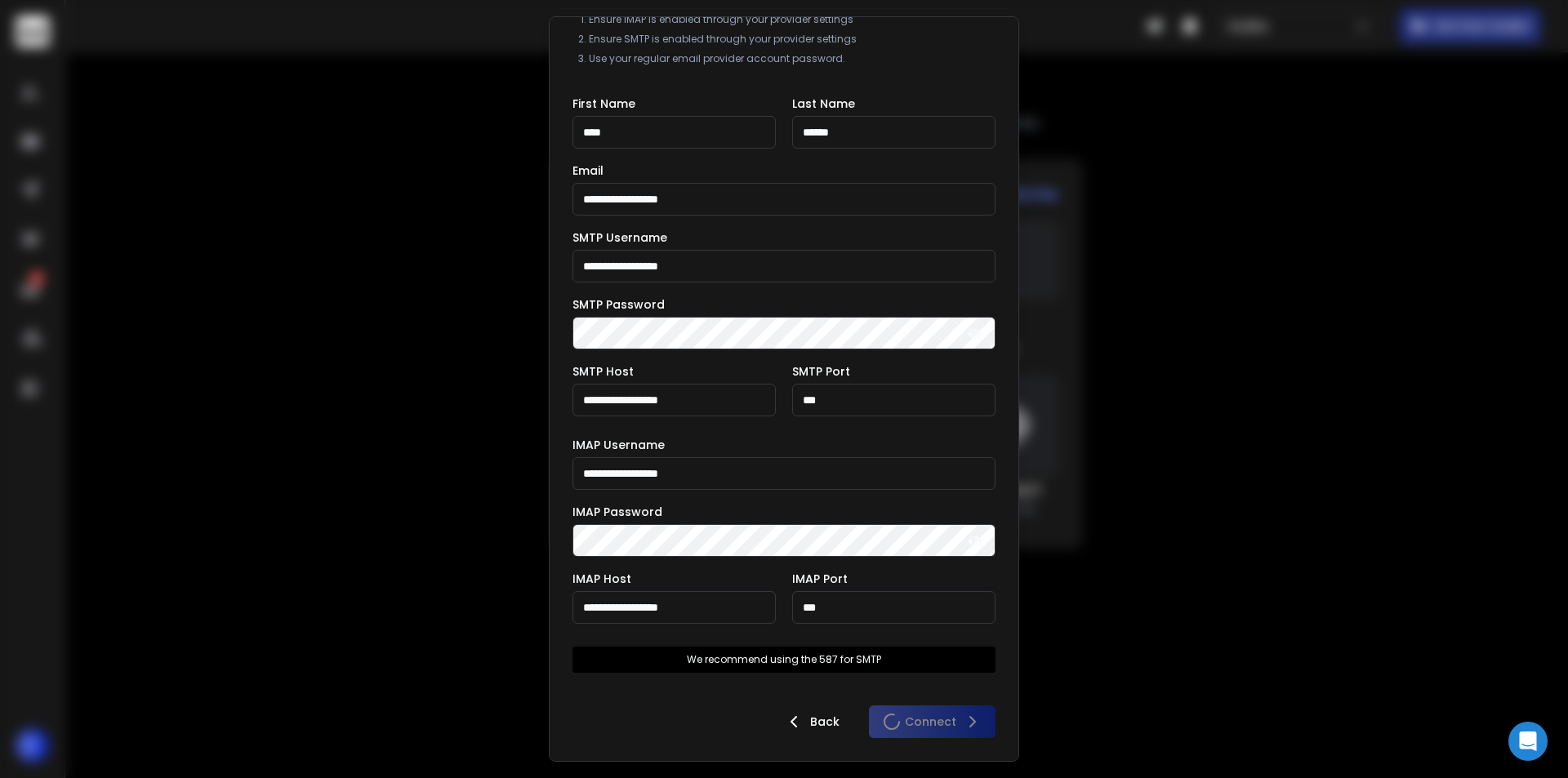
click at [976, 542] on icon at bounding box center [975, 541] width 15 height 15
click at [971, 332] on icon at bounding box center [975, 334] width 15 height 15
click at [955, 723] on button "Connect" at bounding box center [944, 722] width 103 height 32
click at [941, 723] on button "Connect" at bounding box center [944, 722] width 103 height 32
click at [933, 725] on button "Connect" at bounding box center [944, 722] width 103 height 32
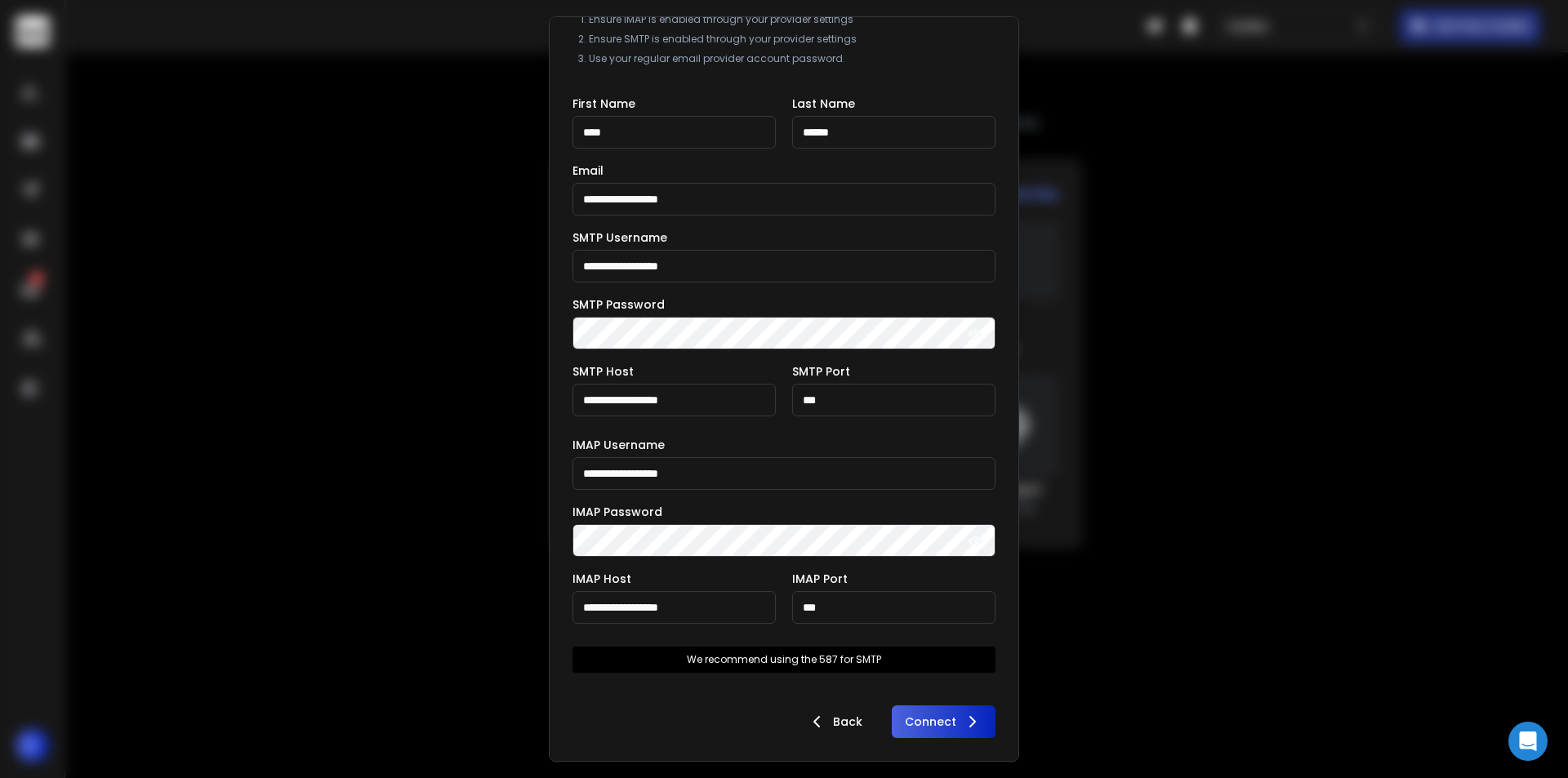
click at [1151, 226] on div "**********" at bounding box center [784, 389] width 1568 height 778
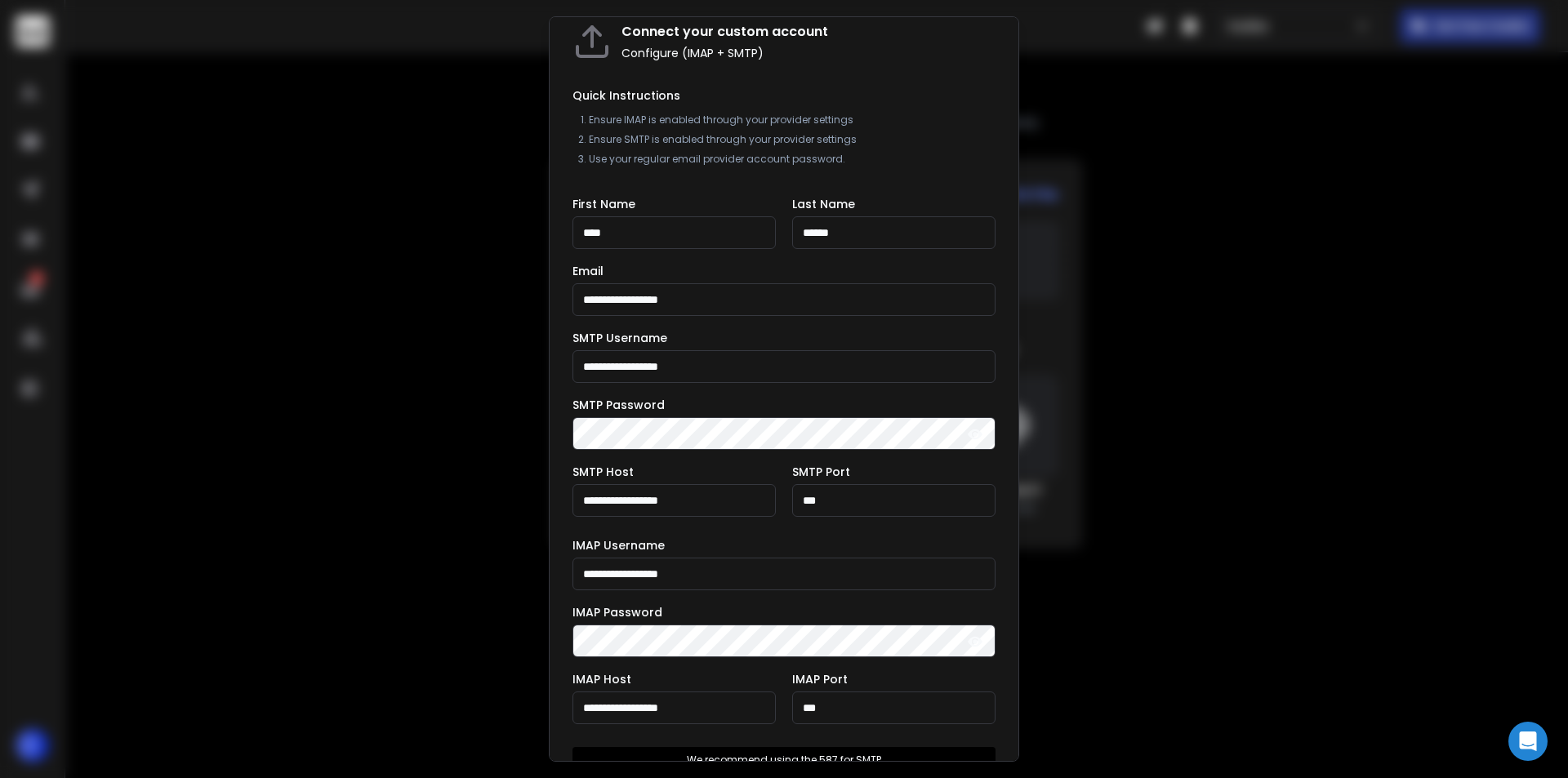
scroll to position [0, 0]
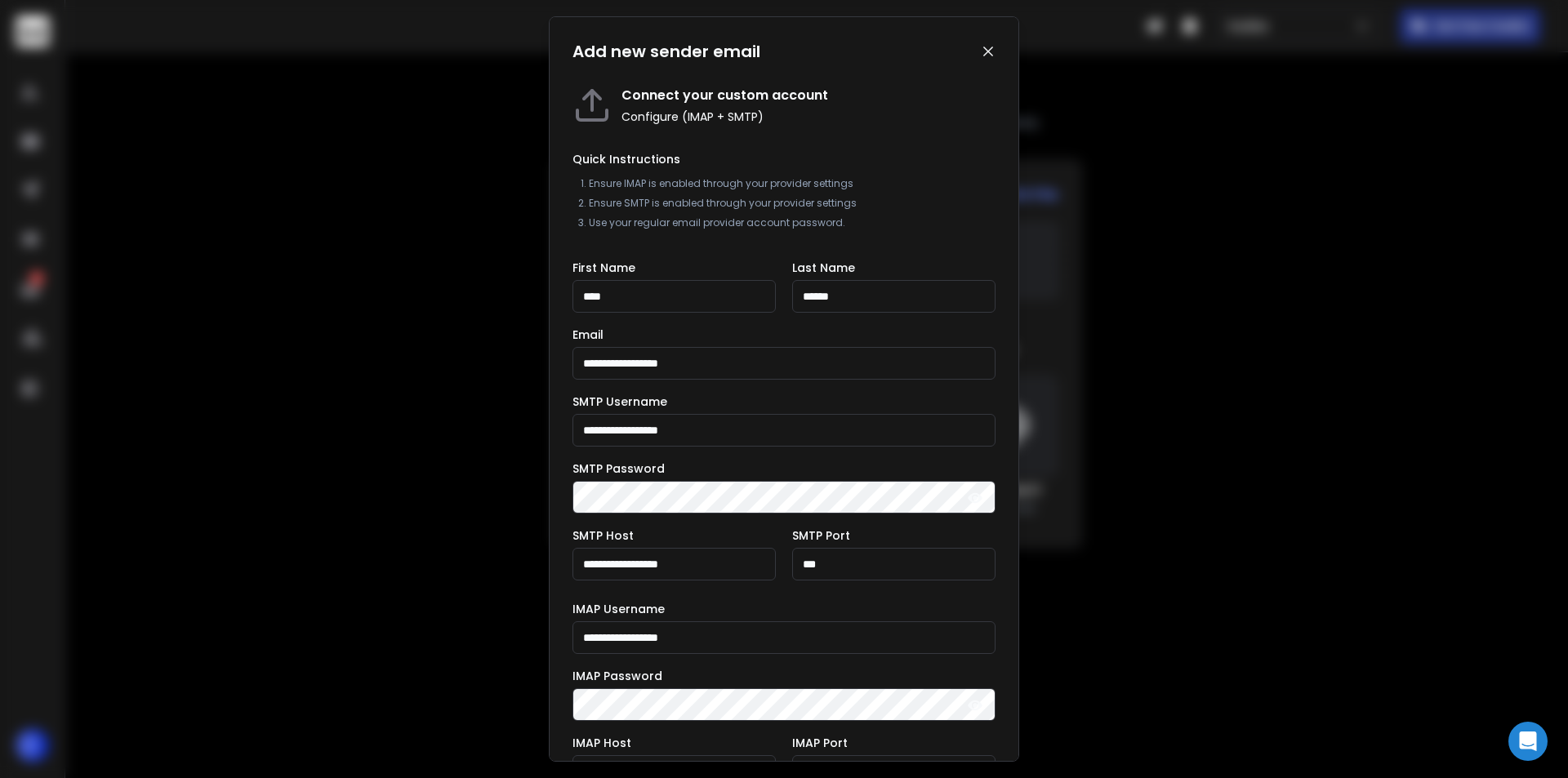
click at [785, 195] on ul "Ensure IMAP is enabled through your provider settings Ensure SMTP is enabled th…" at bounding box center [792, 203] width 407 height 52
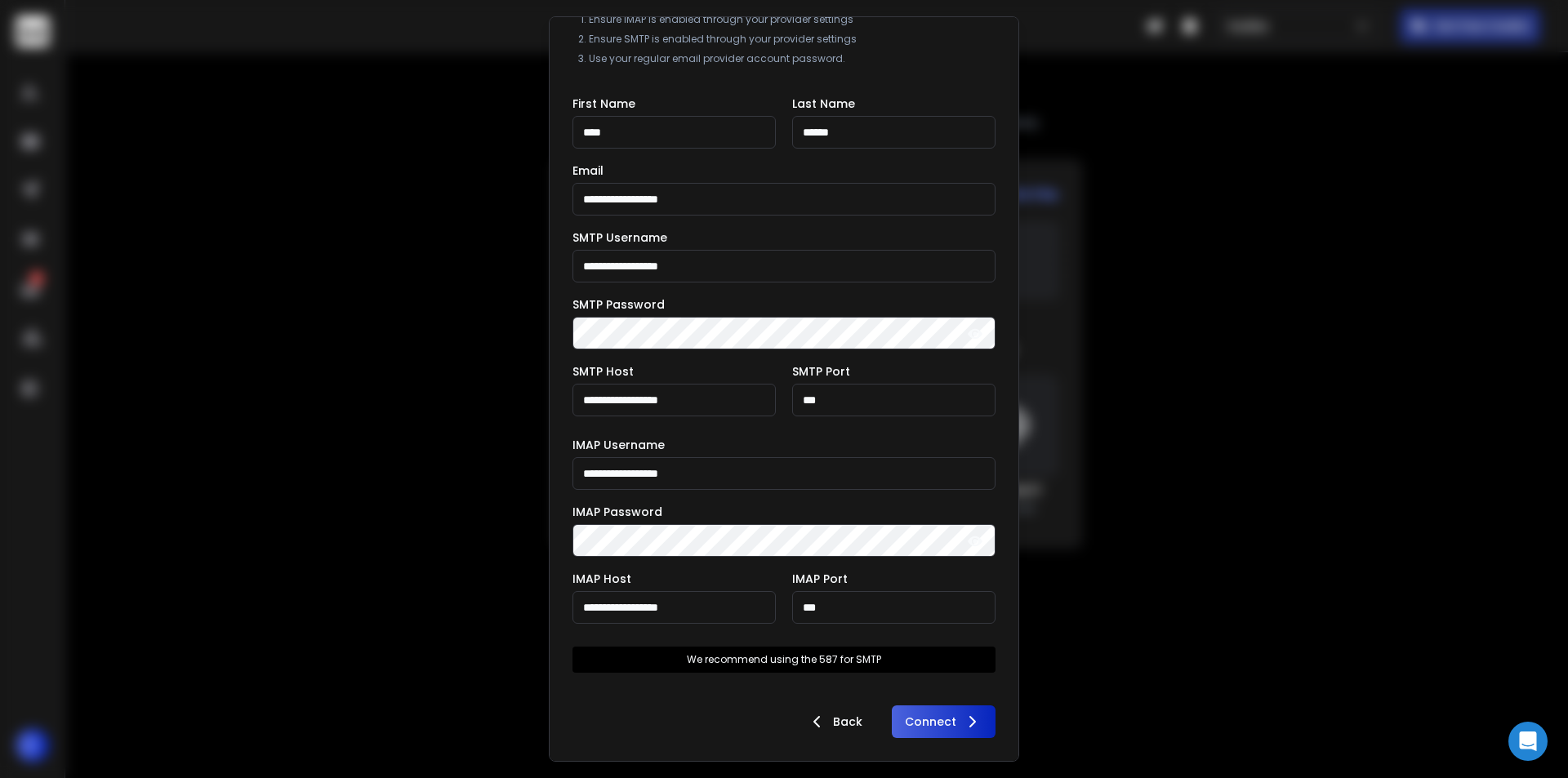
click at [950, 710] on button "Connect" at bounding box center [944, 722] width 103 height 32
drag, startPoint x: 713, startPoint y: 608, endPoint x: 467, endPoint y: 607, distance: 246.0
click at [480, 619] on div "**********" at bounding box center [784, 389] width 1568 height 778
drag, startPoint x: 747, startPoint y: 270, endPoint x: 428, endPoint y: 294, distance: 319.9
click at [433, 299] on div "**********" at bounding box center [784, 389] width 1568 height 778
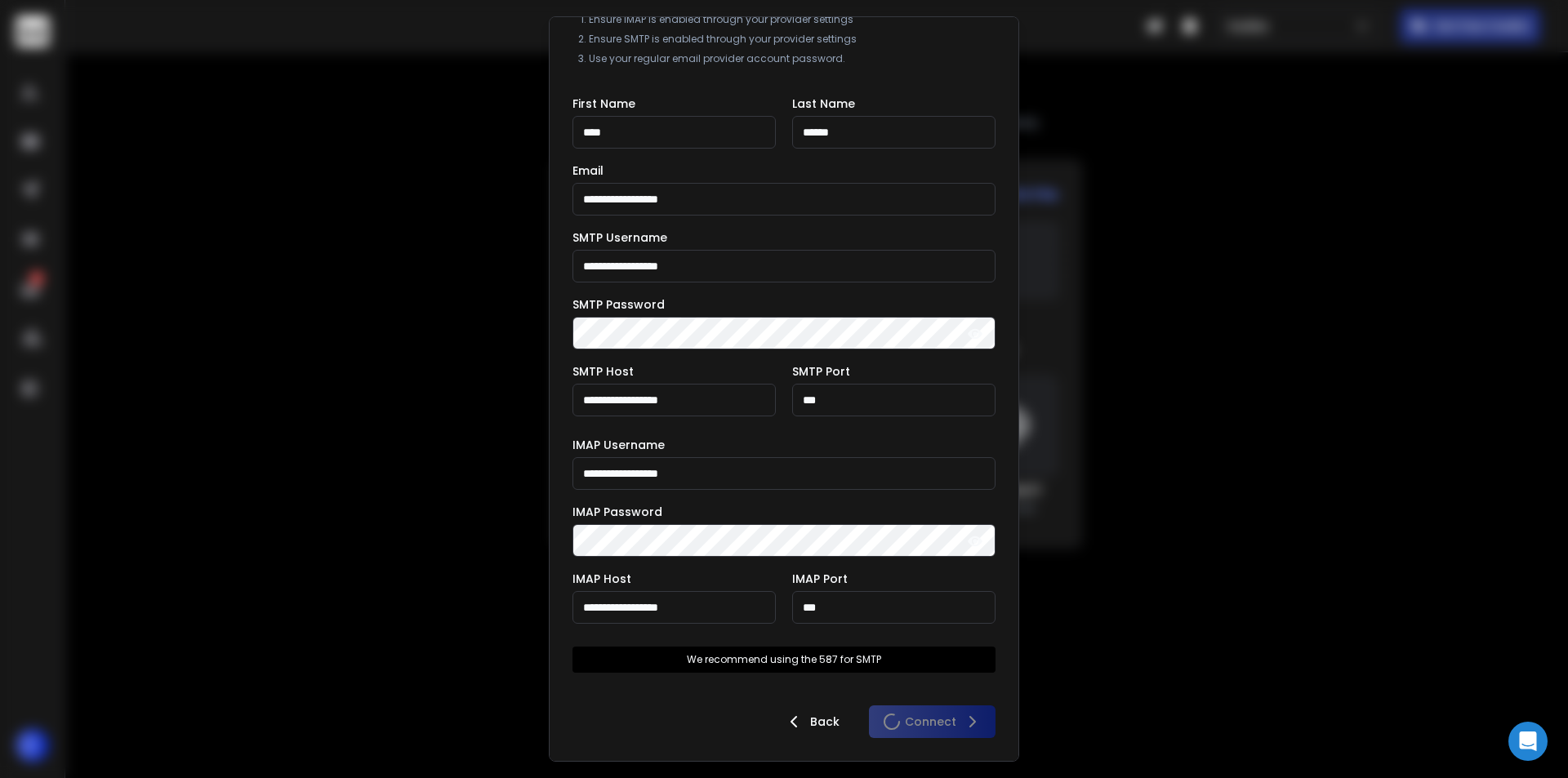
drag, startPoint x: 776, startPoint y: 200, endPoint x: 445, endPoint y: 232, distance: 332.5
click at [445, 232] on div "**********" at bounding box center [784, 389] width 1568 height 778
drag, startPoint x: 758, startPoint y: 481, endPoint x: 500, endPoint y: 481, distance: 258.0
click at [500, 481] on div "**********" at bounding box center [784, 389] width 1568 height 778
click at [796, 448] on div "IMAP Username" at bounding box center [784, 445] width 424 height 12
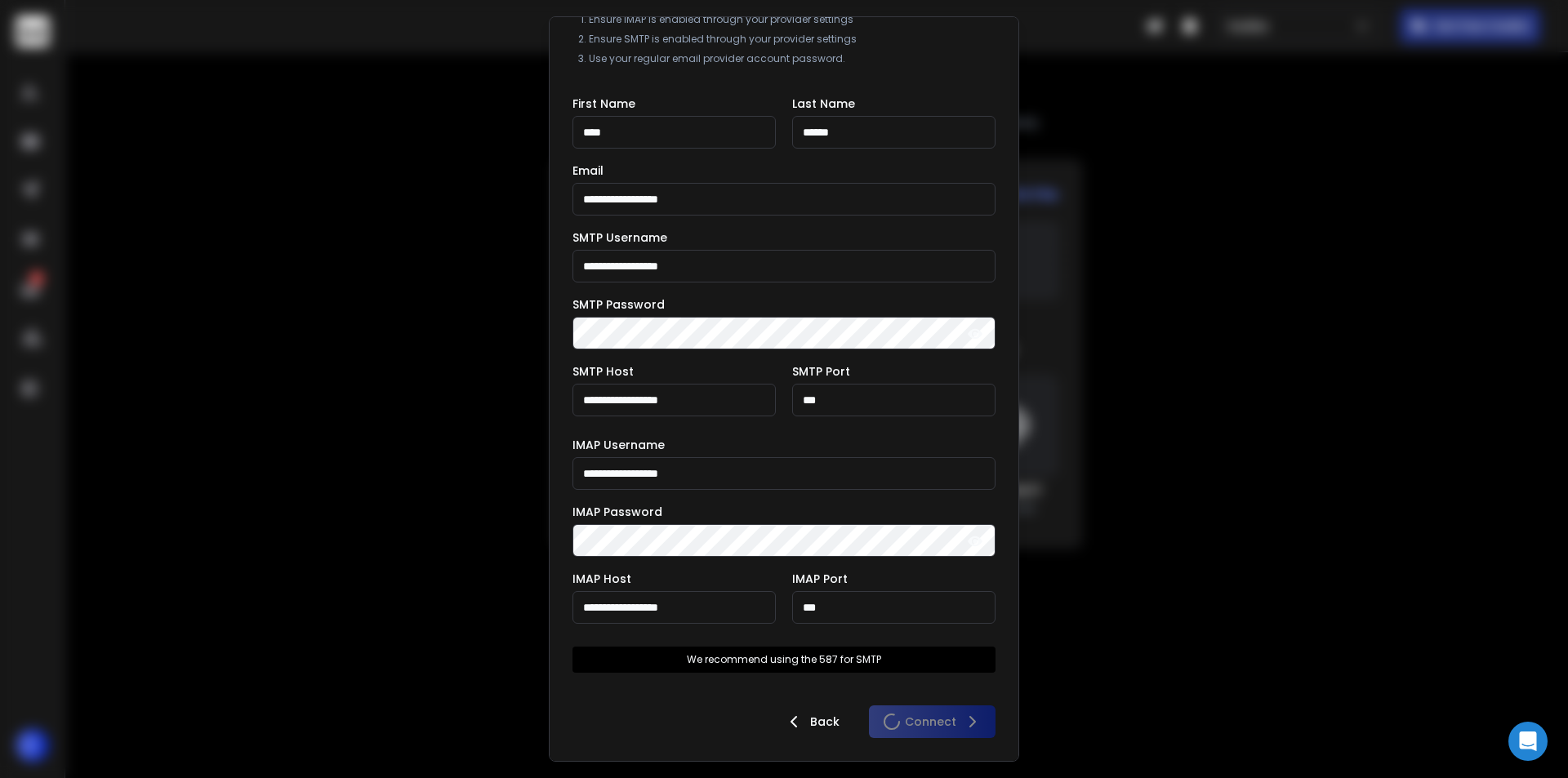
click at [917, 730] on div "Back Connect" at bounding box center [784, 722] width 424 height 32
click at [950, 722] on div "Back Connect" at bounding box center [784, 722] width 424 height 32
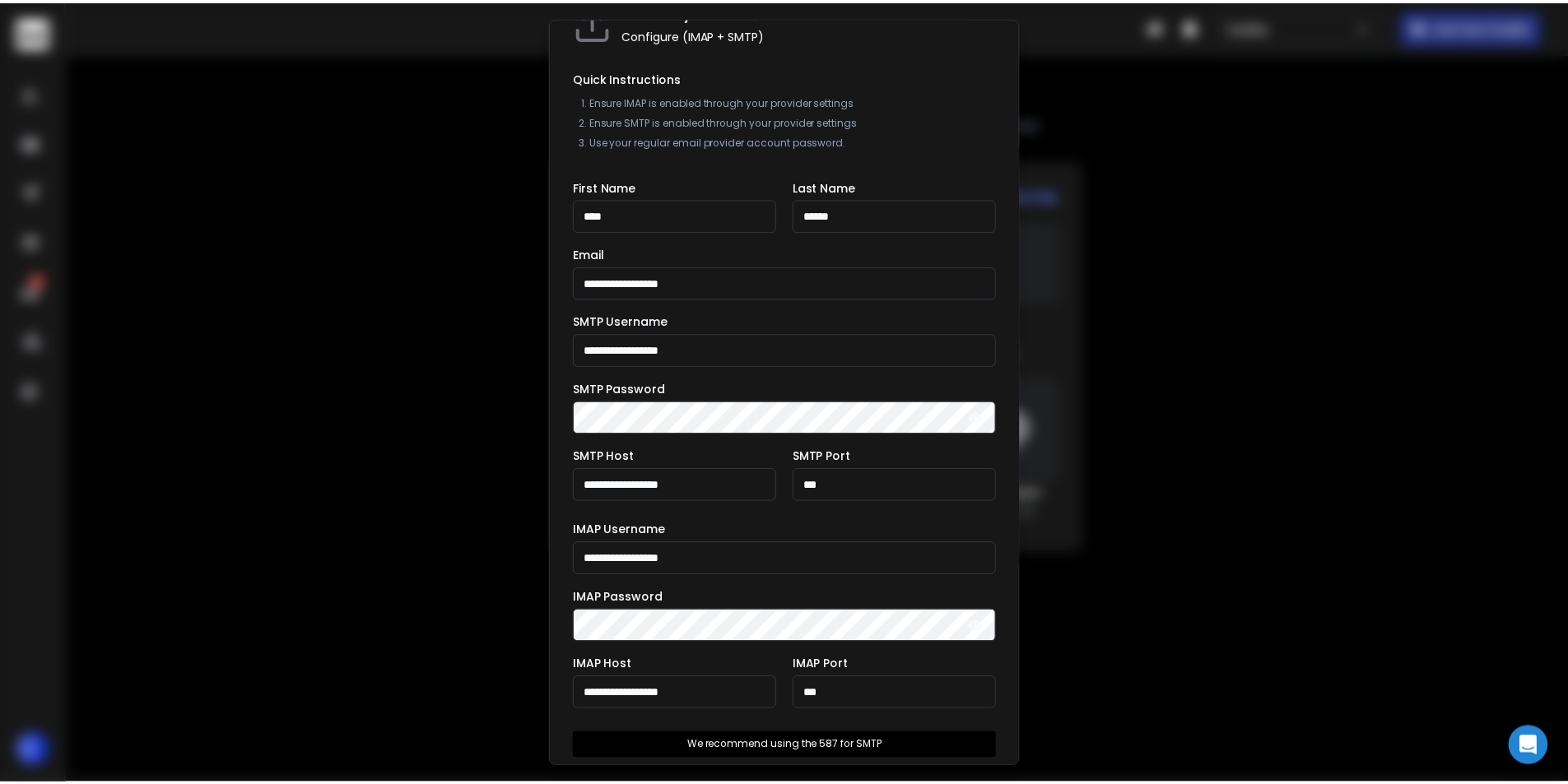
scroll to position [0, 0]
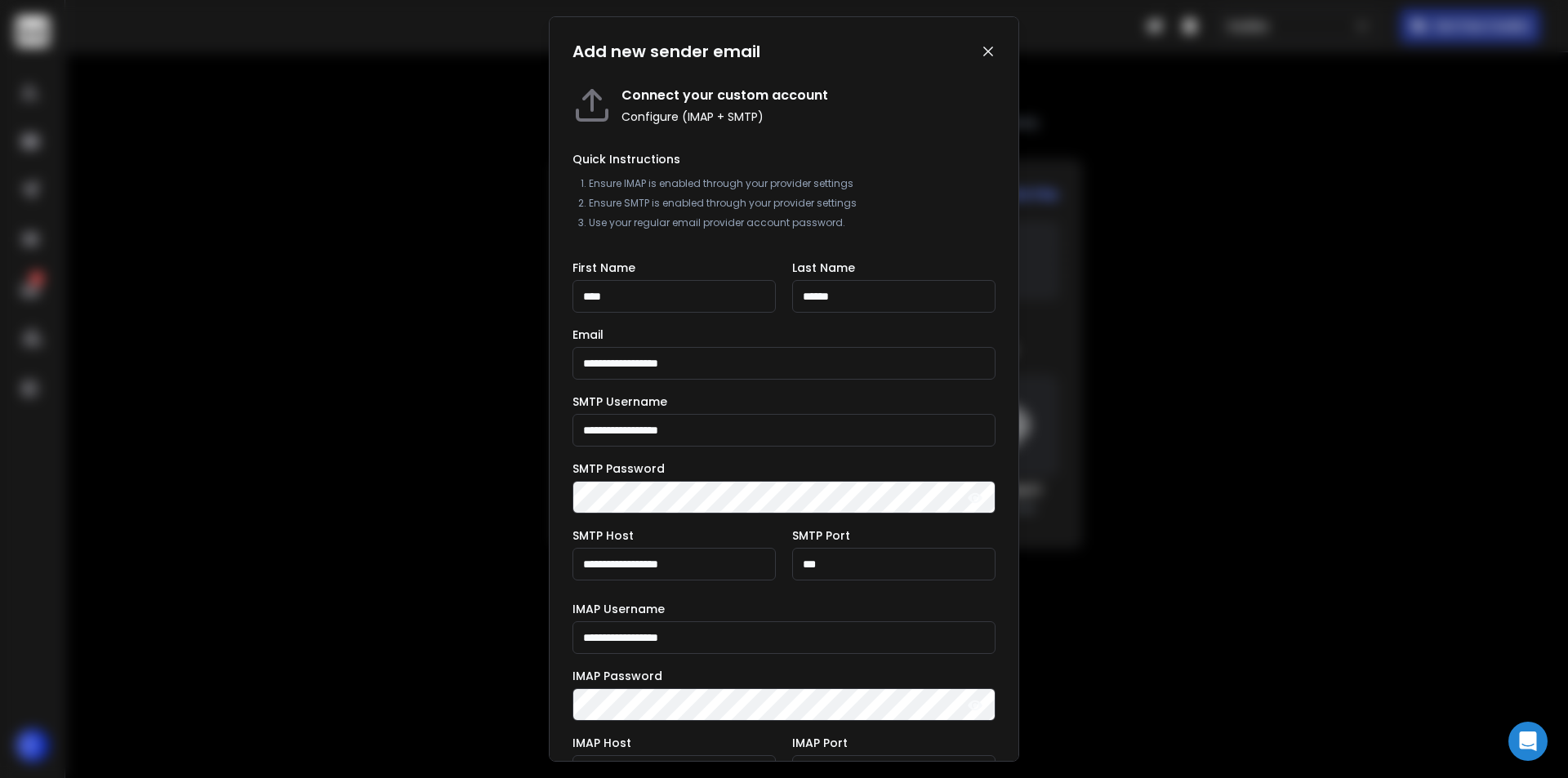
click at [987, 53] on icon at bounding box center [989, 51] width 10 height 10
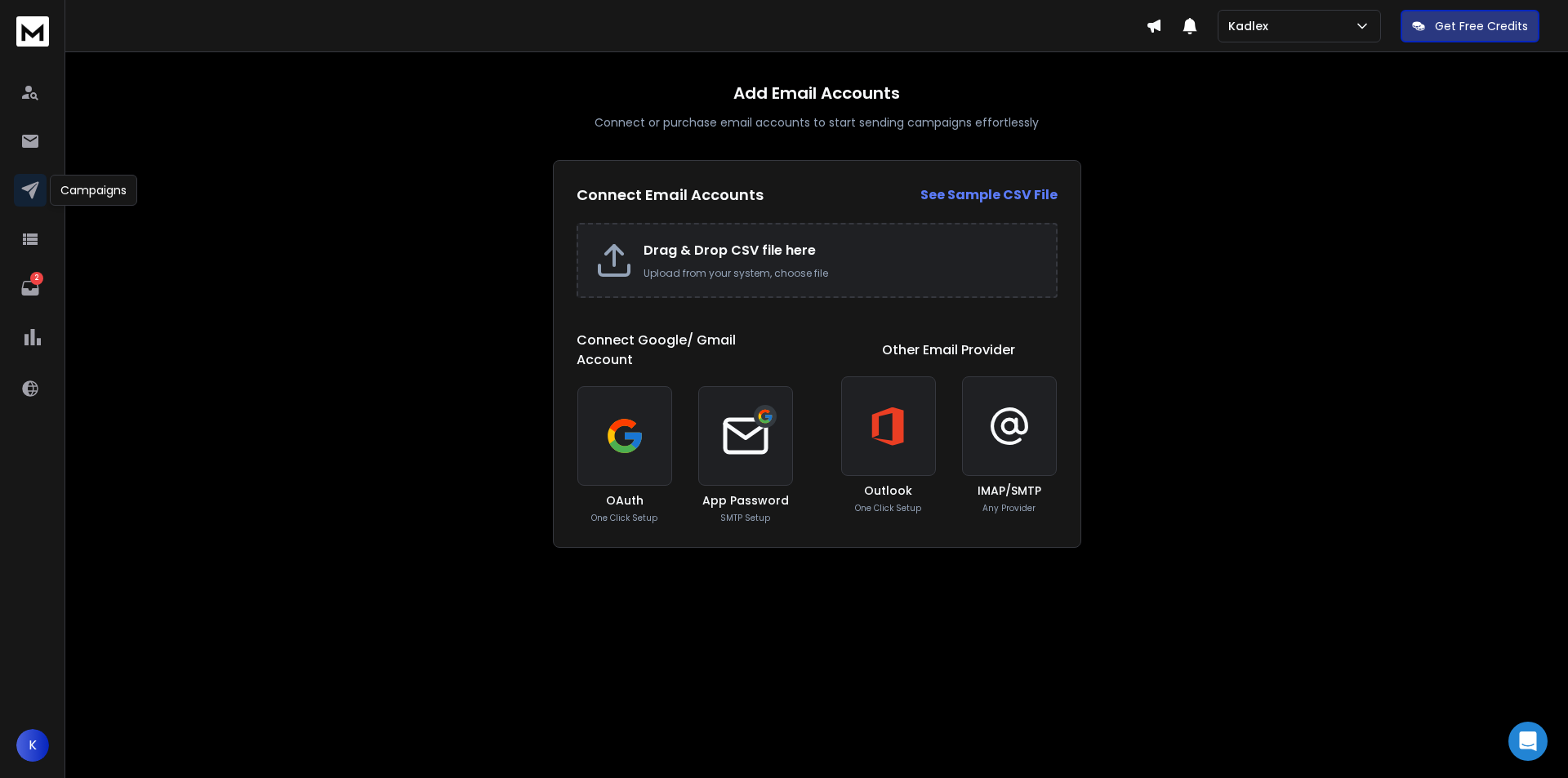
click at [25, 194] on icon at bounding box center [31, 190] width 20 height 20
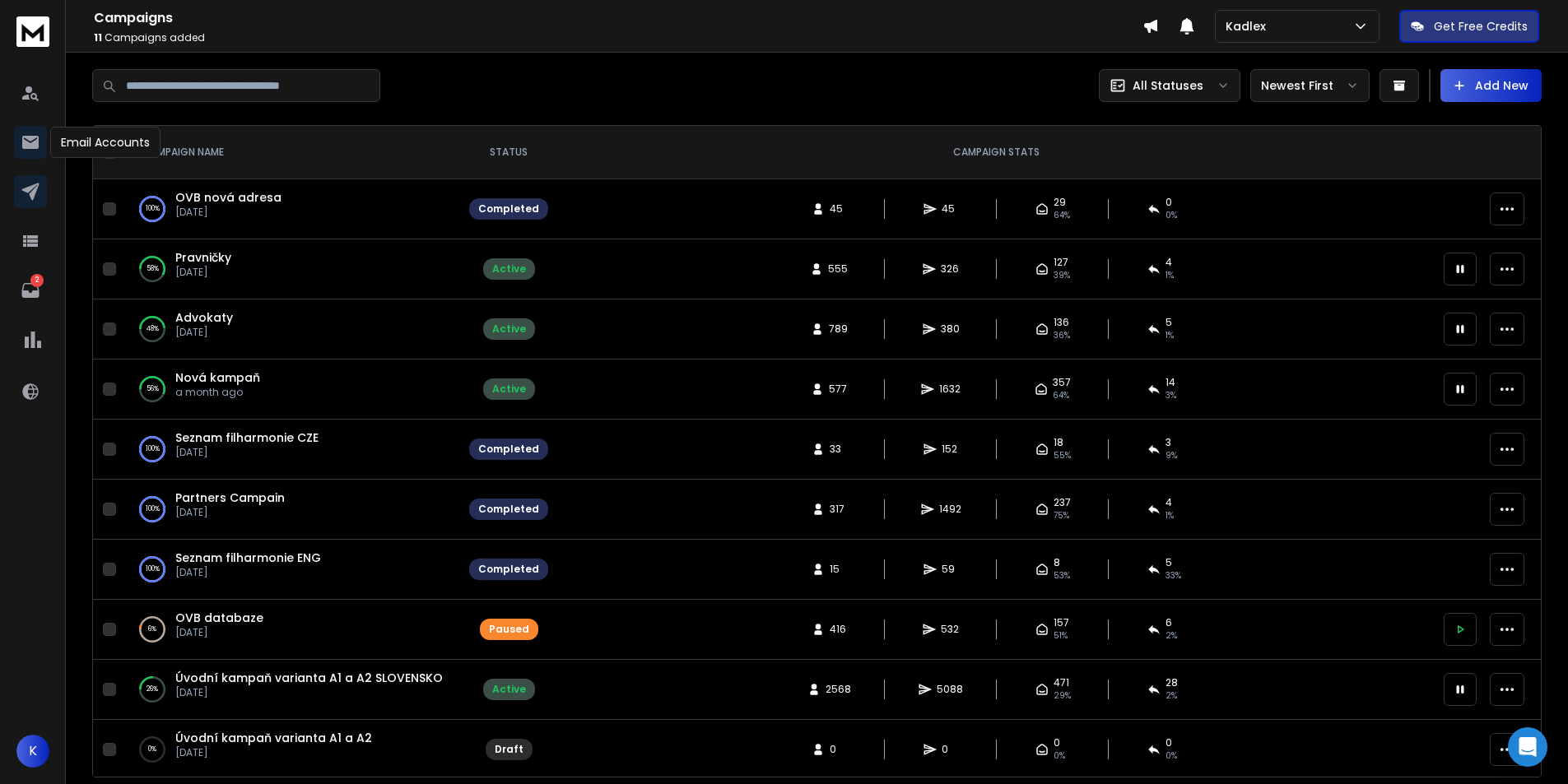
click at [28, 148] on icon at bounding box center [30, 142] width 17 height 13
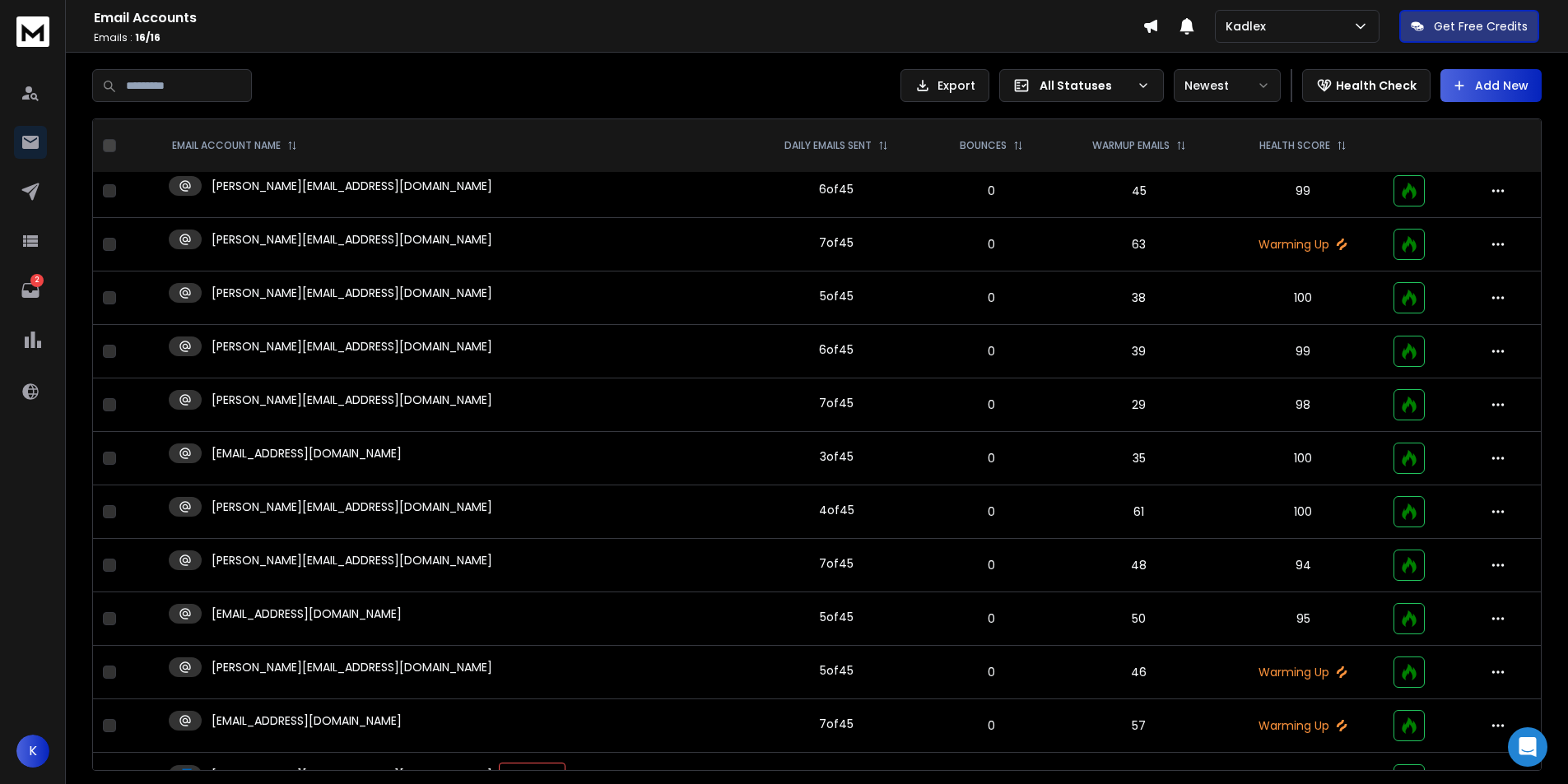
scroll to position [273, 0]
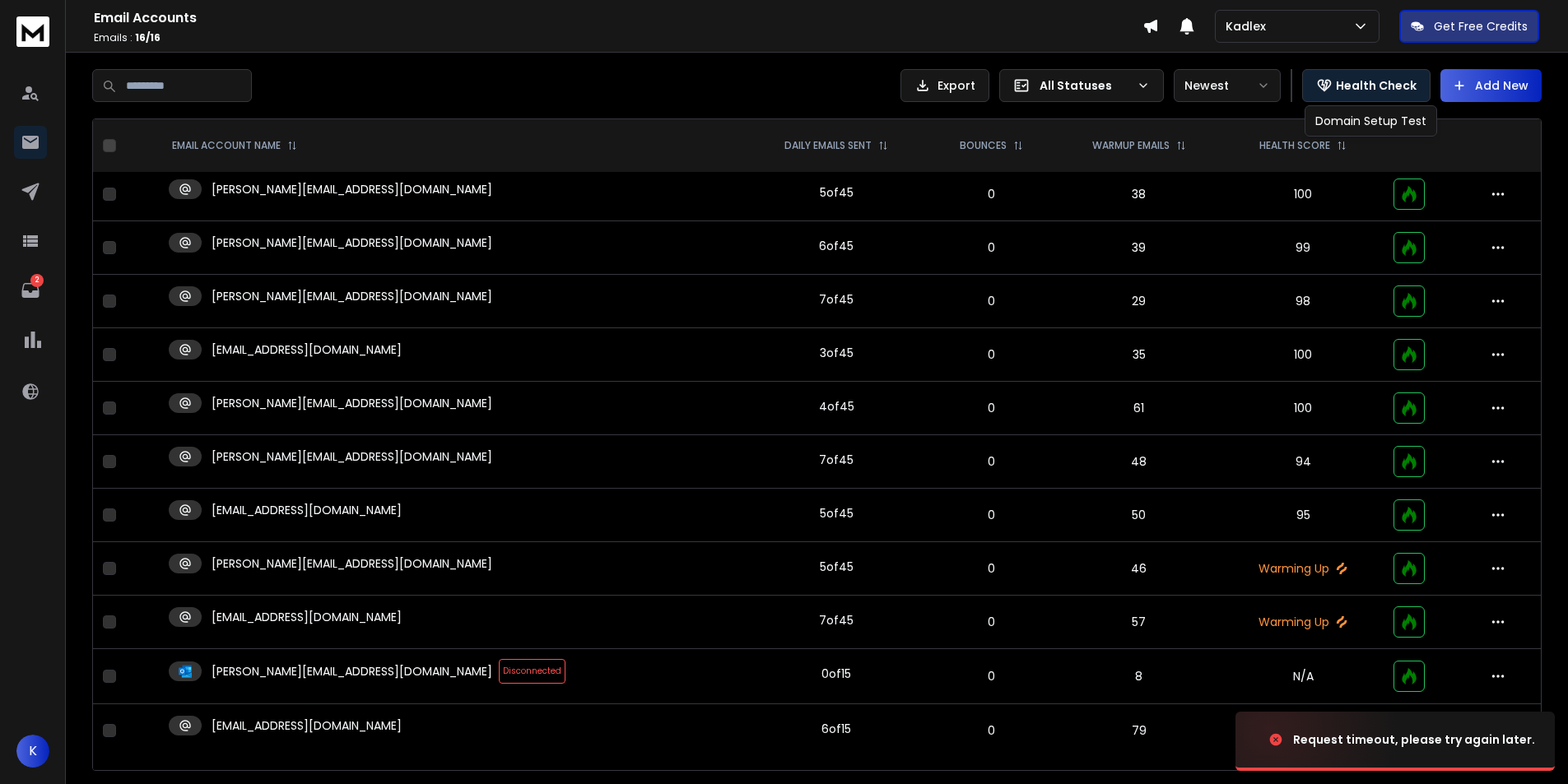
click at [1349, 83] on p "Health Check" at bounding box center [1375, 85] width 80 height 17
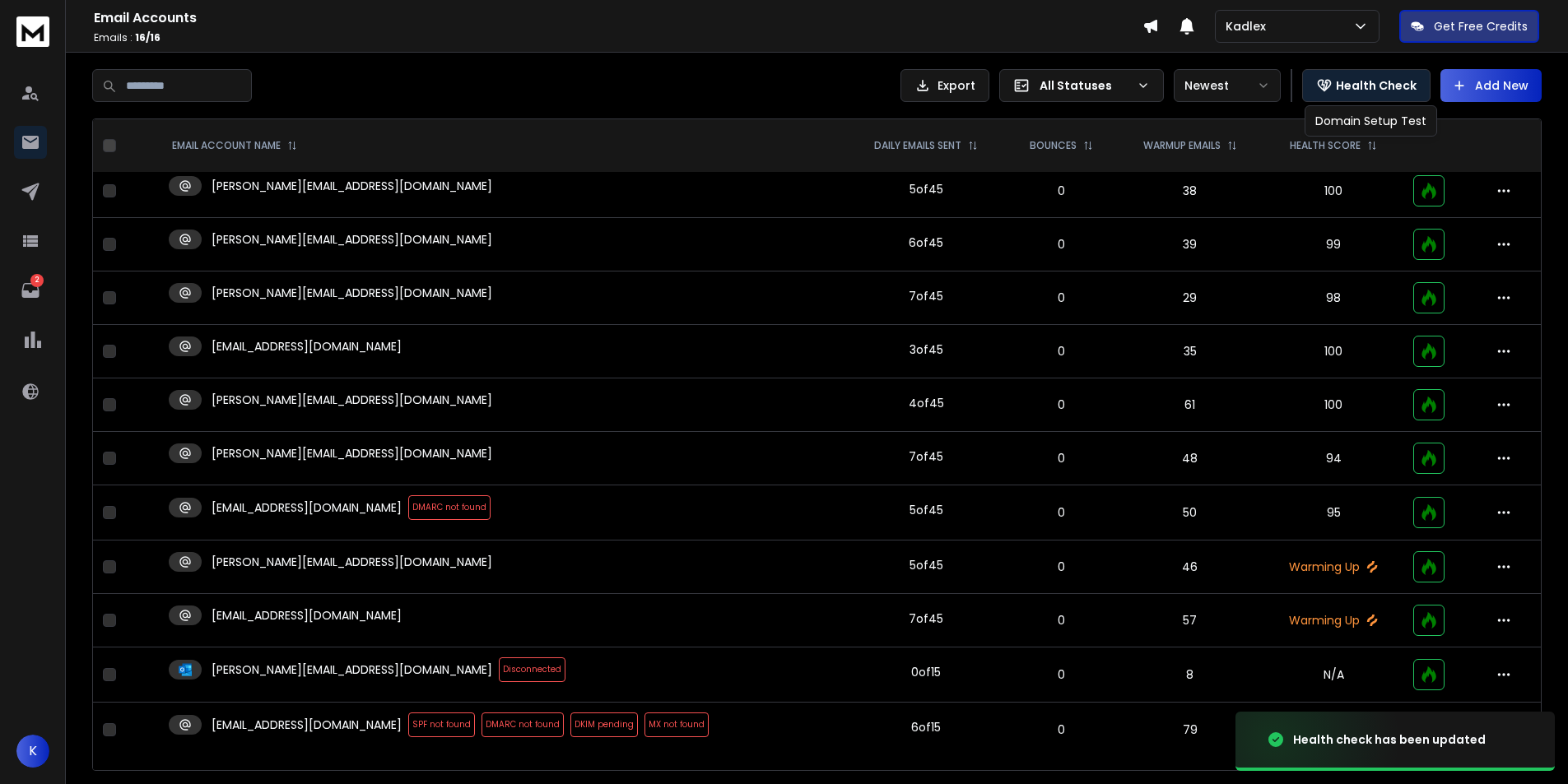
scroll to position [0, 0]
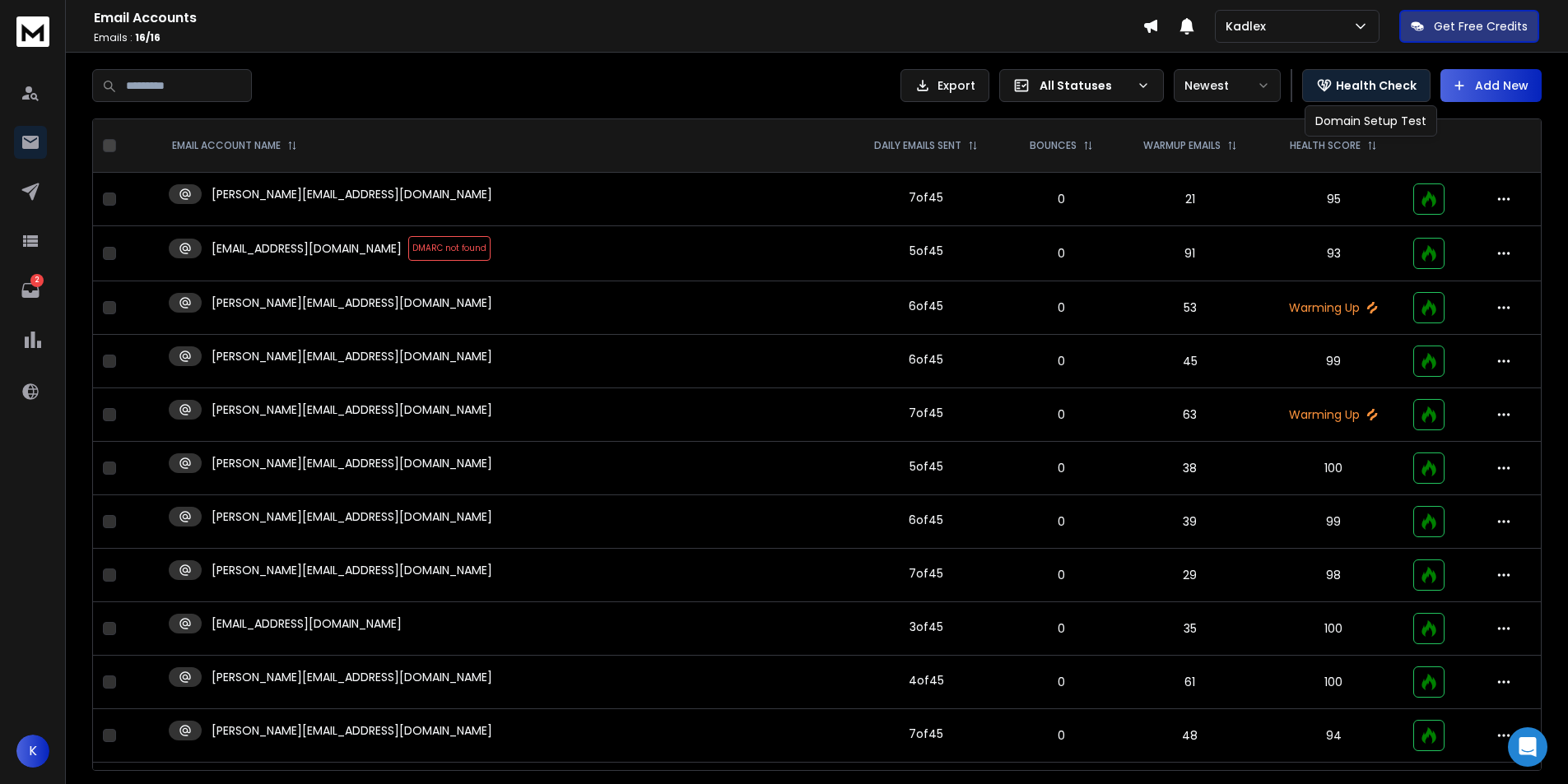
click at [484, 244] on div "klara@kadlexluxury.cz DMARC not found" at bounding box center [502, 248] width 668 height 25
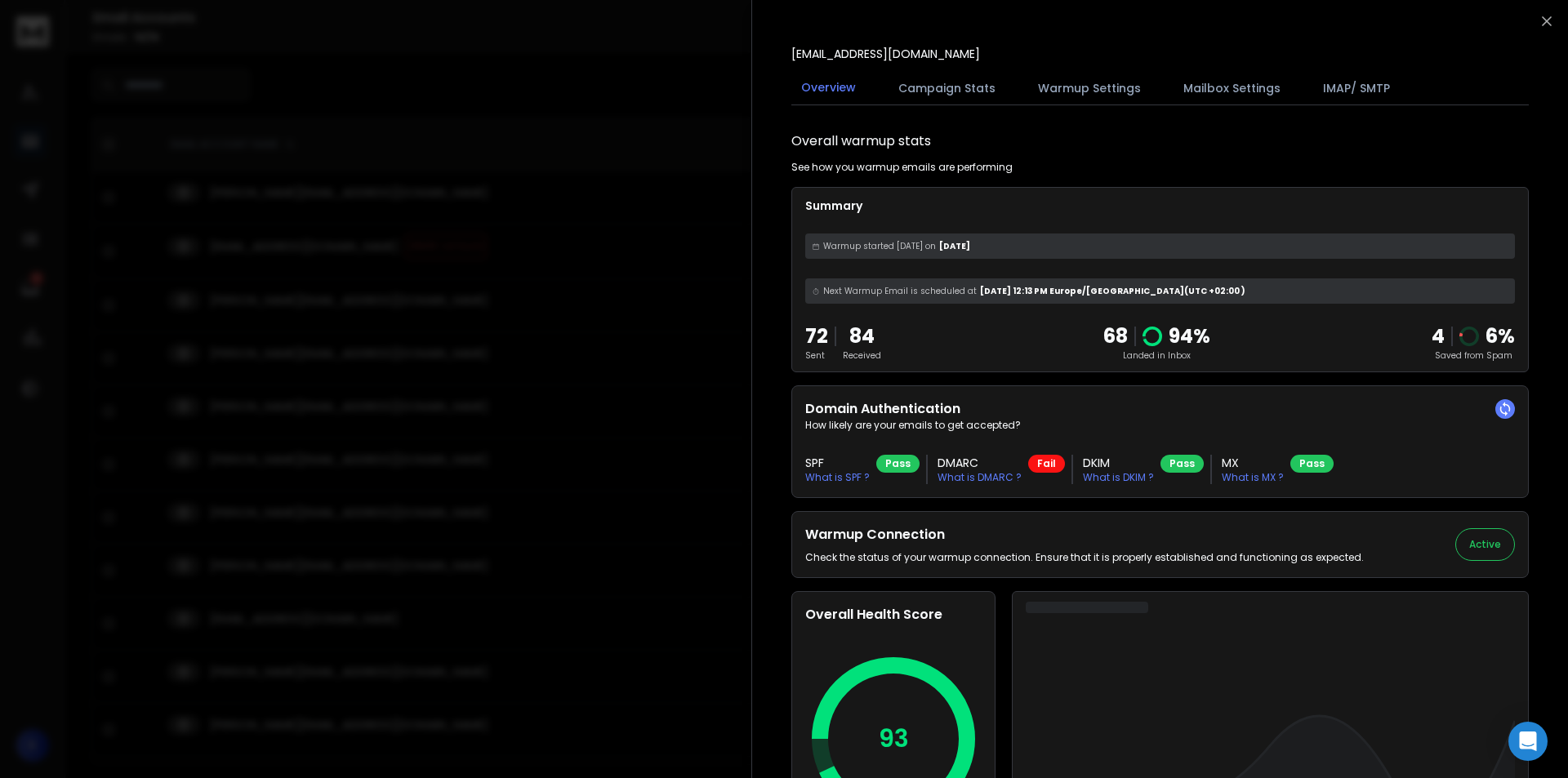
click at [582, 355] on div at bounding box center [784, 389] width 1568 height 778
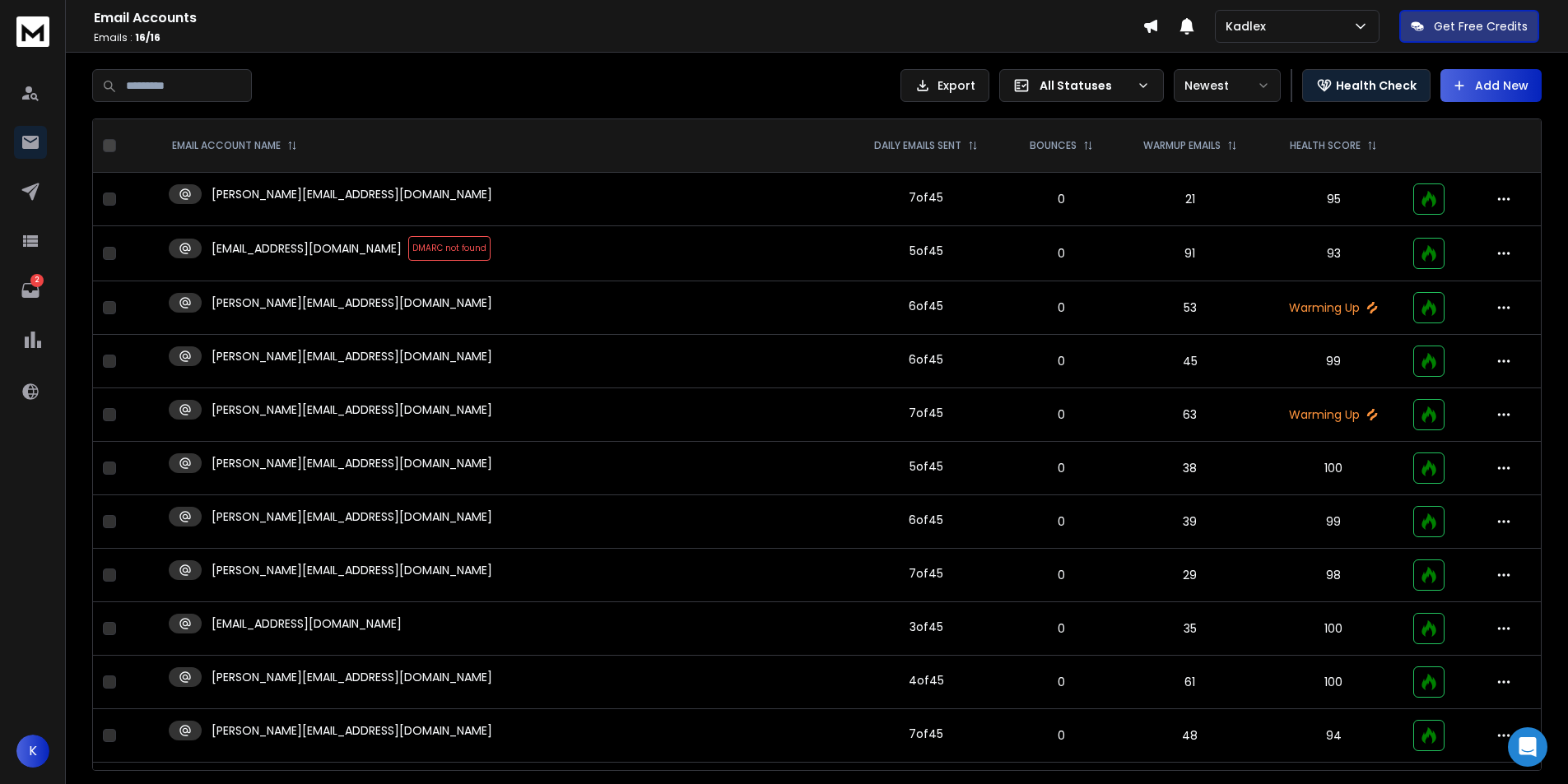
click at [286, 251] on p "klara@kadlexluxury.cz" at bounding box center [307, 248] width 191 height 17
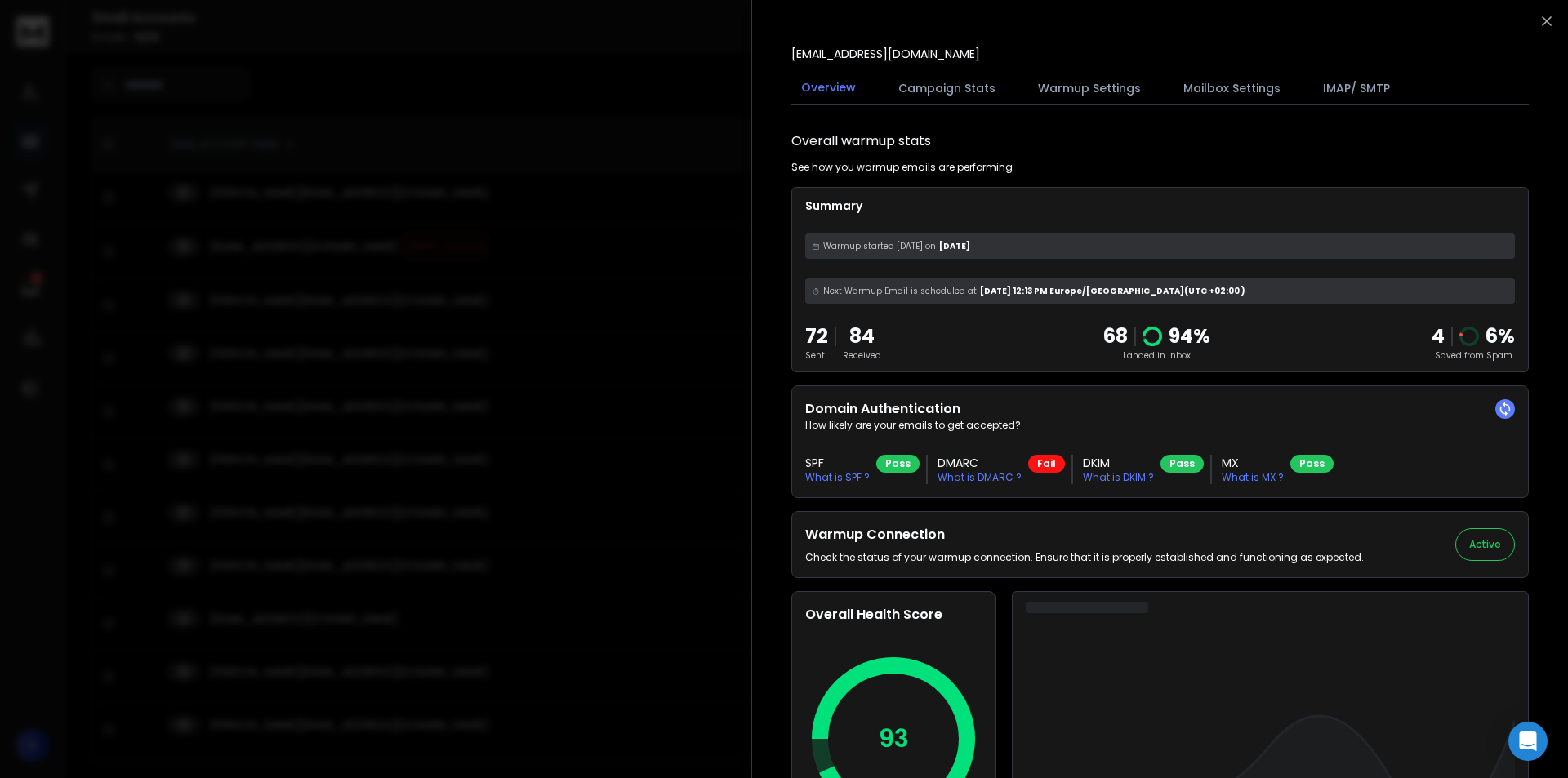
click at [399, 352] on div at bounding box center [784, 389] width 1568 height 778
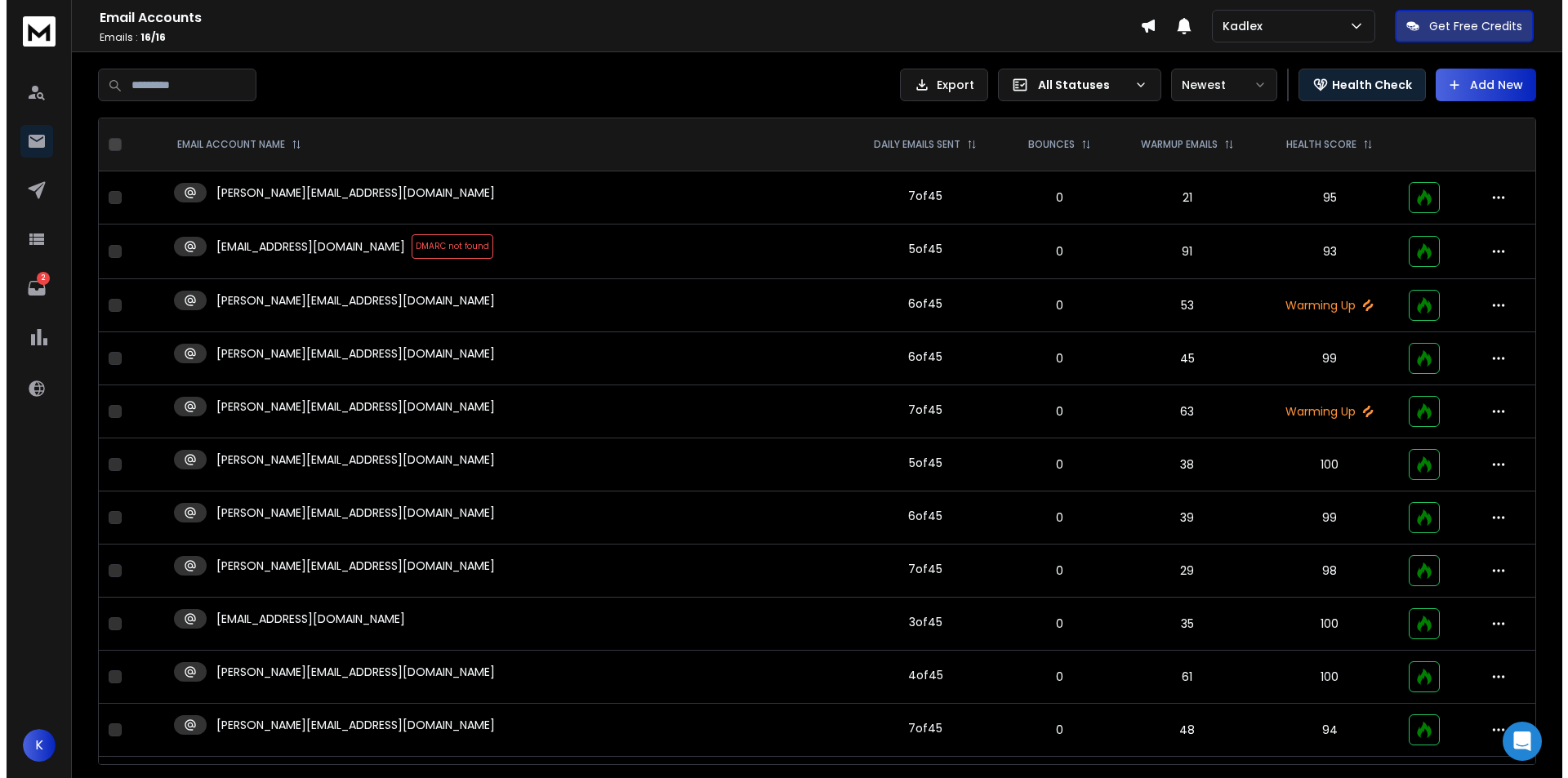
scroll to position [275, 0]
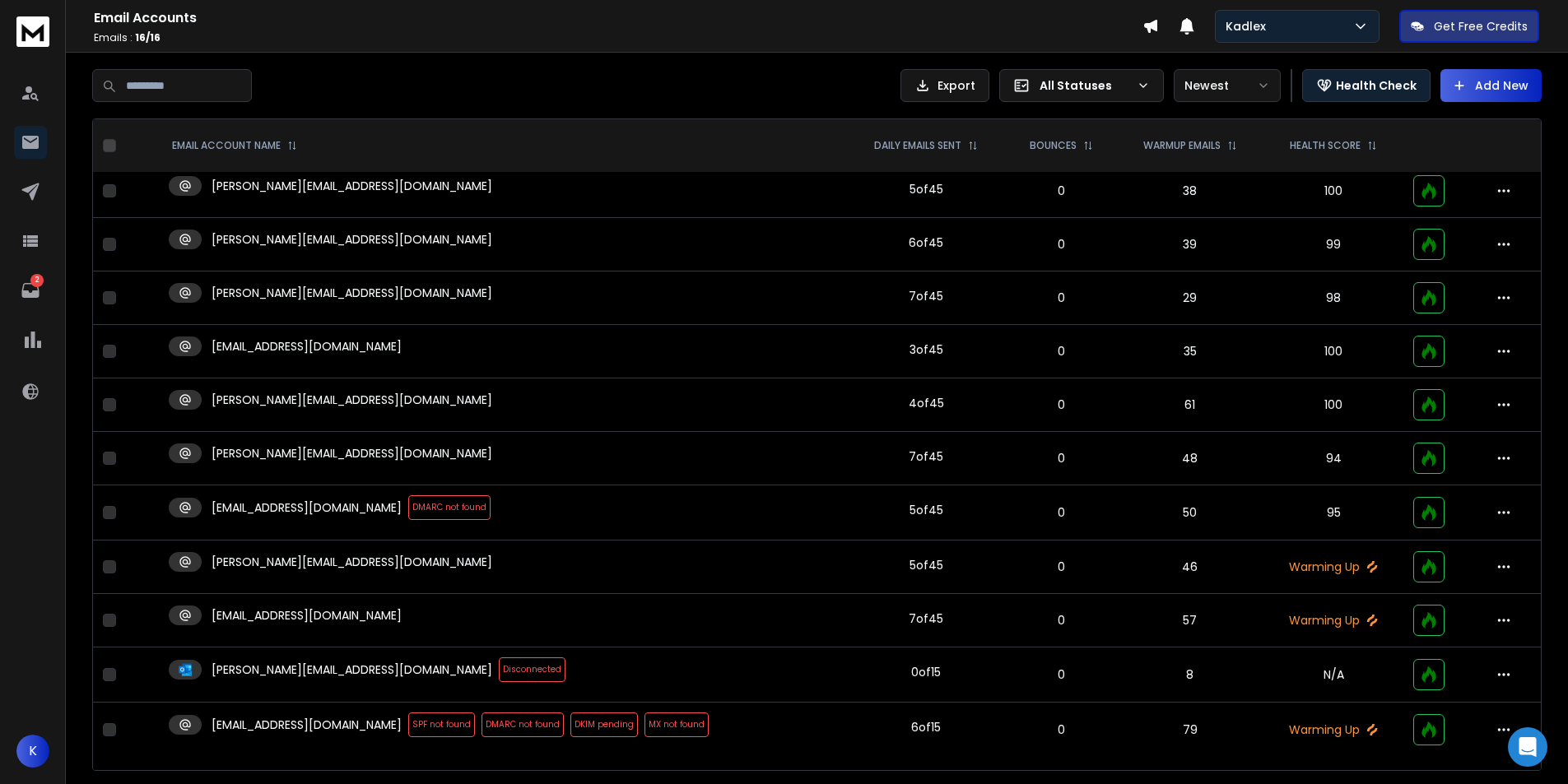
click at [1256, 32] on p "Kadlex" at bounding box center [1248, 26] width 47 height 17
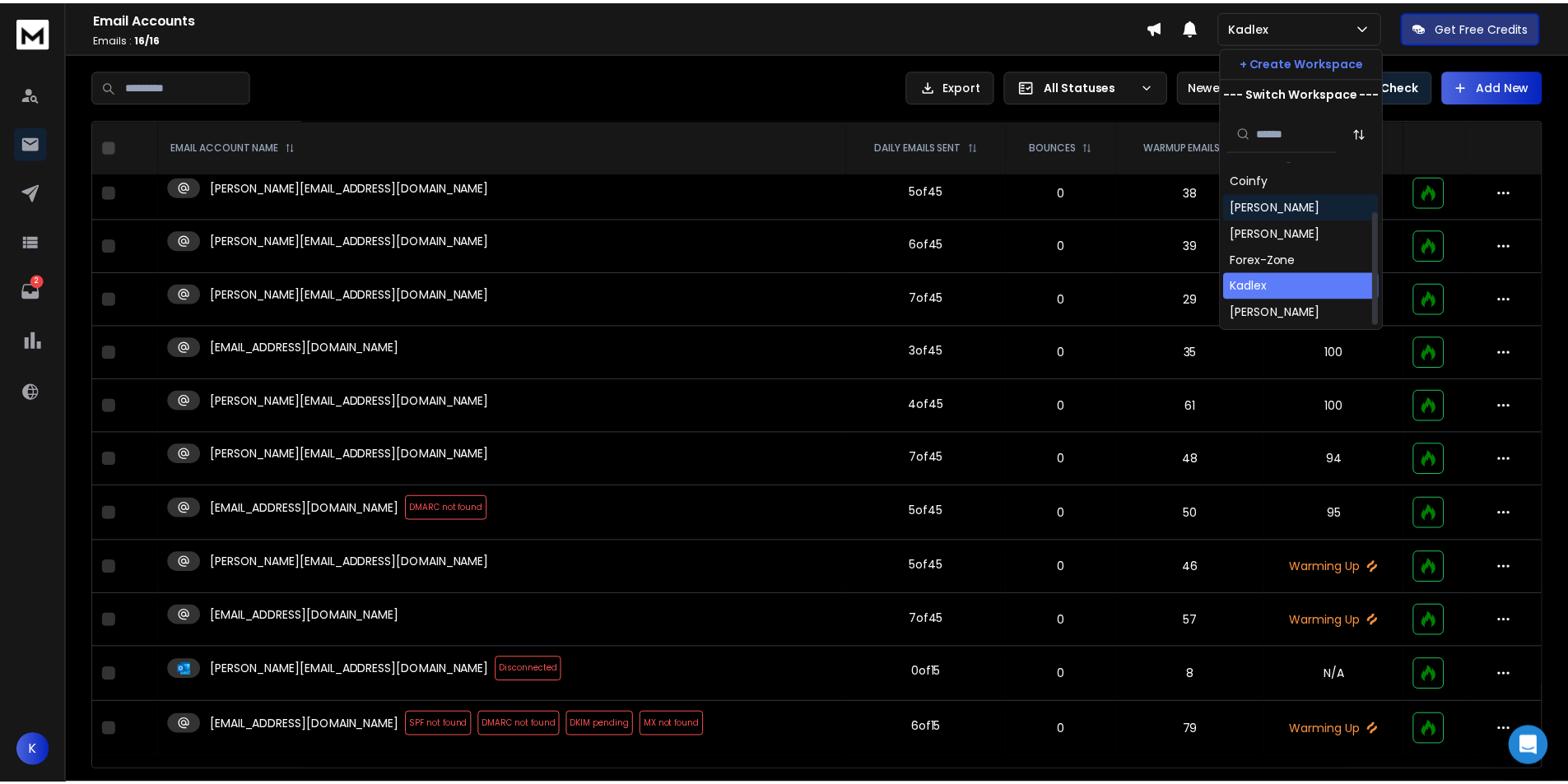
scroll to position [72, 0]
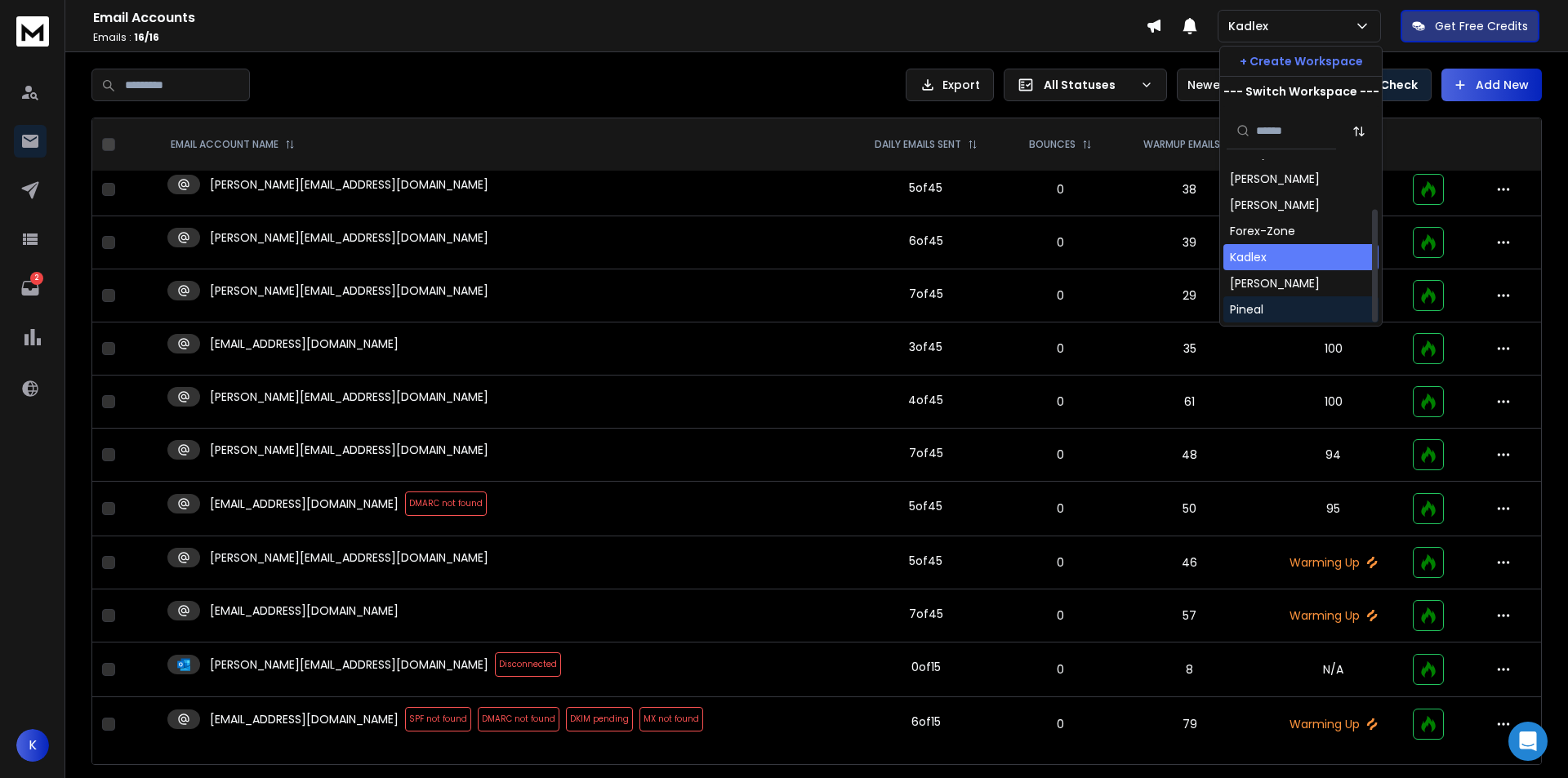
click at [1276, 311] on div "Pineal" at bounding box center [1301, 309] width 156 height 27
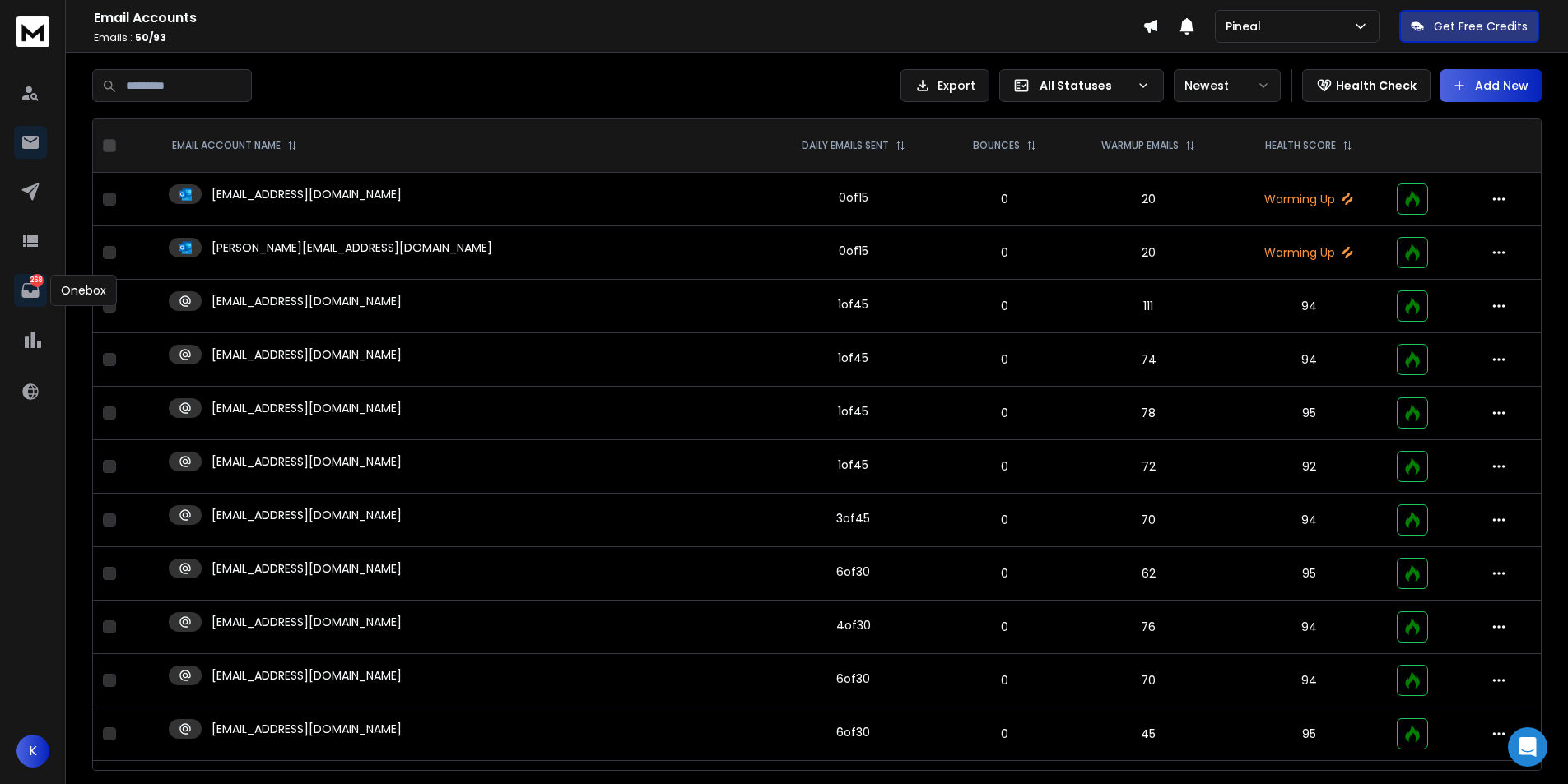
click at [26, 297] on icon at bounding box center [30, 290] width 17 height 15
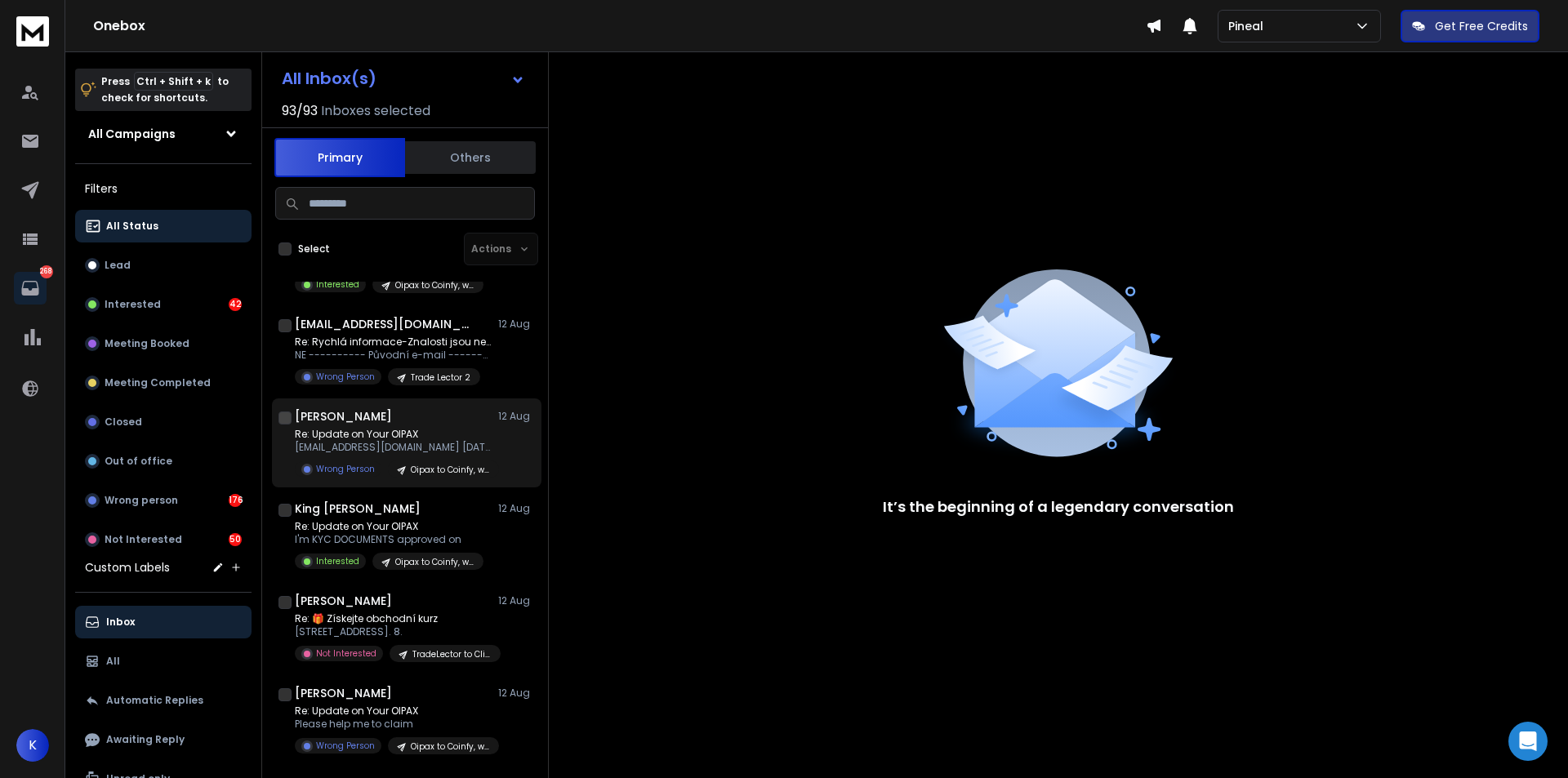
scroll to position [490, 0]
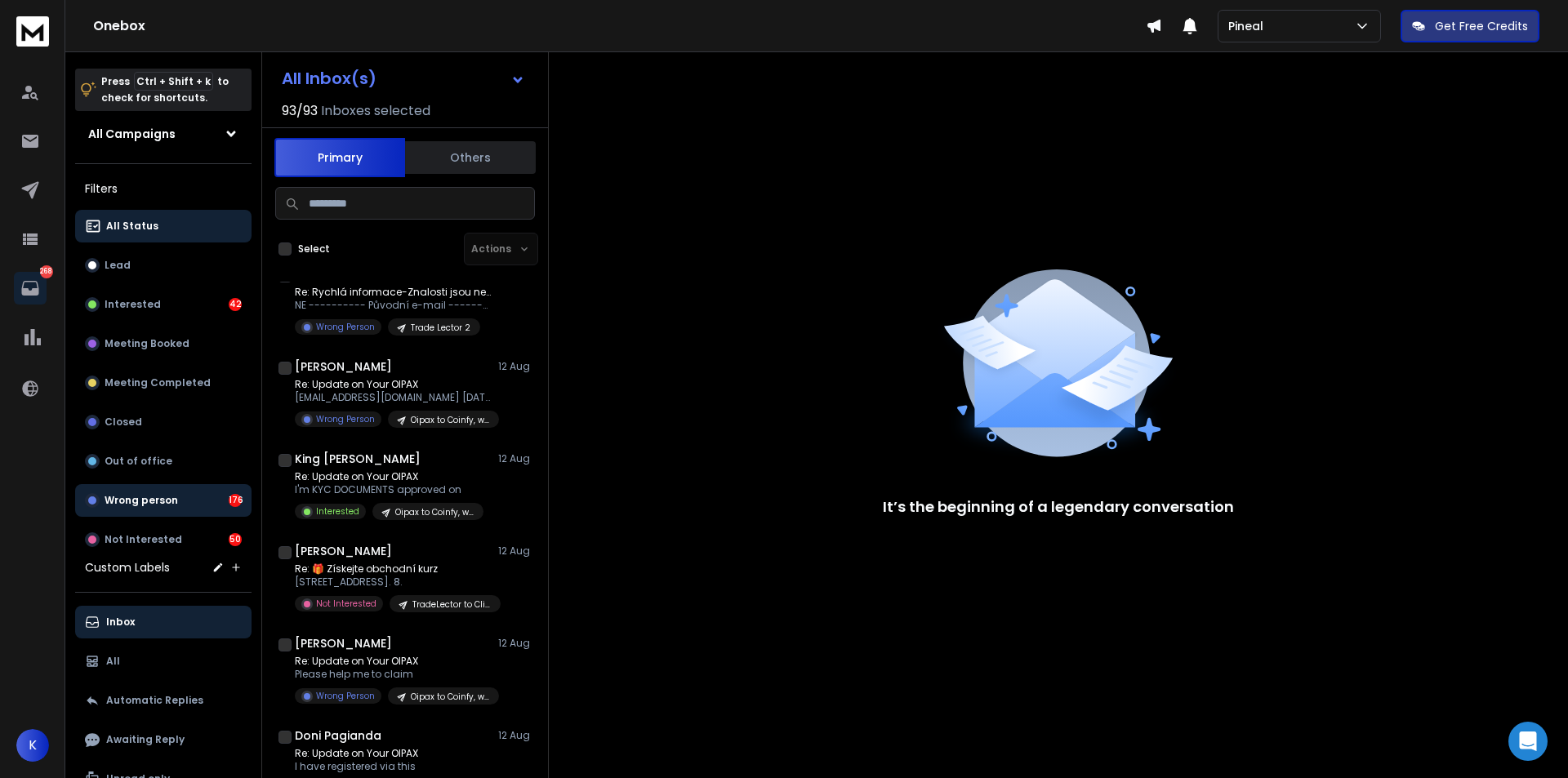
click at [207, 493] on button "Wrong person 176" at bounding box center [163, 500] width 176 height 32
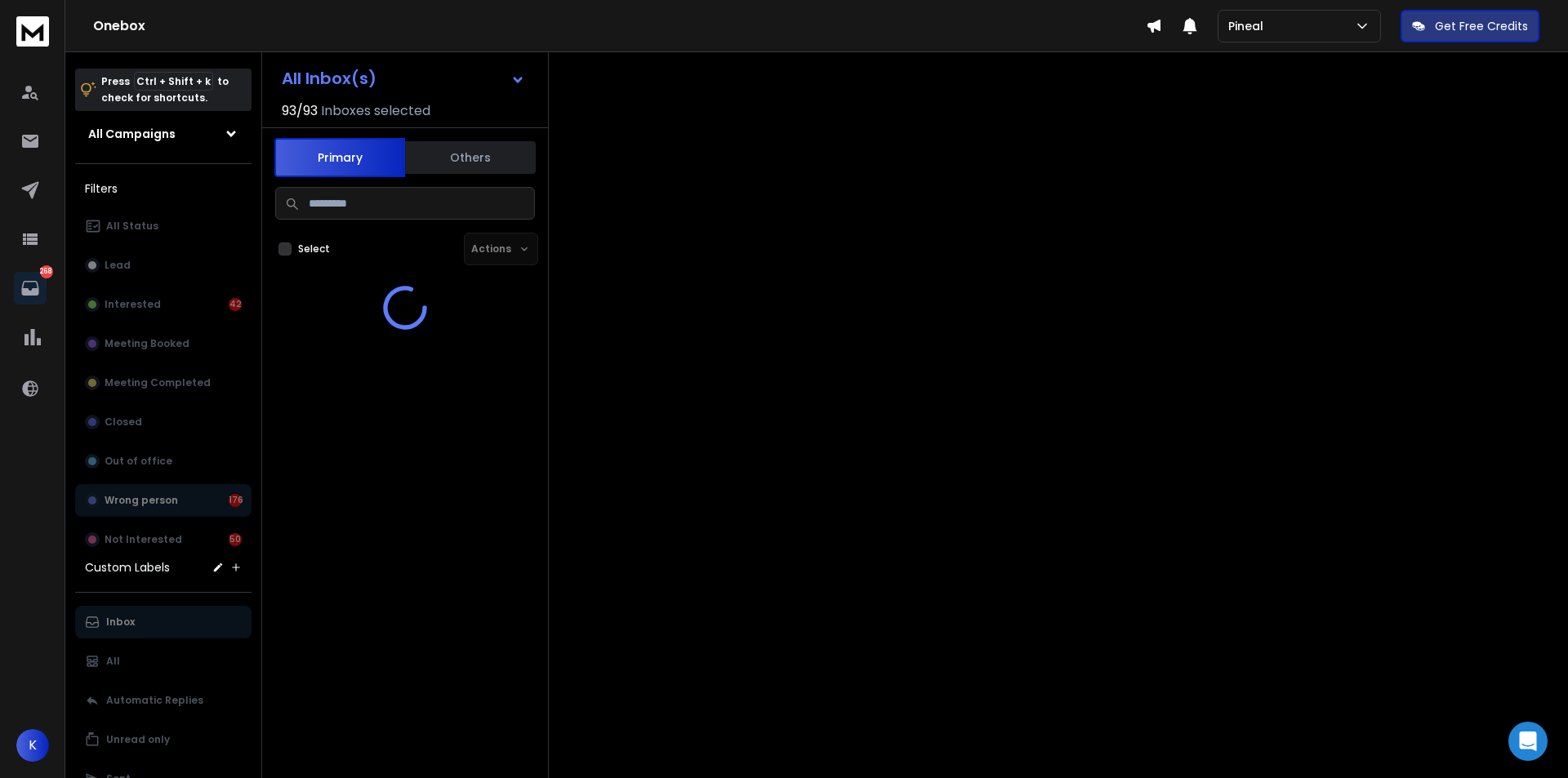
scroll to position [0, 0]
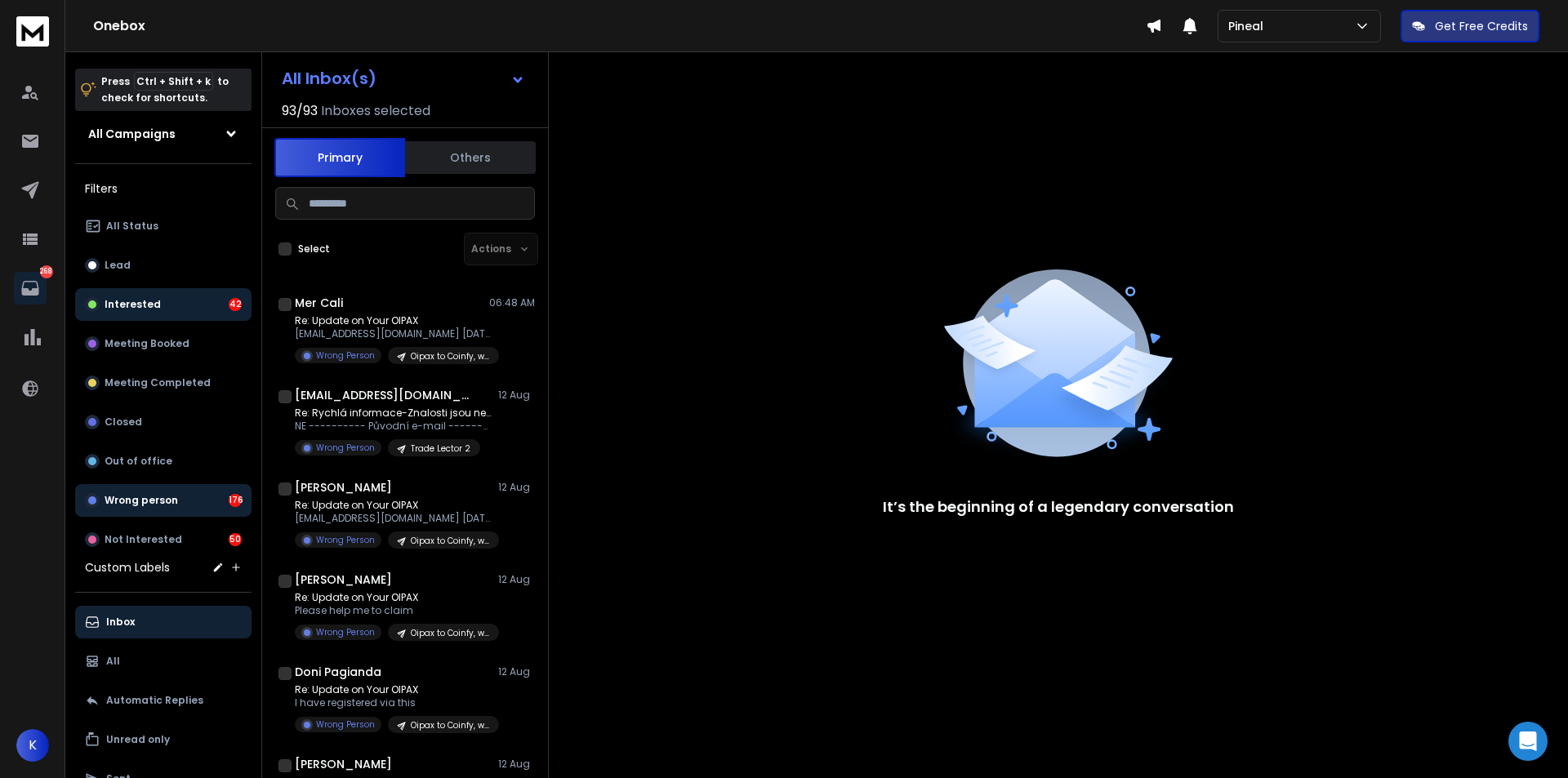
click at [184, 301] on button "Interested 42" at bounding box center [163, 304] width 176 height 32
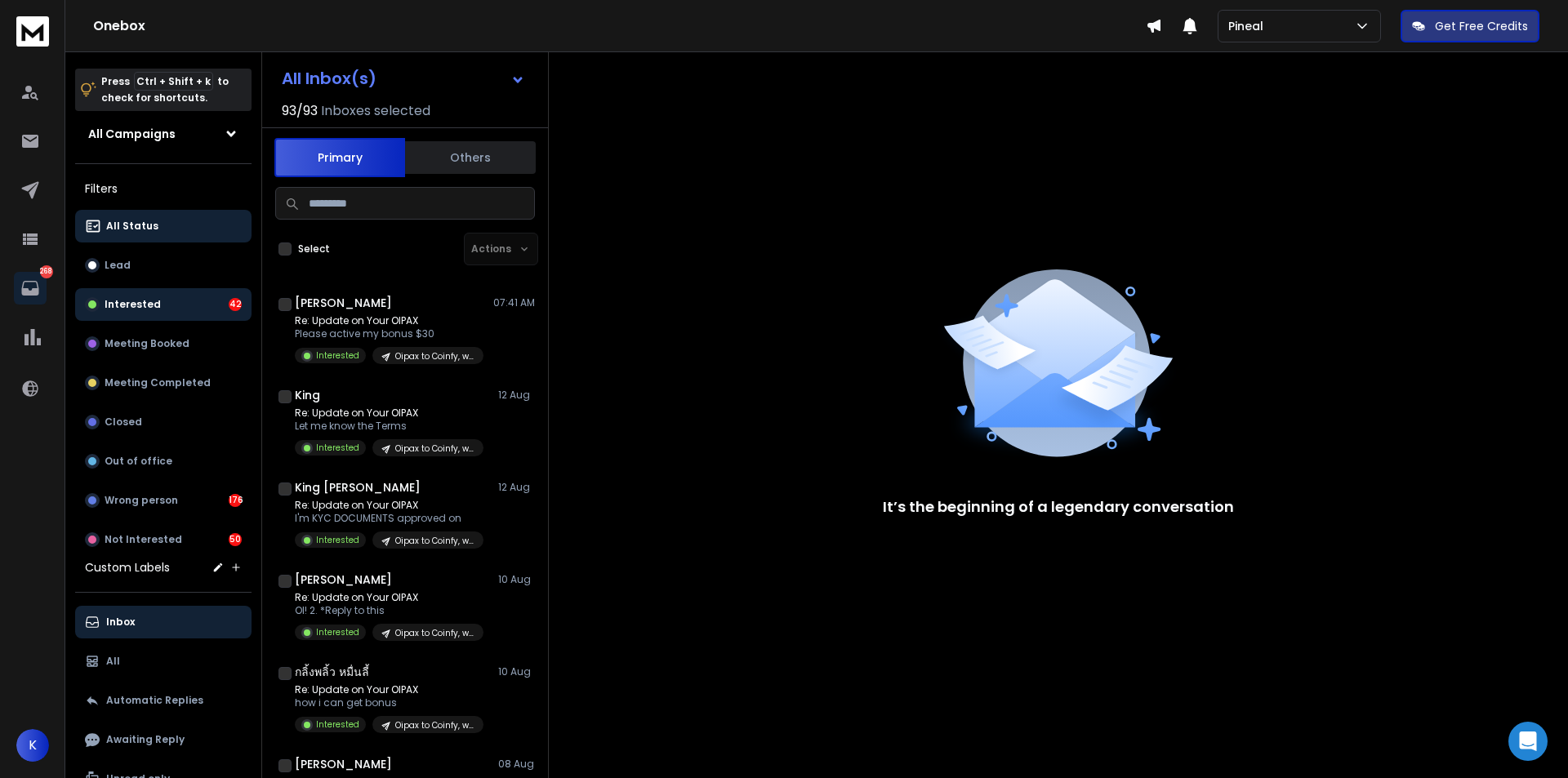
click at [158, 232] on button "All Status" at bounding box center [163, 226] width 176 height 32
